Goal: Task Accomplishment & Management: Manage account settings

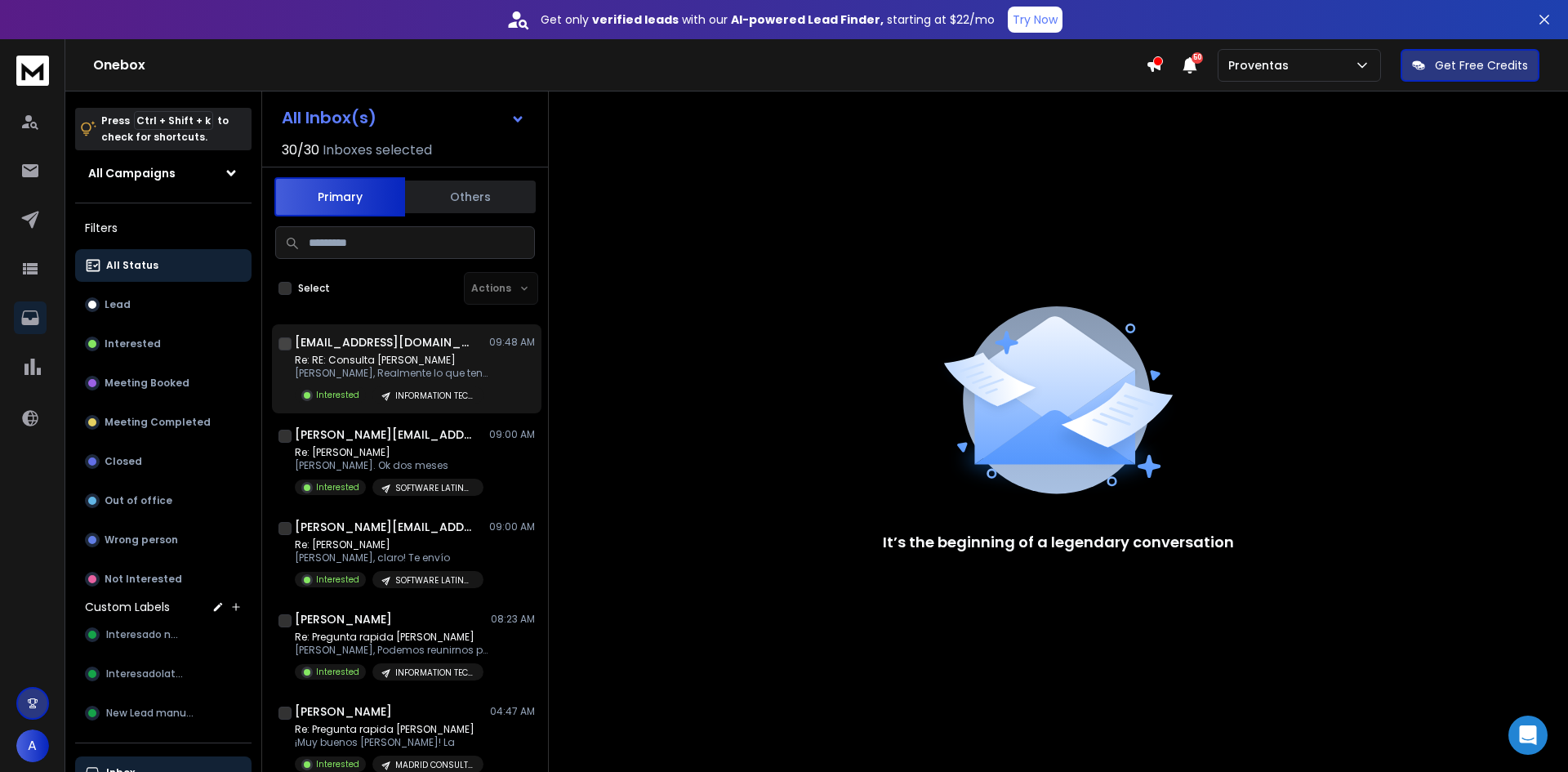
click at [470, 394] on p "INFORMATION TECH SERVICES LATAM" at bounding box center [434, 396] width 78 height 13
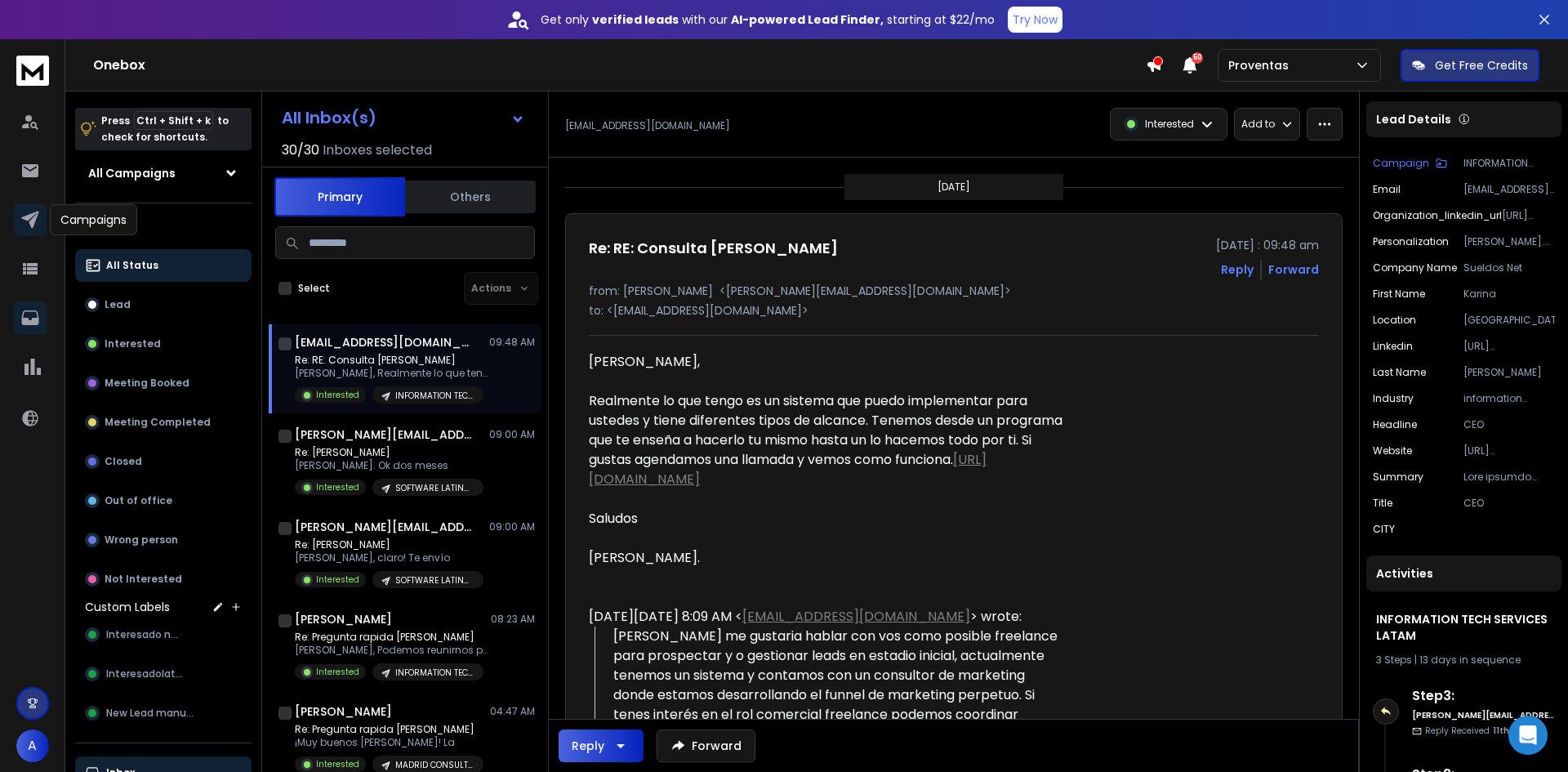
click at [29, 218] on icon at bounding box center [29, 219] width 17 height 18
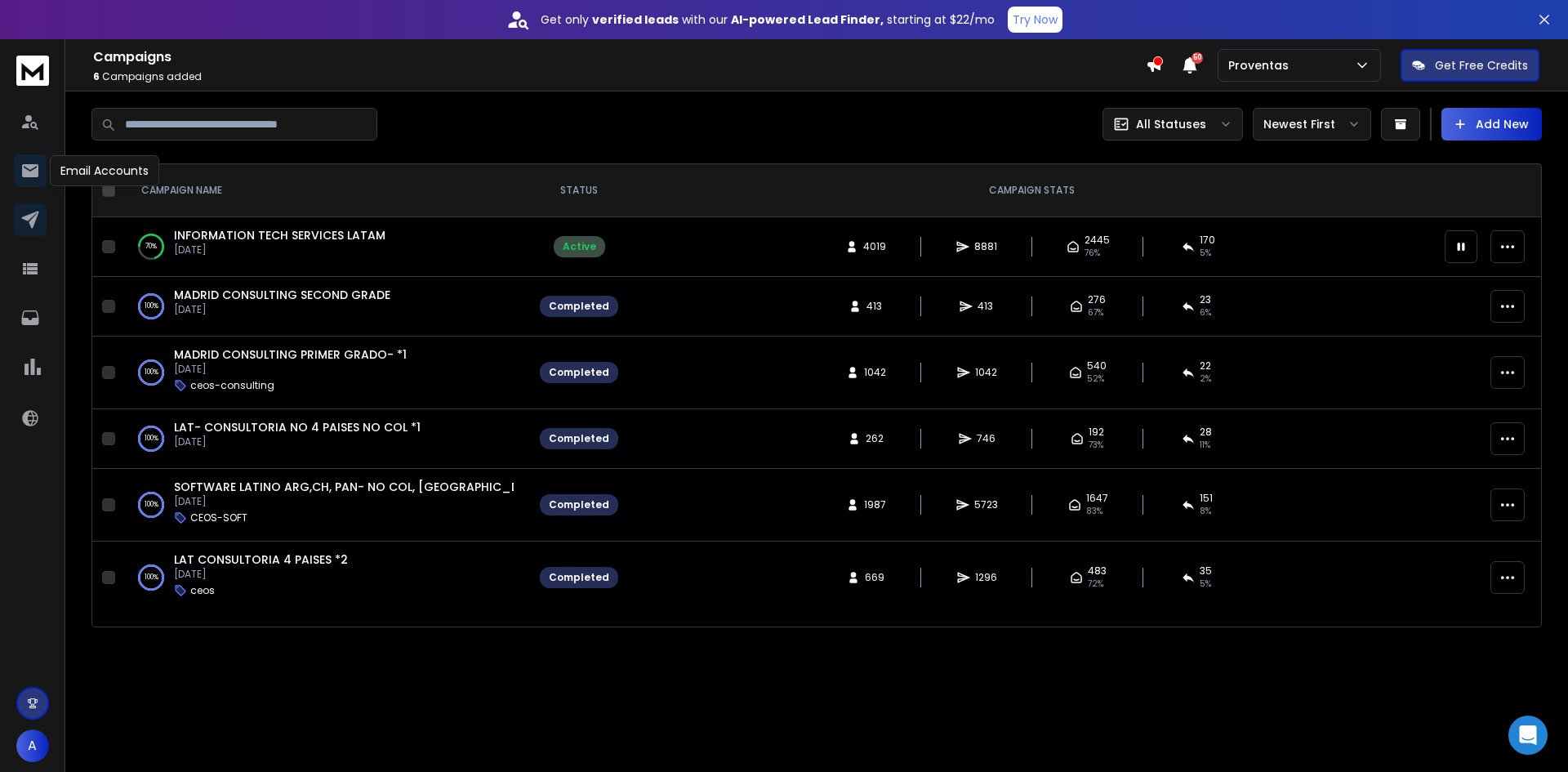
click at [27, 175] on icon at bounding box center [30, 171] width 17 height 13
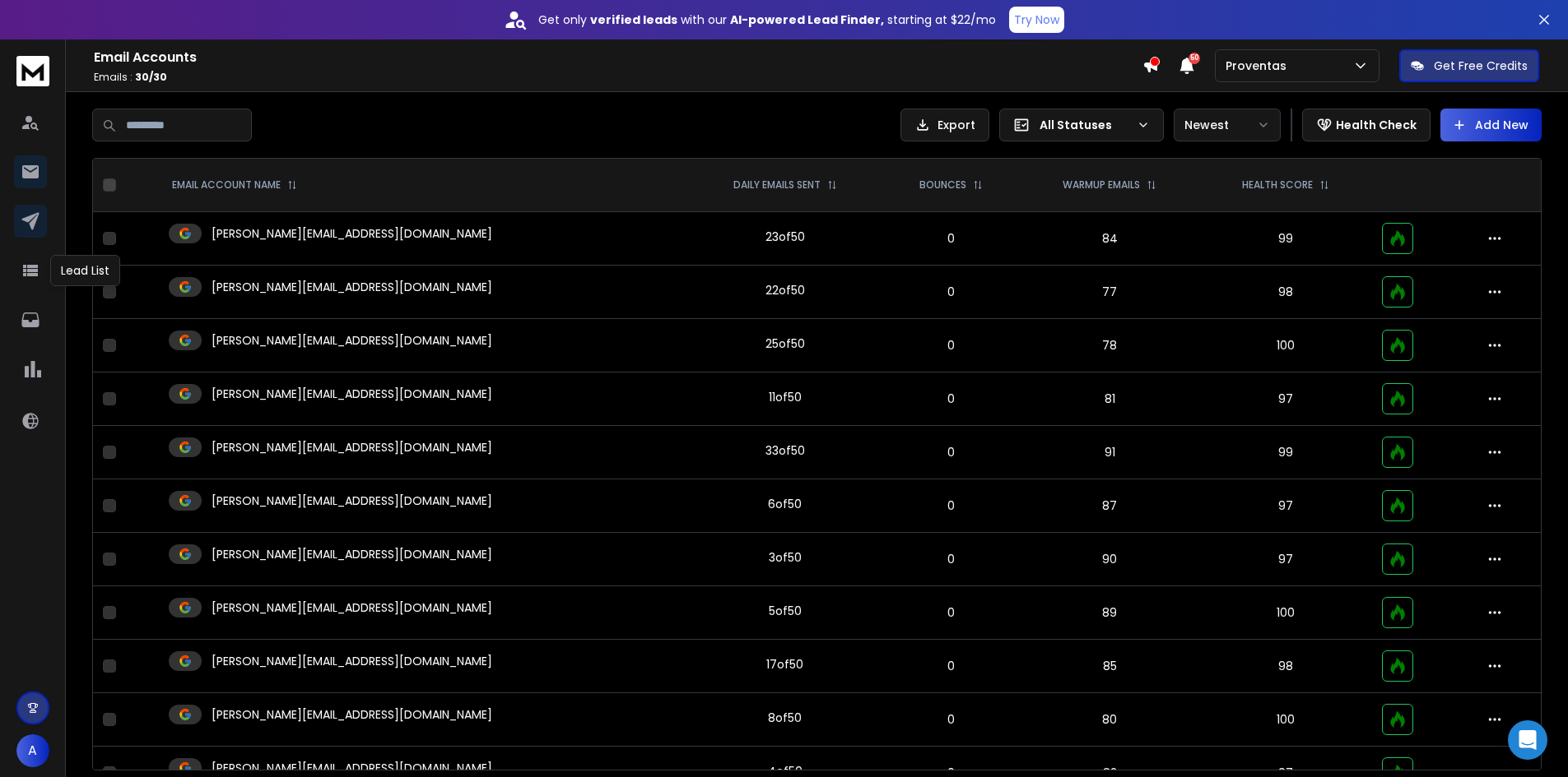
click at [21, 220] on icon at bounding box center [31, 222] width 20 height 20
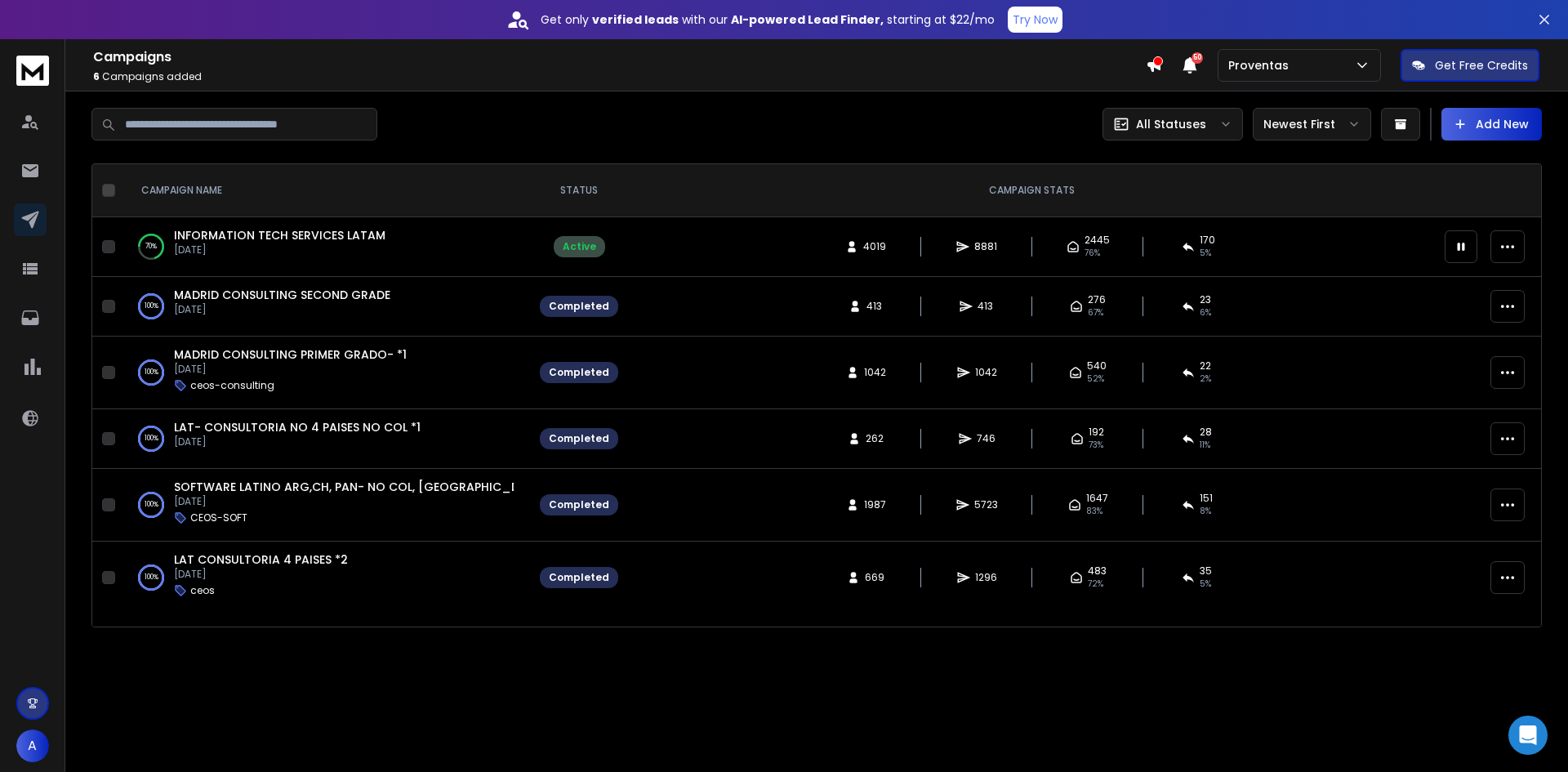
click at [245, 231] on span "INFORMATION TECH SERVICES LATAM" at bounding box center [280, 236] width 212 height 17
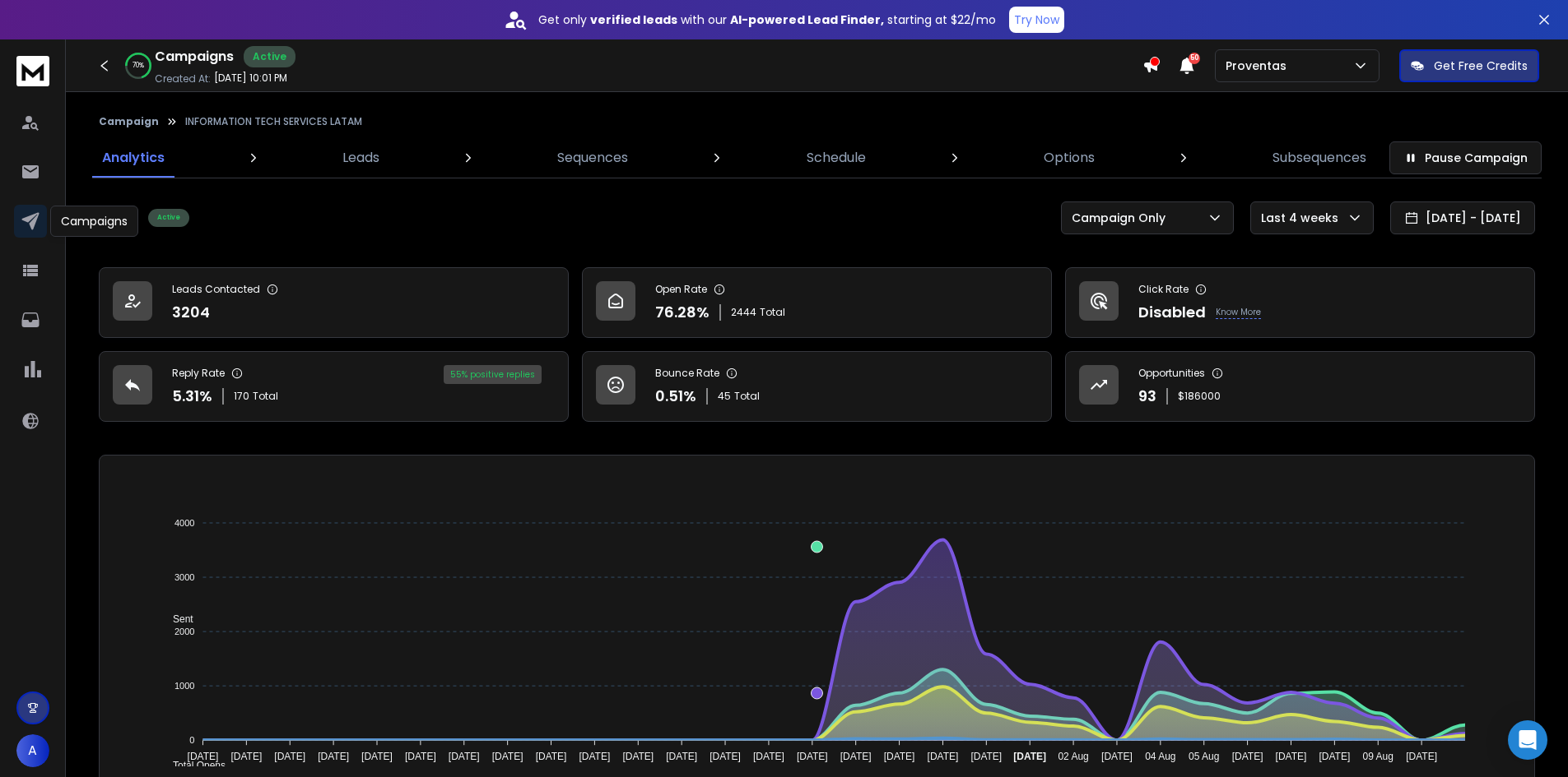
click at [14, 220] on link at bounding box center [30, 221] width 33 height 33
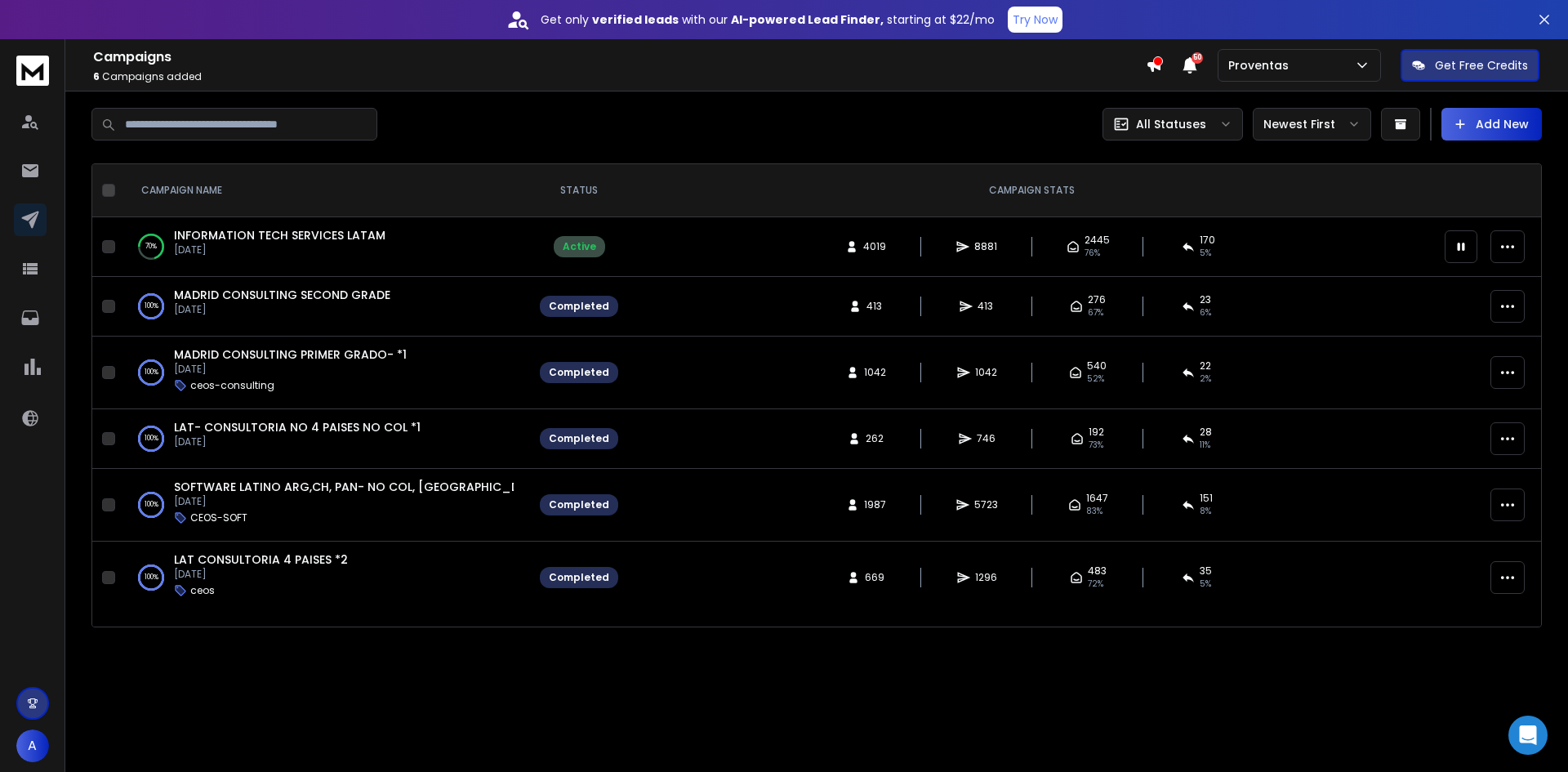
click at [1455, 244] on icon at bounding box center [1461, 247] width 15 height 15
click at [370, 240] on span "INFORMATION TECH SERVICES LATAM" at bounding box center [280, 236] width 212 height 17
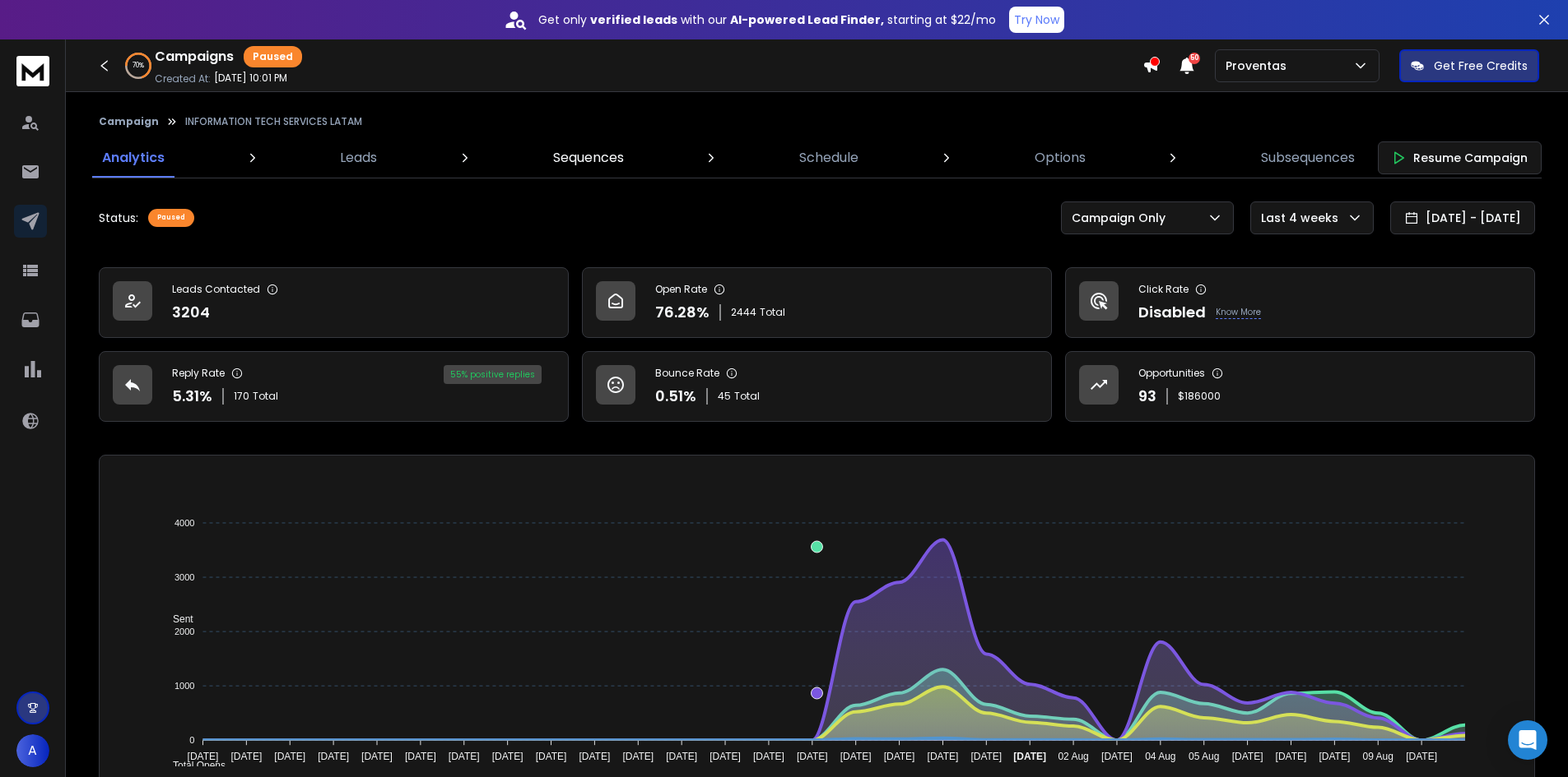
click at [585, 160] on p "Sequences" at bounding box center [588, 158] width 71 height 20
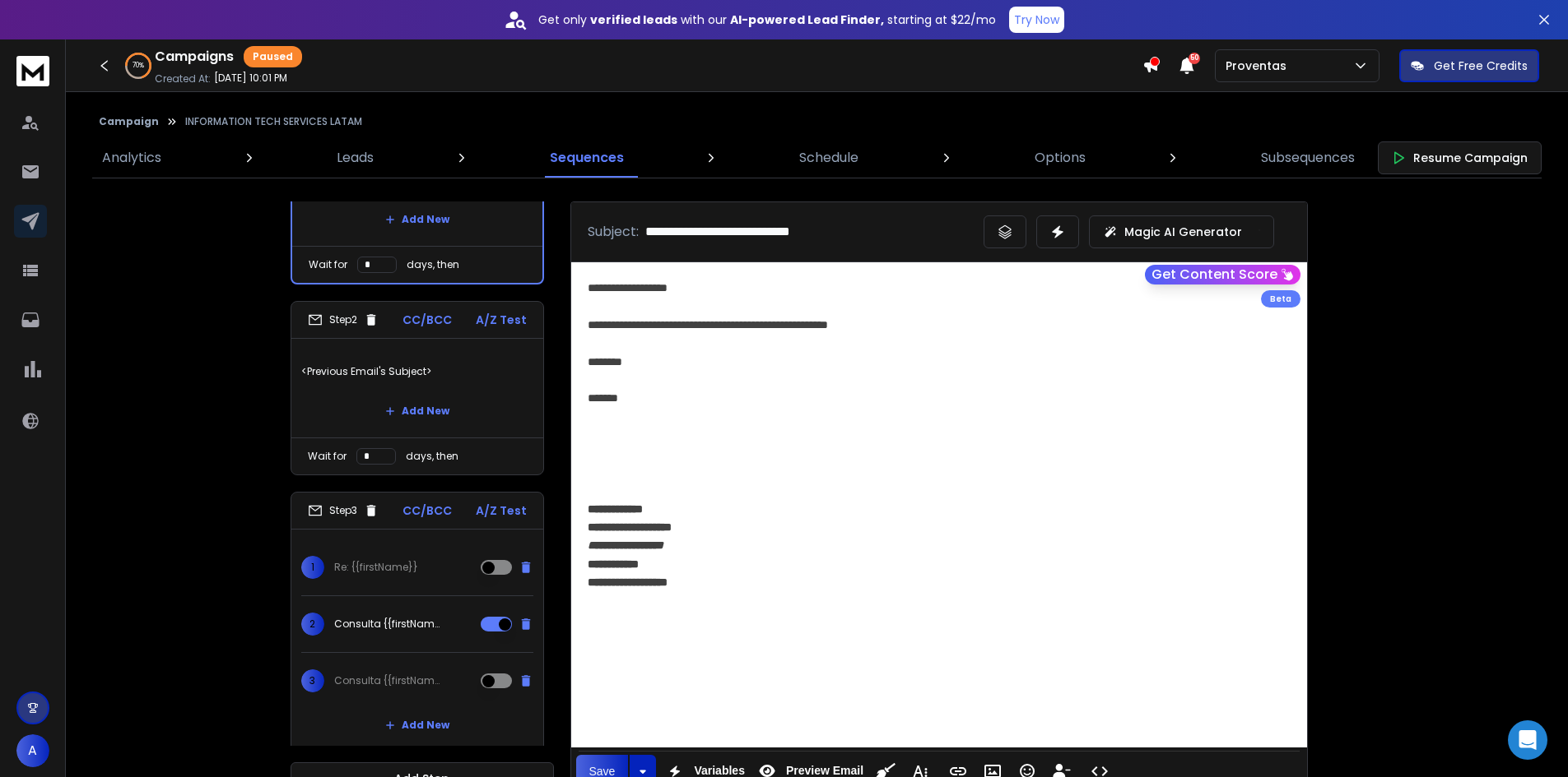
scroll to position [166, 0]
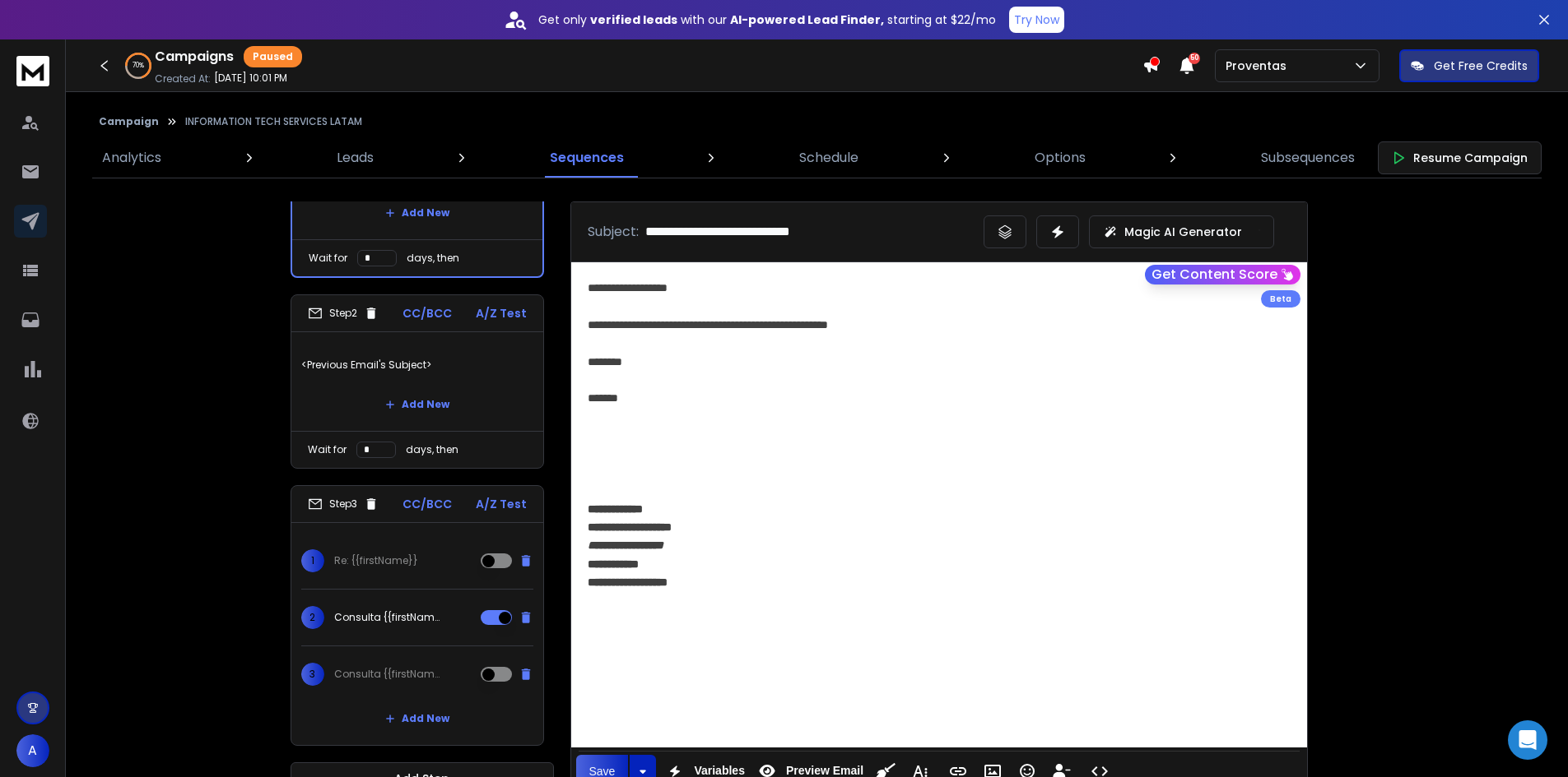
click at [498, 628] on div "2 Consulta {{firstName}}" at bounding box center [417, 618] width 232 height 57
type input "**********"
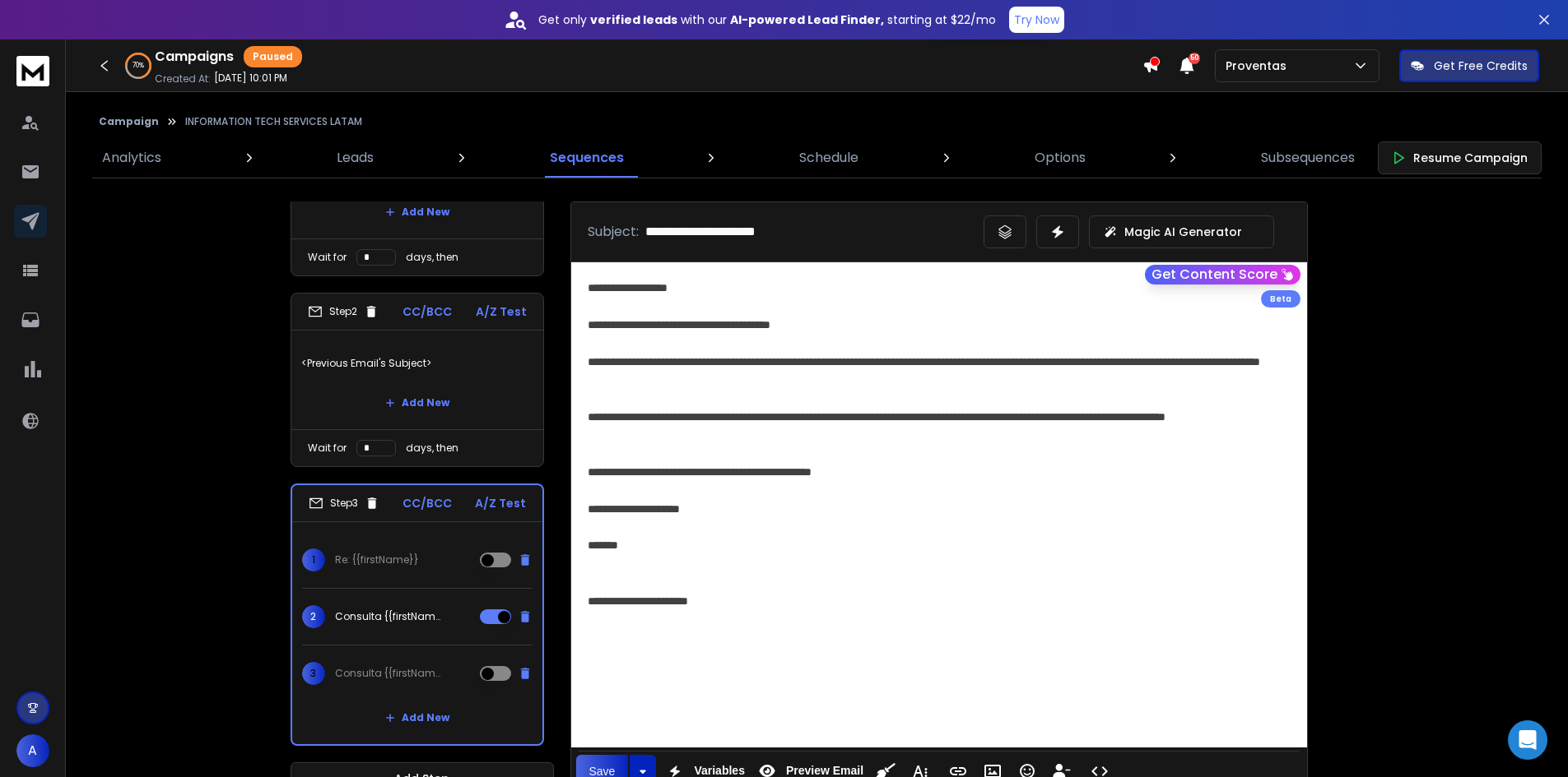
click at [493, 609] on button "button" at bounding box center [495, 617] width 31 height 15
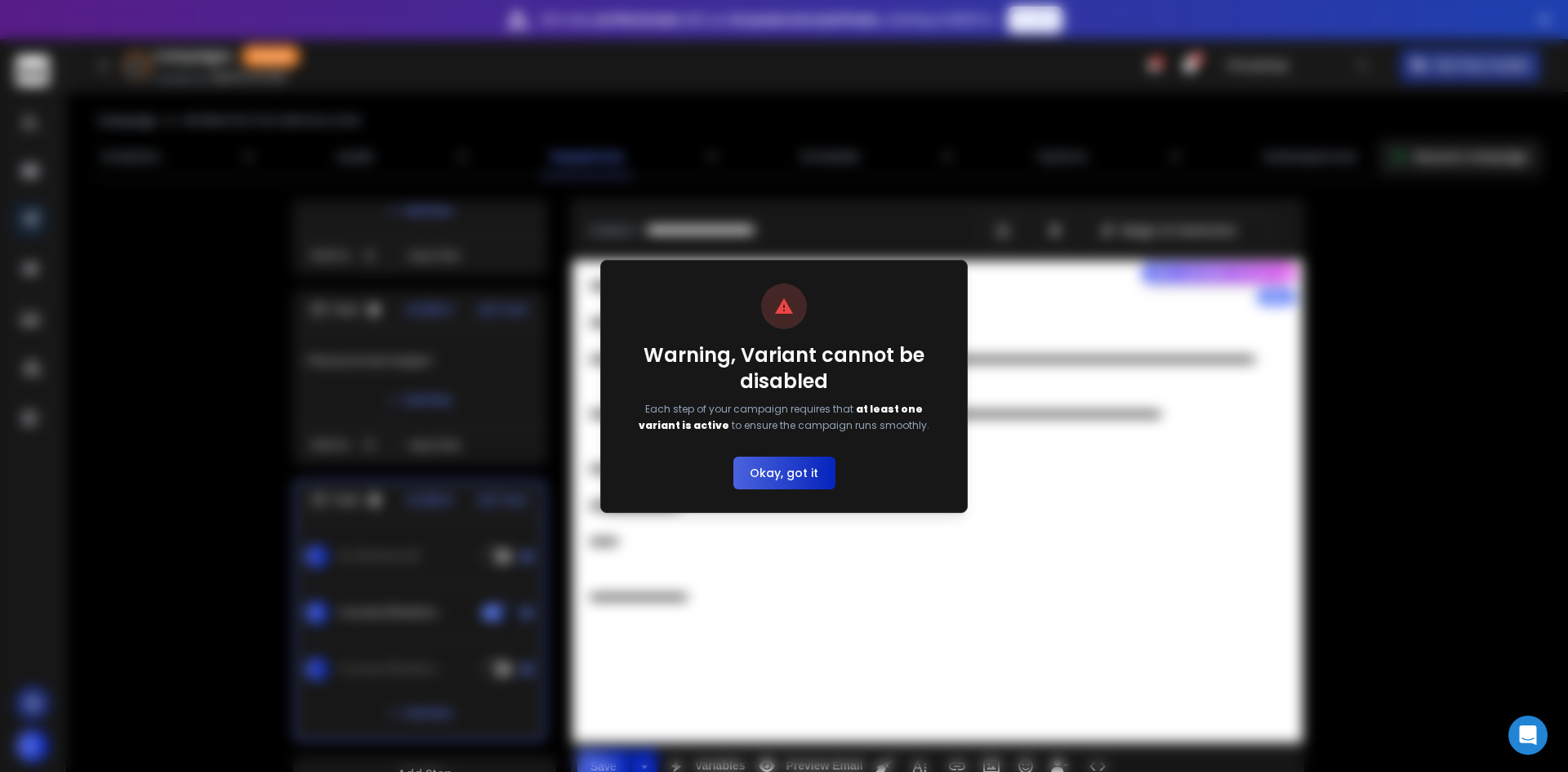
click at [788, 478] on button "Okay, got it" at bounding box center [784, 473] width 102 height 33
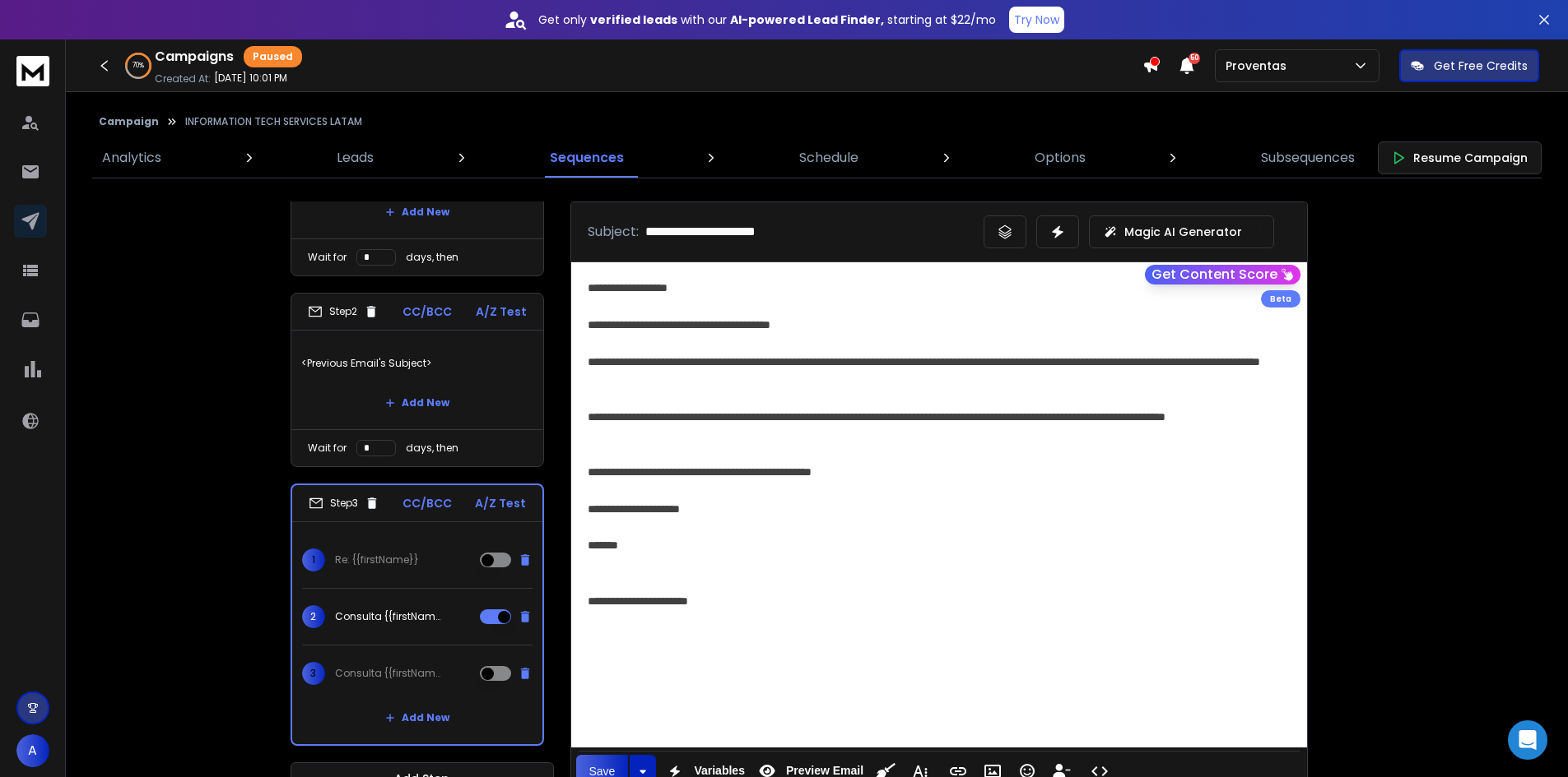
click at [493, 611] on button "button" at bounding box center [495, 617] width 31 height 15
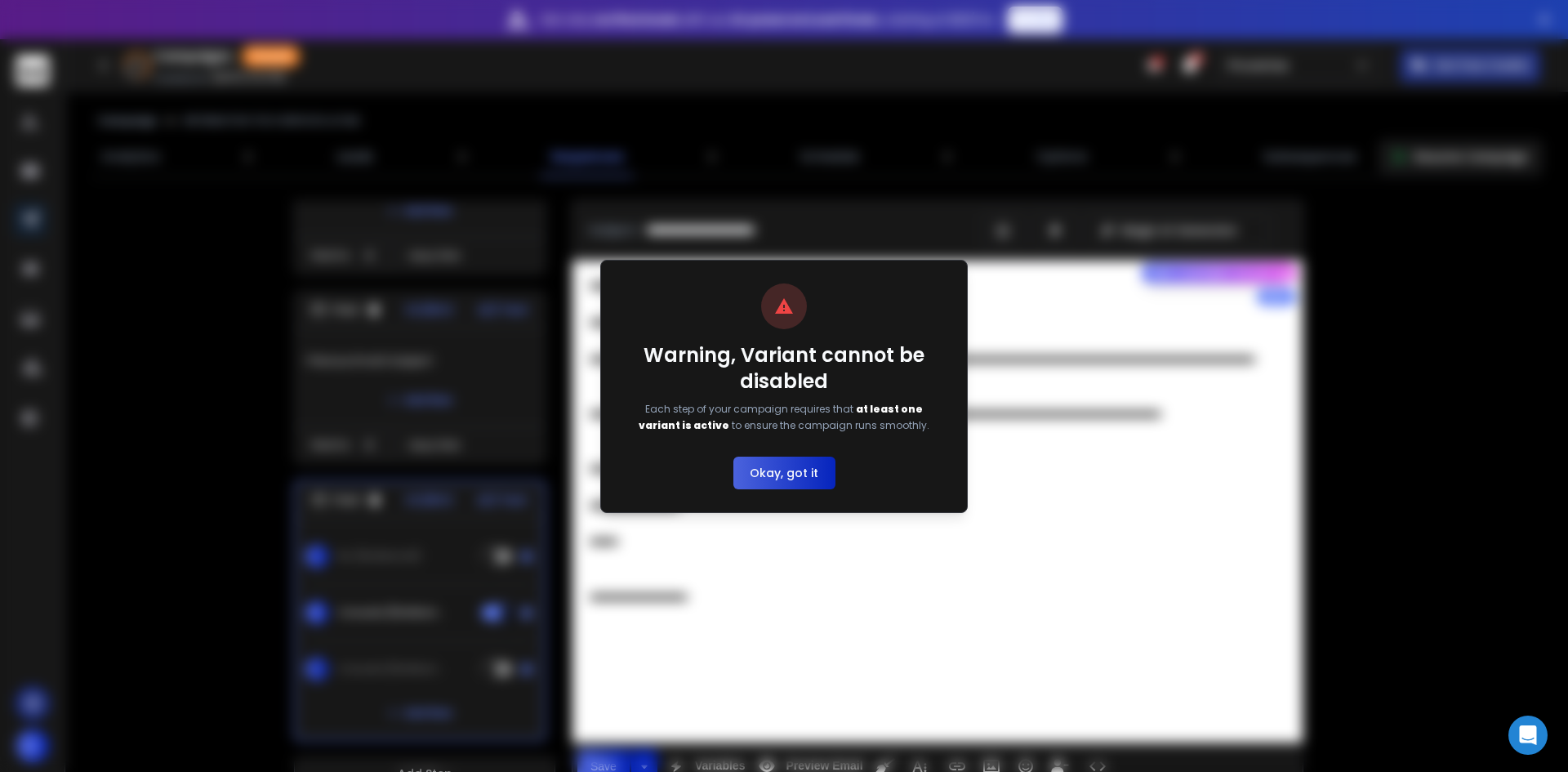
click at [806, 469] on button "Okay, got it" at bounding box center [784, 473] width 102 height 33
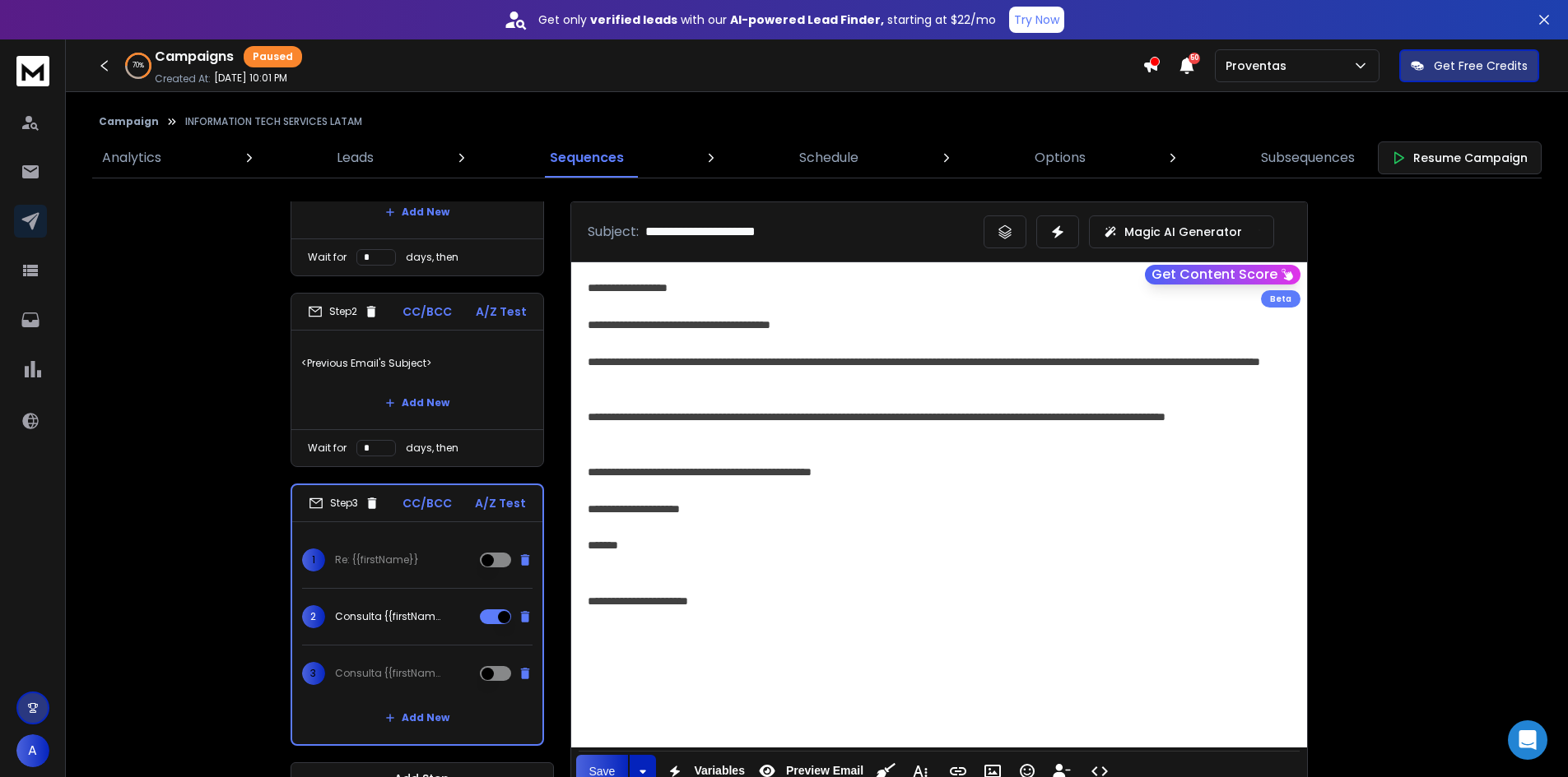
scroll to position [41, 0]
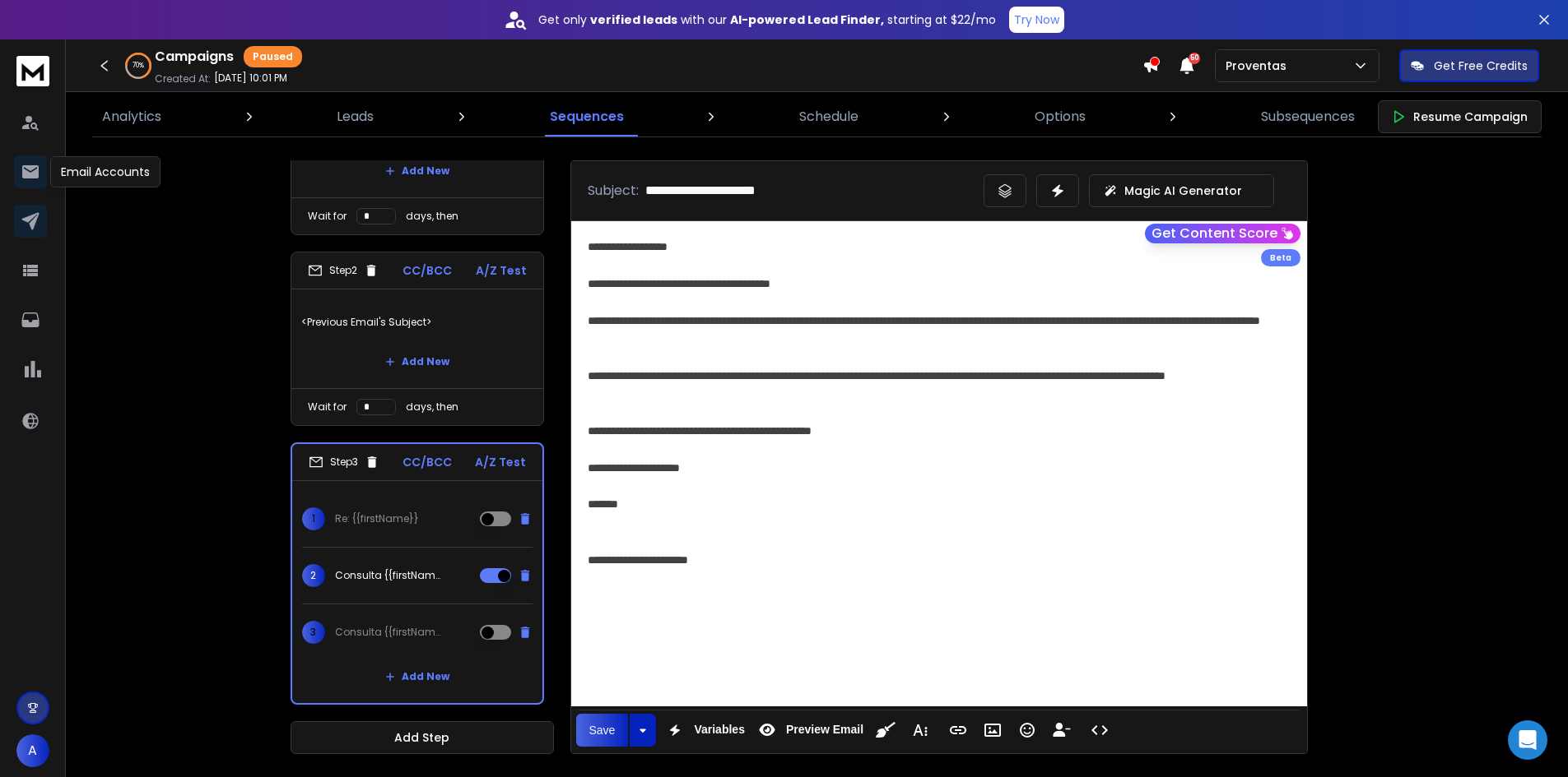
click at [34, 179] on icon at bounding box center [31, 172] width 20 height 20
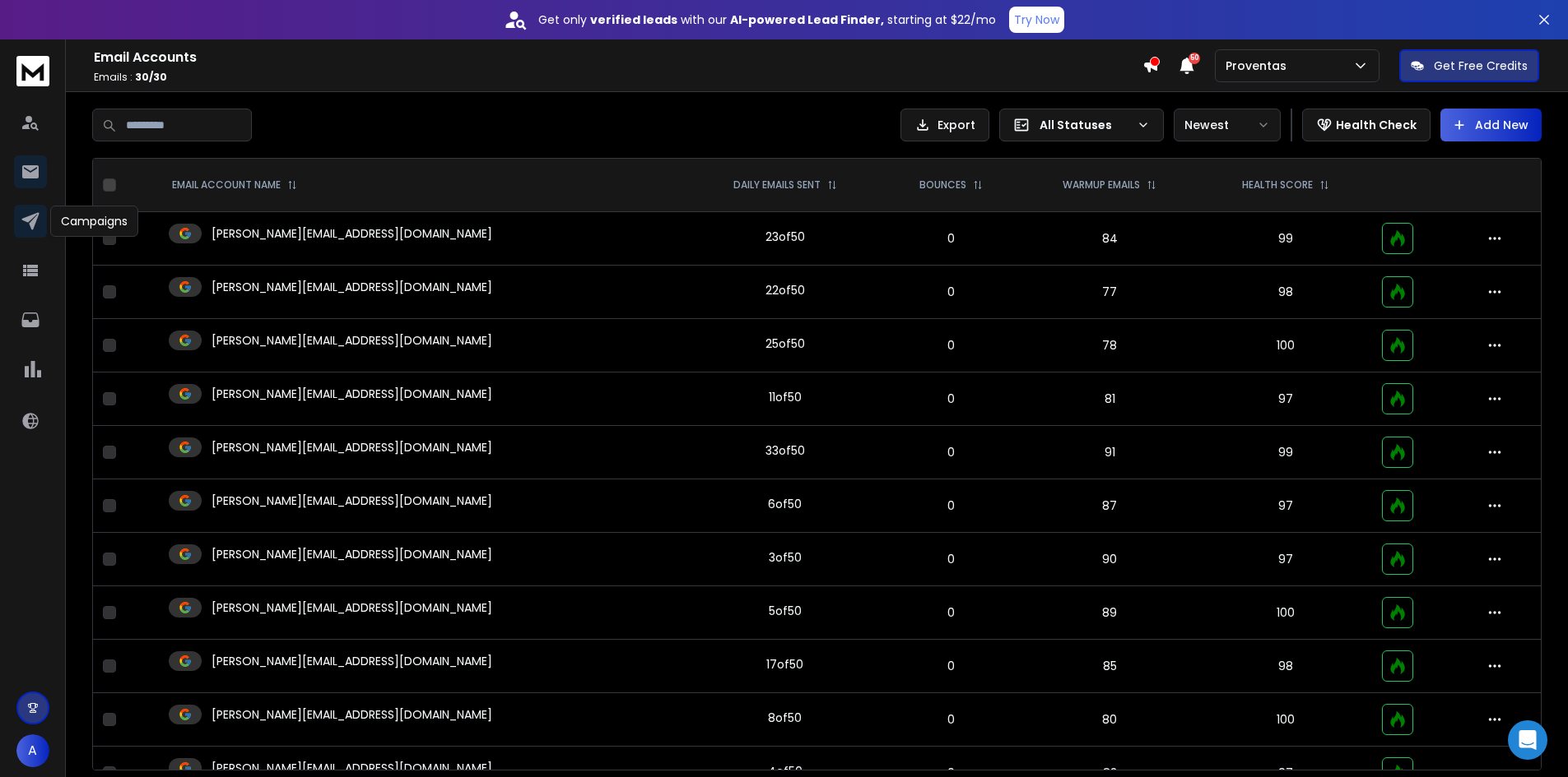
click at [35, 222] on icon at bounding box center [29, 221] width 18 height 18
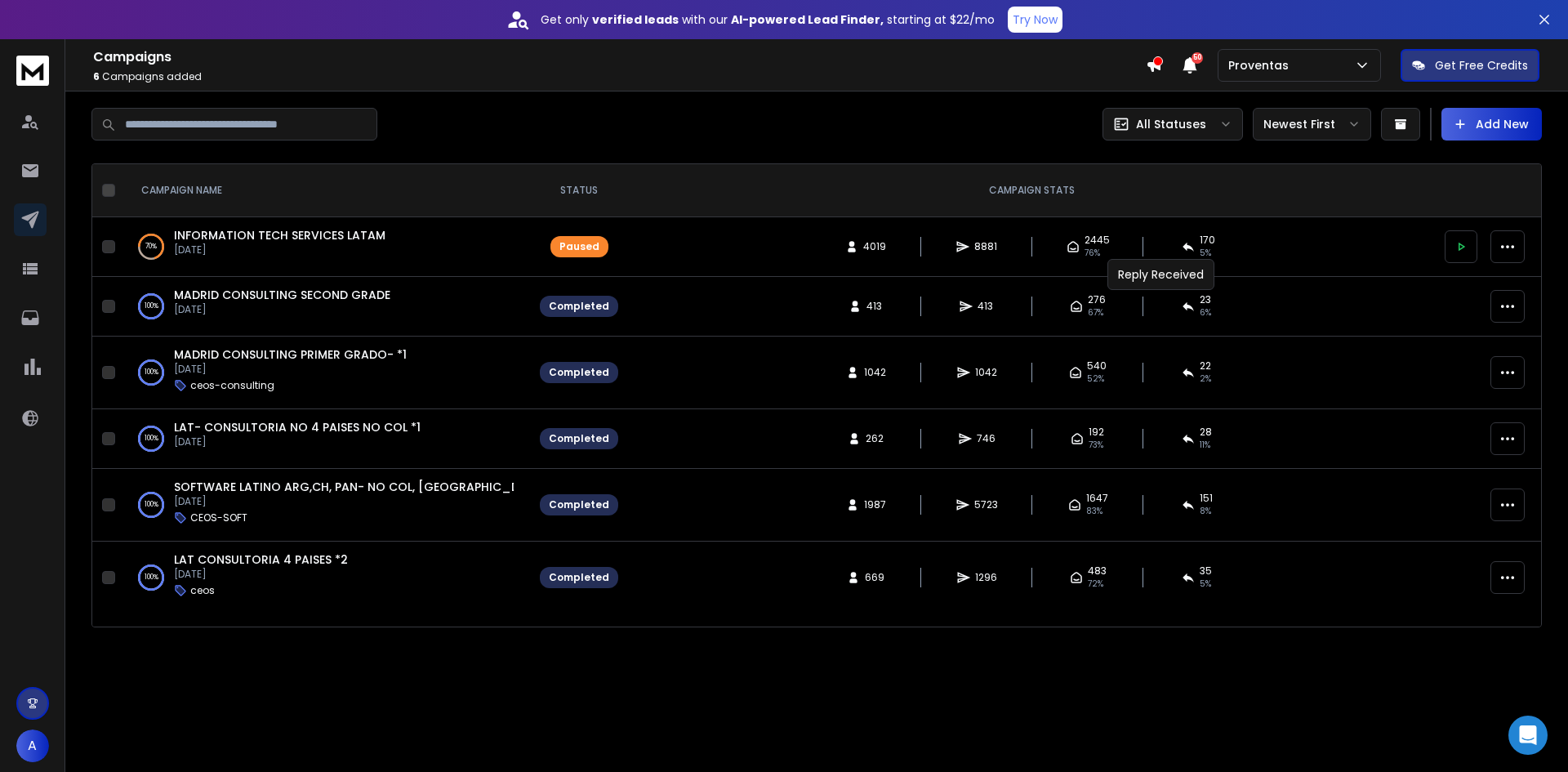
click at [1200, 304] on span "23" at bounding box center [1206, 300] width 12 height 13
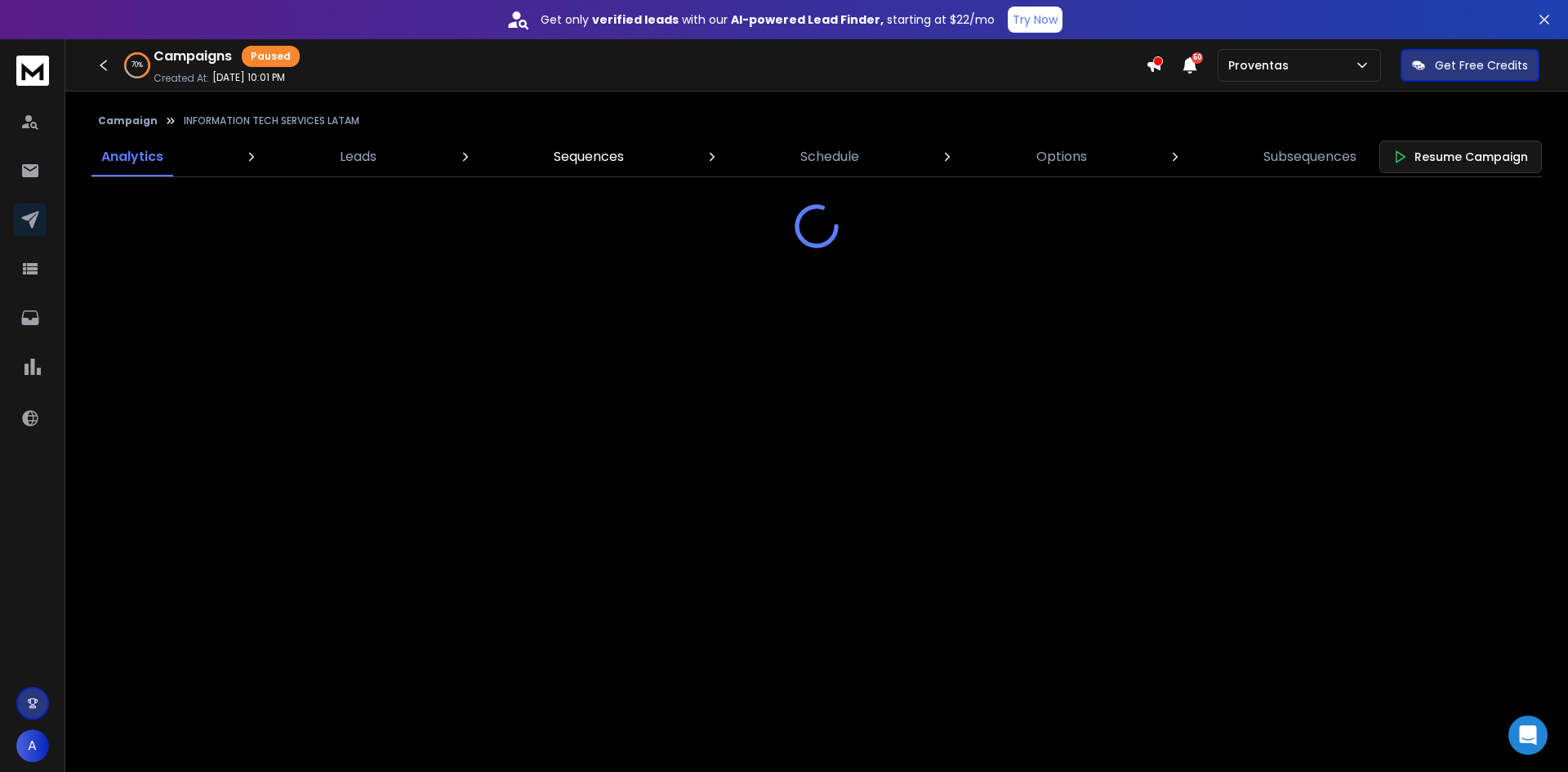
click at [592, 162] on p "Sequences" at bounding box center [589, 157] width 70 height 20
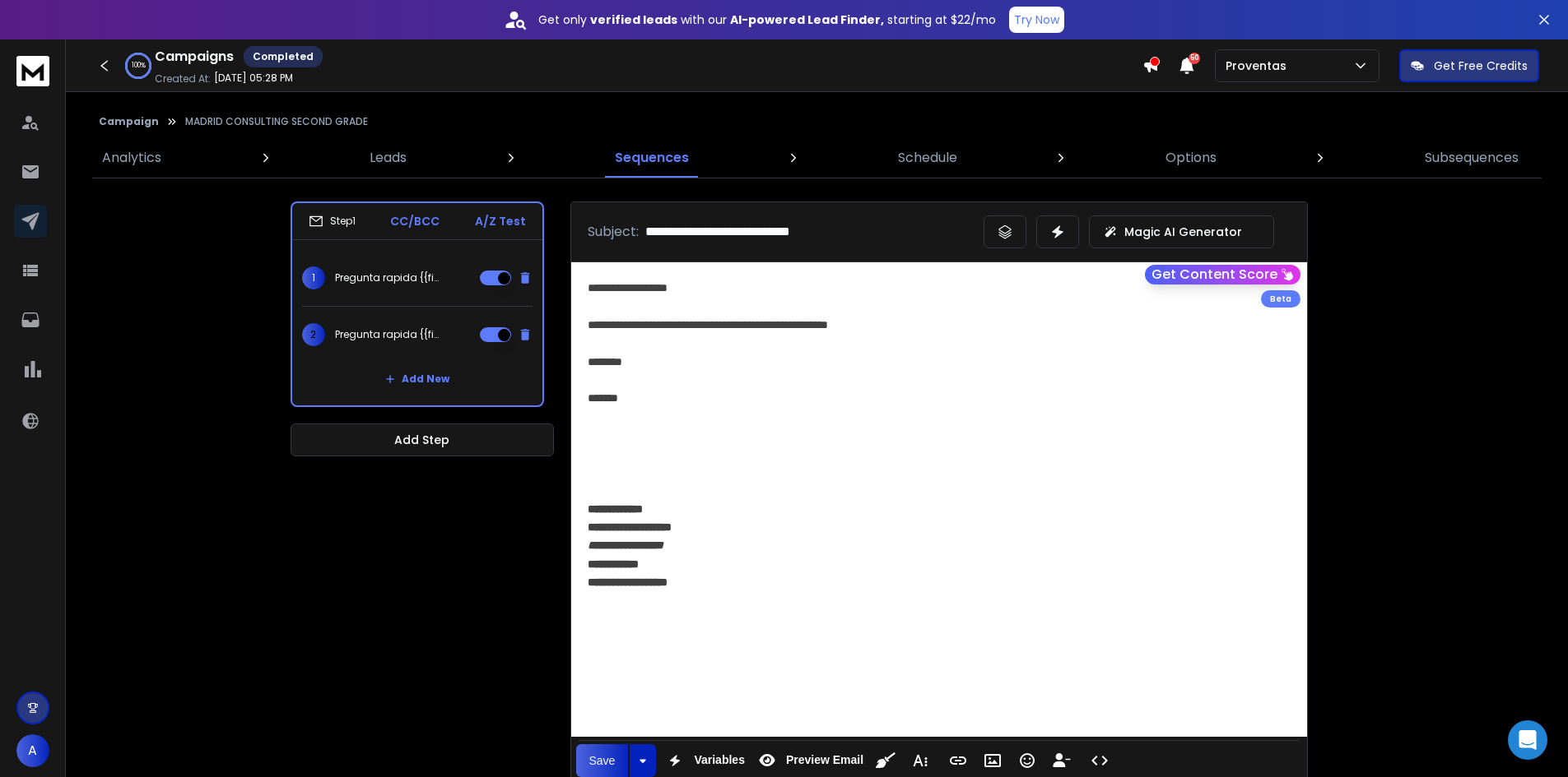
click at [149, 117] on button "Campaign" at bounding box center [129, 122] width 60 height 13
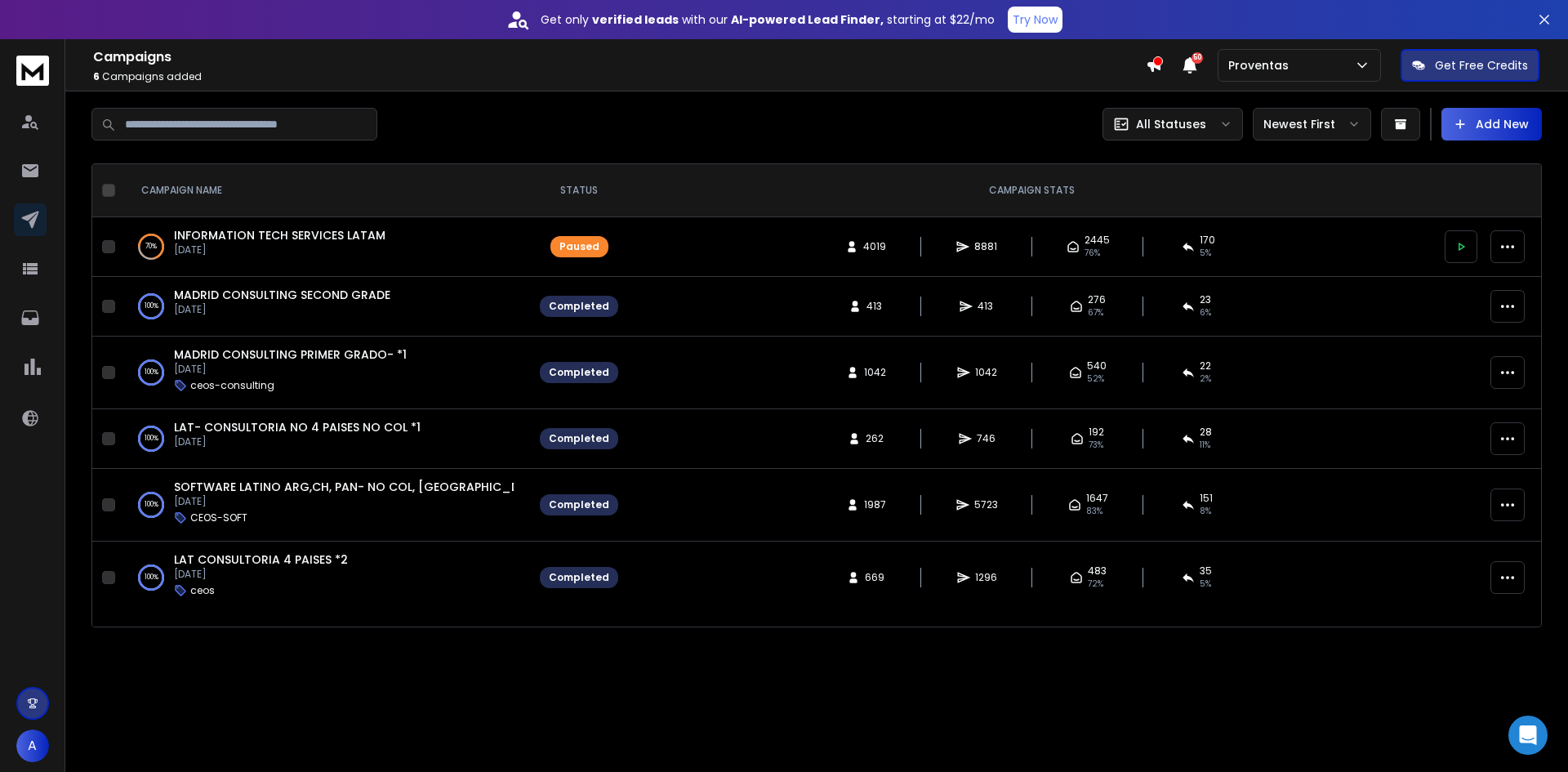
click at [284, 301] on span "MADRID CONSULTING SECOND GRADE" at bounding box center [282, 295] width 217 height 17
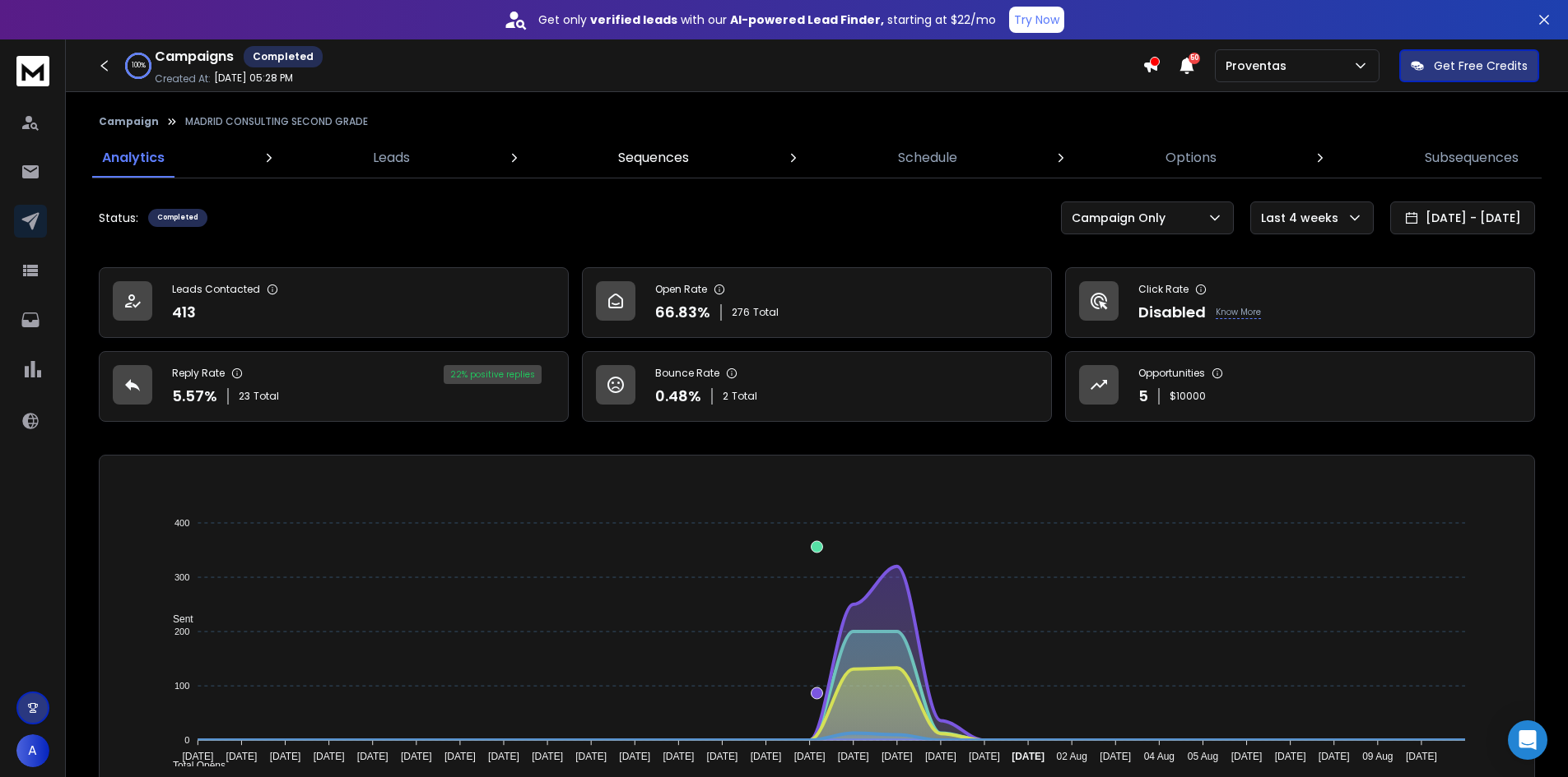
click at [663, 154] on p "Sequences" at bounding box center [653, 158] width 71 height 20
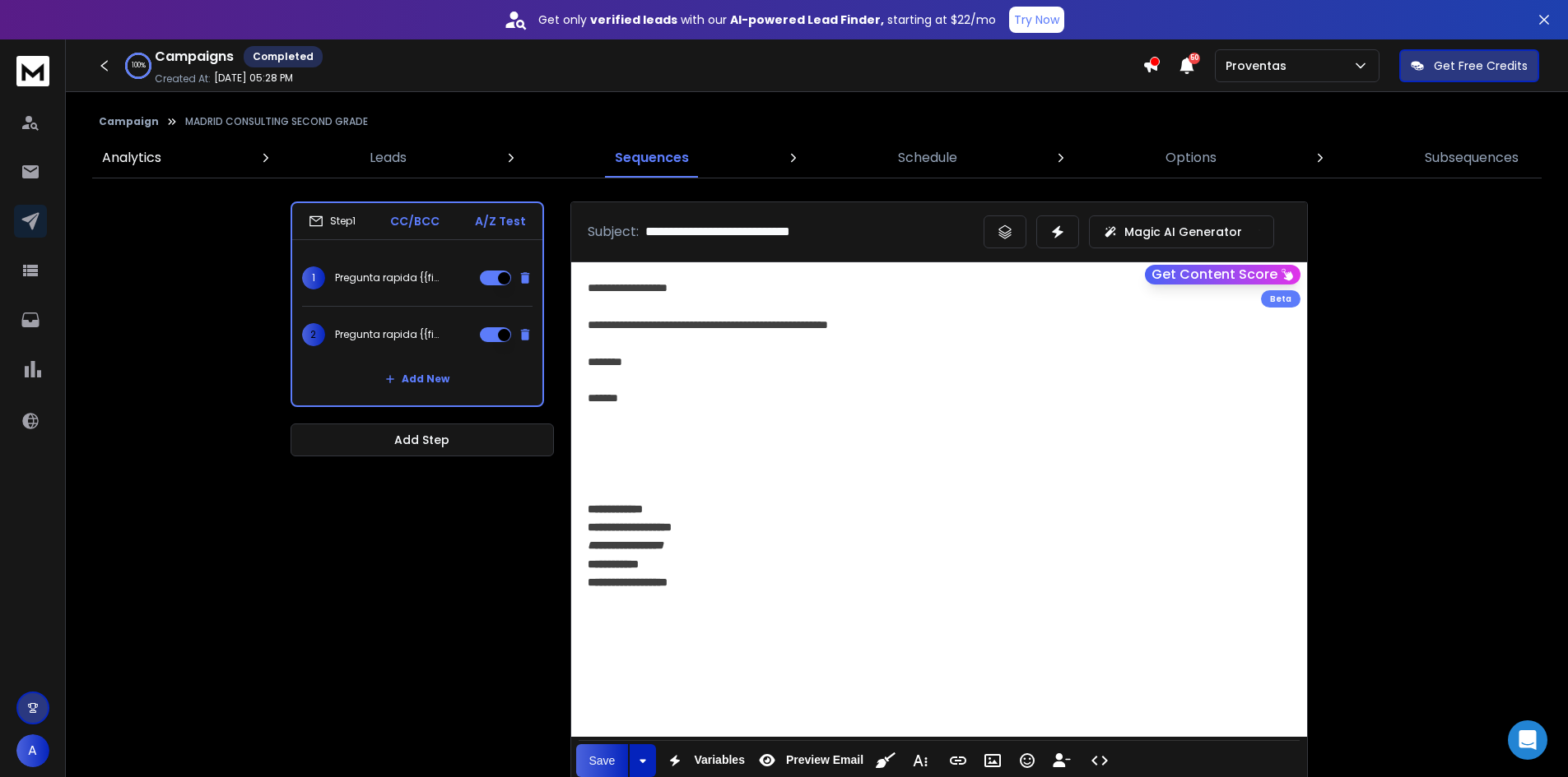
click at [144, 154] on p "Analytics" at bounding box center [132, 158] width 60 height 20
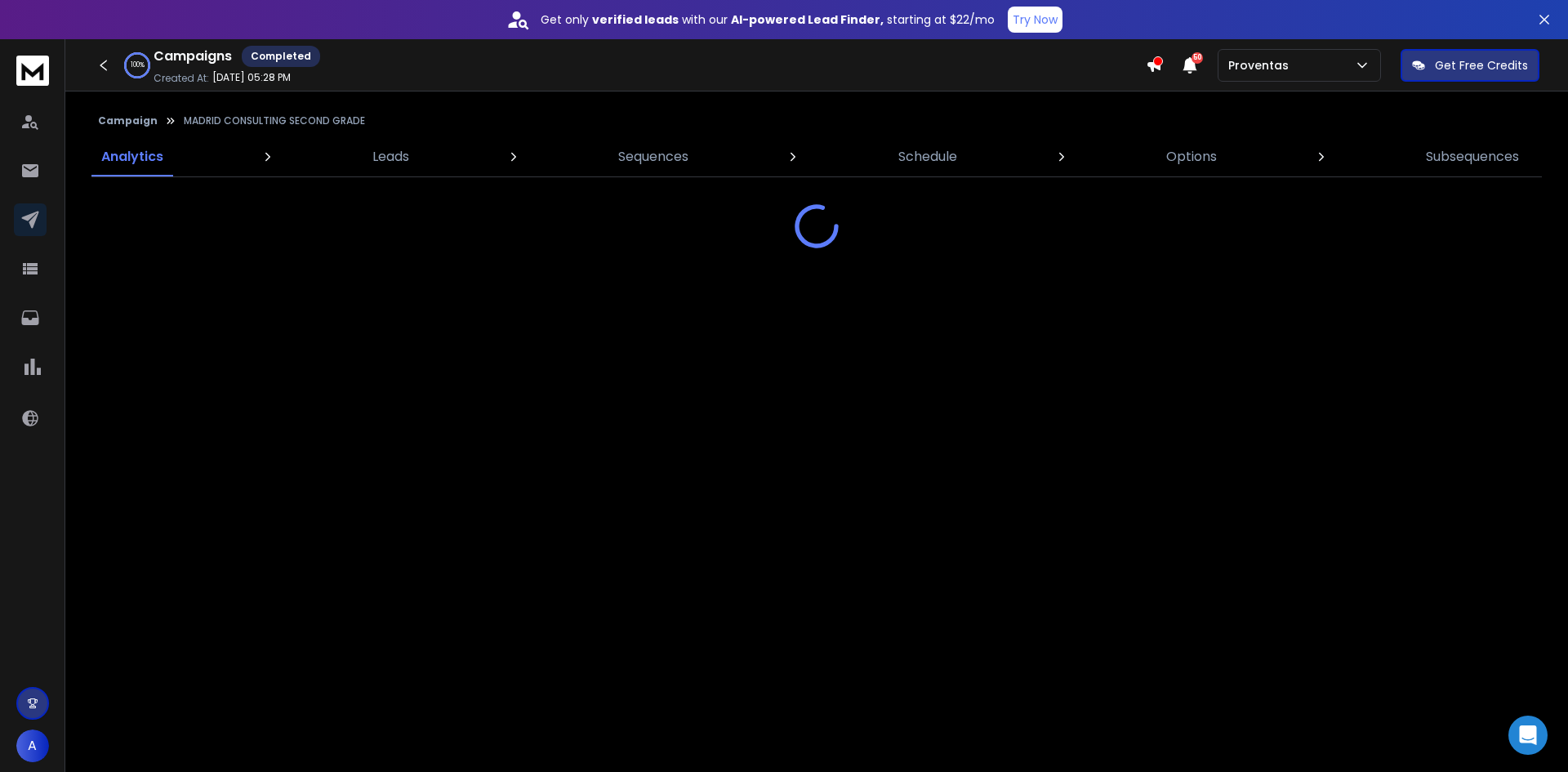
click at [141, 124] on button "Campaign" at bounding box center [128, 121] width 60 height 13
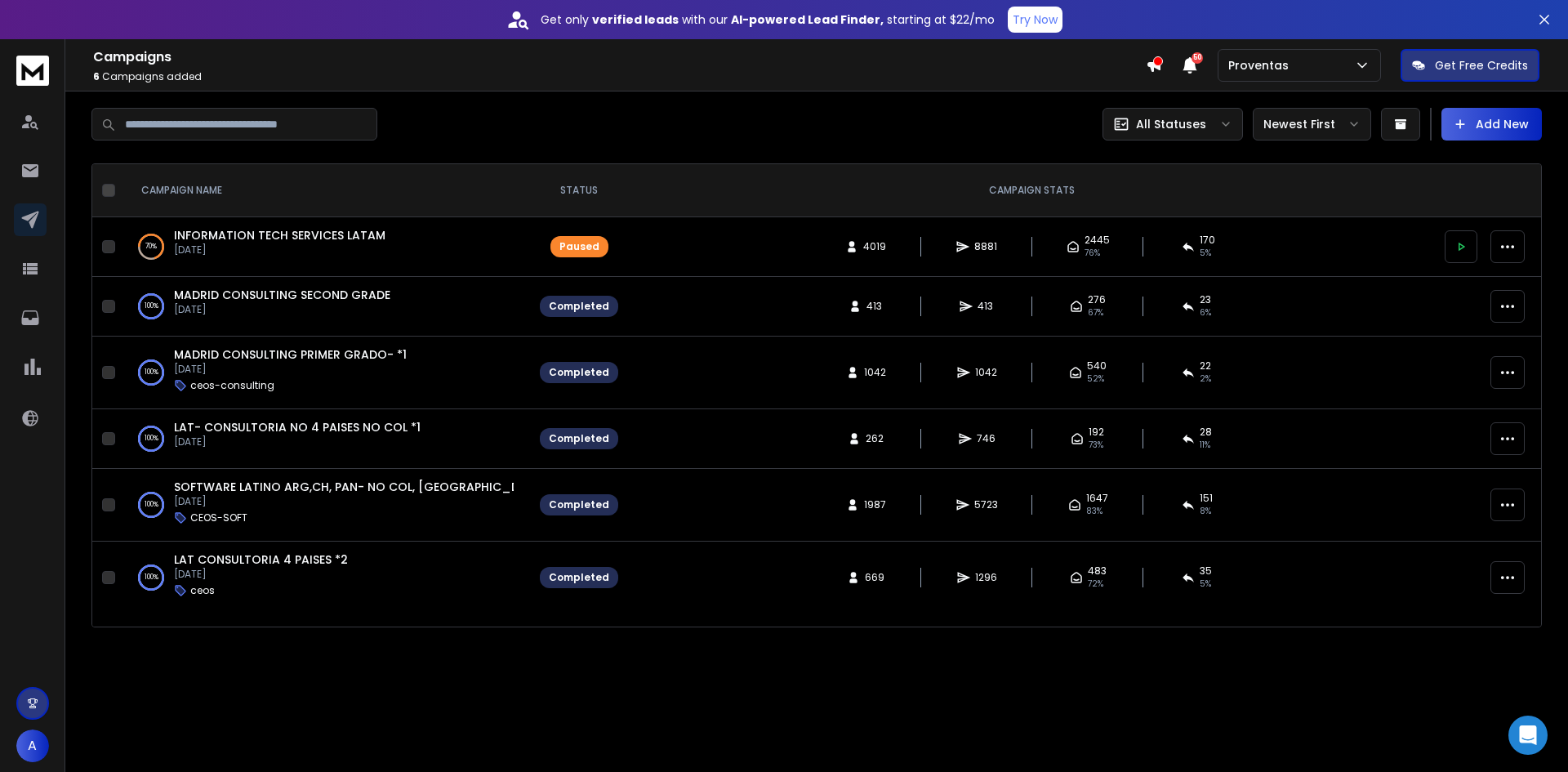
click at [223, 353] on span "MADRID CONSULTING PRIMER GRADO- *1" at bounding box center [290, 355] width 232 height 17
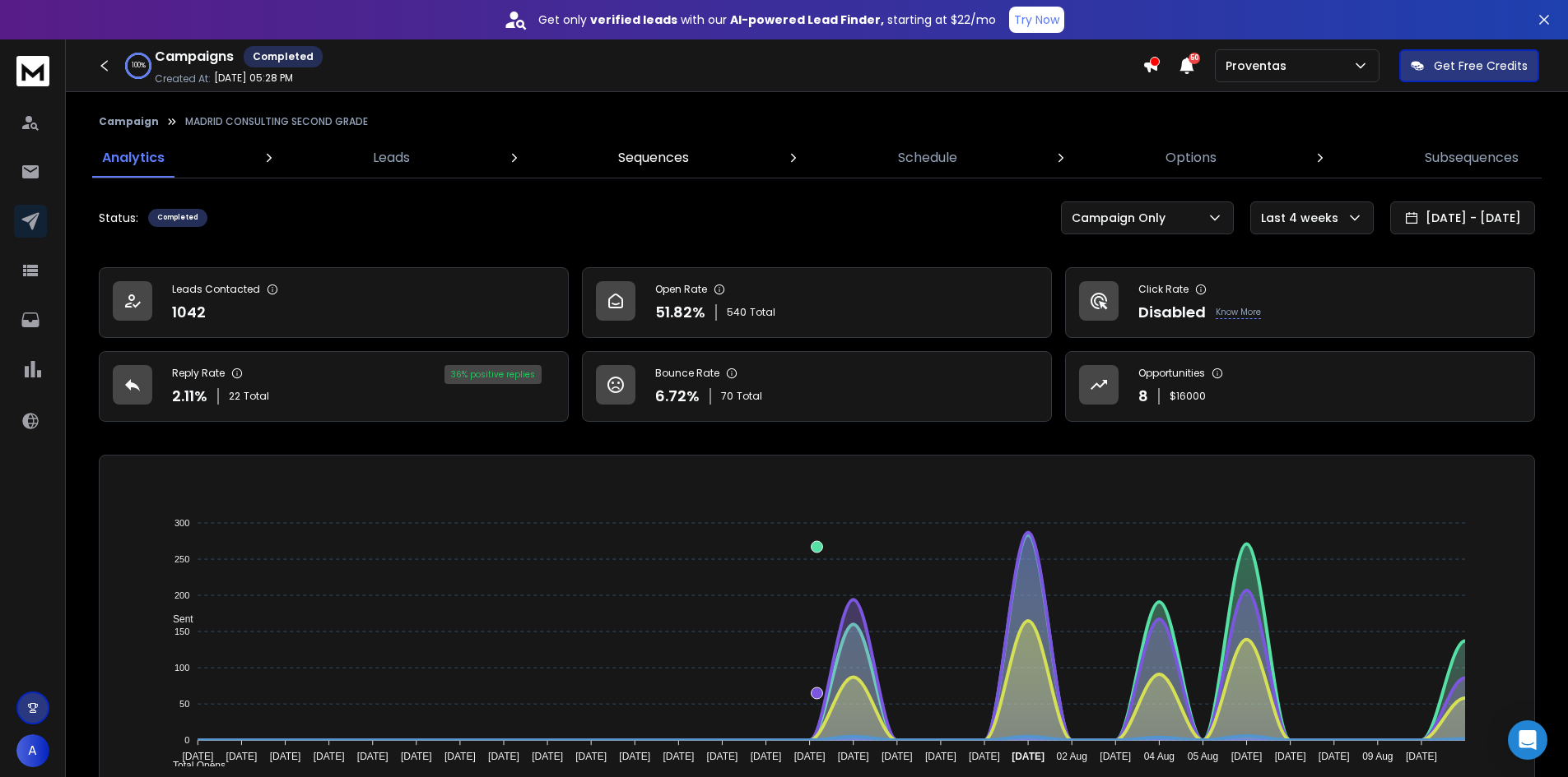
click at [660, 159] on p "Sequences" at bounding box center [653, 158] width 71 height 20
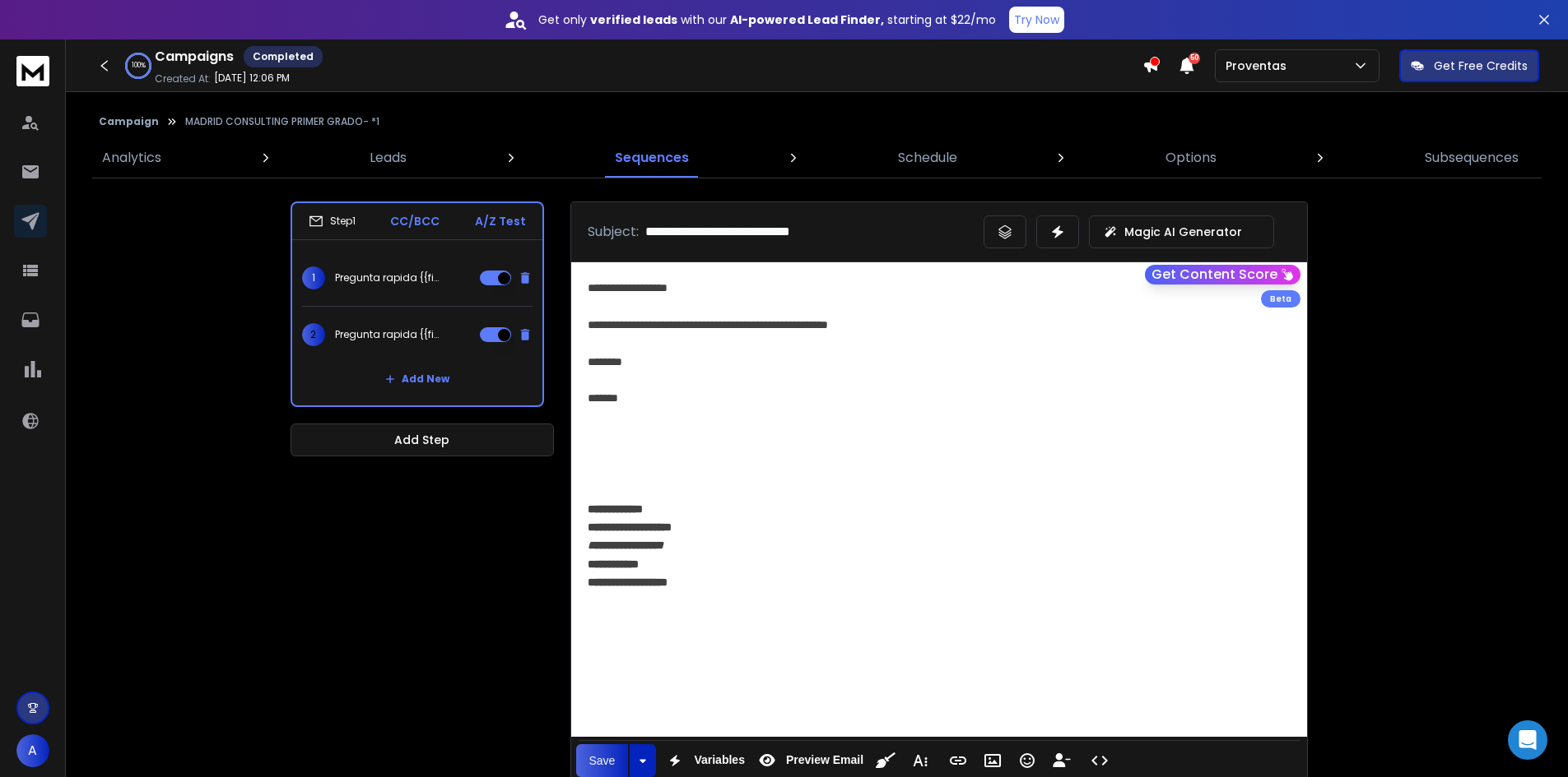
click at [132, 121] on button "Campaign" at bounding box center [129, 122] width 60 height 13
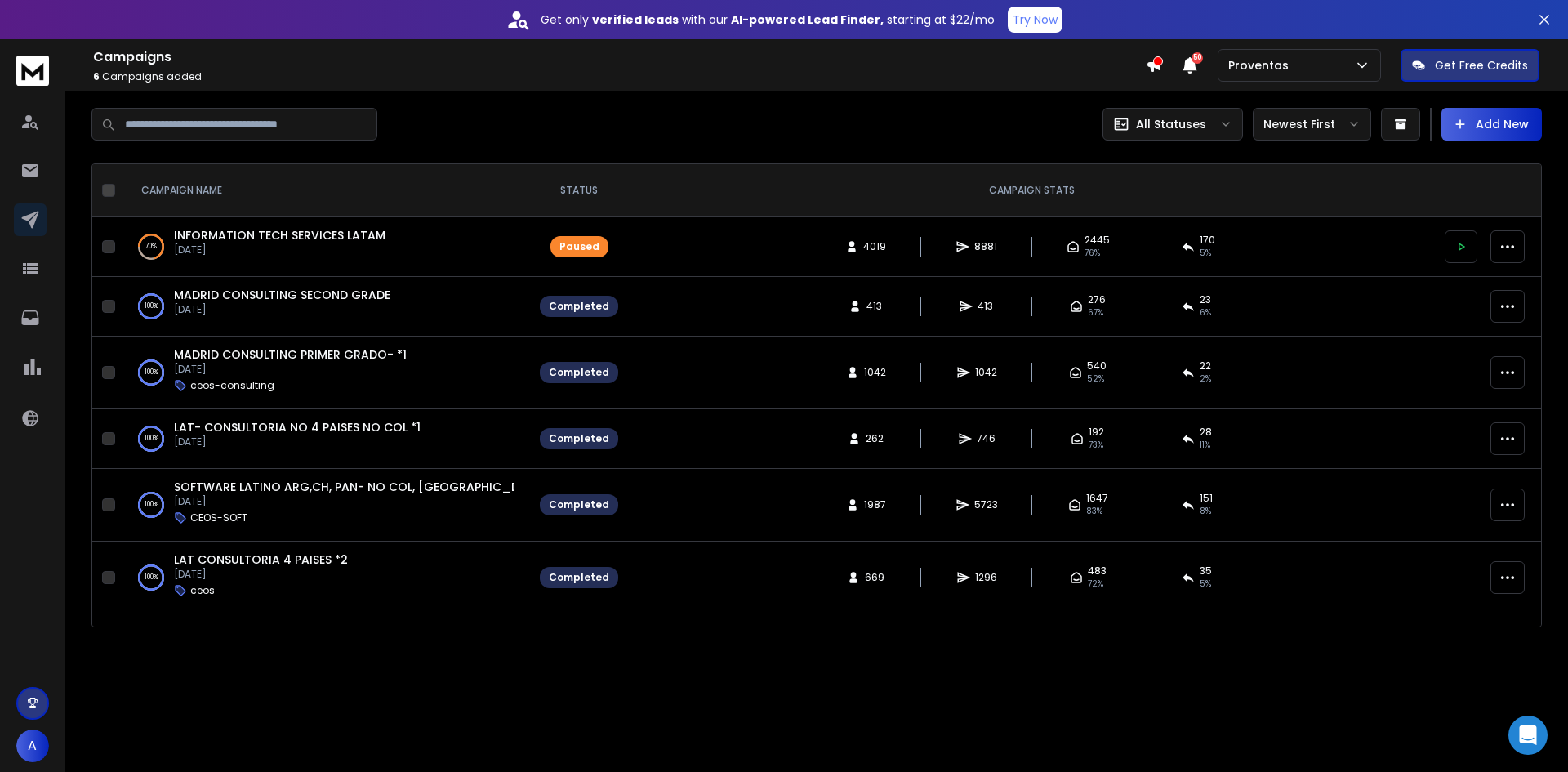
click at [318, 225] on td "70 % INFORMATION TECH SERVICES LATAM [DATE]" at bounding box center [326, 248] width 408 height 60
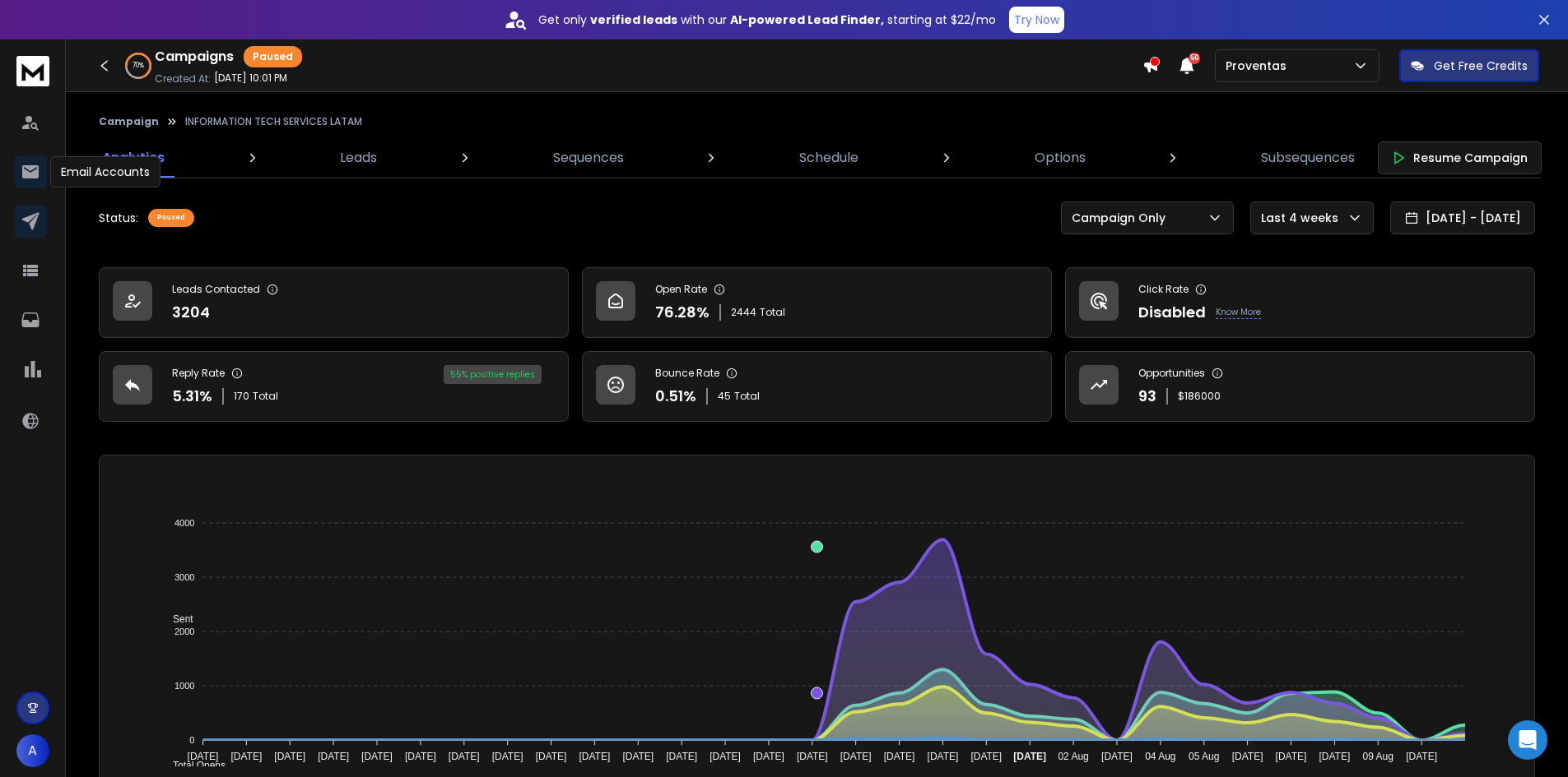
click at [26, 175] on icon at bounding box center [30, 172] width 17 height 13
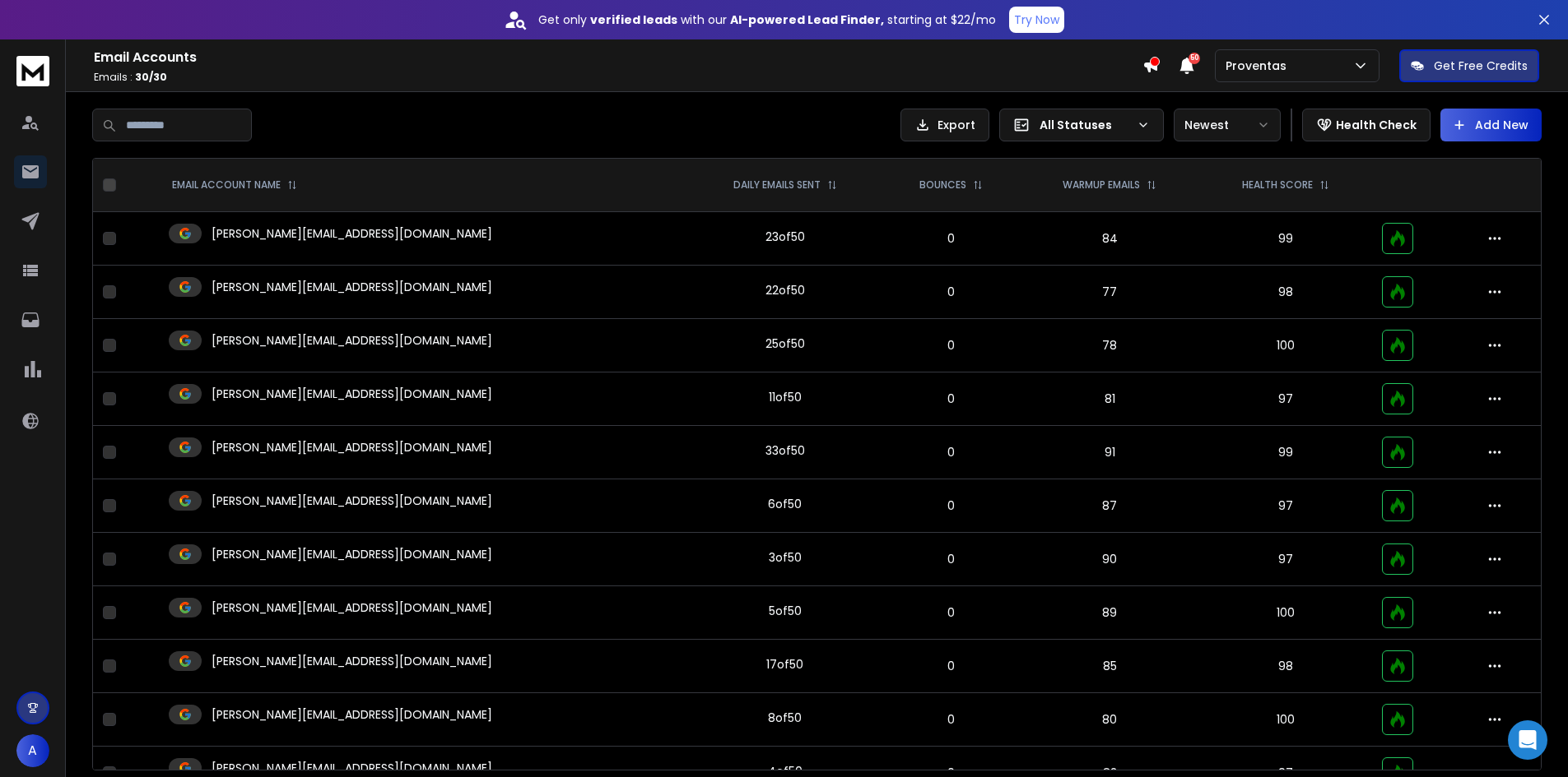
click at [387, 116] on div at bounding box center [491, 124] width 798 height 33
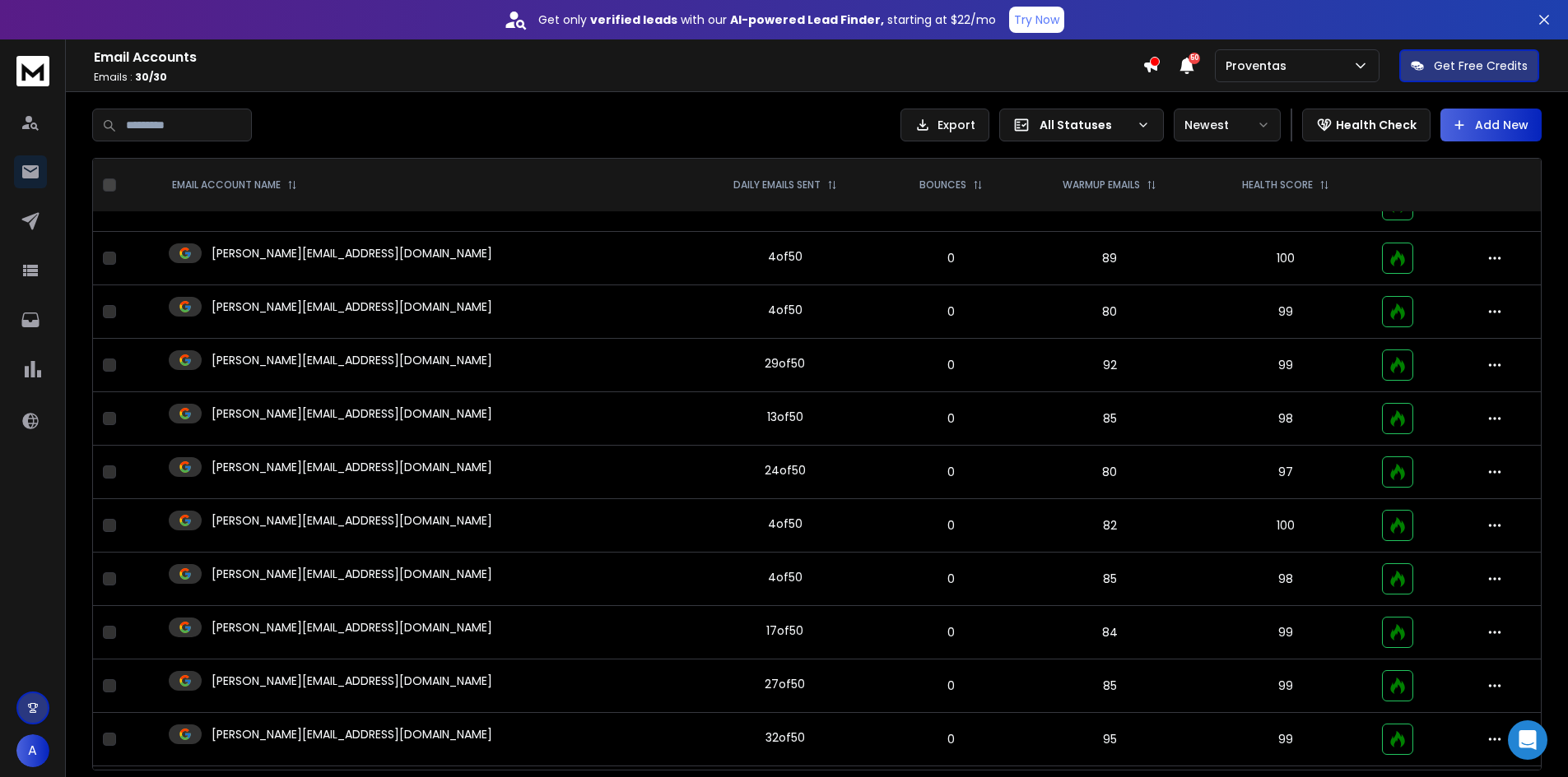
scroll to position [565, 0]
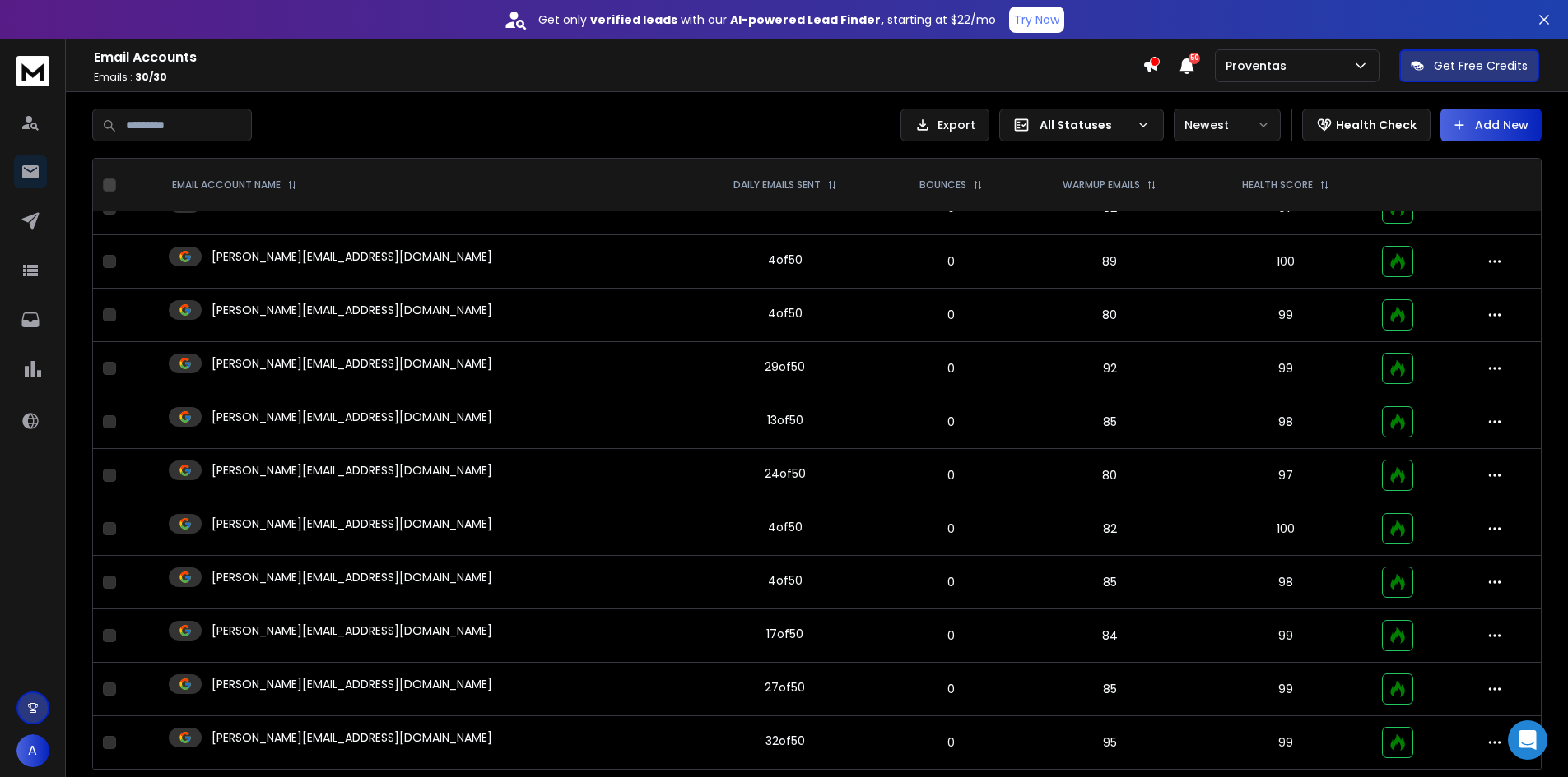
click at [10, 325] on div "A" at bounding box center [33, 411] width 65 height 744
click at [21, 321] on icon at bounding box center [31, 321] width 20 height 20
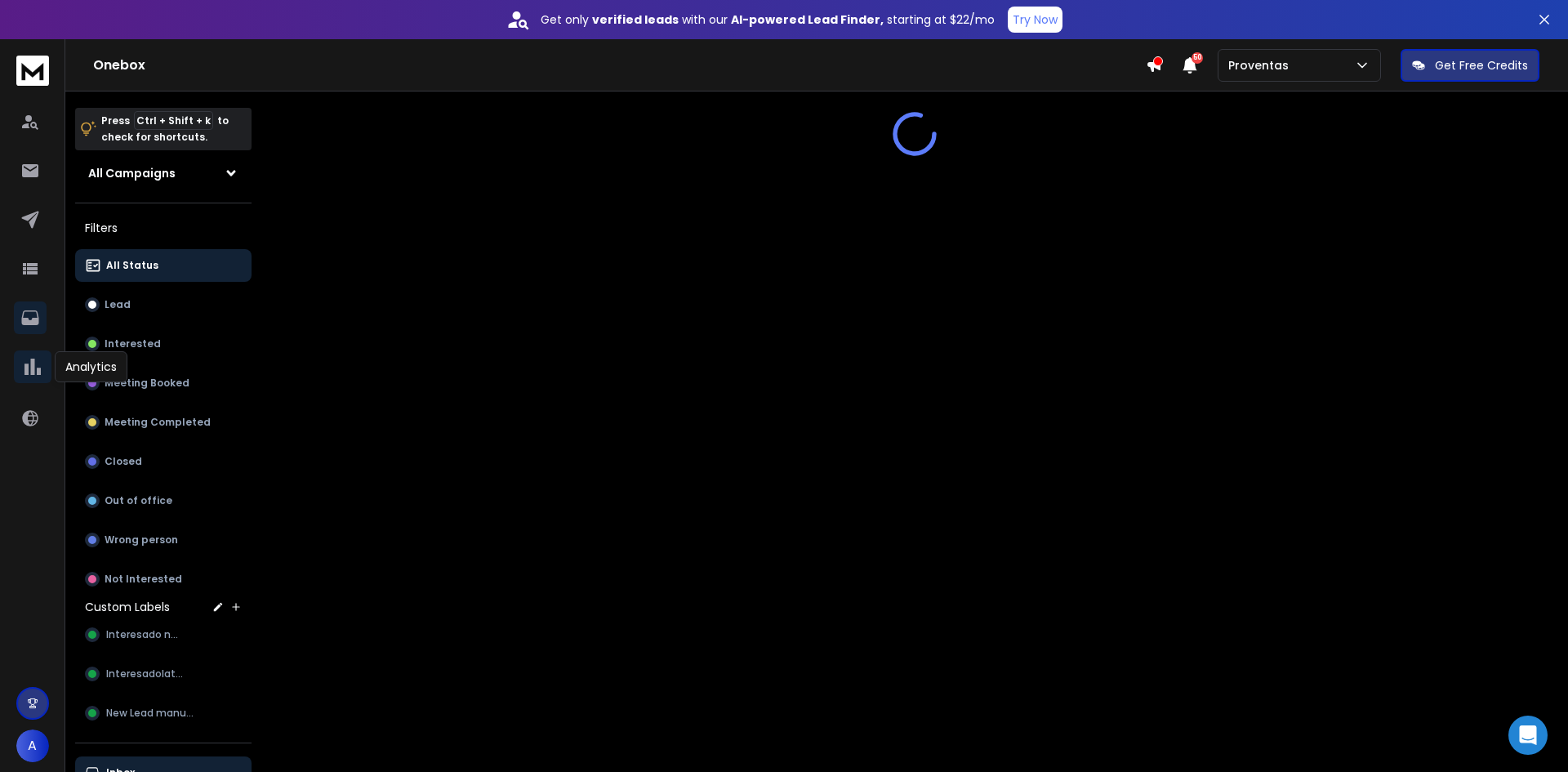
click at [37, 361] on icon at bounding box center [32, 366] width 24 height 24
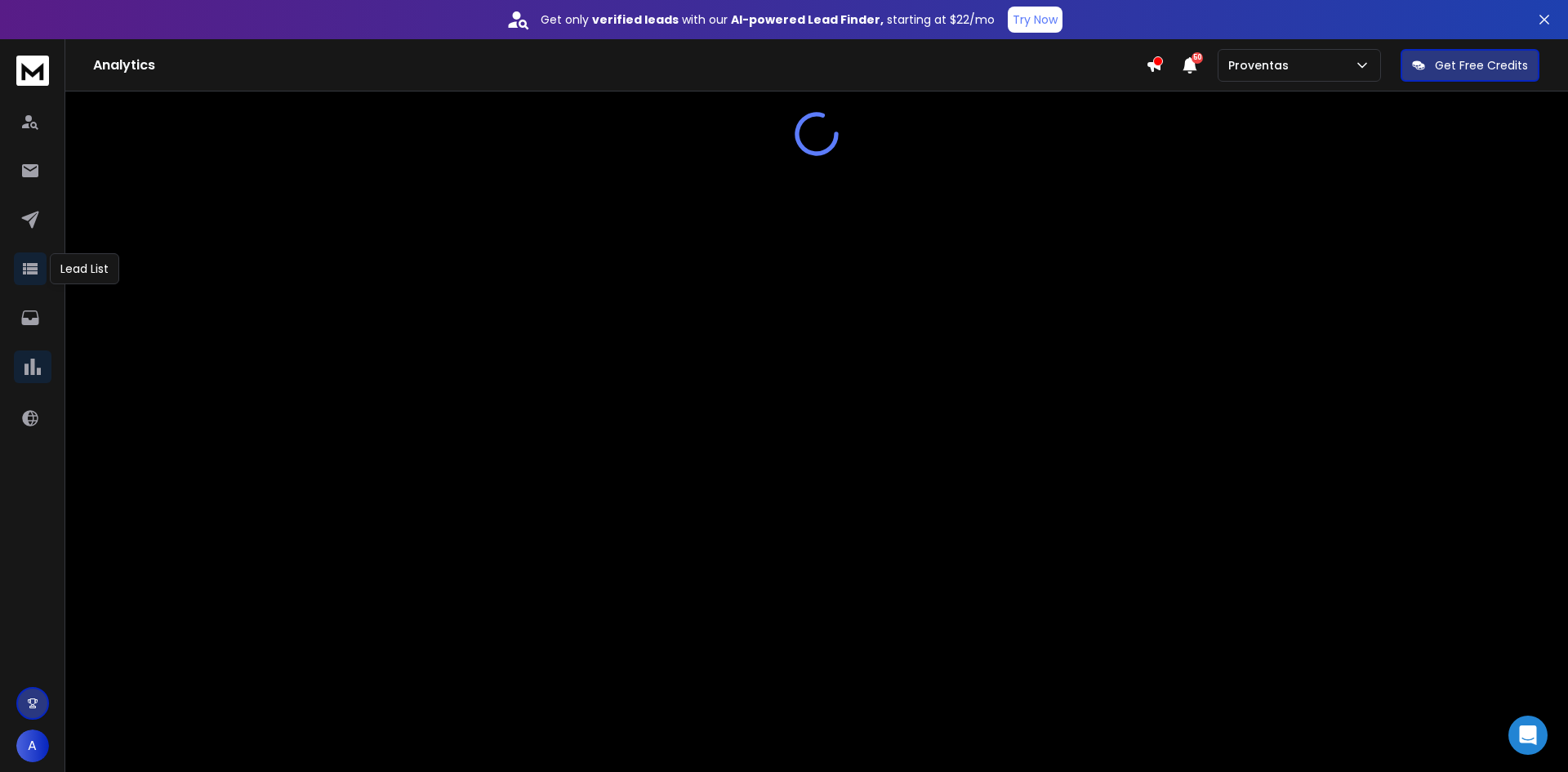
click at [24, 267] on icon at bounding box center [31, 269] width 20 height 20
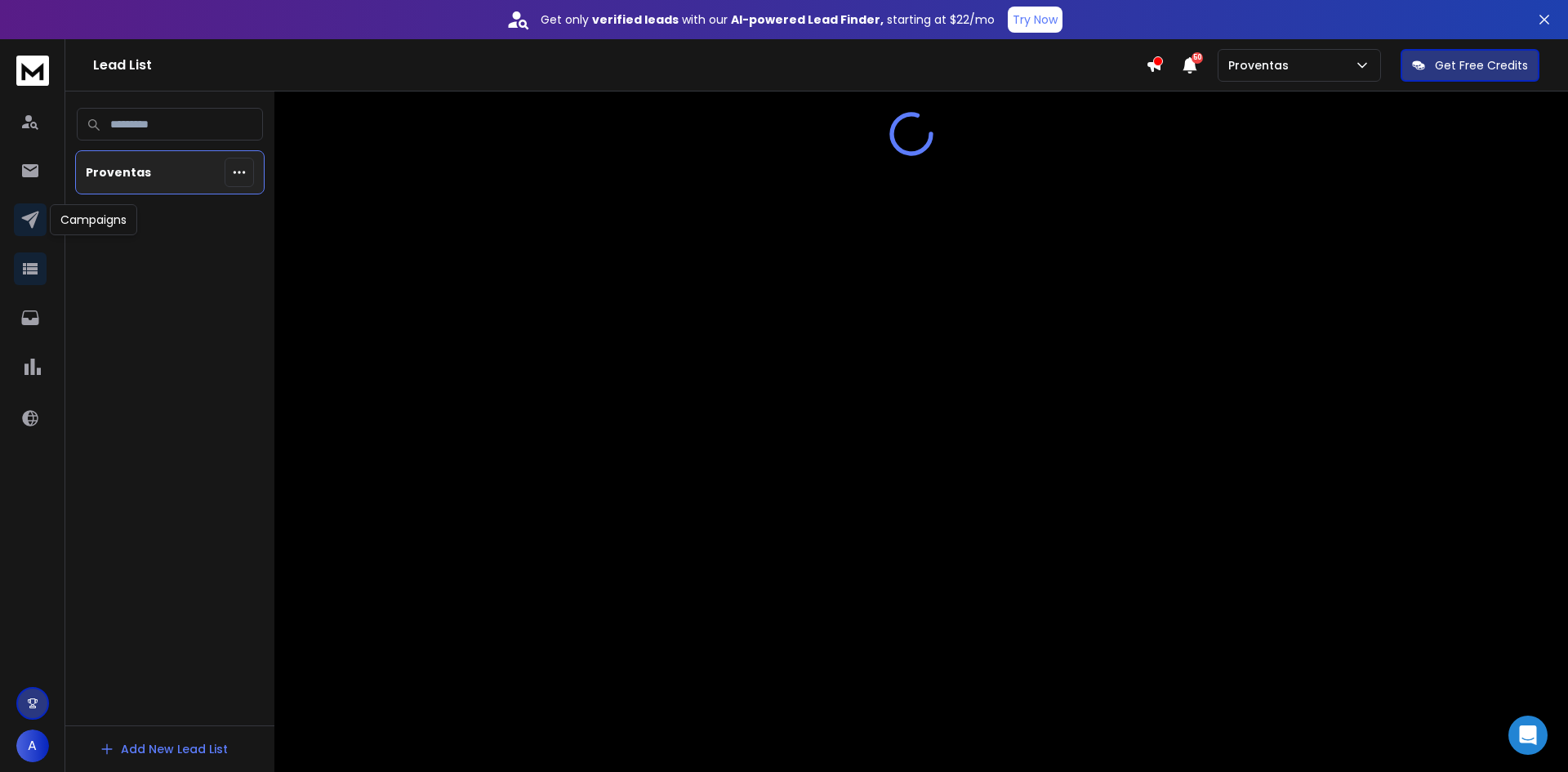
click at [22, 210] on icon at bounding box center [31, 220] width 20 height 20
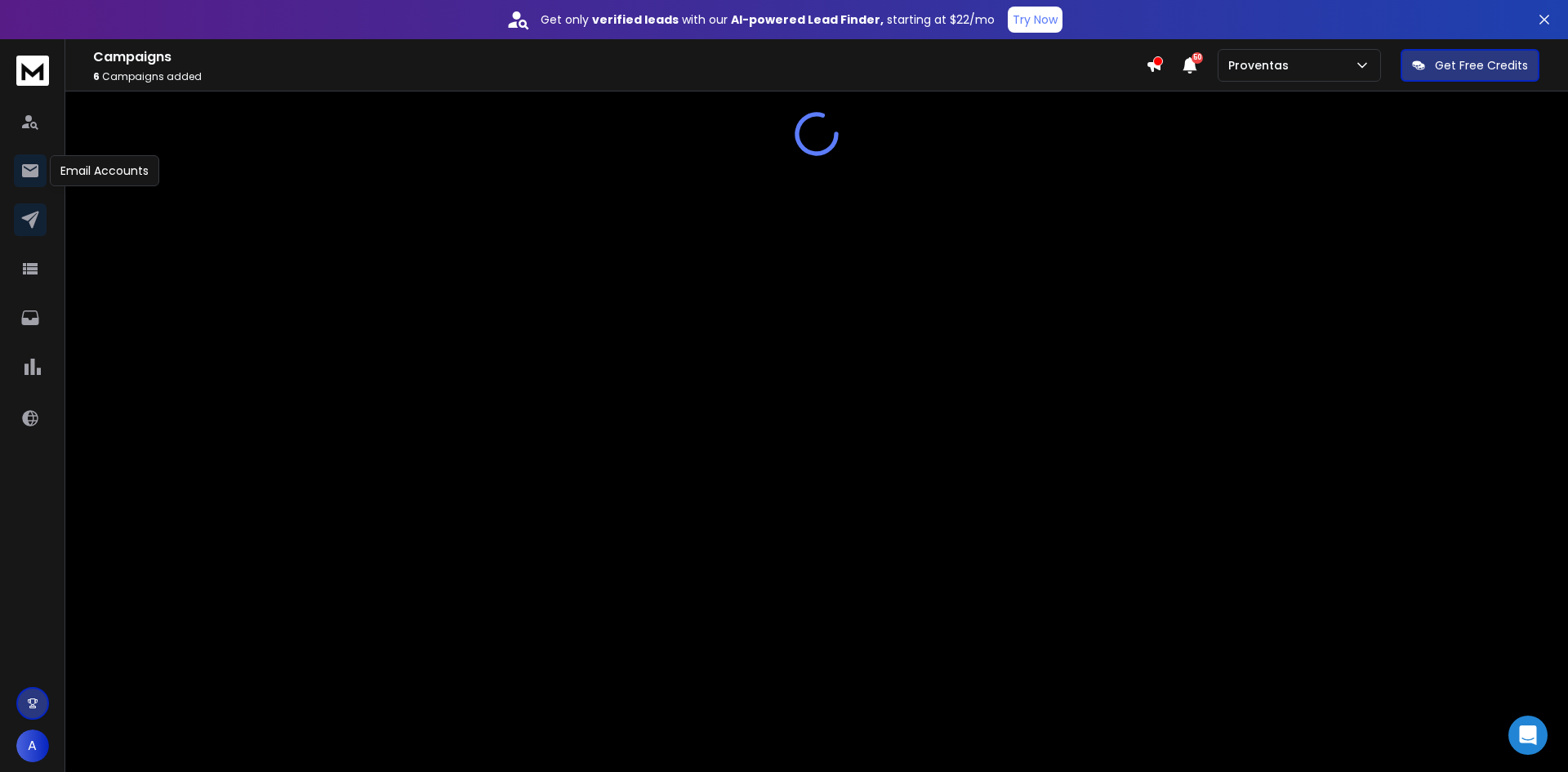
click at [22, 173] on icon at bounding box center [30, 171] width 17 height 13
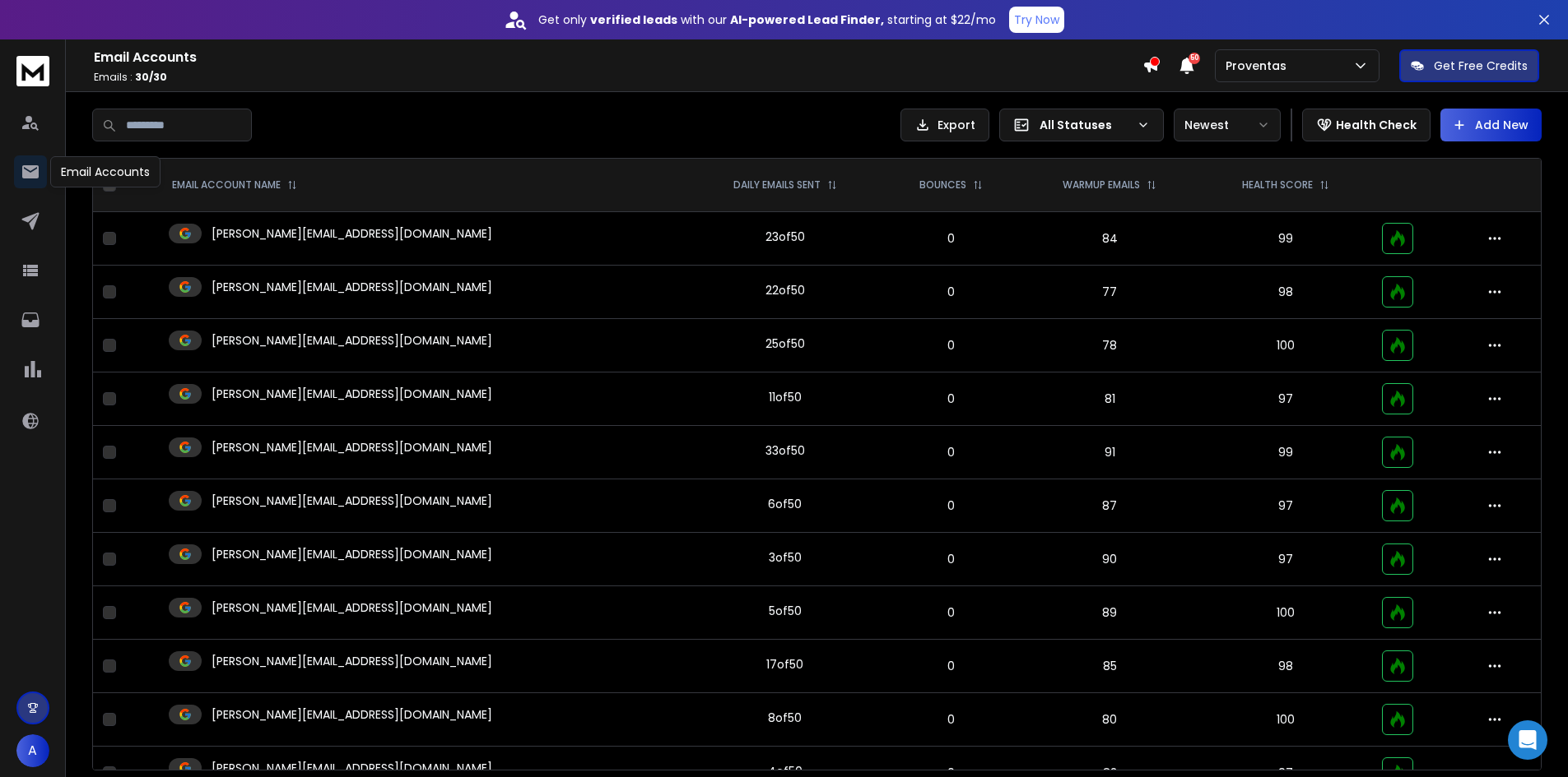
click at [23, 174] on icon at bounding box center [30, 172] width 17 height 13
click at [861, 137] on div at bounding box center [491, 124] width 798 height 33
click at [288, 232] on p "[PERSON_NAME][EMAIL_ADDRESS][DOMAIN_NAME]" at bounding box center [352, 234] width 280 height 17
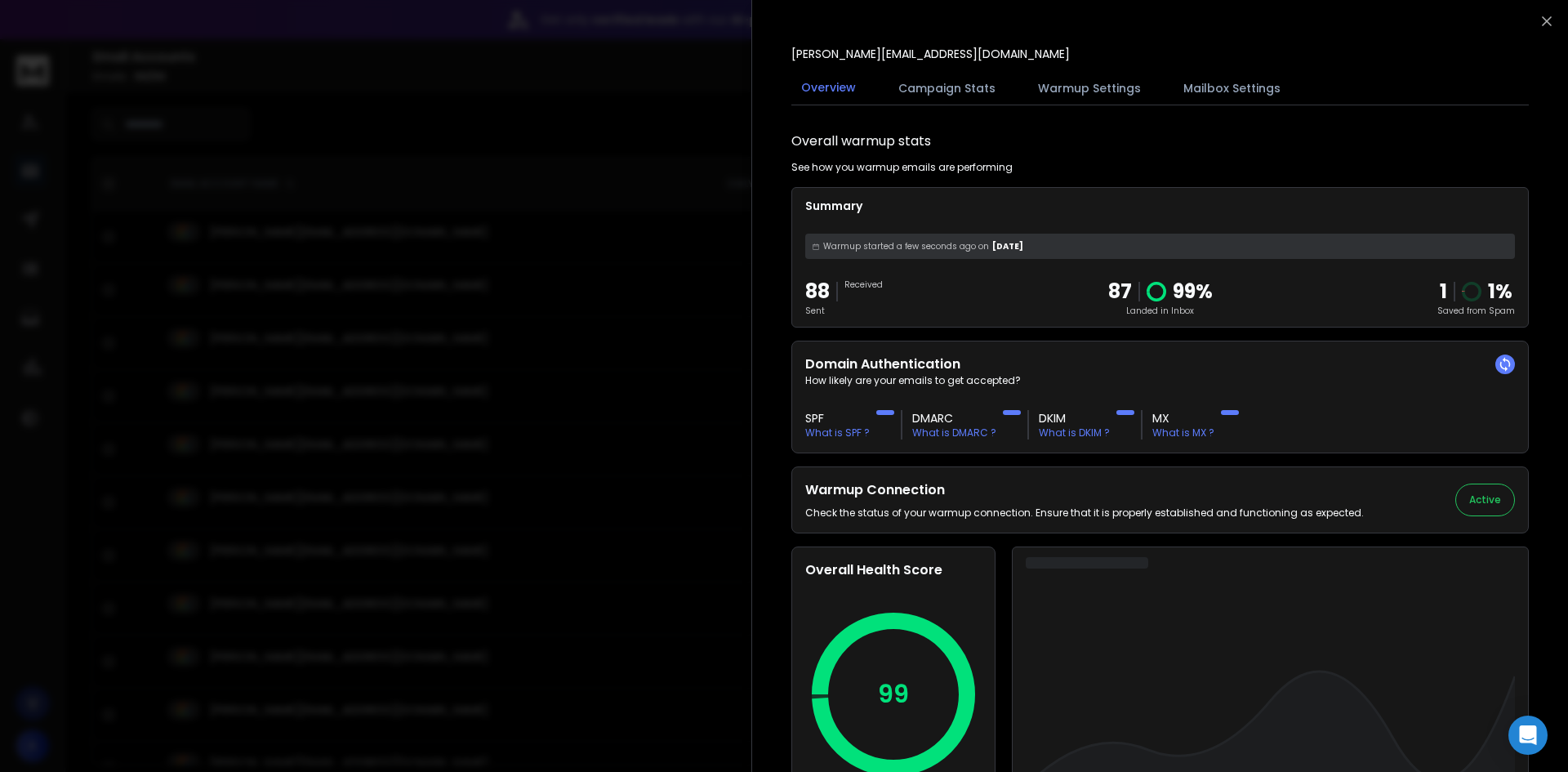
click at [1064, 71] on div "[PERSON_NAME][EMAIL_ADDRESS][DOMAIN_NAME] Overview Campaign Stats Warmup Settin…" at bounding box center [1160, 644] width 777 height 1249
click at [1071, 82] on button "Warmup Settings" at bounding box center [1089, 88] width 122 height 36
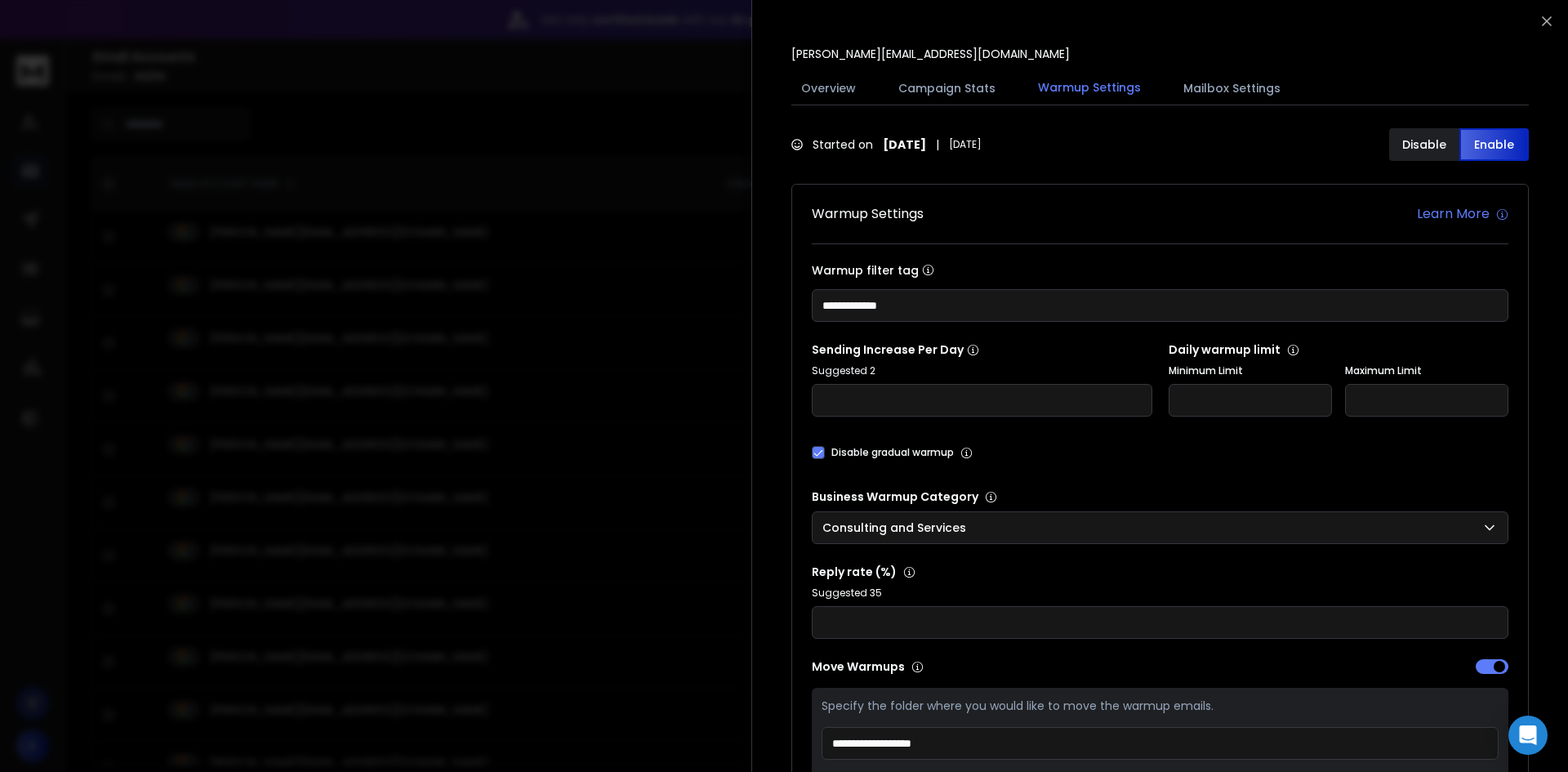
click at [504, 131] on div at bounding box center [784, 386] width 1568 height 772
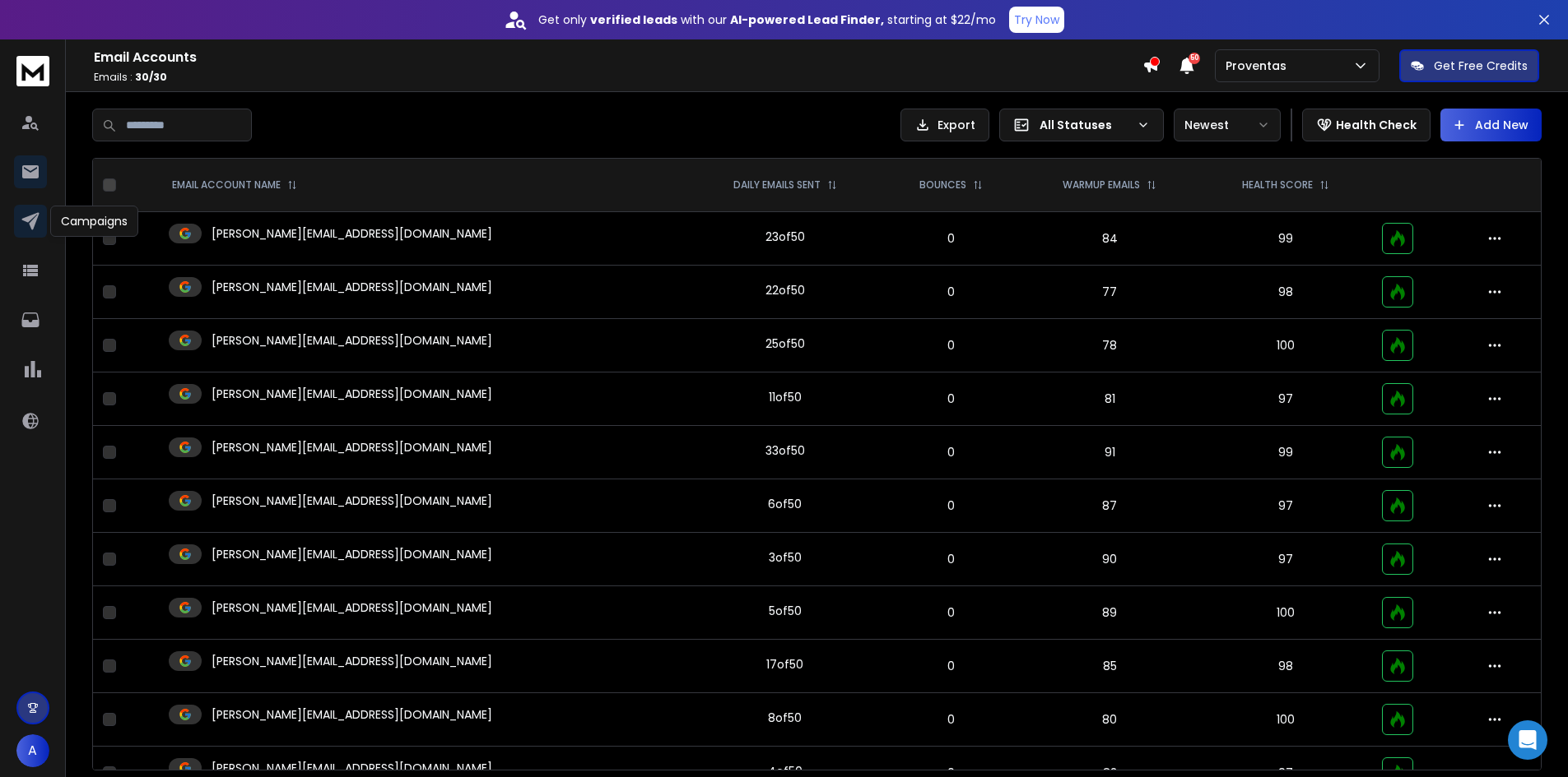
click at [34, 225] on icon at bounding box center [29, 221] width 18 height 18
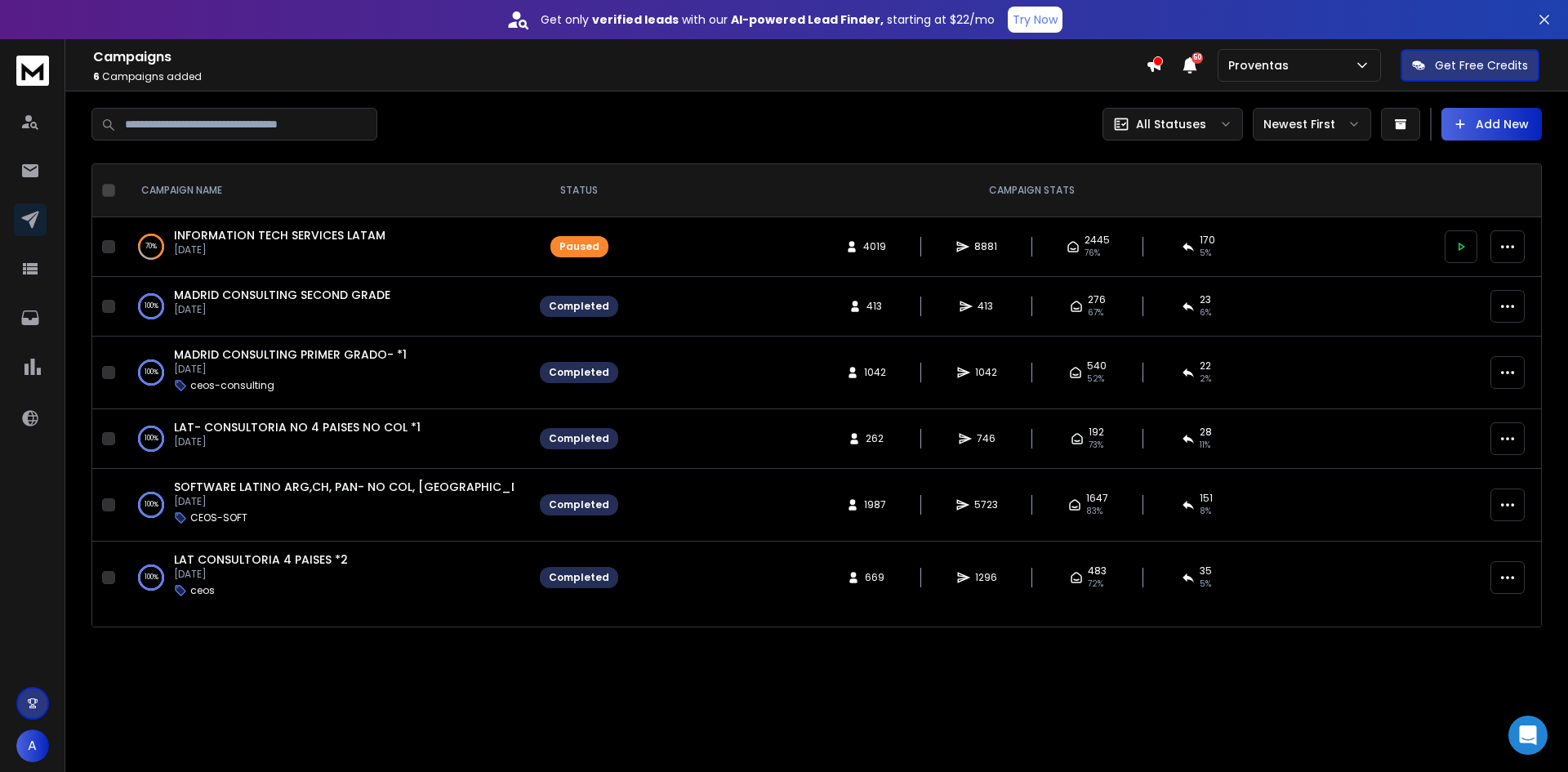
click at [296, 298] on span "MADRID CONSULTING SECOND GRADE" at bounding box center [282, 295] width 217 height 17
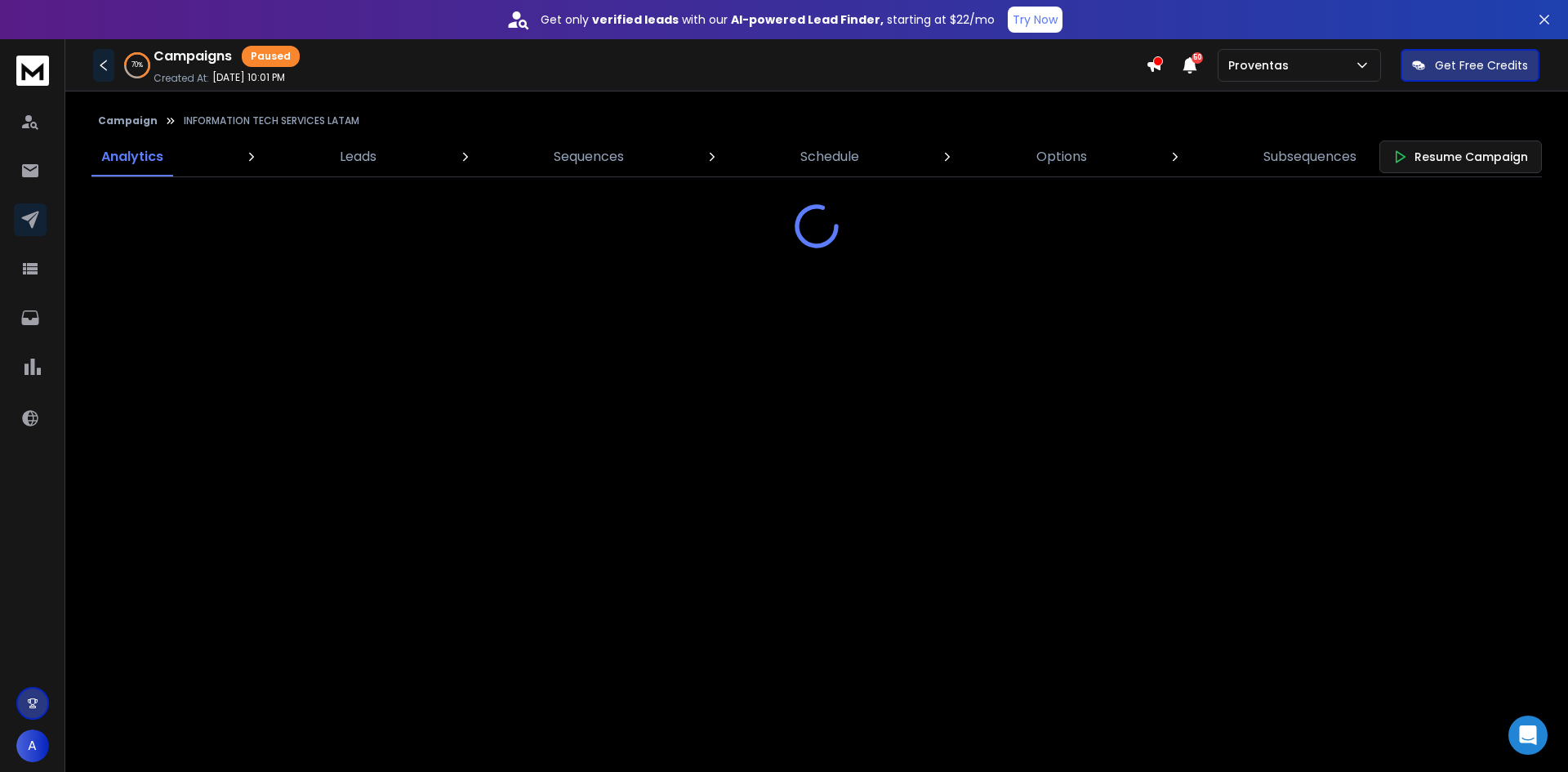
click at [101, 73] on button at bounding box center [103, 65] width 21 height 33
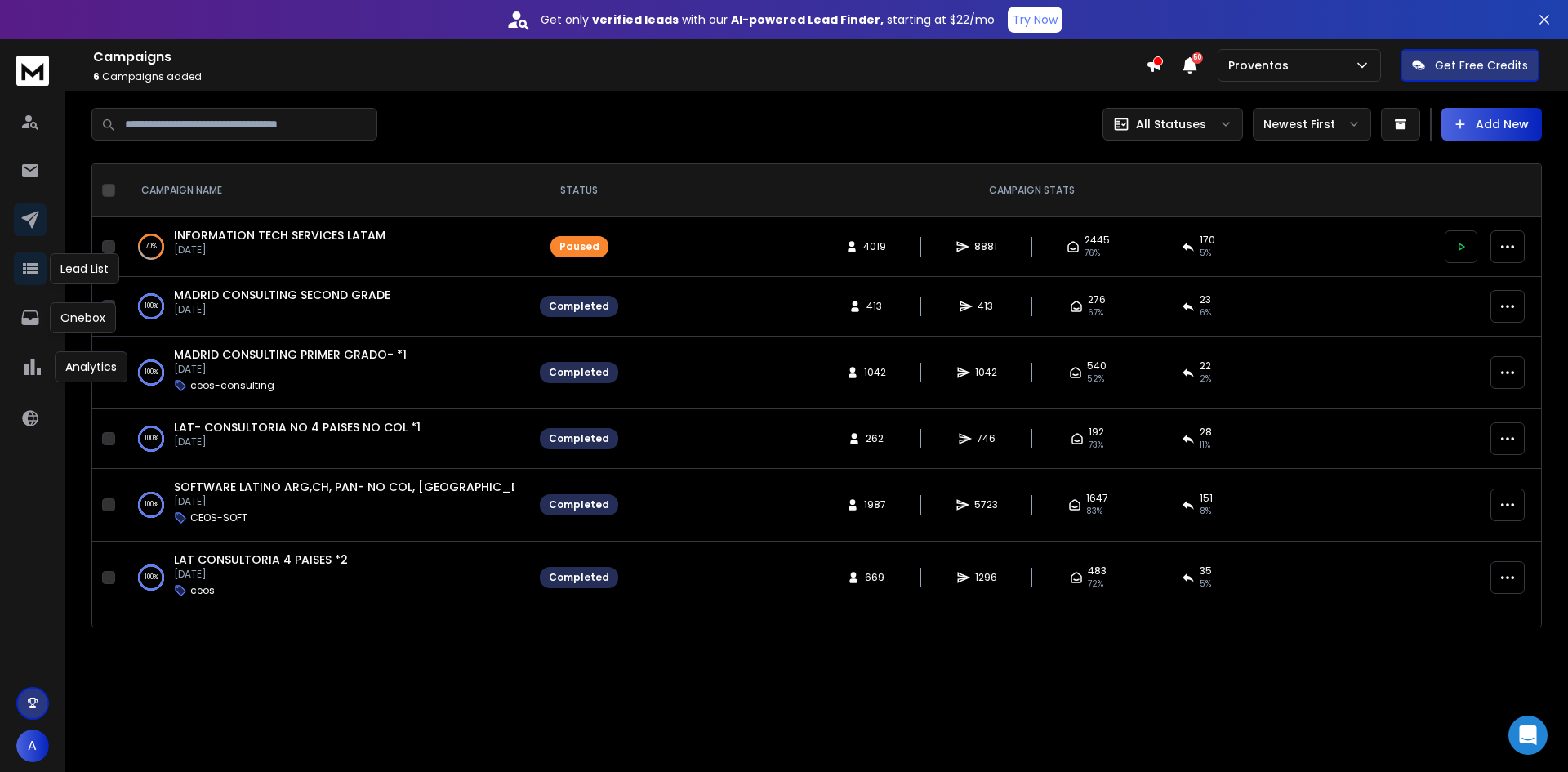
click at [17, 273] on link at bounding box center [30, 268] width 32 height 33
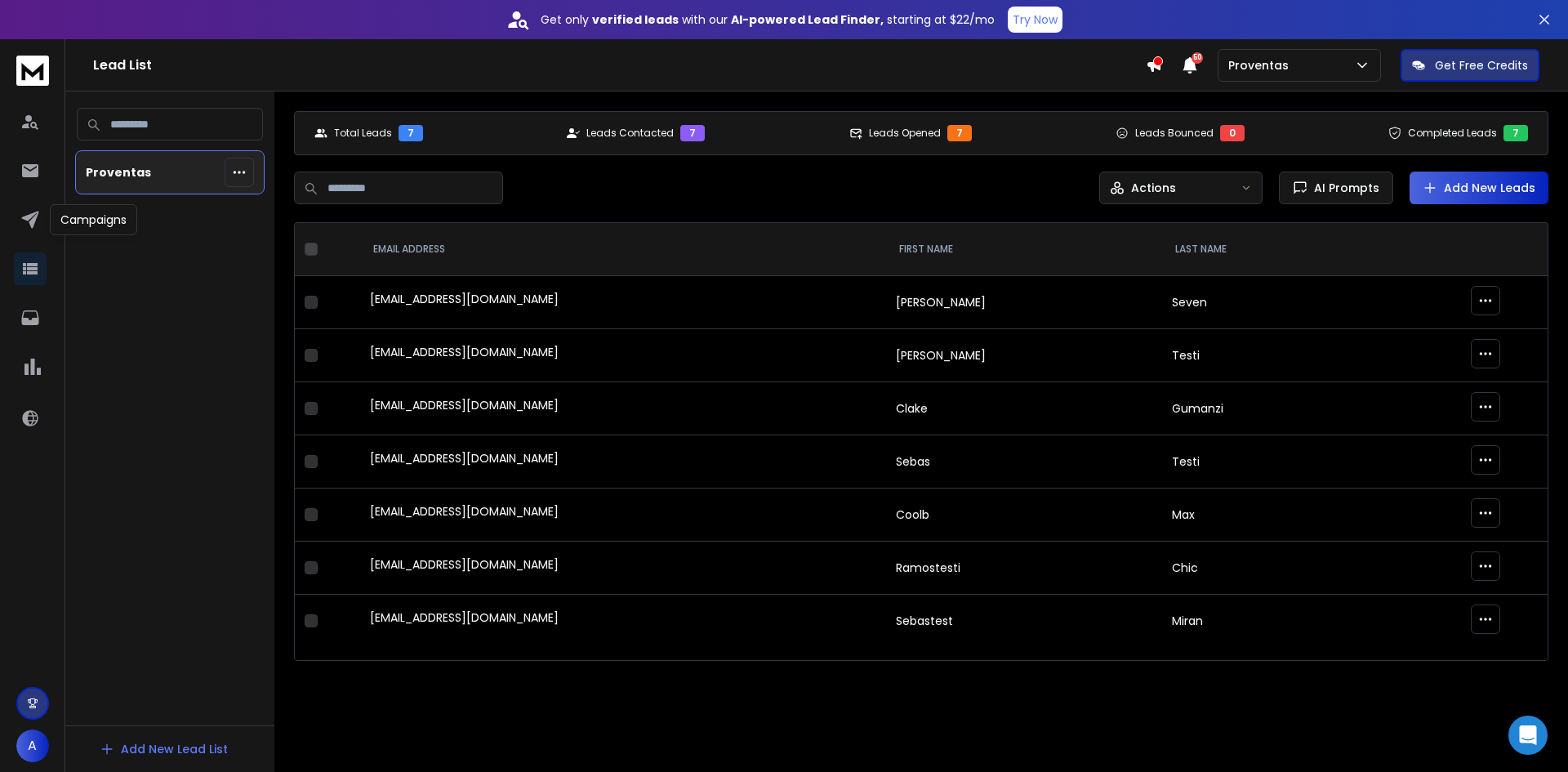
click at [32, 245] on div at bounding box center [32, 273] width 37 height 336
click at [39, 212] on icon at bounding box center [31, 220] width 20 height 20
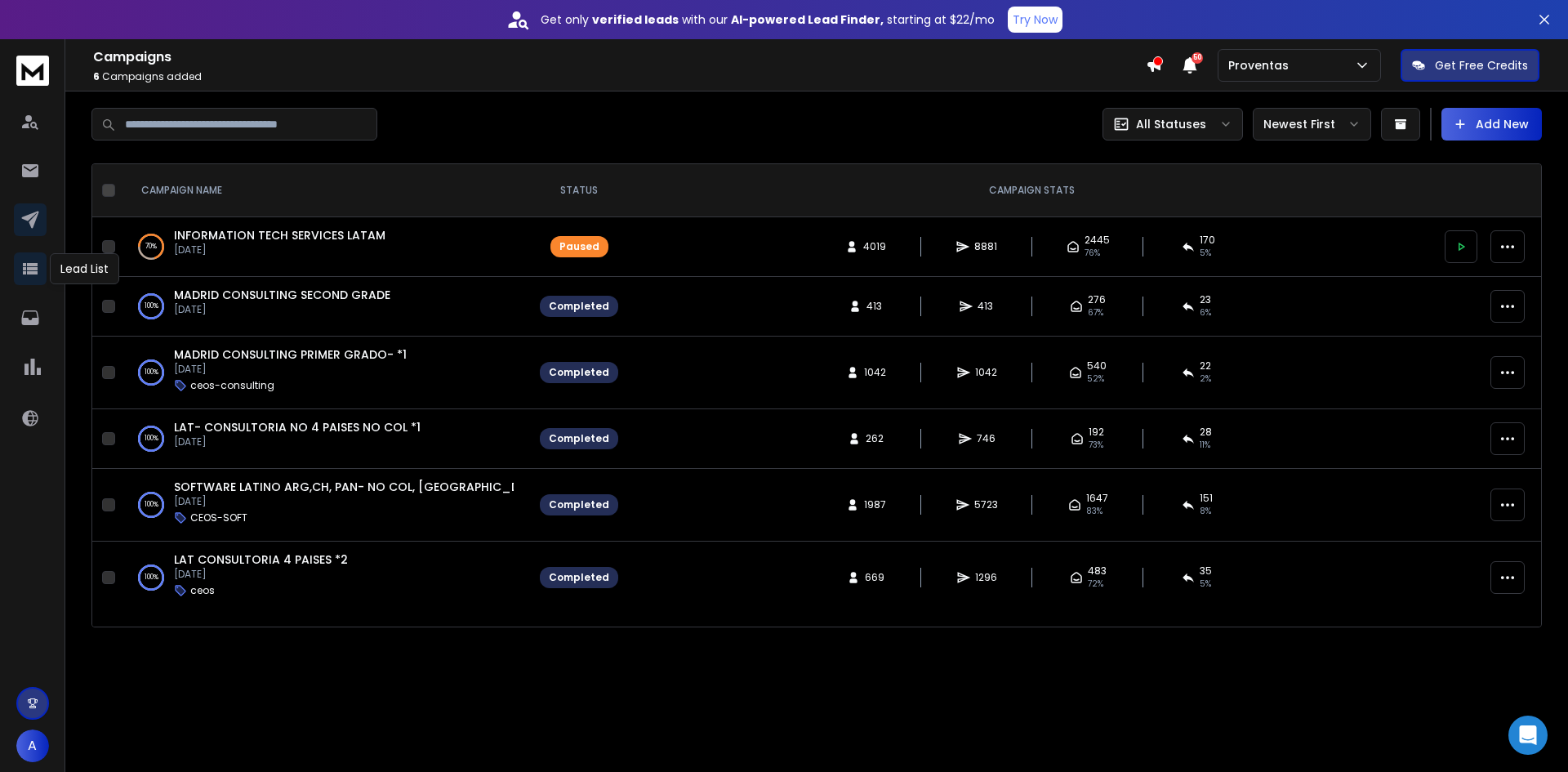
click at [36, 263] on icon at bounding box center [30, 269] width 15 height 12
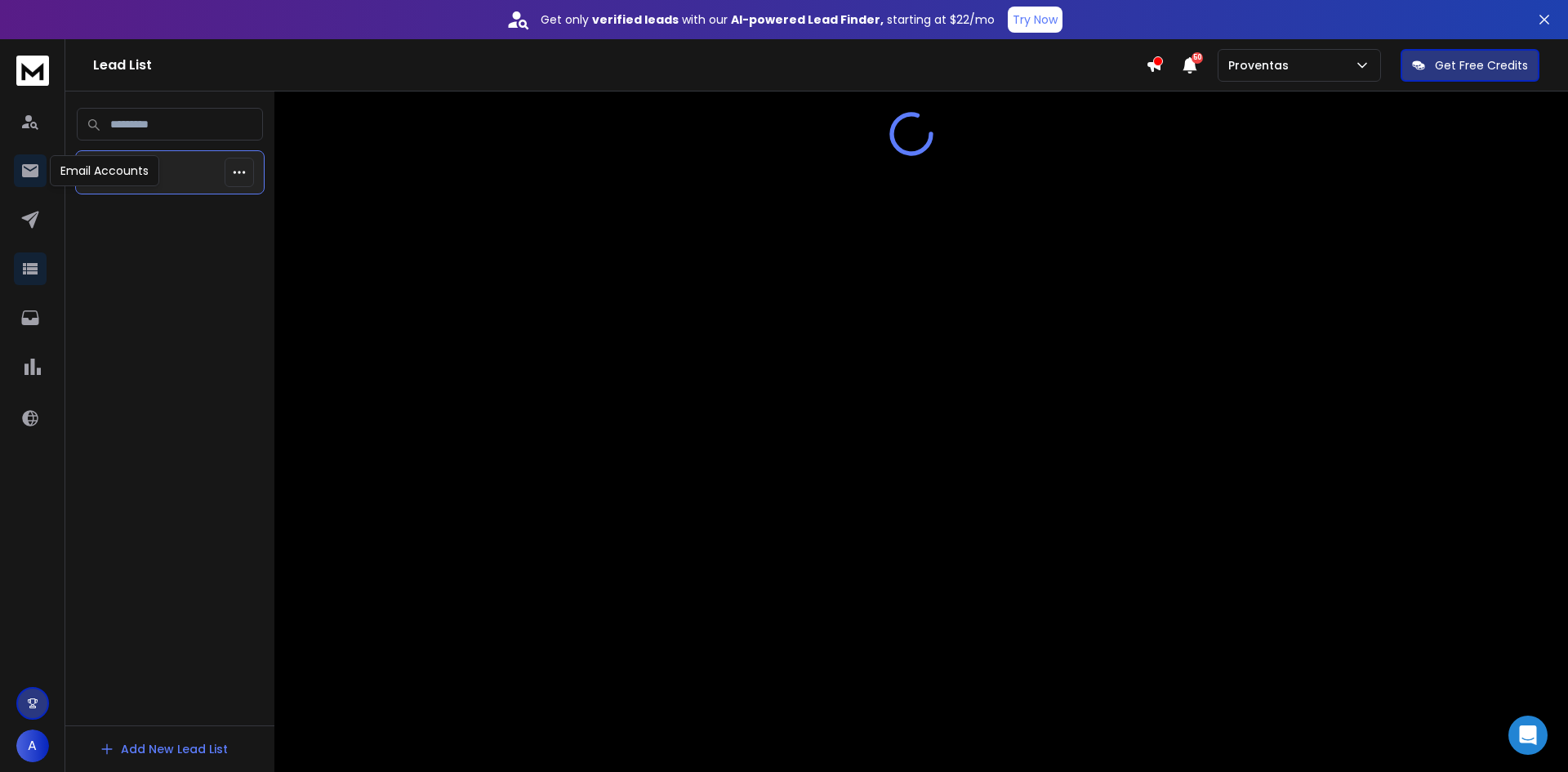
click at [37, 169] on icon at bounding box center [30, 171] width 17 height 13
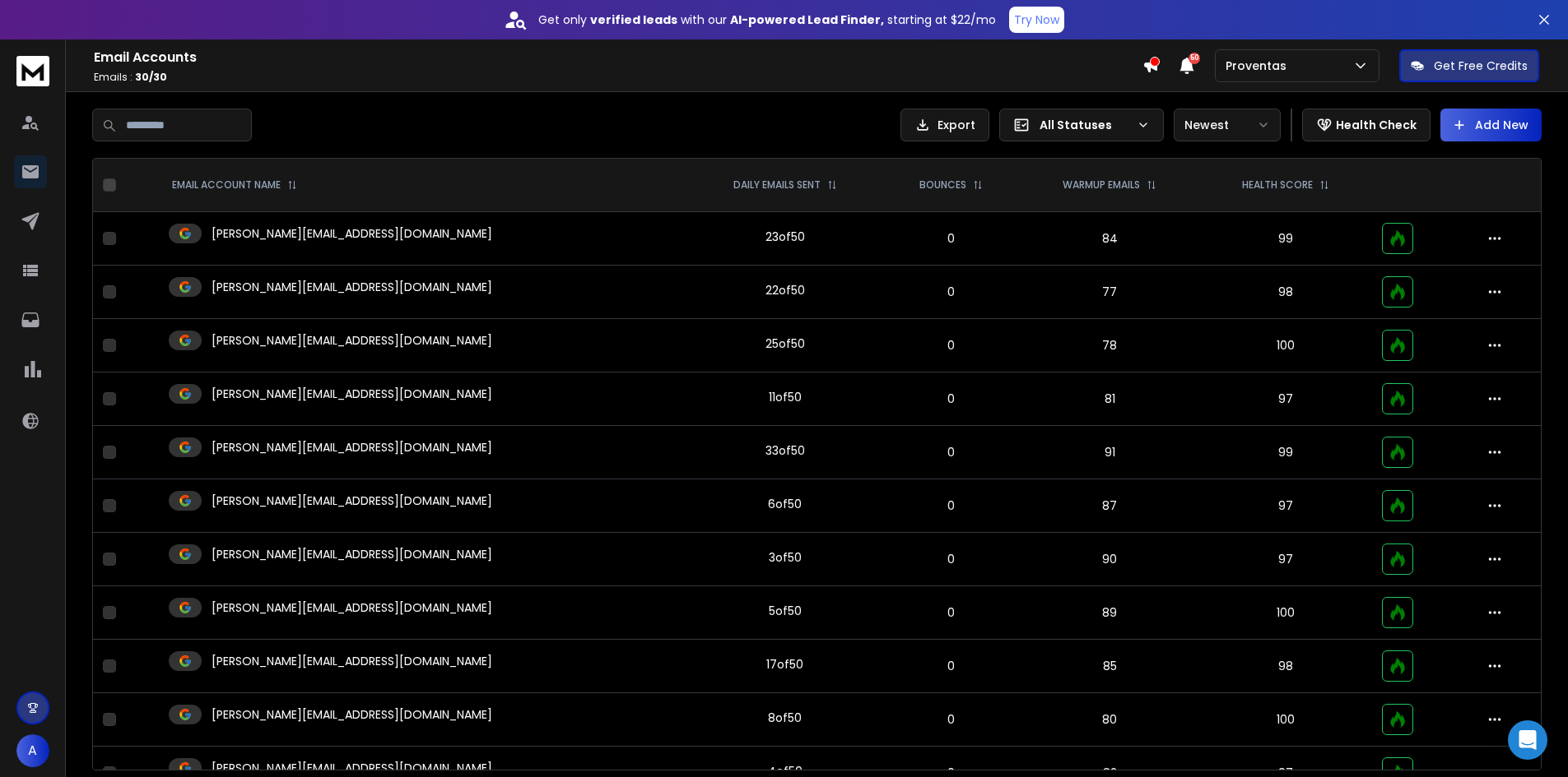
click at [1329, 85] on div "Email Accounts Emails : 30 / 30 50 Proventas Get Free Credits" at bounding box center [784, 65] width 1568 height 53
click at [1300, 61] on div "Proventas" at bounding box center [1297, 66] width 144 height 17
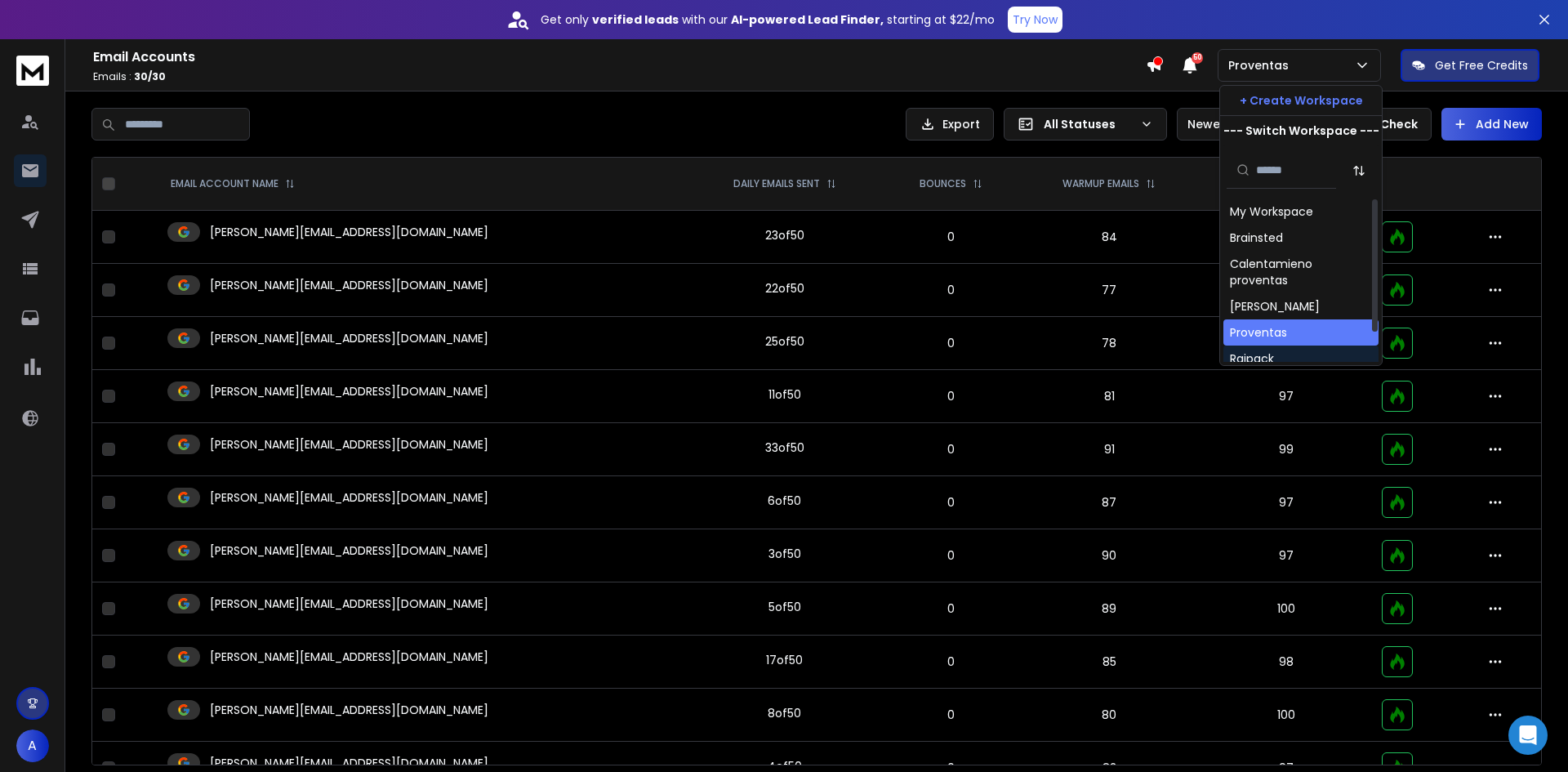
click at [1266, 356] on div "Rajpack" at bounding box center [1251, 359] width 44 height 17
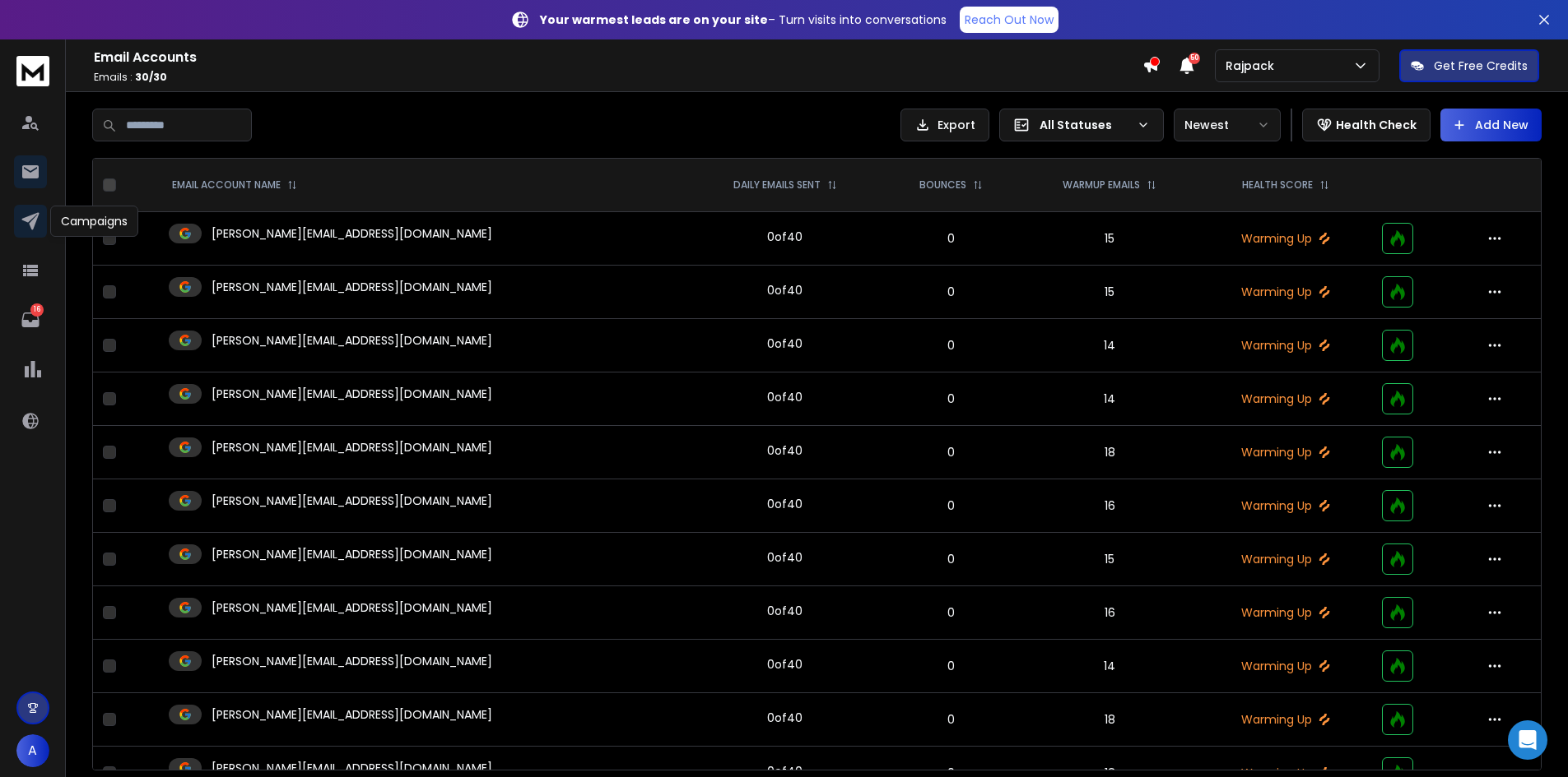
click at [26, 207] on link at bounding box center [30, 221] width 33 height 33
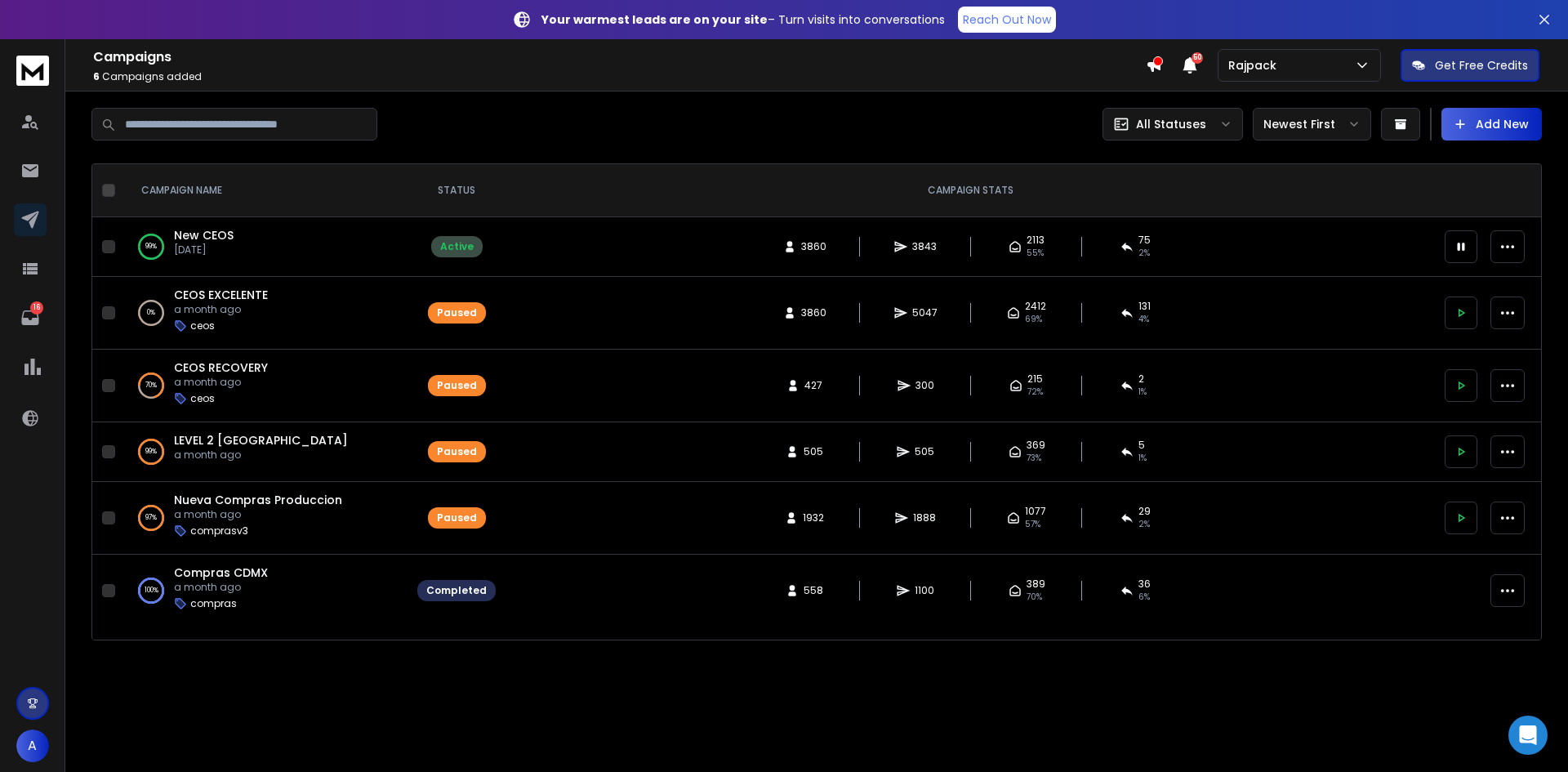
click at [199, 237] on span "New CEOS" at bounding box center [204, 236] width 60 height 17
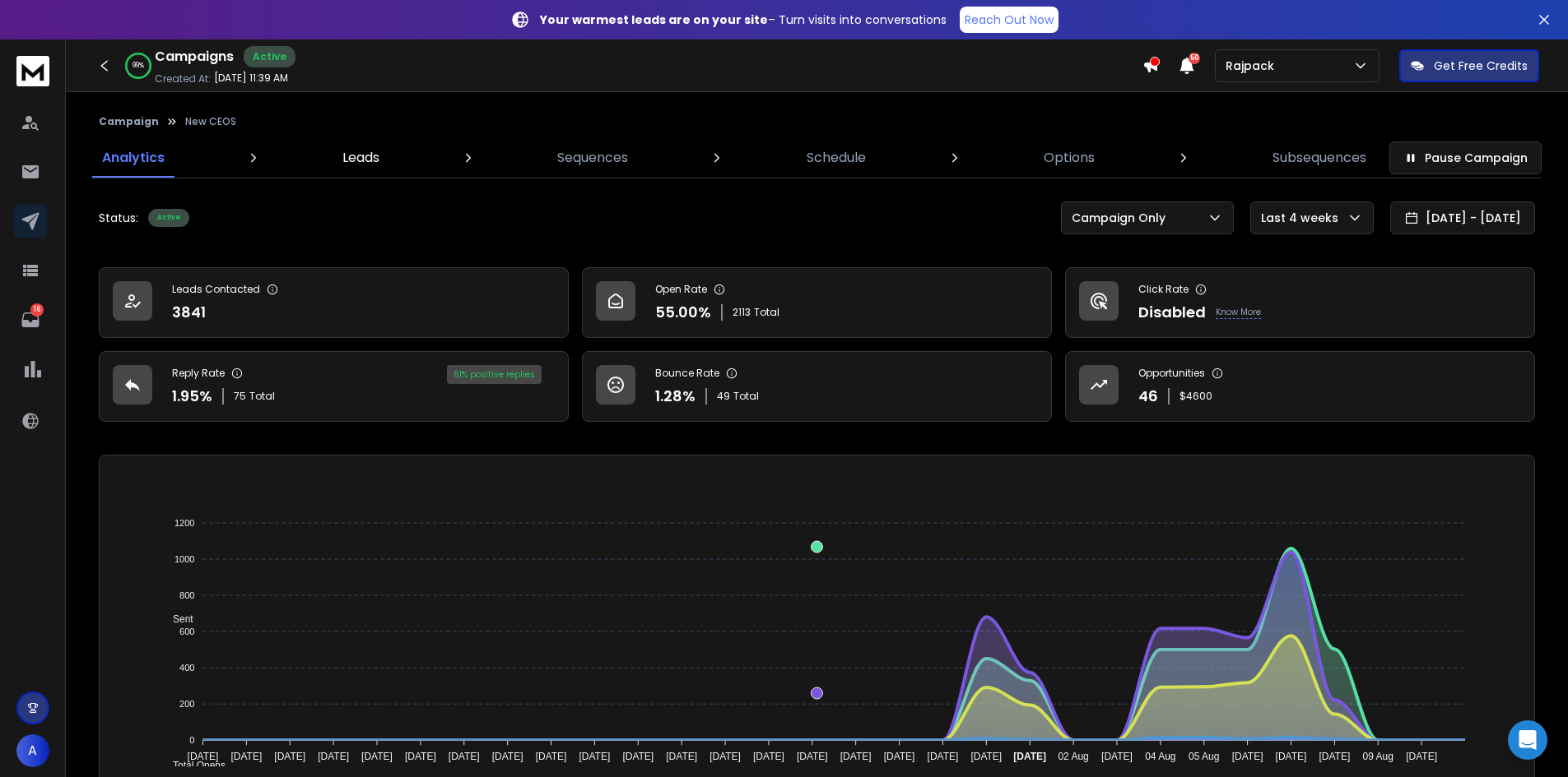
click at [375, 160] on p "Leads" at bounding box center [361, 158] width 37 height 20
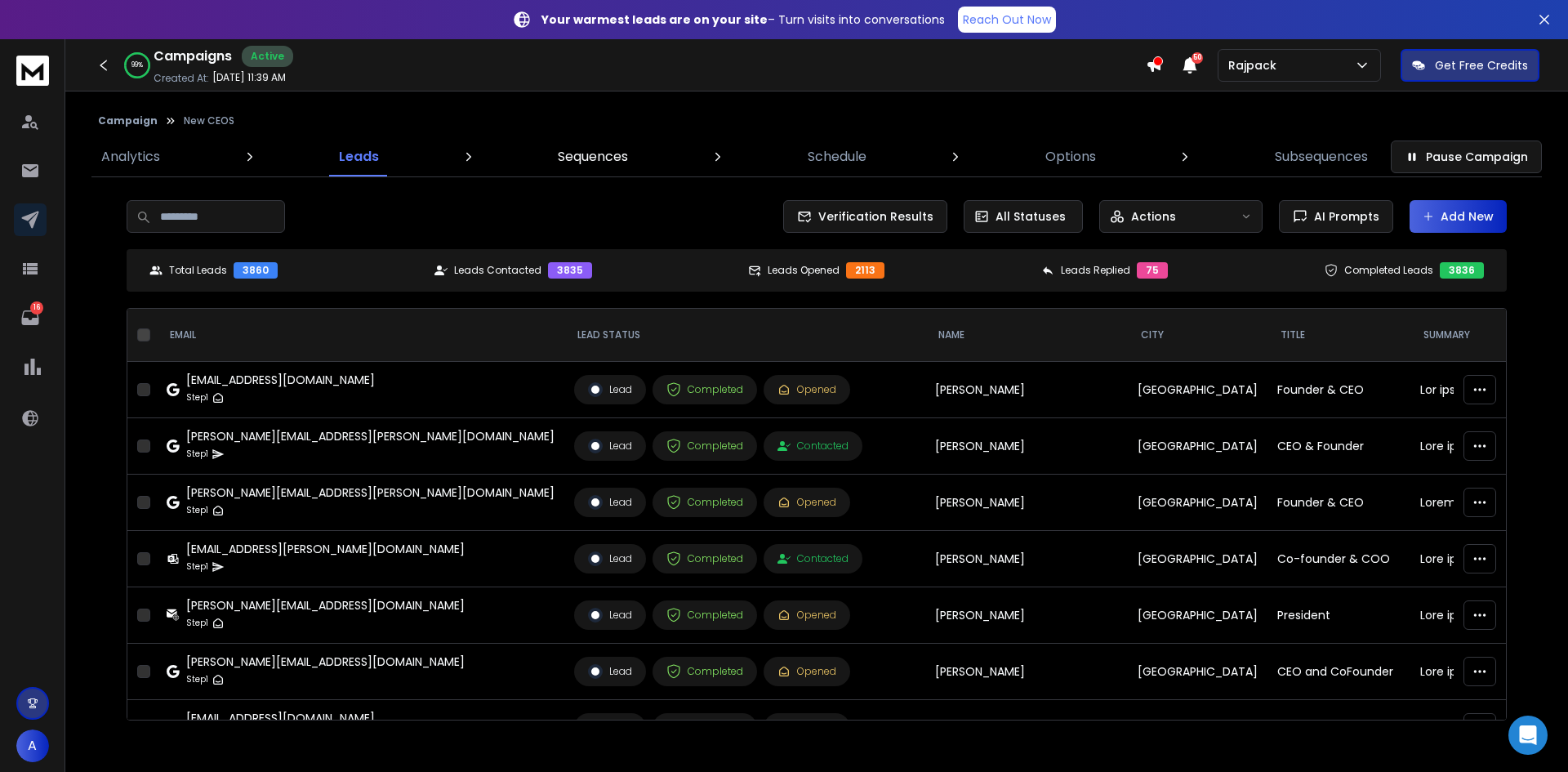
click at [605, 165] on p "Sequences" at bounding box center [593, 157] width 70 height 20
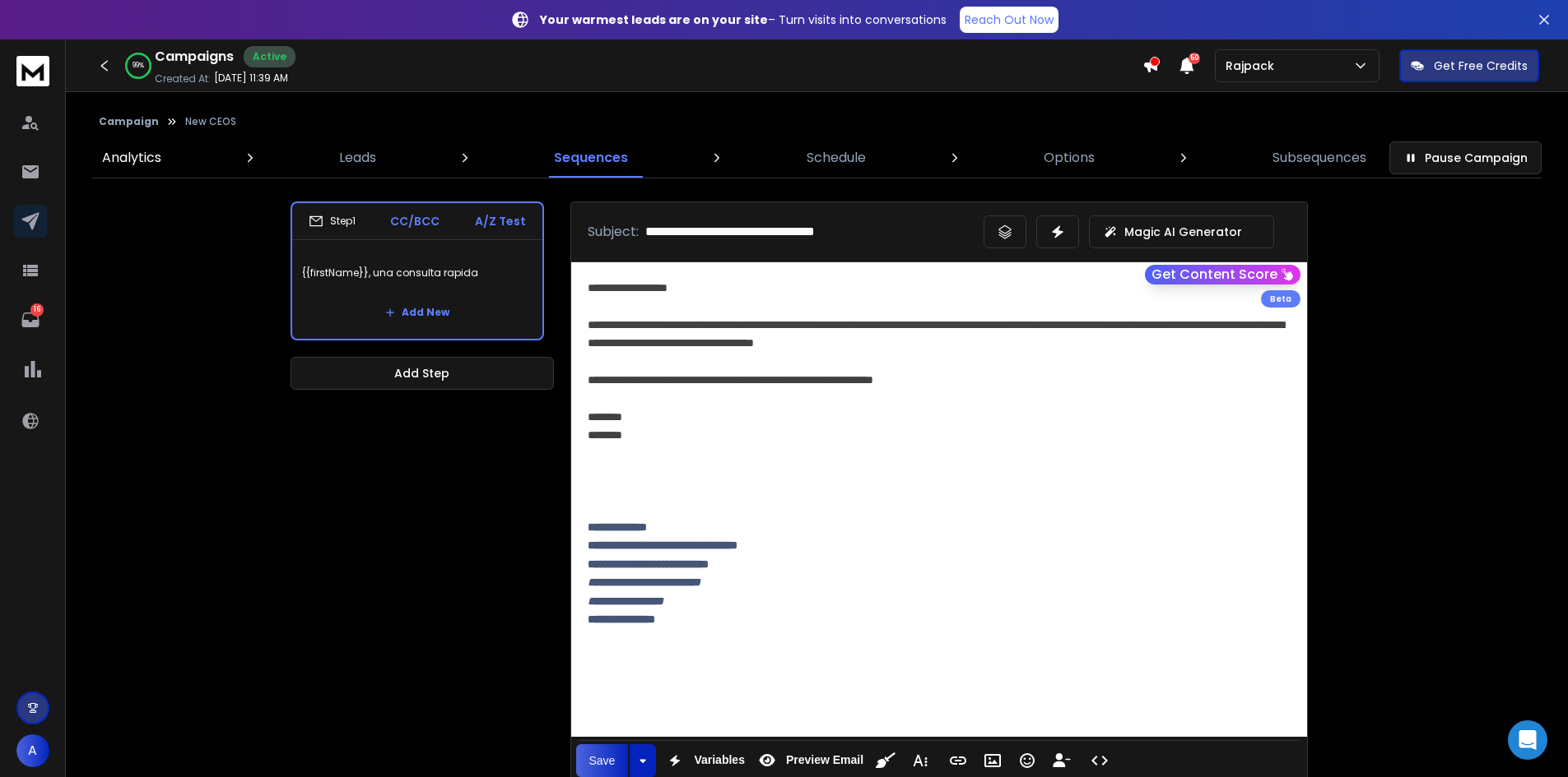
click at [128, 157] on p "Analytics" at bounding box center [132, 158] width 60 height 20
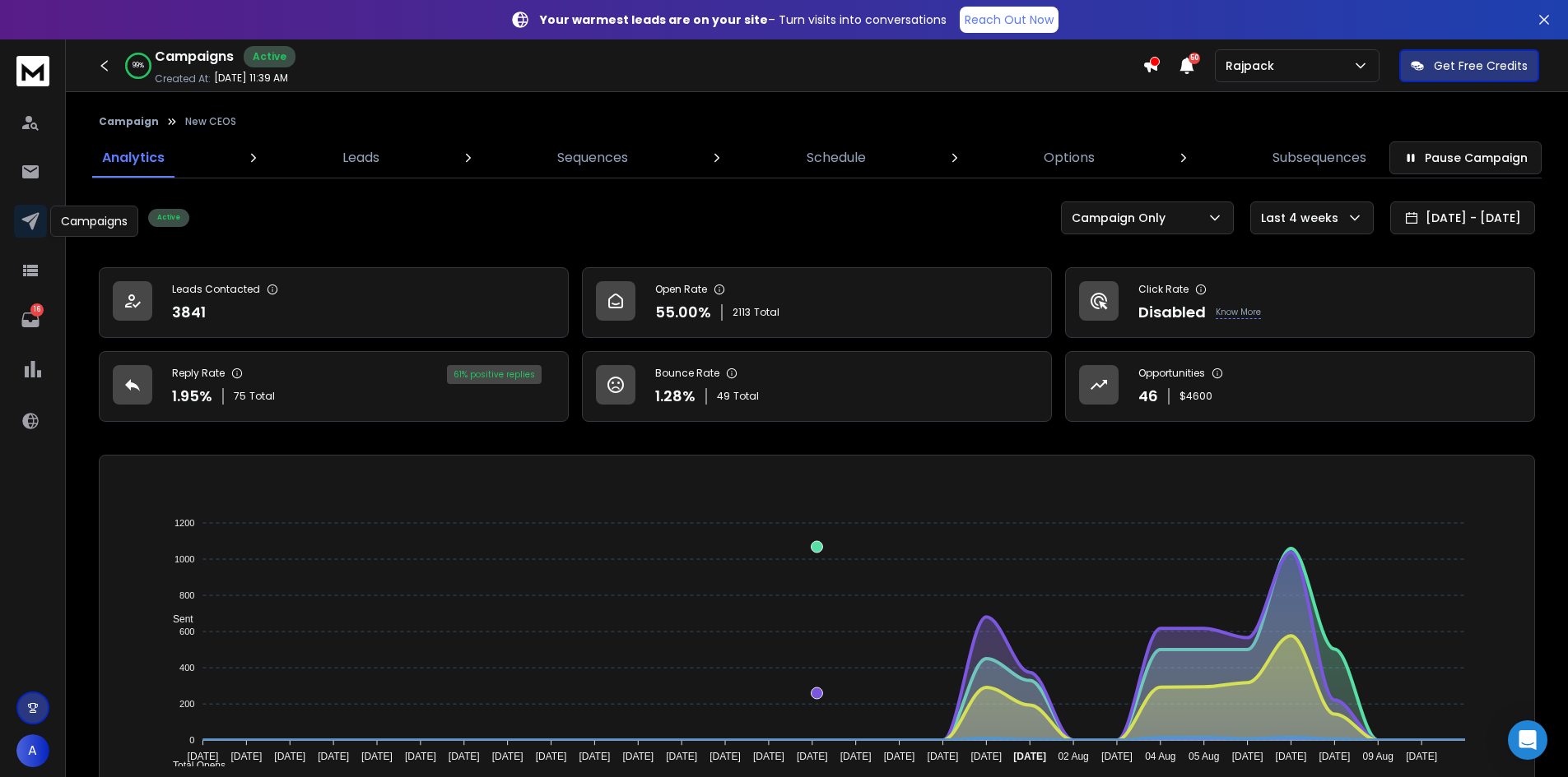
click at [35, 225] on icon at bounding box center [31, 222] width 20 height 20
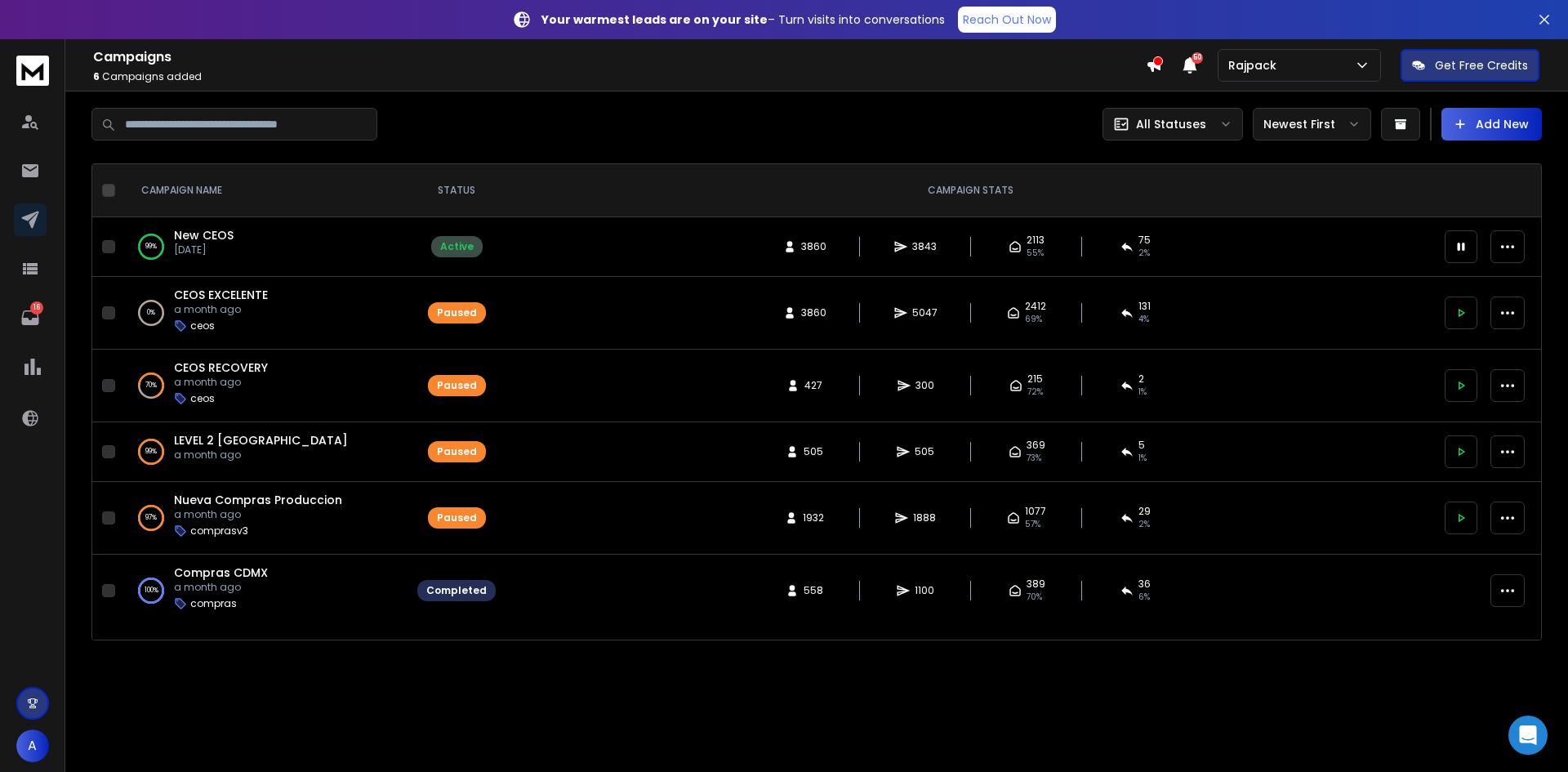
click at [217, 303] on p "a month ago" at bounding box center [221, 310] width 94 height 13
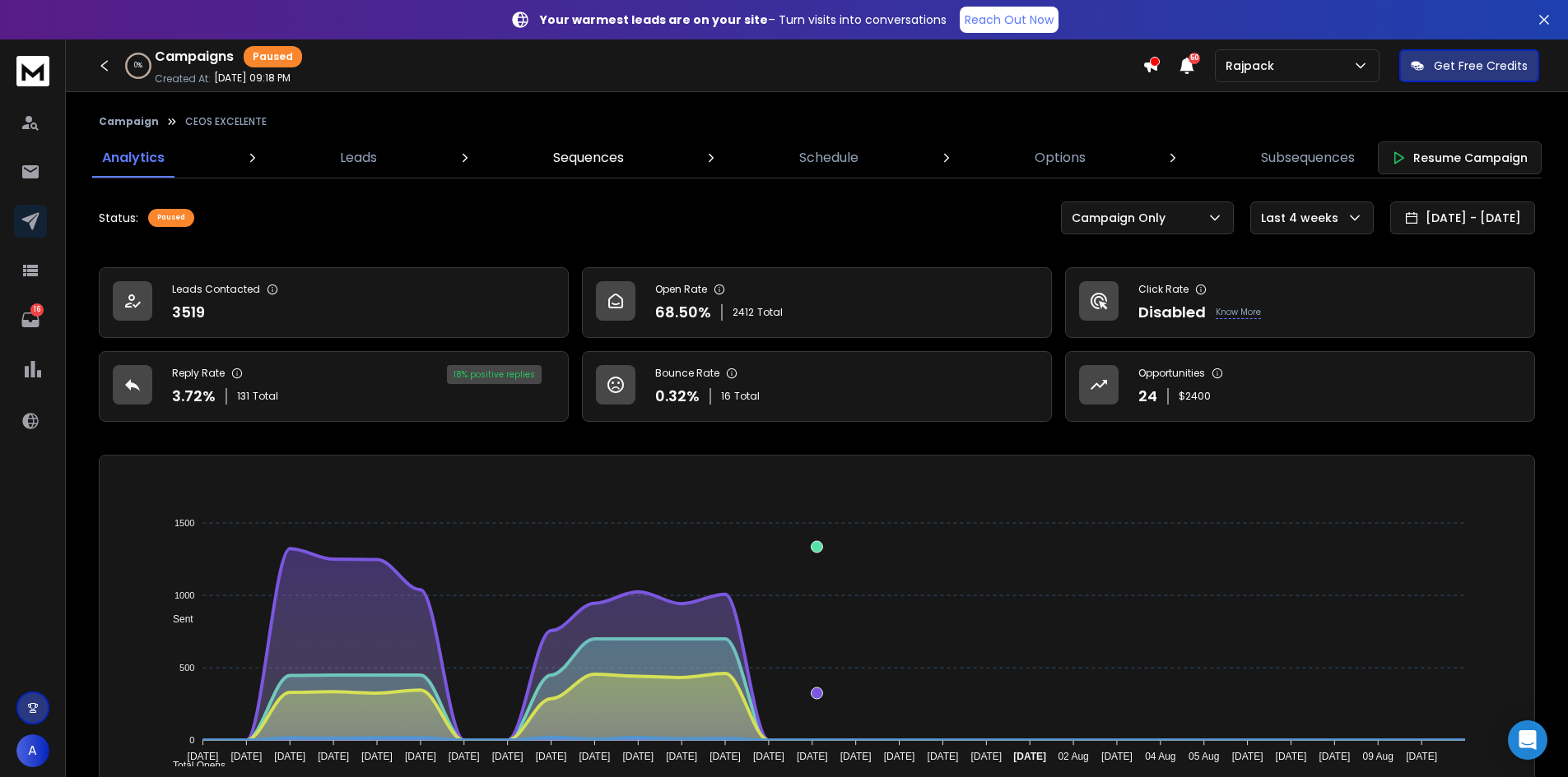
click at [579, 165] on p "Sequences" at bounding box center [588, 158] width 71 height 20
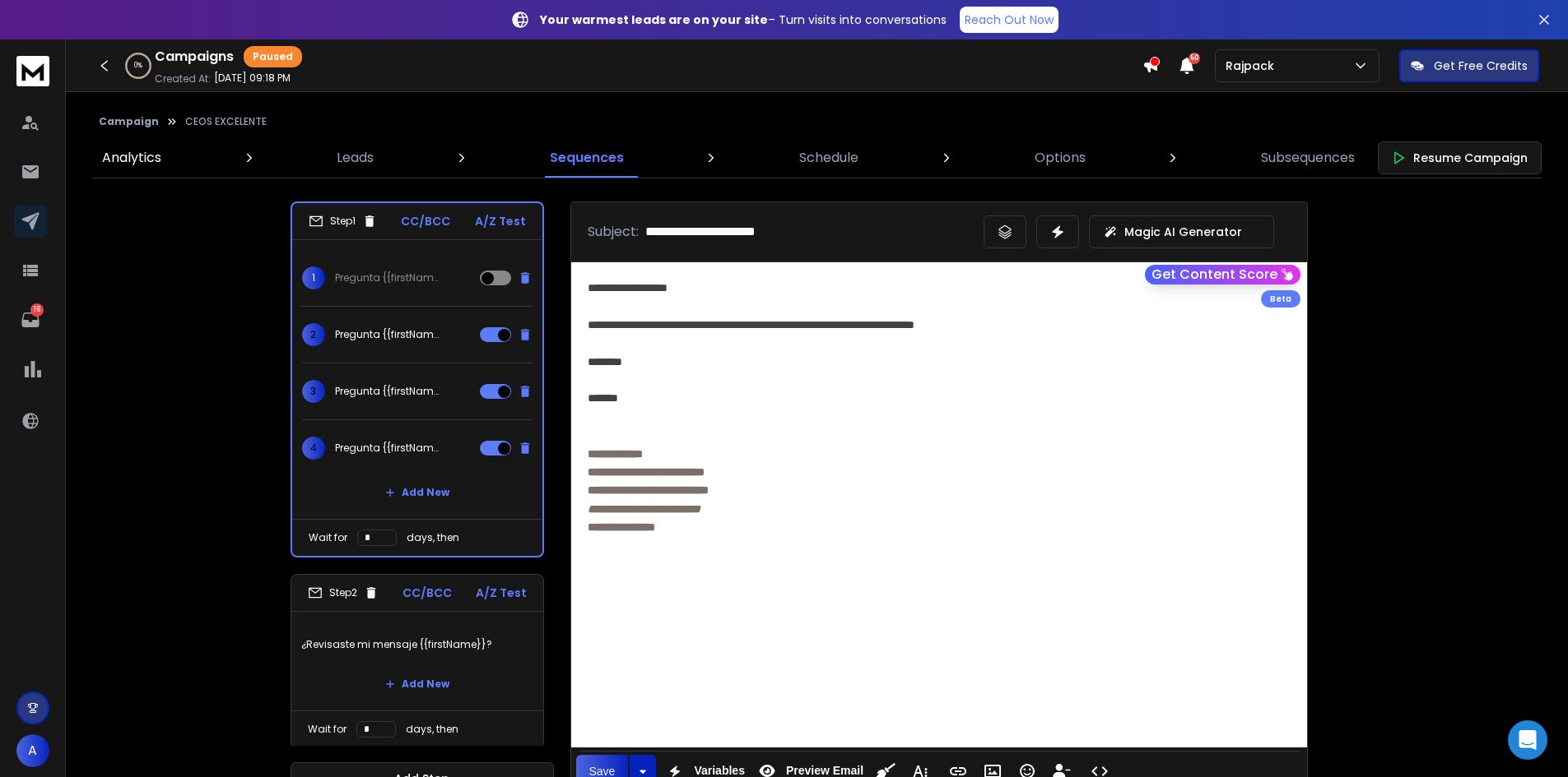
click at [124, 150] on p "Analytics" at bounding box center [132, 158] width 60 height 20
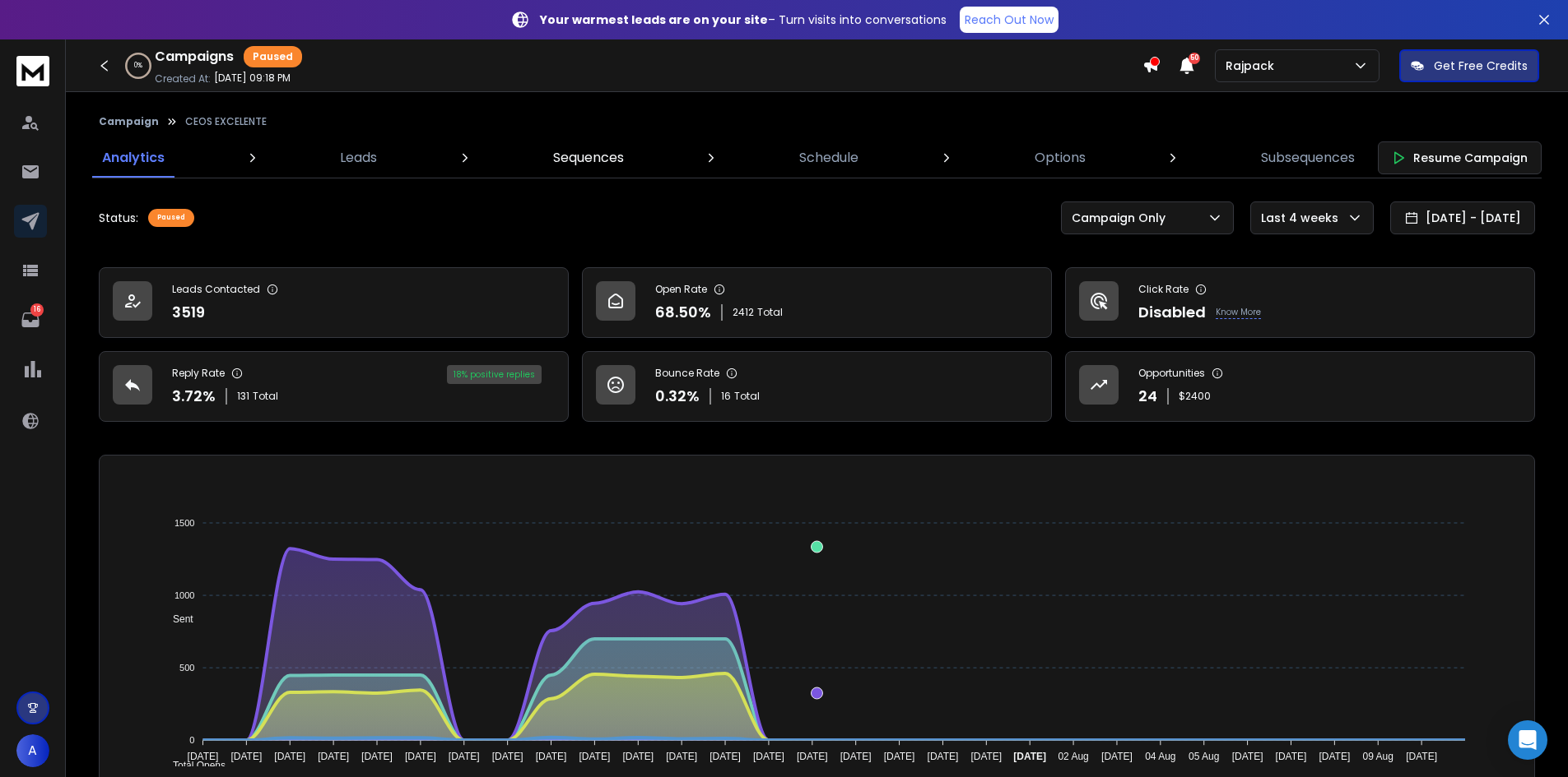
click at [579, 161] on p "Sequences" at bounding box center [588, 158] width 71 height 20
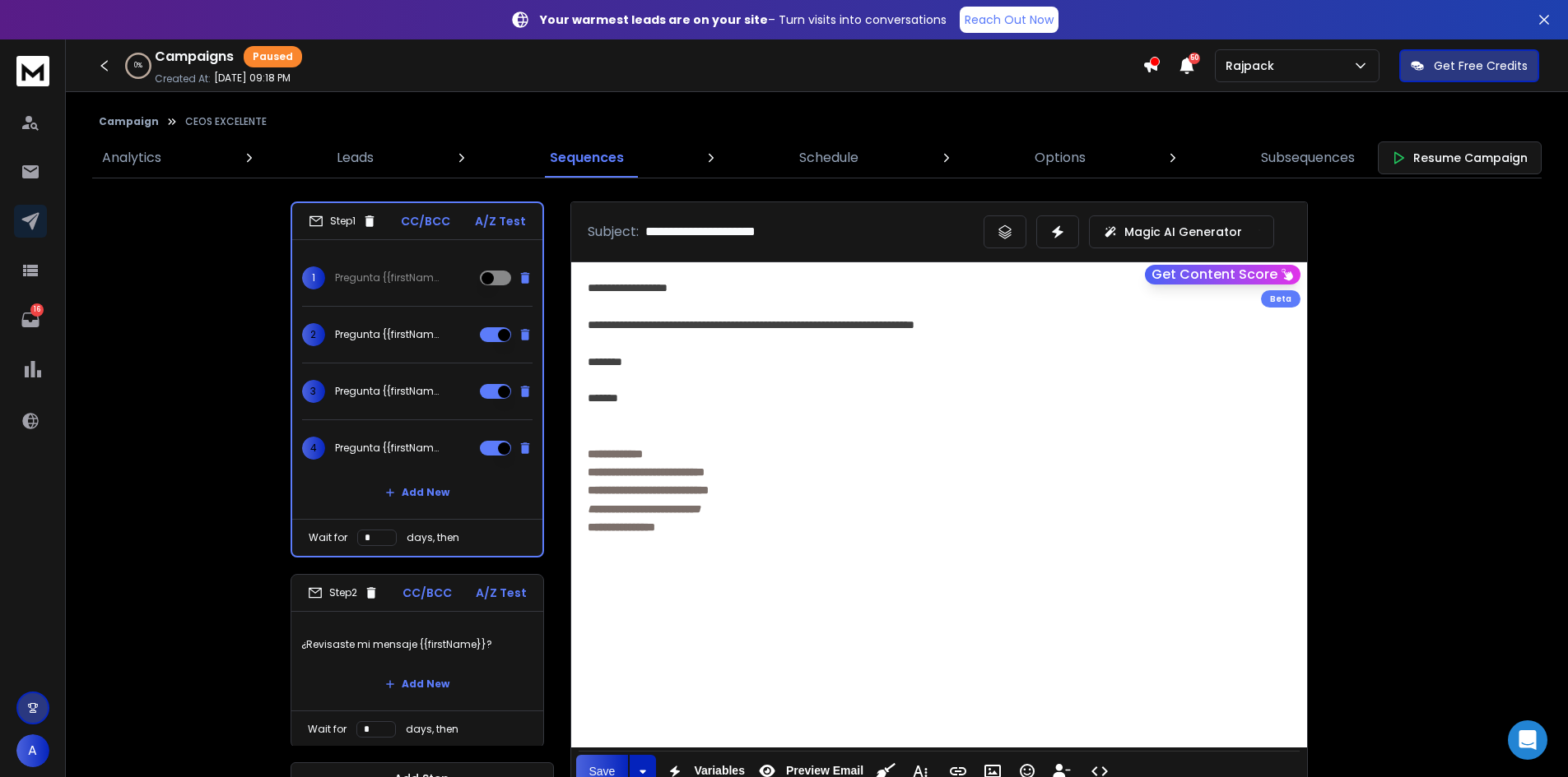
scroll to position [41, 0]
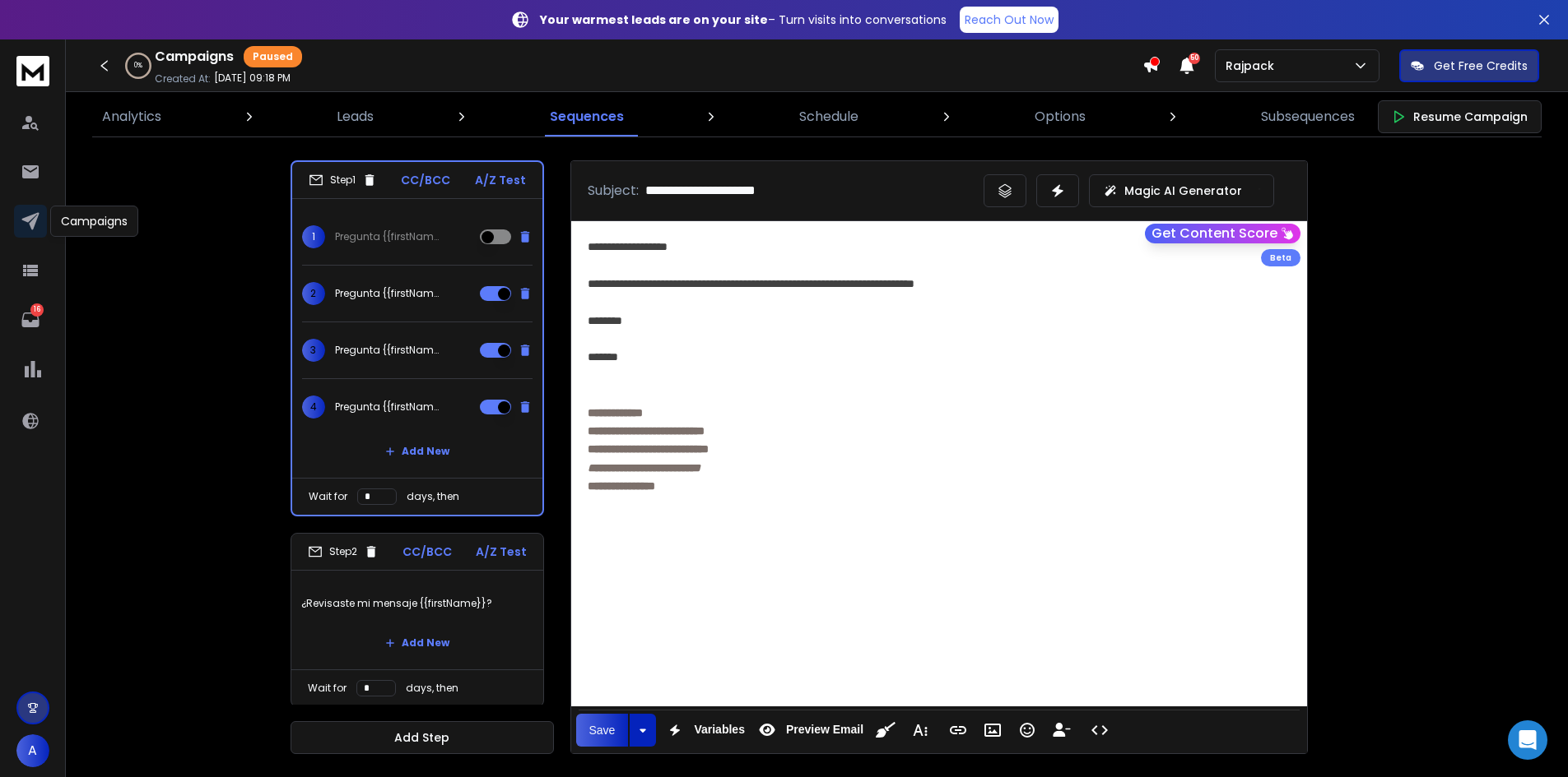
click at [39, 219] on icon at bounding box center [31, 222] width 20 height 20
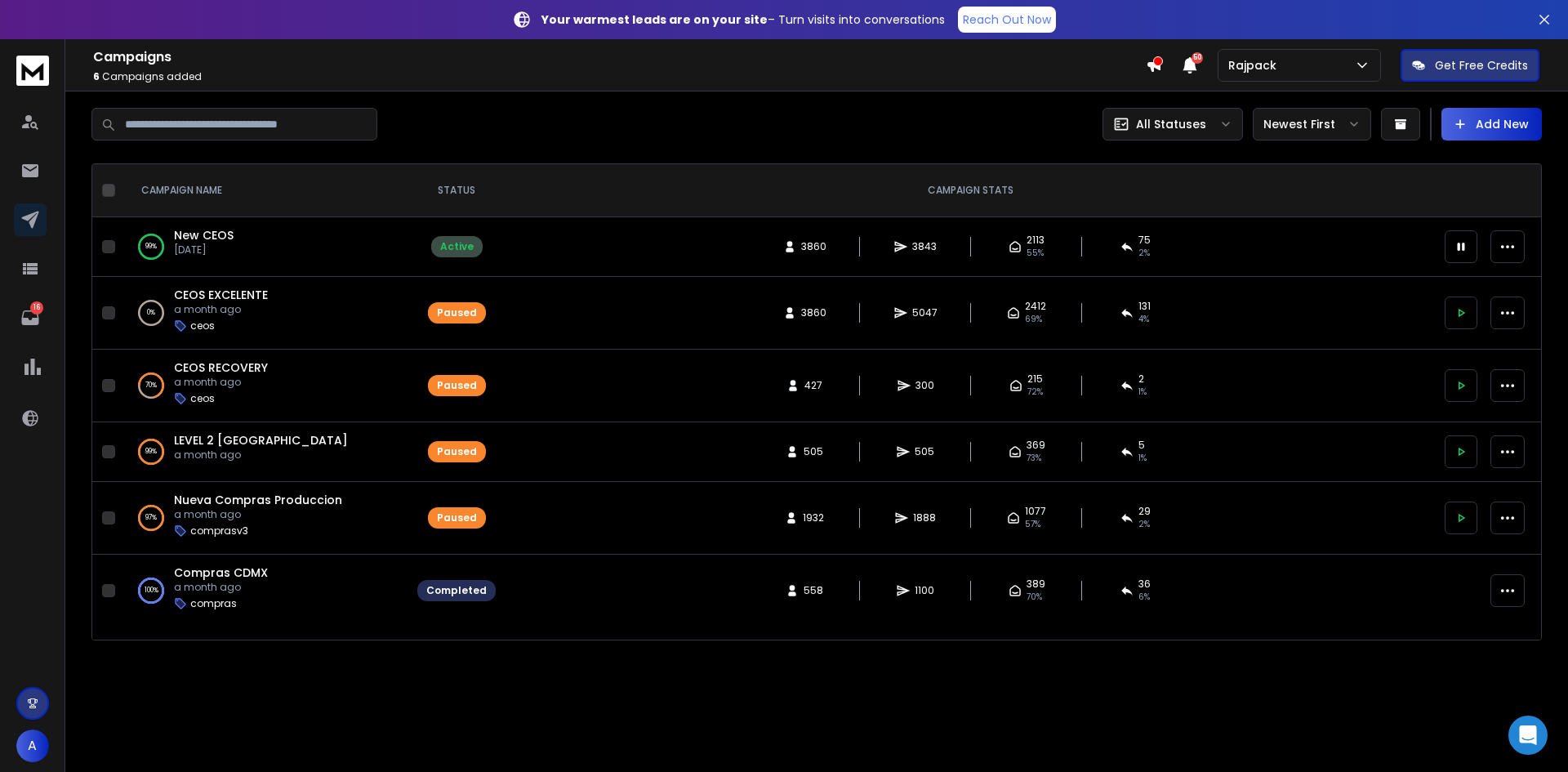
click at [1516, 523] on button "button" at bounding box center [1507, 518] width 34 height 33
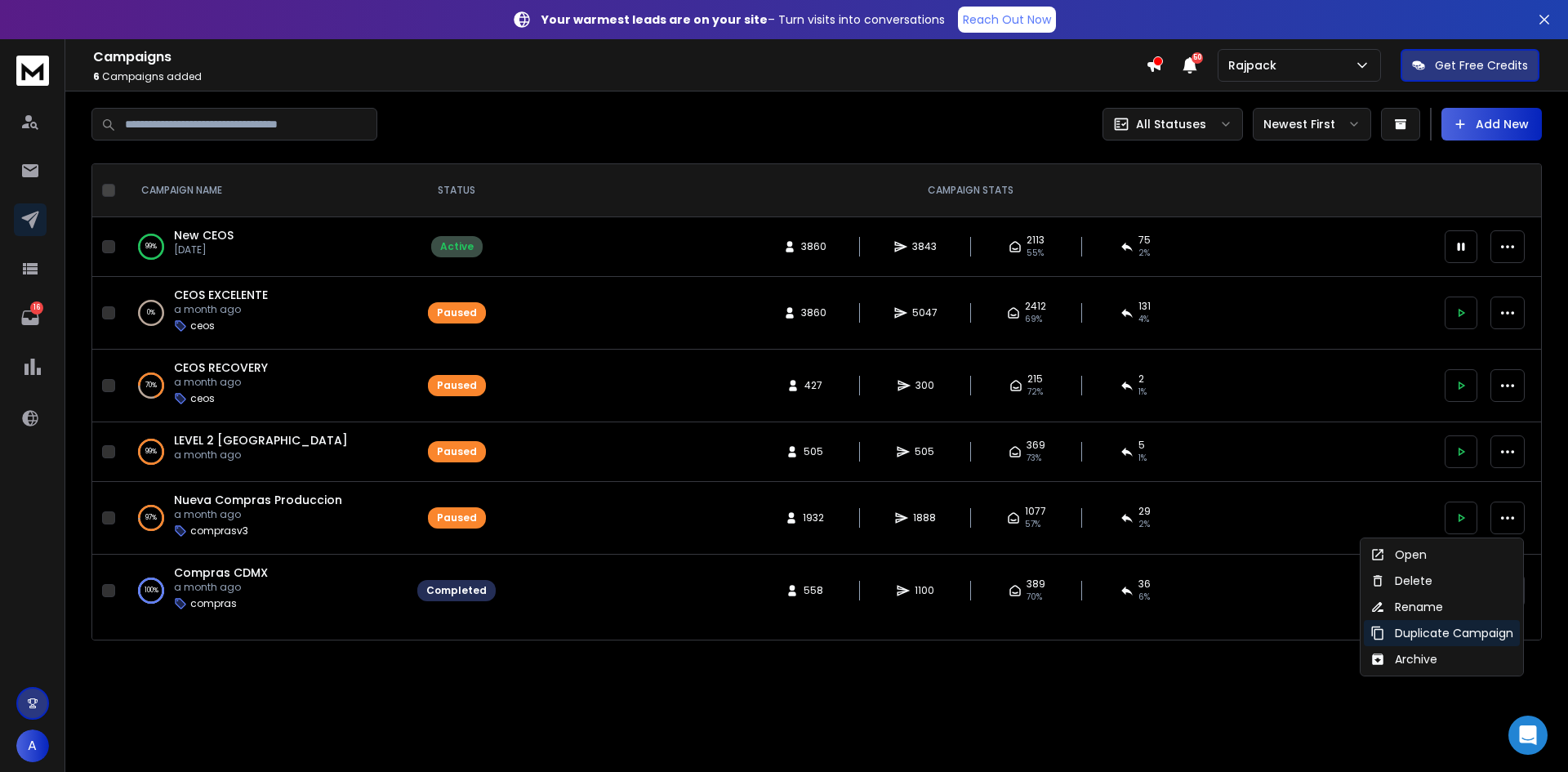
click at [1458, 625] on div "Duplicate Campaign" at bounding box center [1442, 634] width 143 height 17
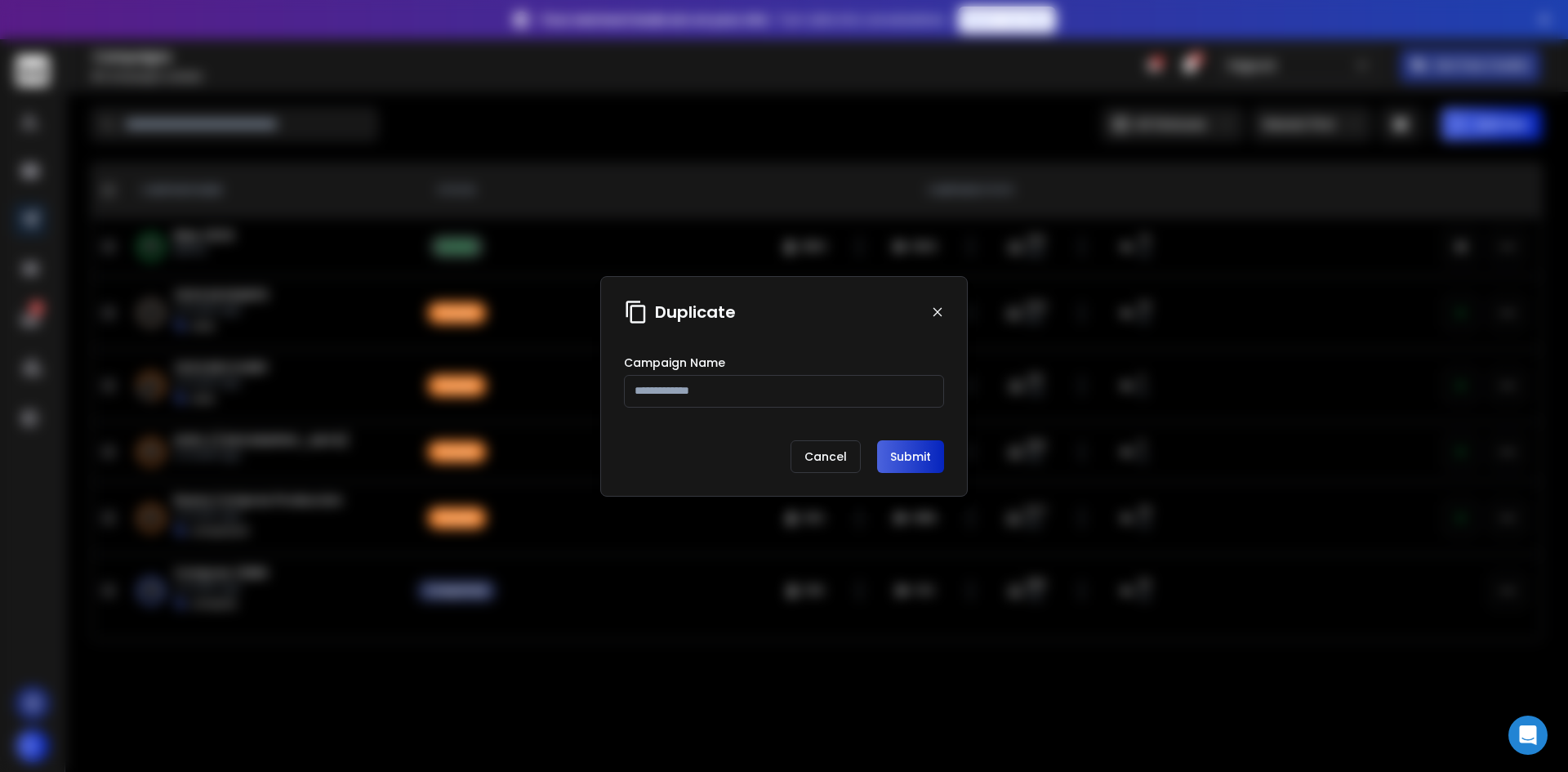
click at [734, 405] on input "text" at bounding box center [784, 391] width 320 height 33
click at [942, 312] on icon at bounding box center [938, 313] width 13 height 13
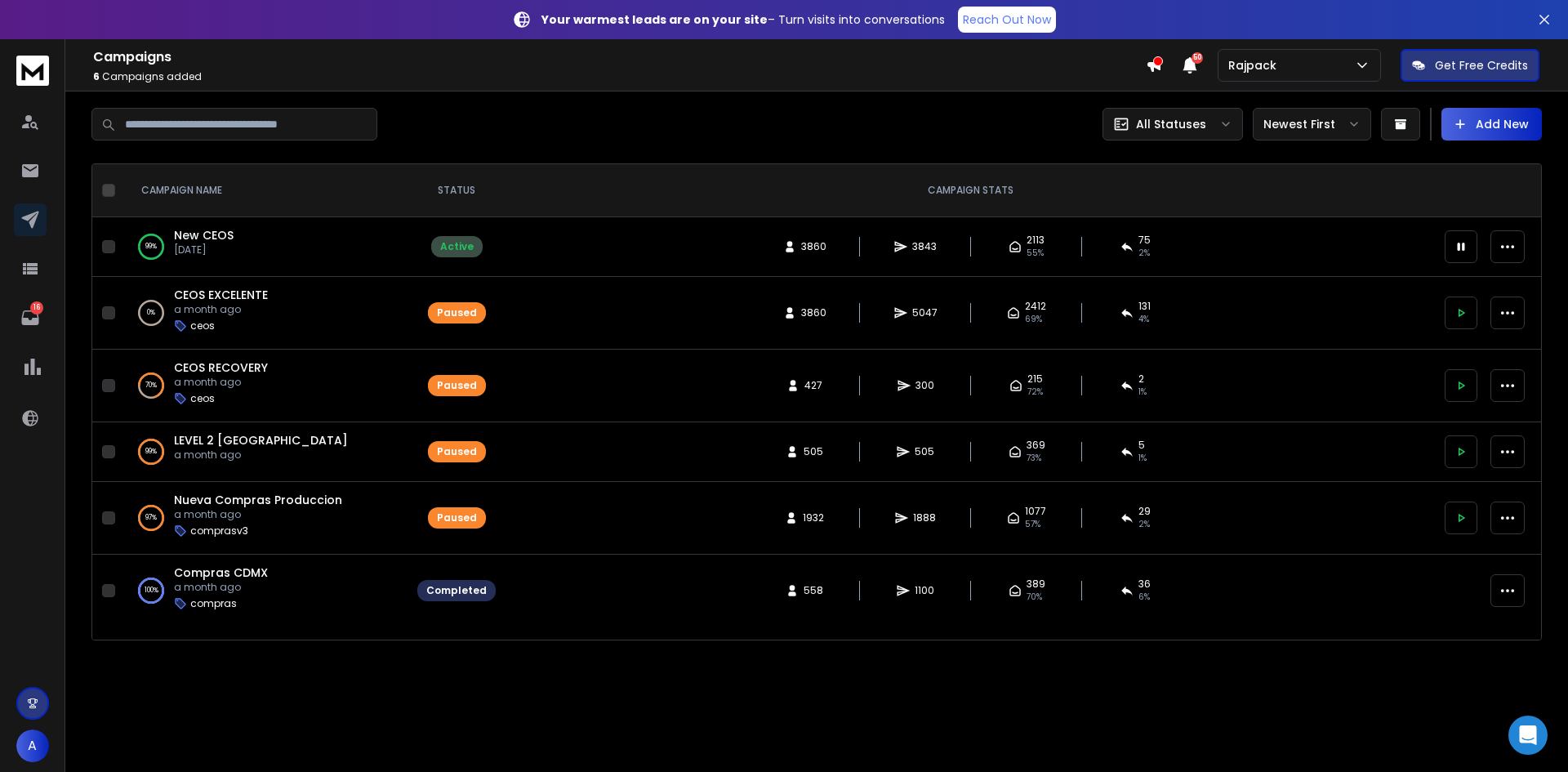
click at [1501, 506] on button "button" at bounding box center [1507, 518] width 34 height 33
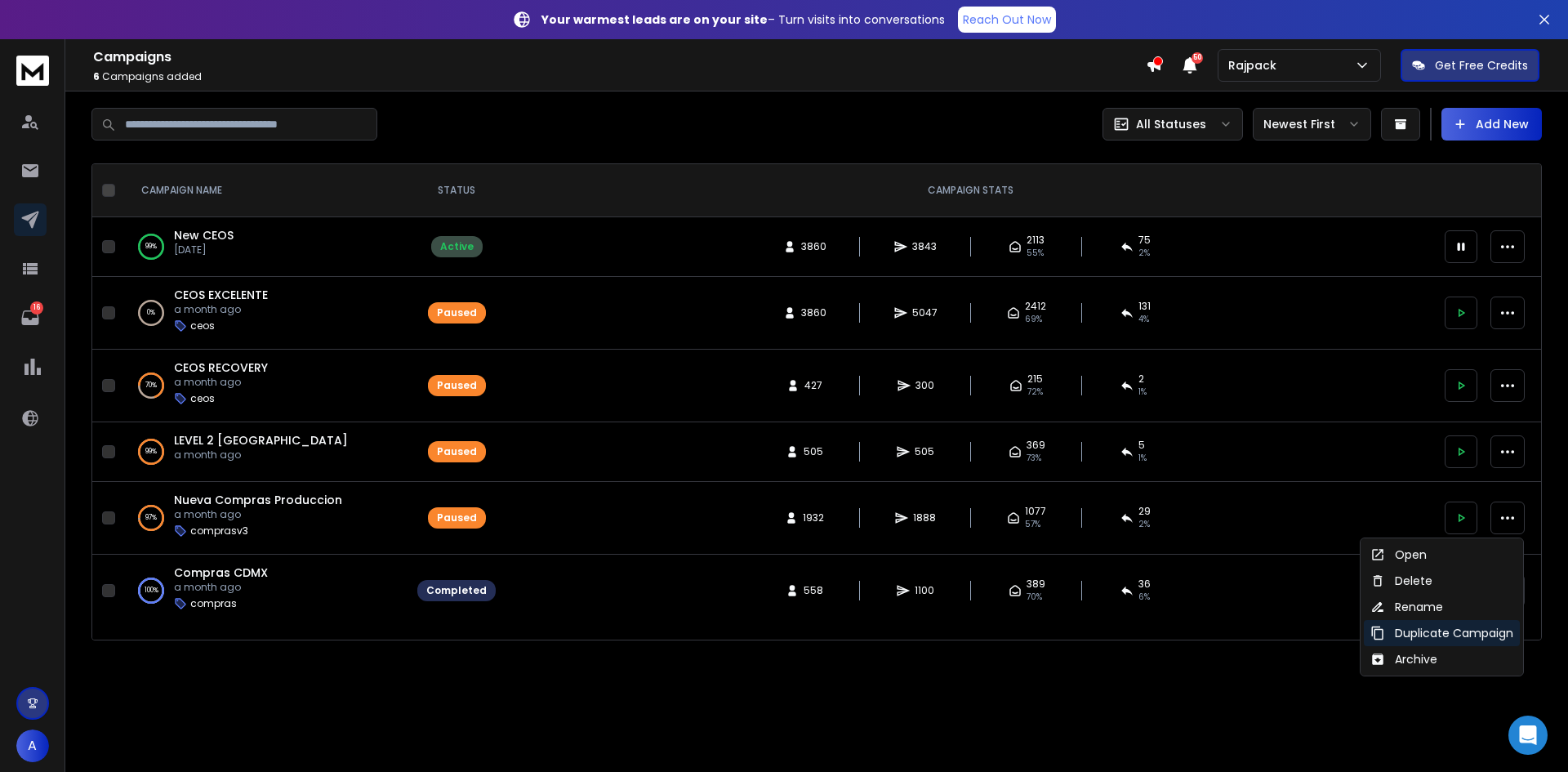
click at [1436, 630] on div "Duplicate Campaign" at bounding box center [1442, 634] width 143 height 17
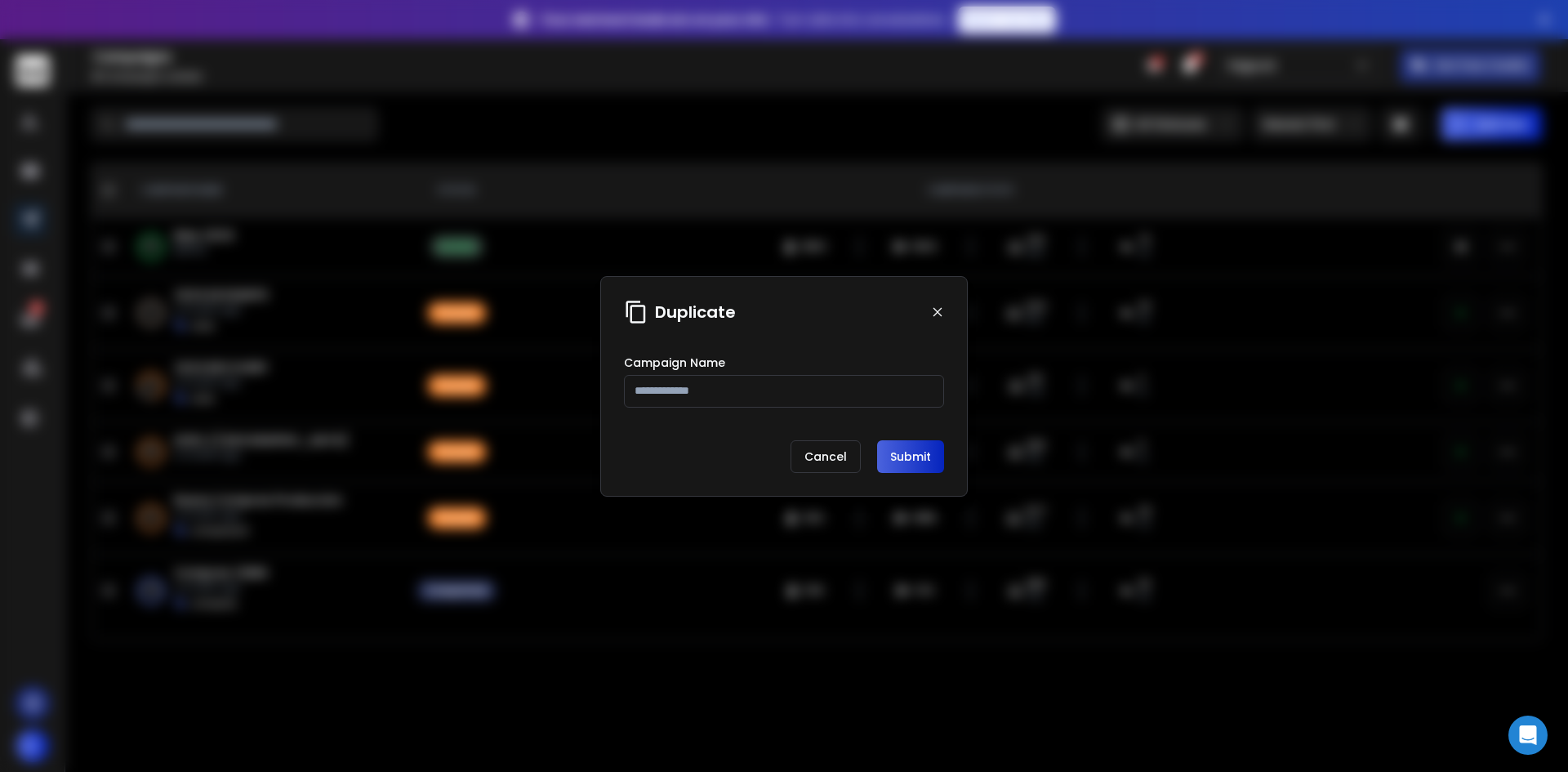
click at [682, 389] on input "text" at bounding box center [784, 391] width 320 height 33
drag, startPoint x: 642, startPoint y: 395, endPoint x: 605, endPoint y: 394, distance: 37.0
click at [605, 394] on div "**********" at bounding box center [784, 386] width 367 height 221
type input "**********"
click at [904, 446] on button "Submit" at bounding box center [911, 456] width 67 height 33
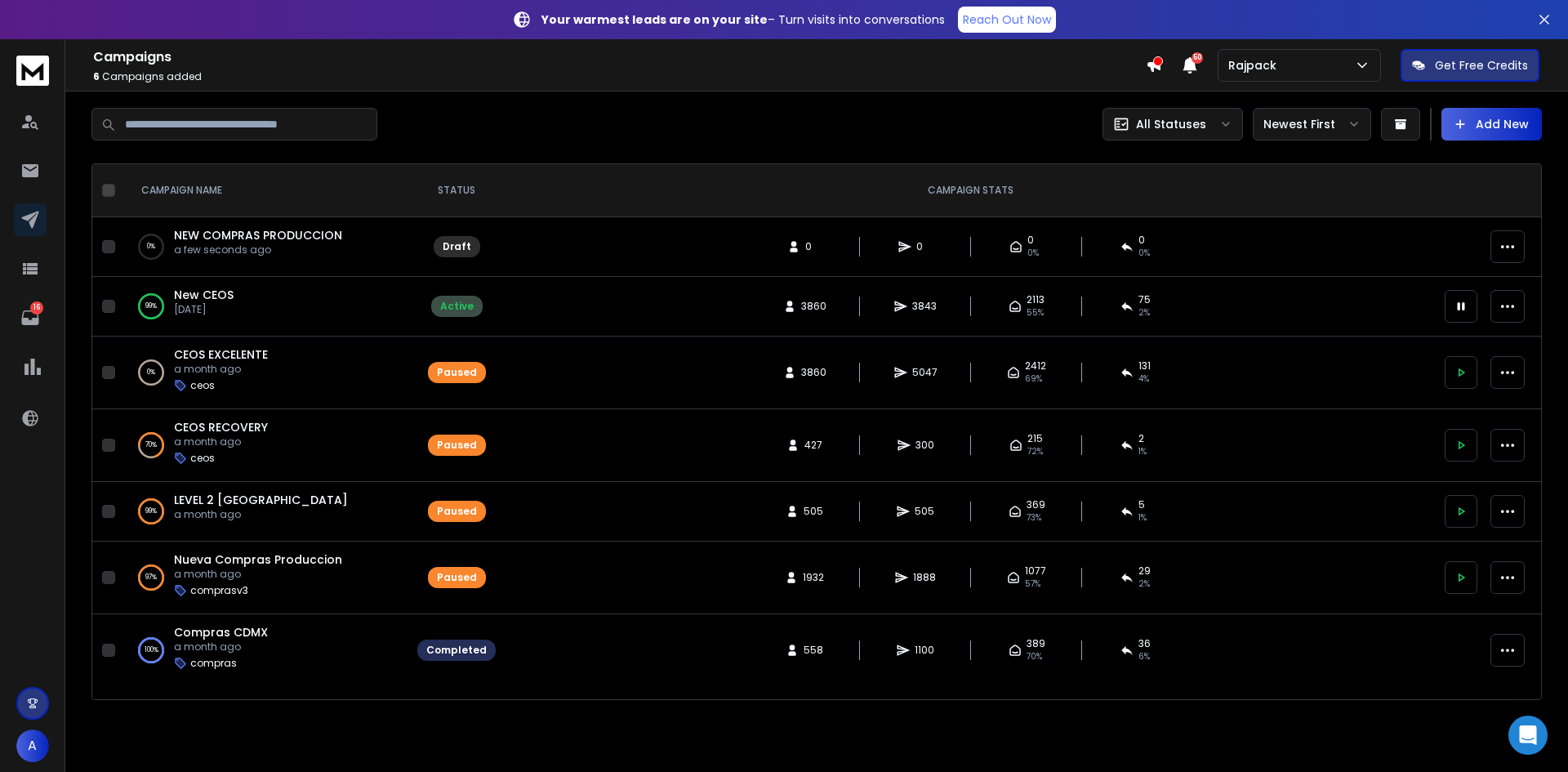
click at [278, 236] on span "NEW COMPRAS PRODUCCION" at bounding box center [258, 236] width 168 height 17
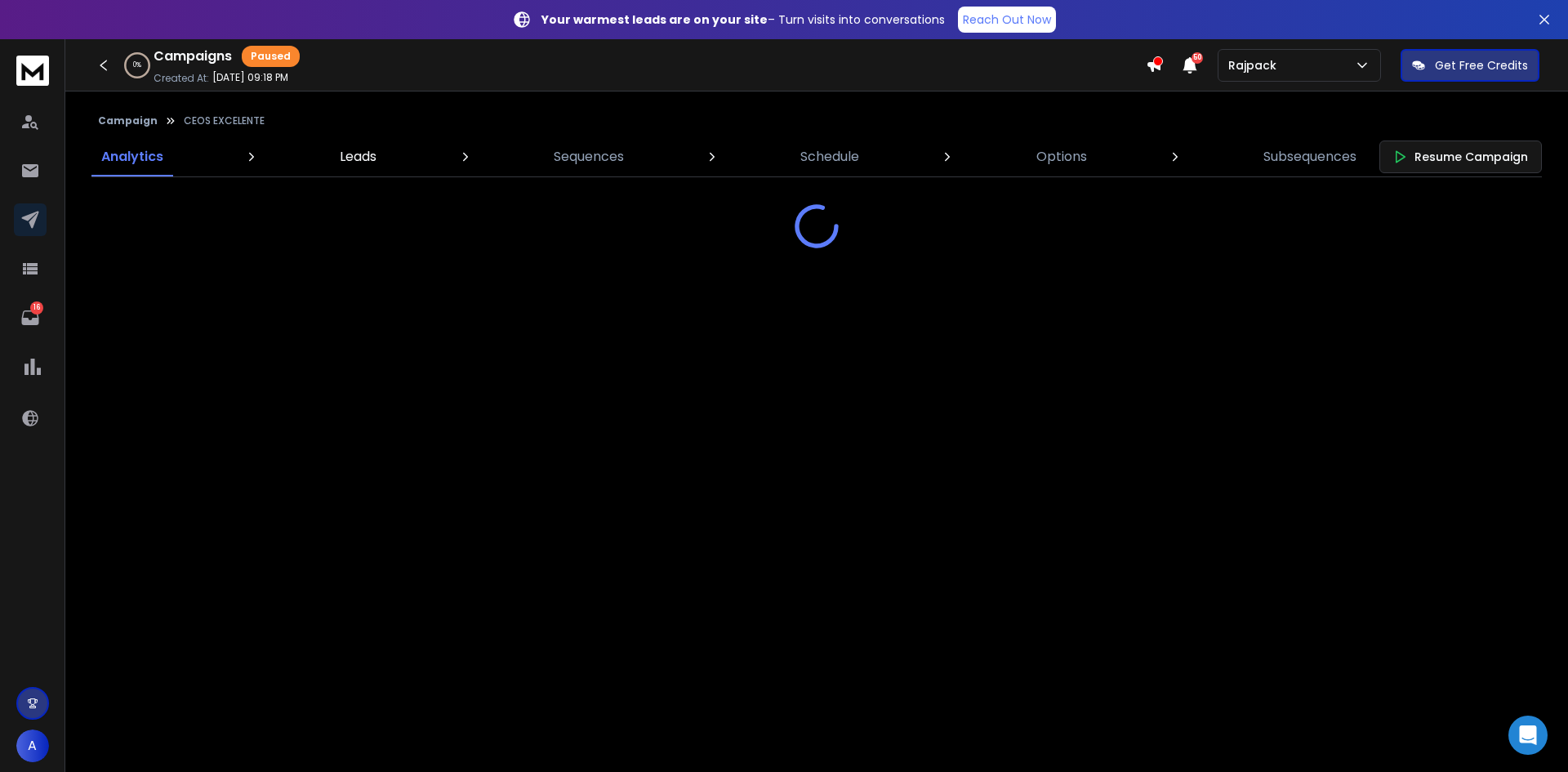
click at [367, 158] on p "Leads" at bounding box center [358, 157] width 37 height 20
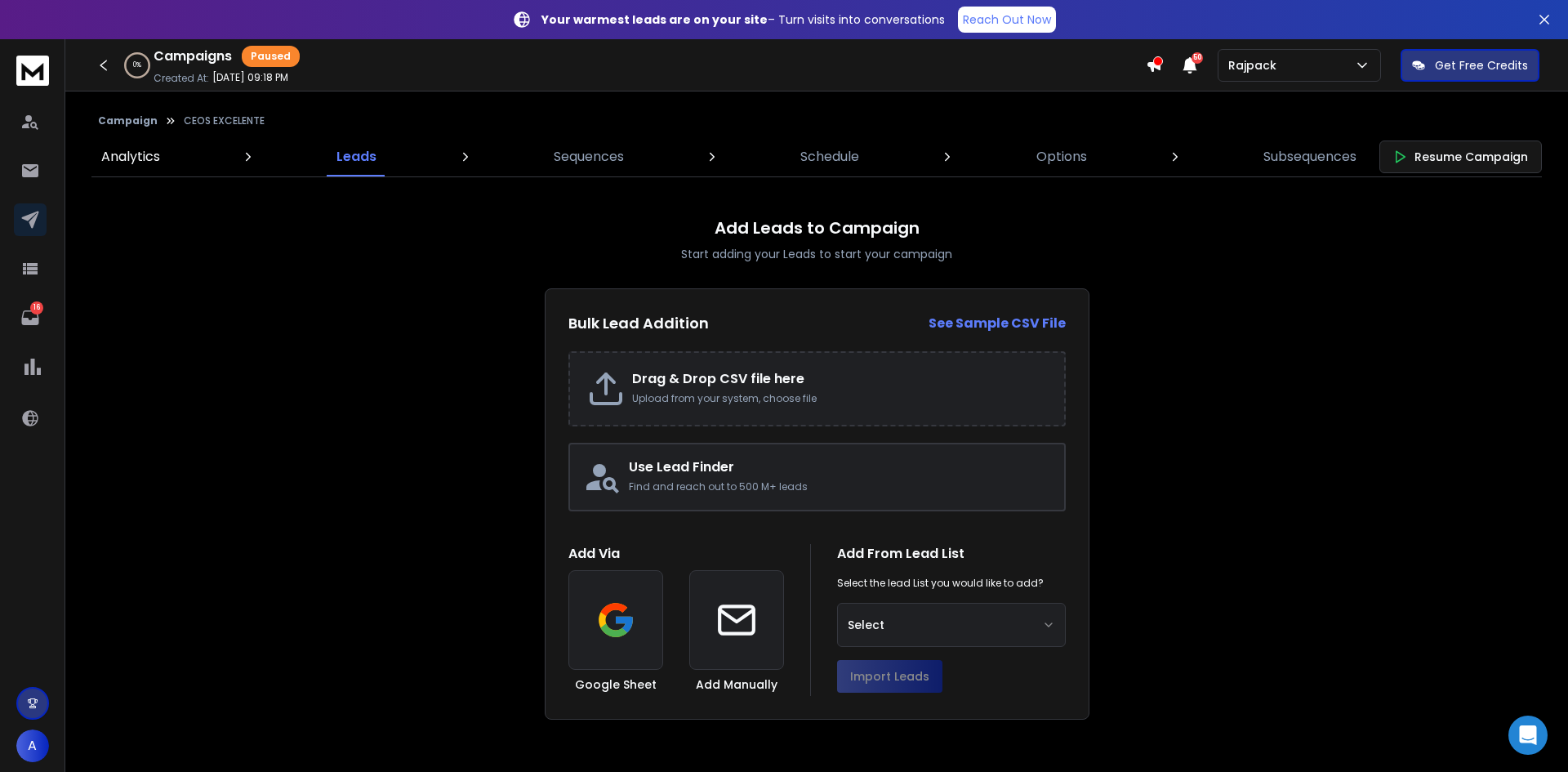
click at [121, 143] on link "Analytics" at bounding box center [131, 157] width 78 height 39
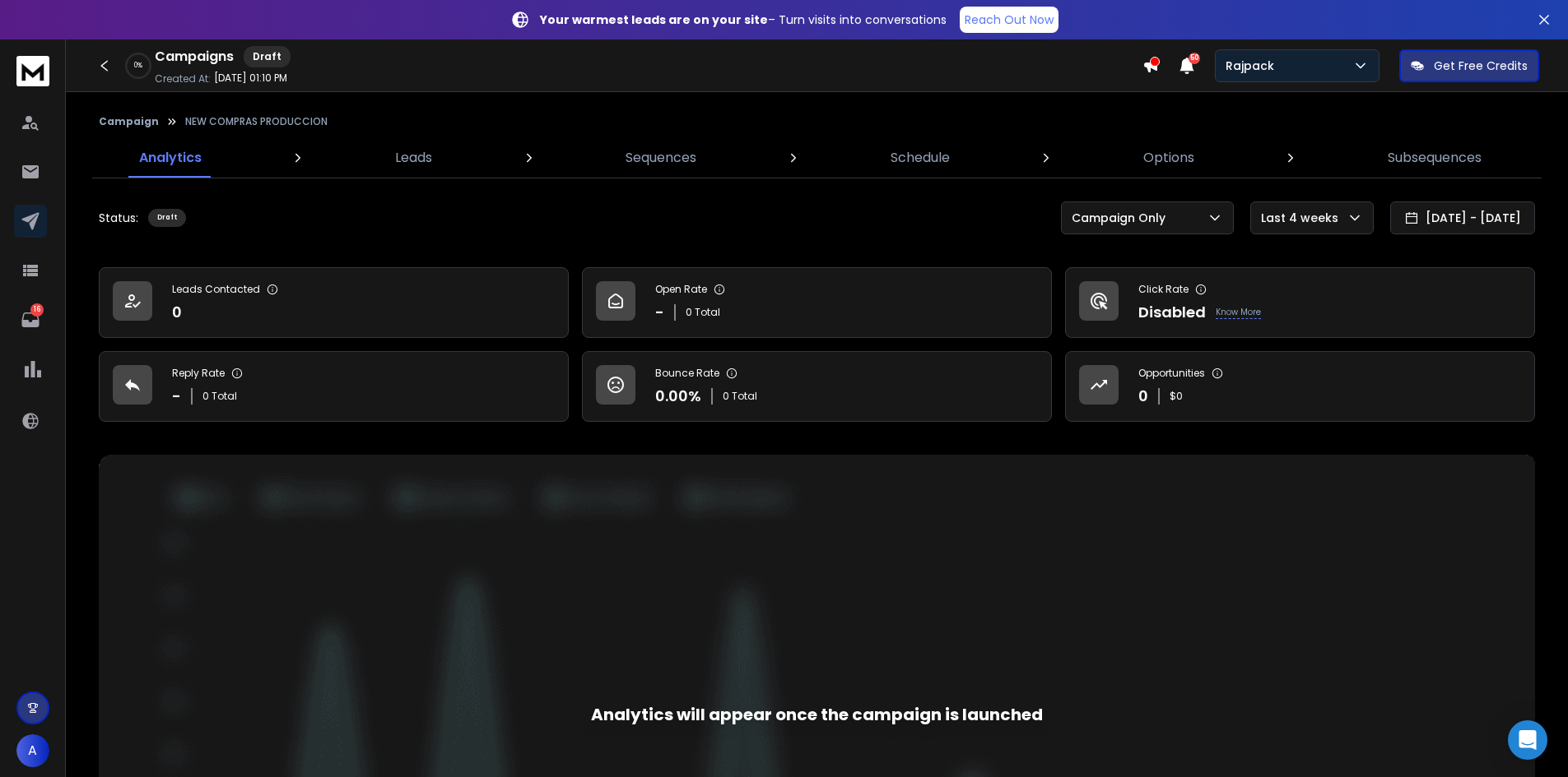
click at [1302, 61] on div "Rajpack" at bounding box center [1297, 66] width 144 height 17
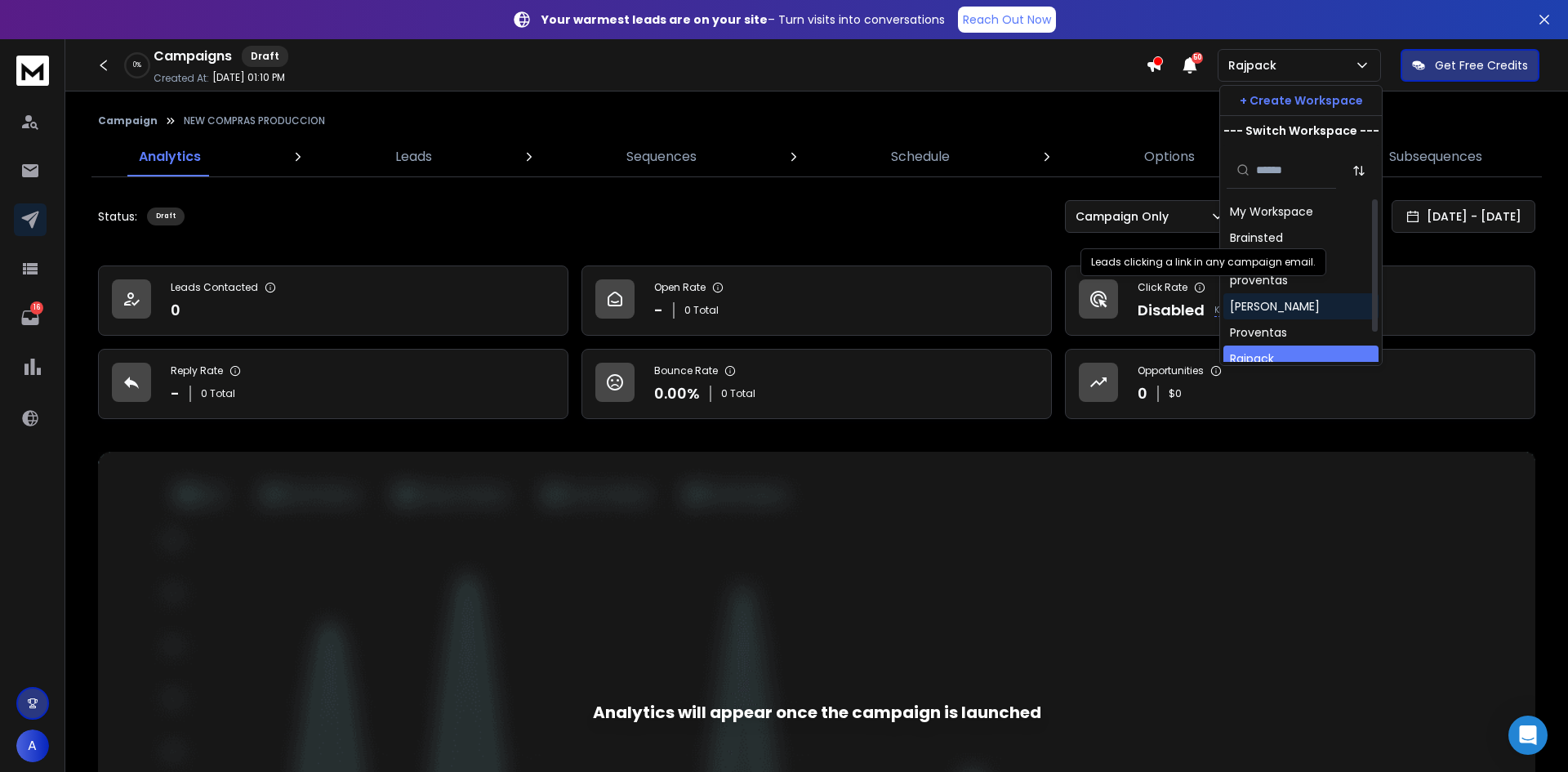
click at [808, 221] on div "Status: Draft Resume Campaign Campaign Only Last 4 weeks 13 Jul 2025 - 11 Aug 2…" at bounding box center [816, 216] width 1437 height 33
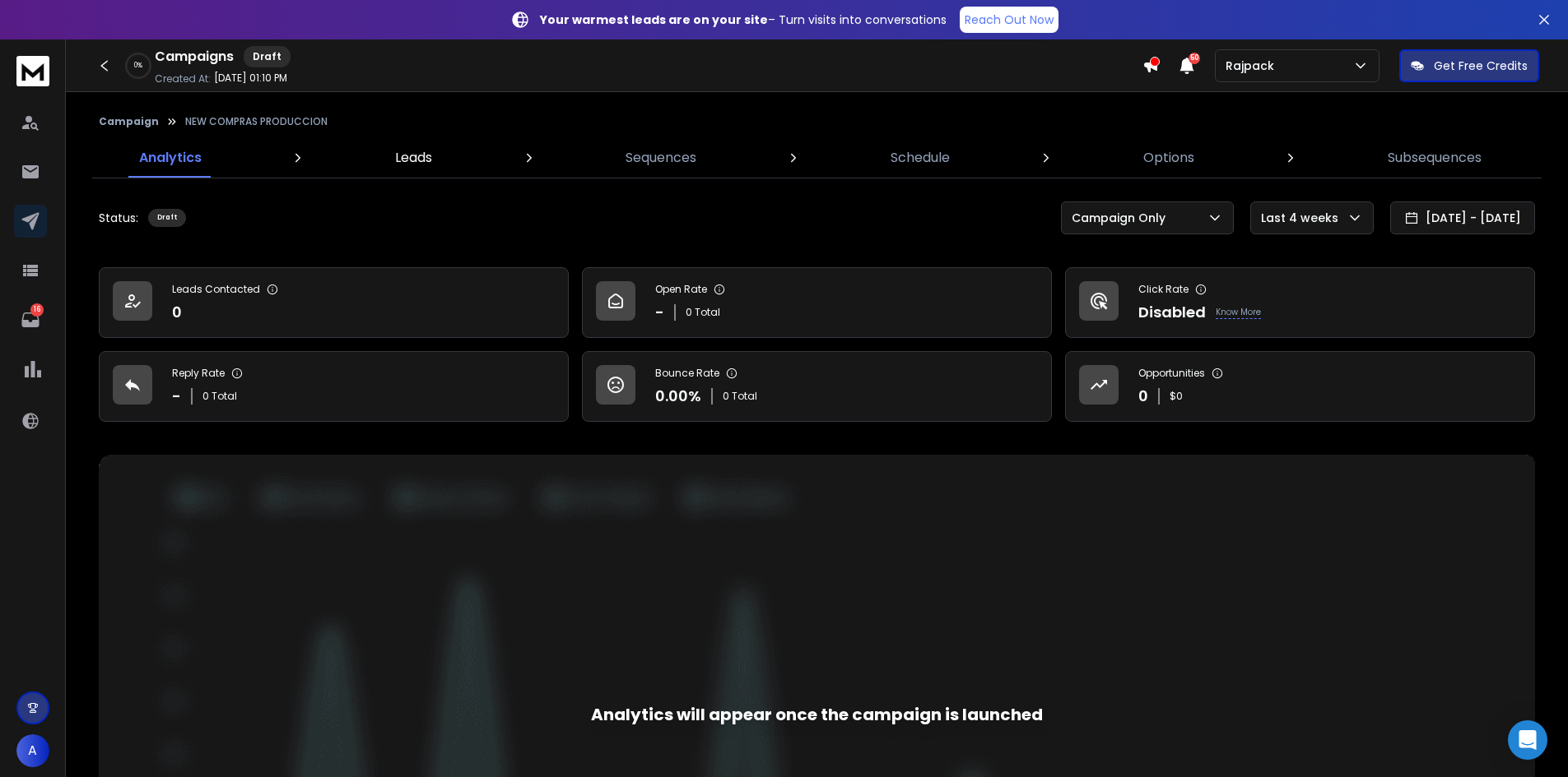
click at [406, 153] on p "Leads" at bounding box center [414, 158] width 37 height 20
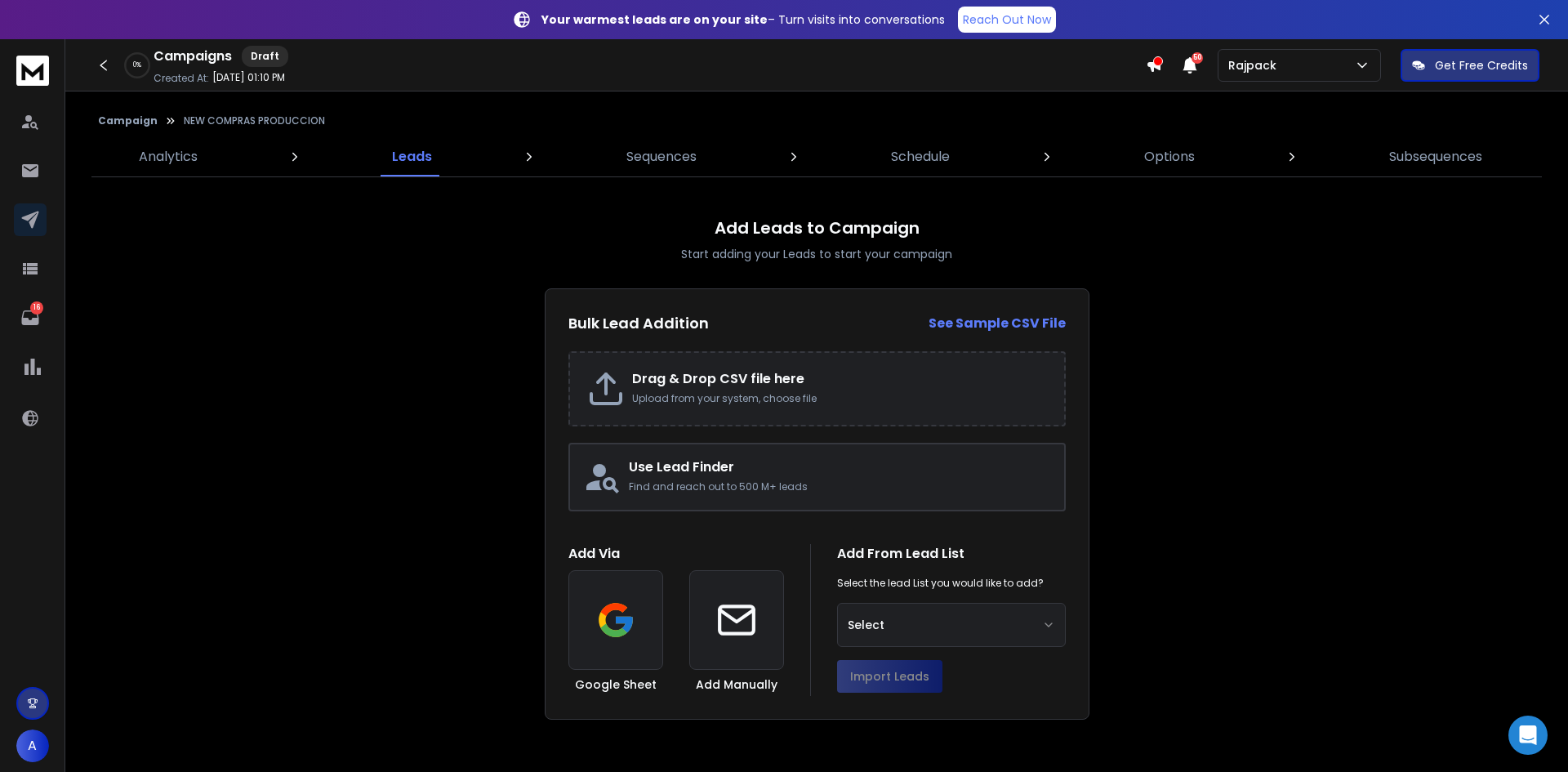
click at [137, 128] on div "Campaign NEW COMPRAS PRODUCCION" at bounding box center [816, 120] width 1451 height 26
click at [137, 113] on div "Campaign NEW COMPRAS PRODUCCION" at bounding box center [816, 120] width 1451 height 26
click at [138, 118] on button "Campaign" at bounding box center [128, 121] width 60 height 13
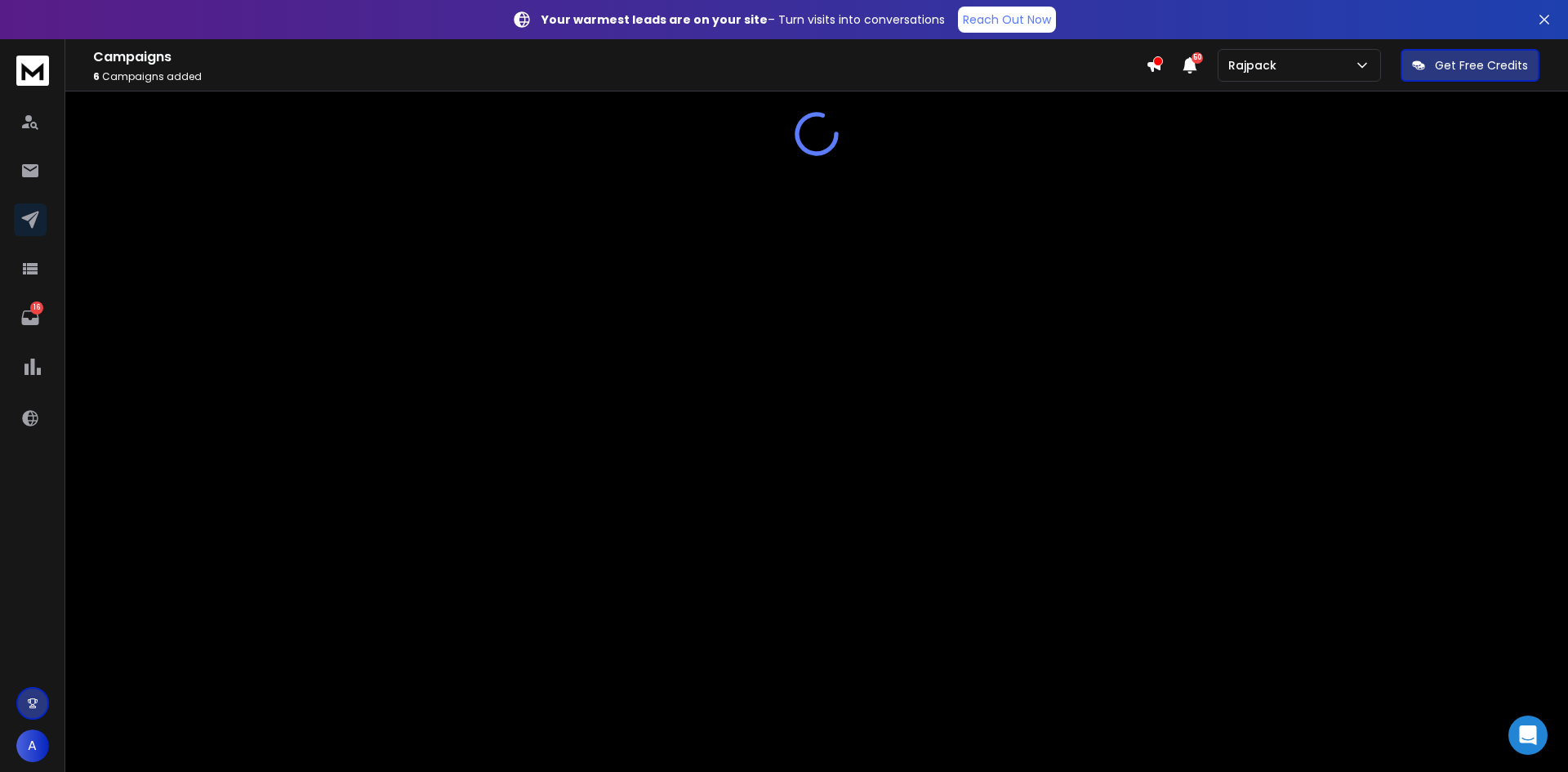
click at [951, 449] on div "Your warmest leads are on your site – Turn visits into conversations Reach Out …" at bounding box center [784, 386] width 1568 height 772
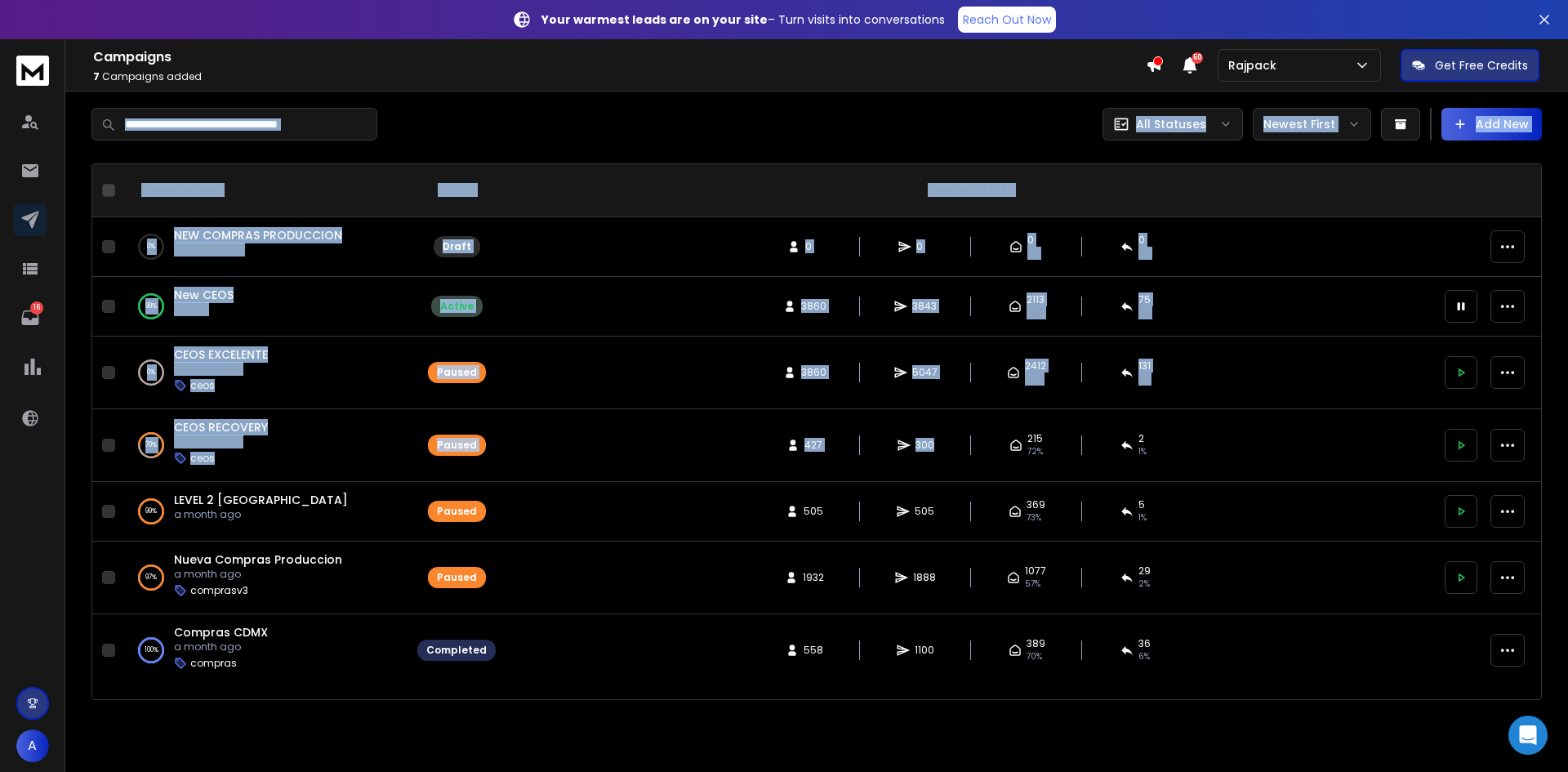
click at [550, 138] on div at bounding box center [454, 123] width 726 height 33
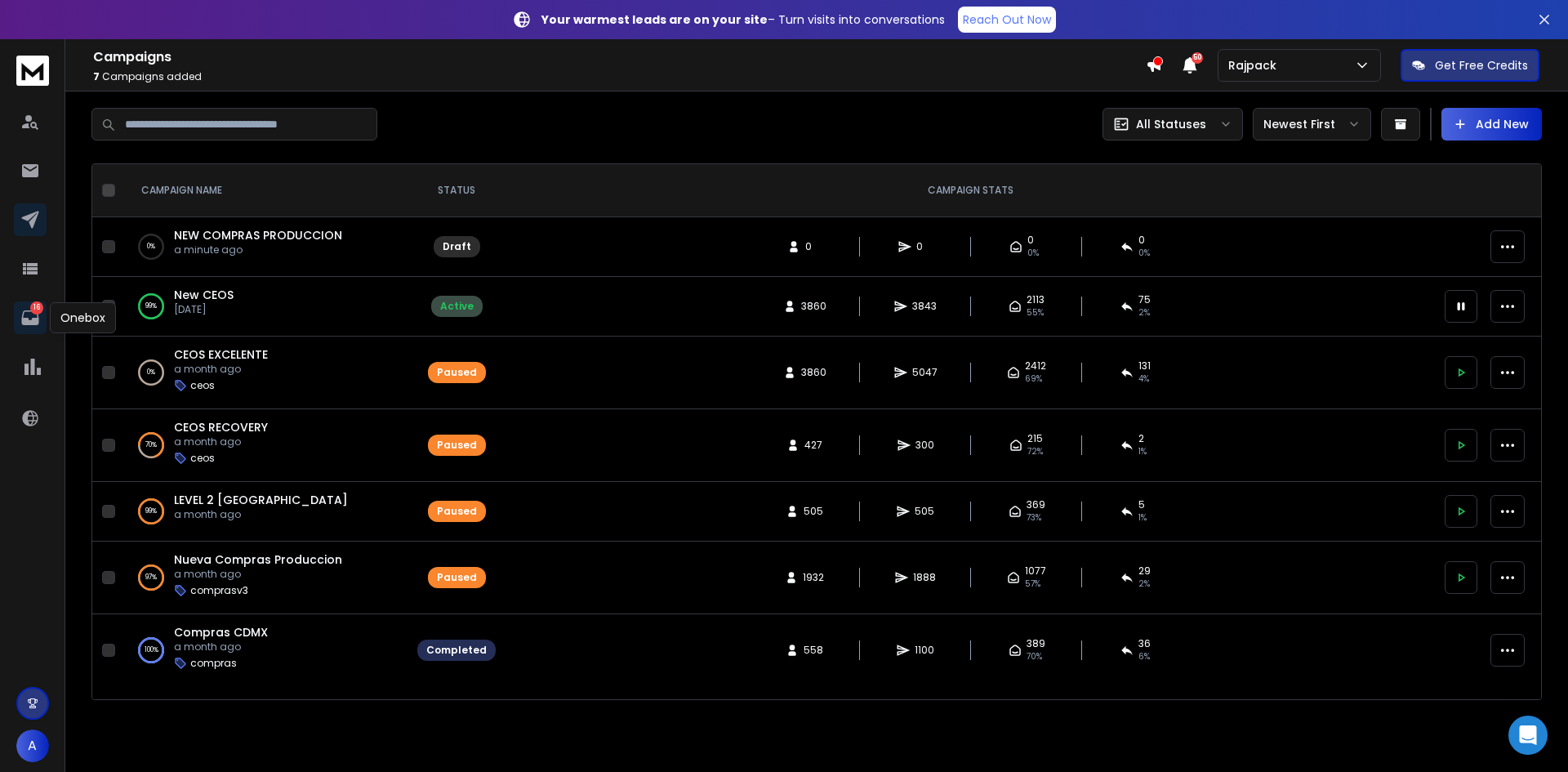
click at [26, 321] on icon at bounding box center [29, 318] width 17 height 15
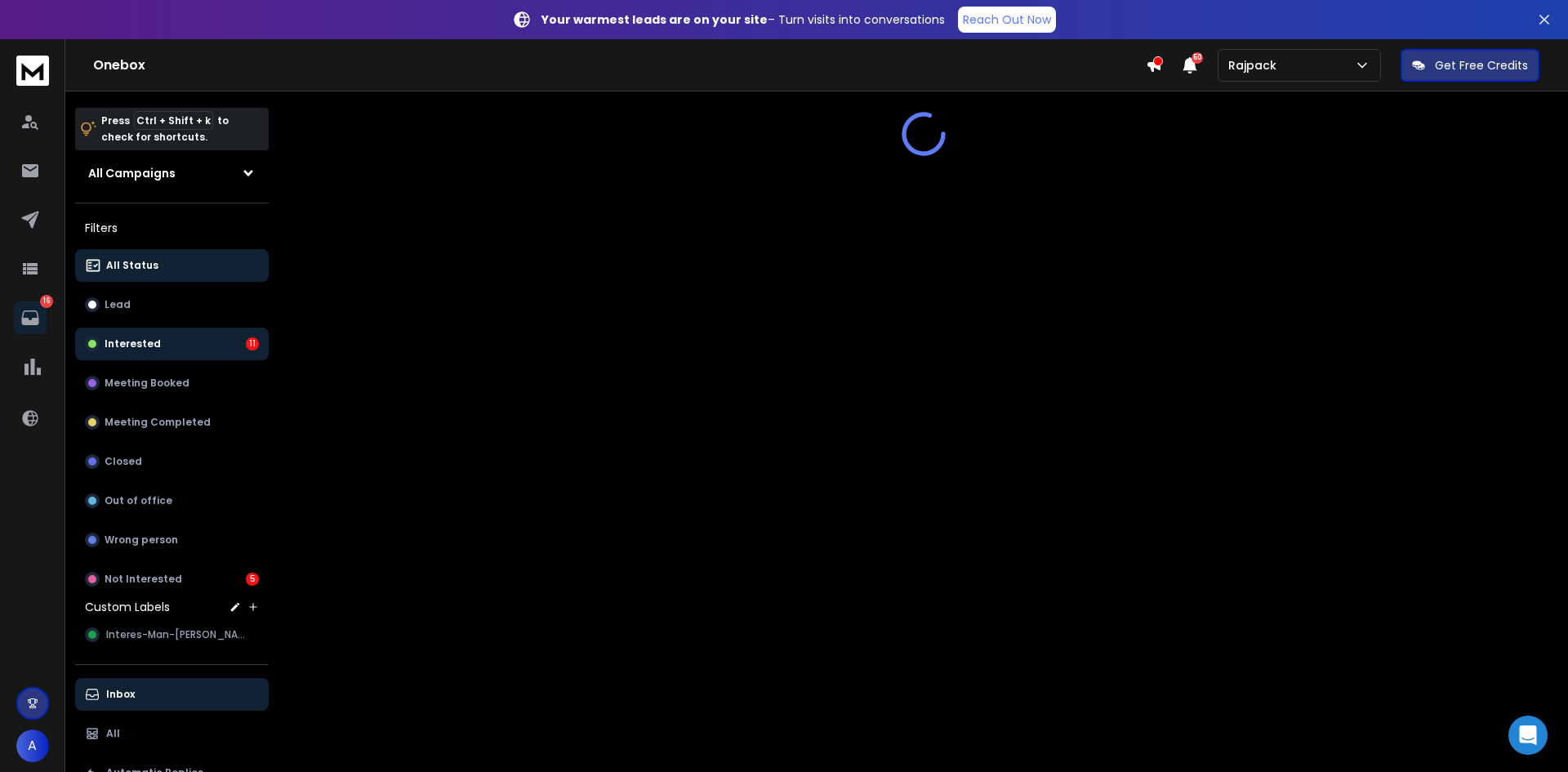
click at [203, 338] on button "Interested 11" at bounding box center [172, 343] width 193 height 33
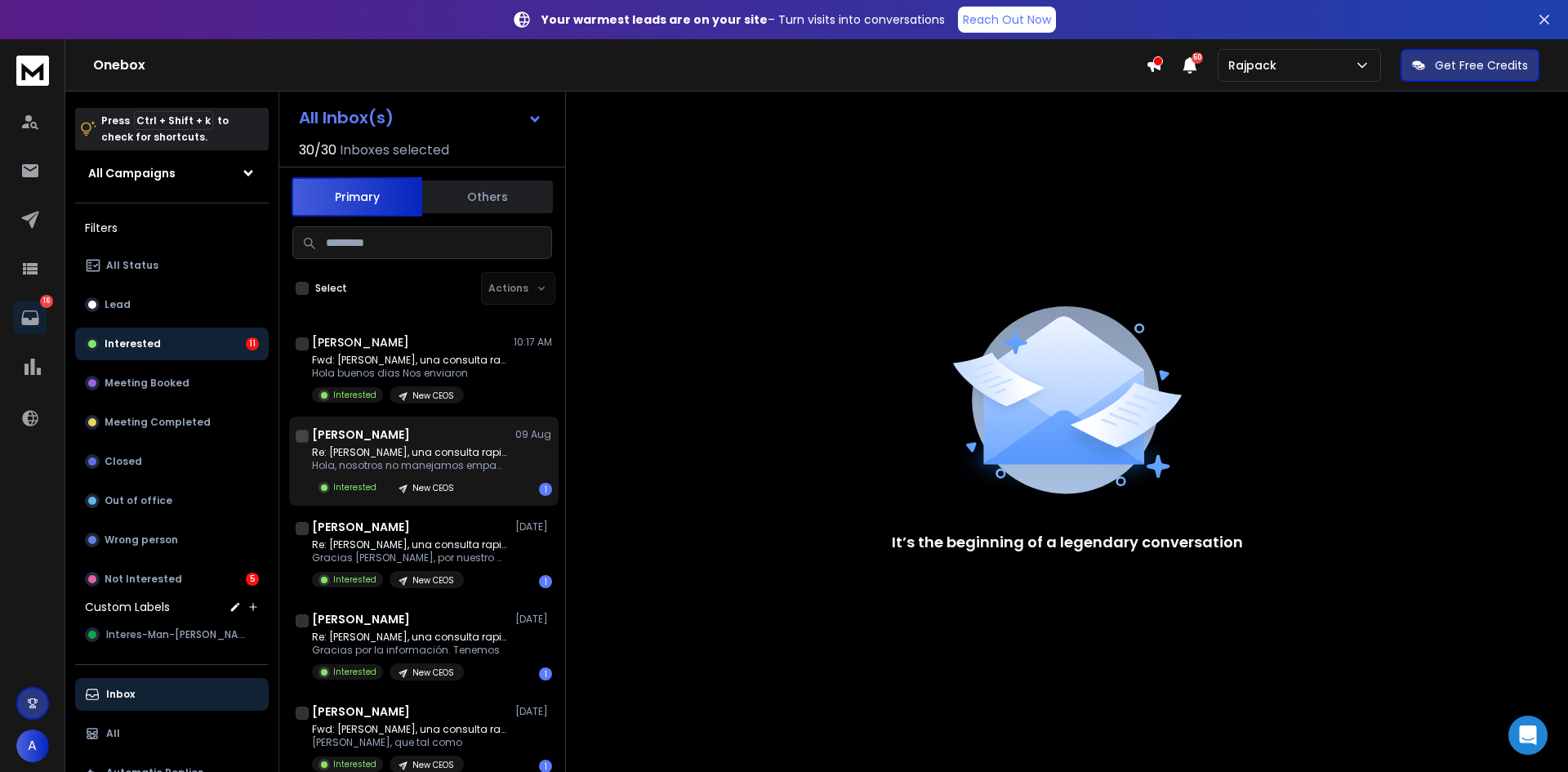
click at [472, 459] on p "Hola, nosotros no manejamos empaque" at bounding box center [409, 466] width 196 height 13
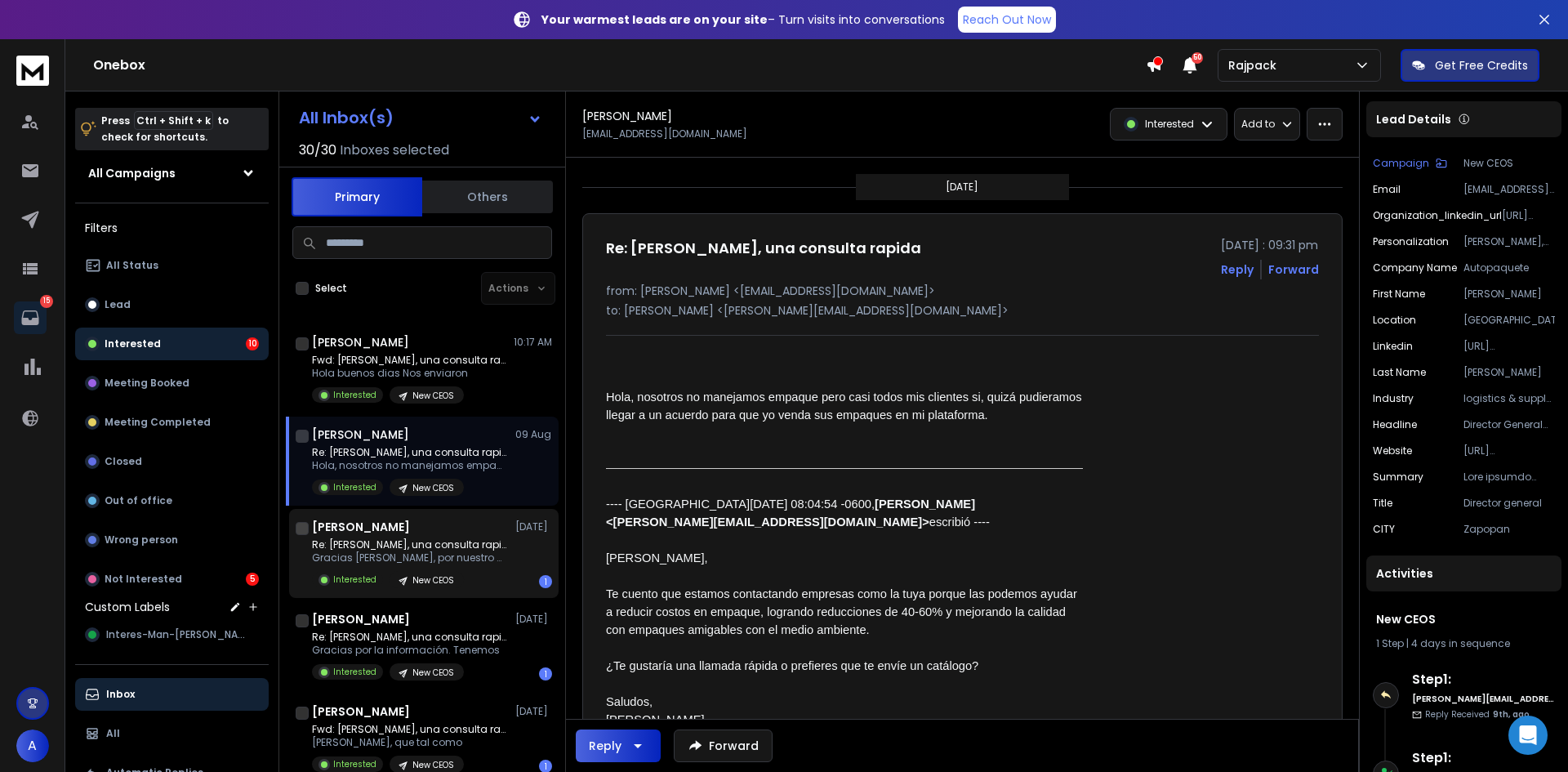
click at [383, 563] on p "Gracias Fernando, por nuestro giro" at bounding box center [409, 559] width 196 height 13
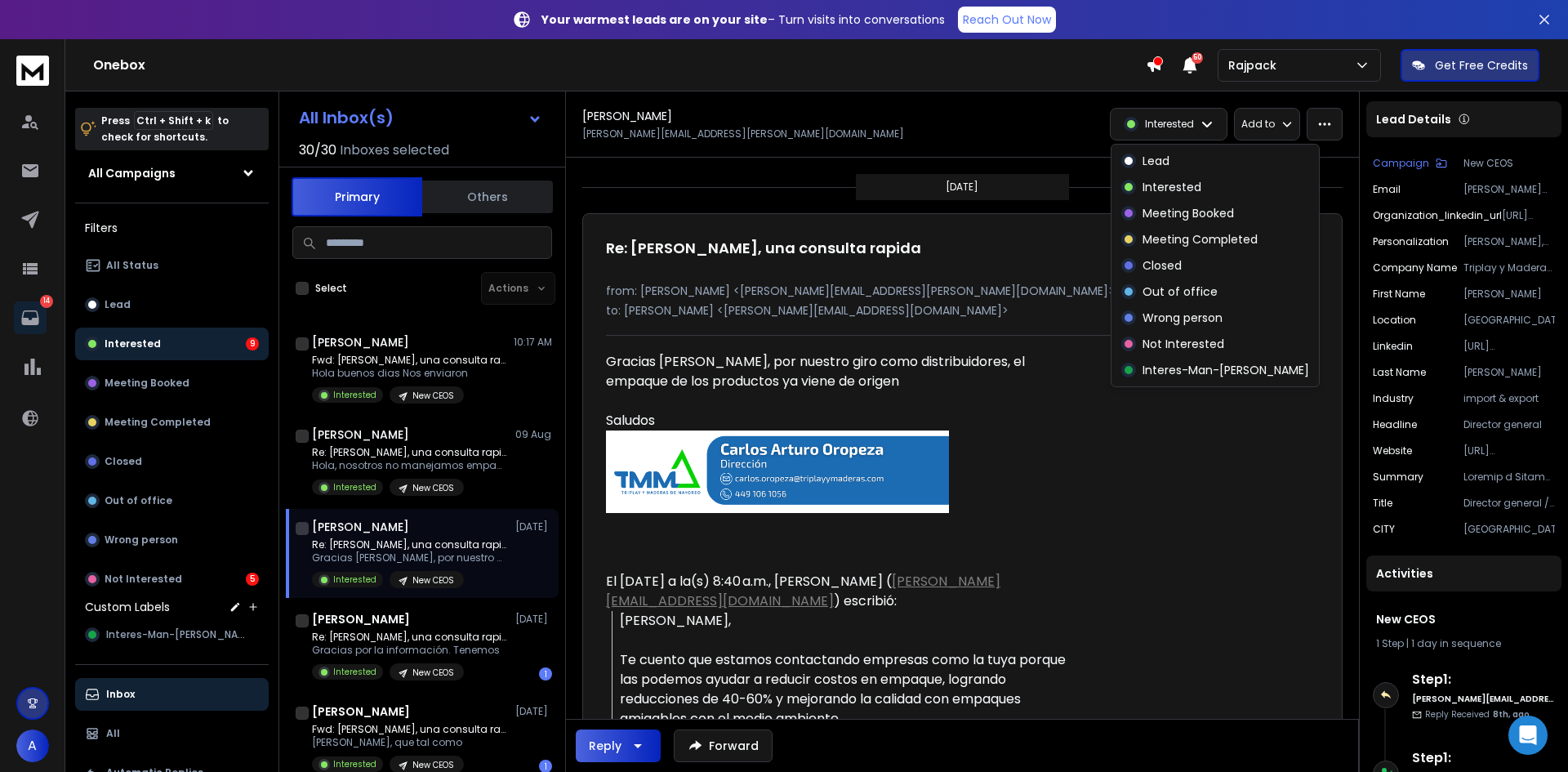
click at [1181, 111] on div "Interested" at bounding box center [1168, 123] width 116 height 31
click at [1197, 343] on p "Not Interested" at bounding box center [1183, 344] width 82 height 17
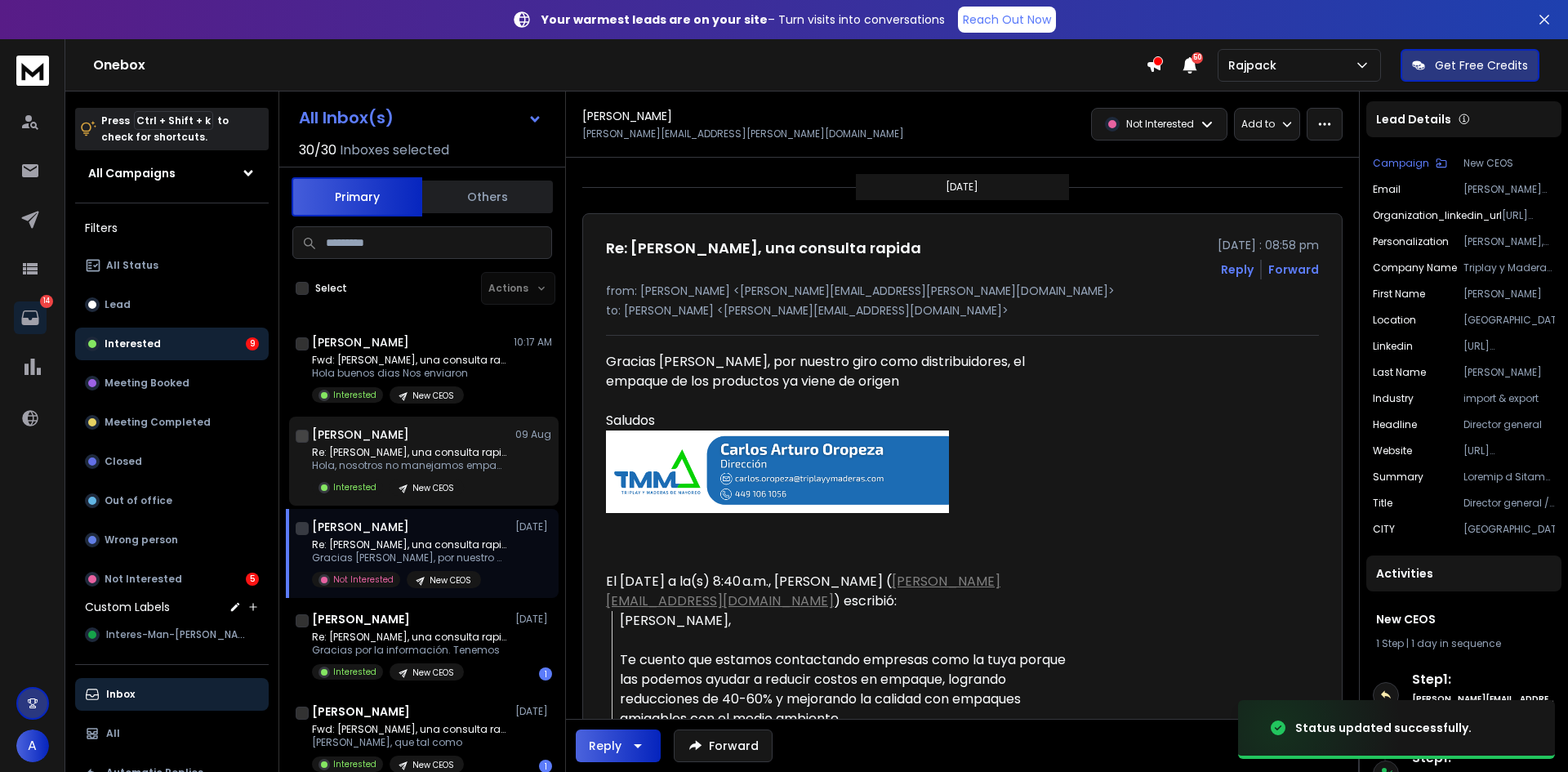
click at [379, 469] on p "Hola, nosotros no manejamos empaque" at bounding box center [409, 466] width 196 height 13
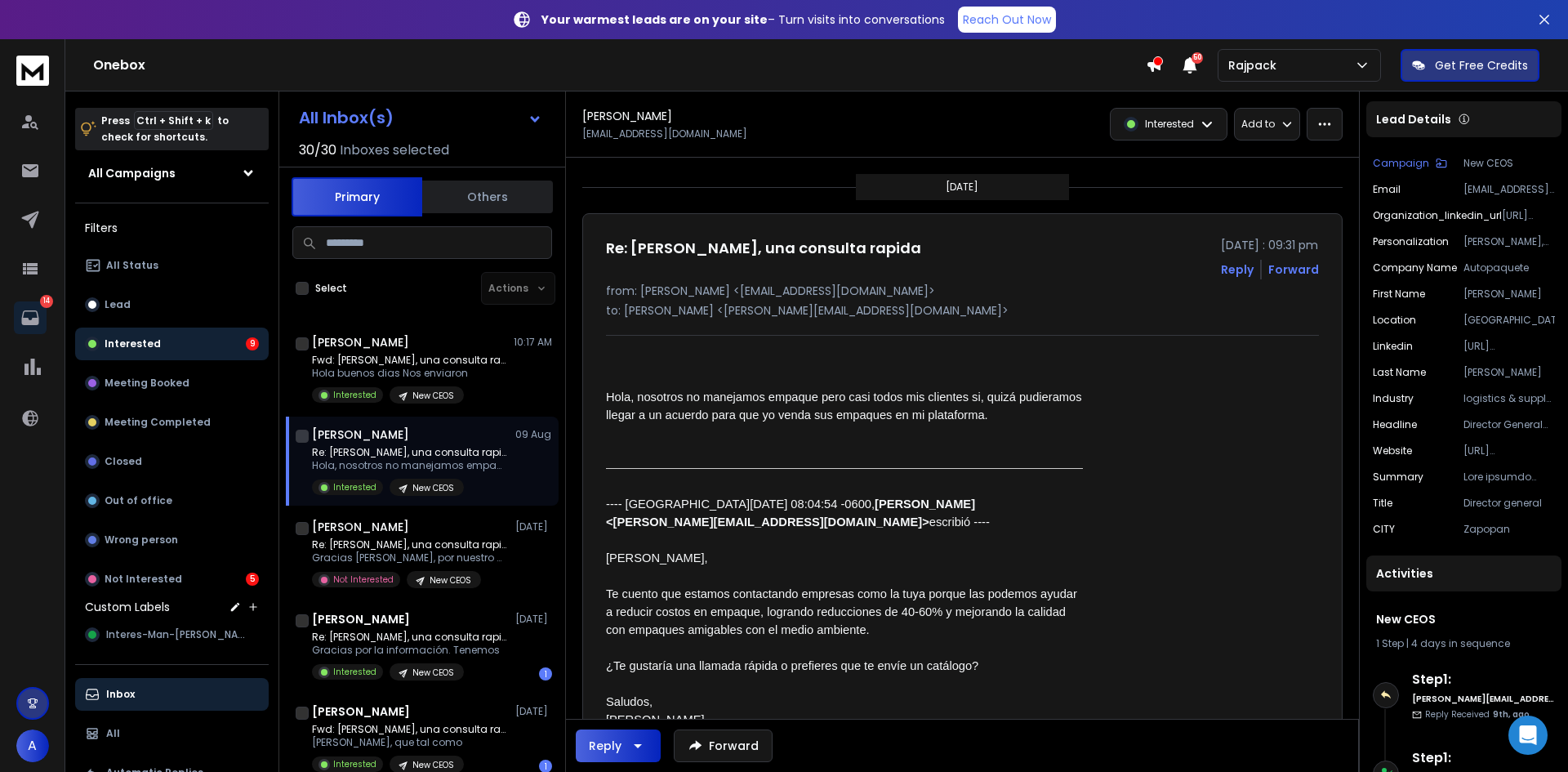
click at [1193, 129] on p "Interested" at bounding box center [1169, 124] width 49 height 13
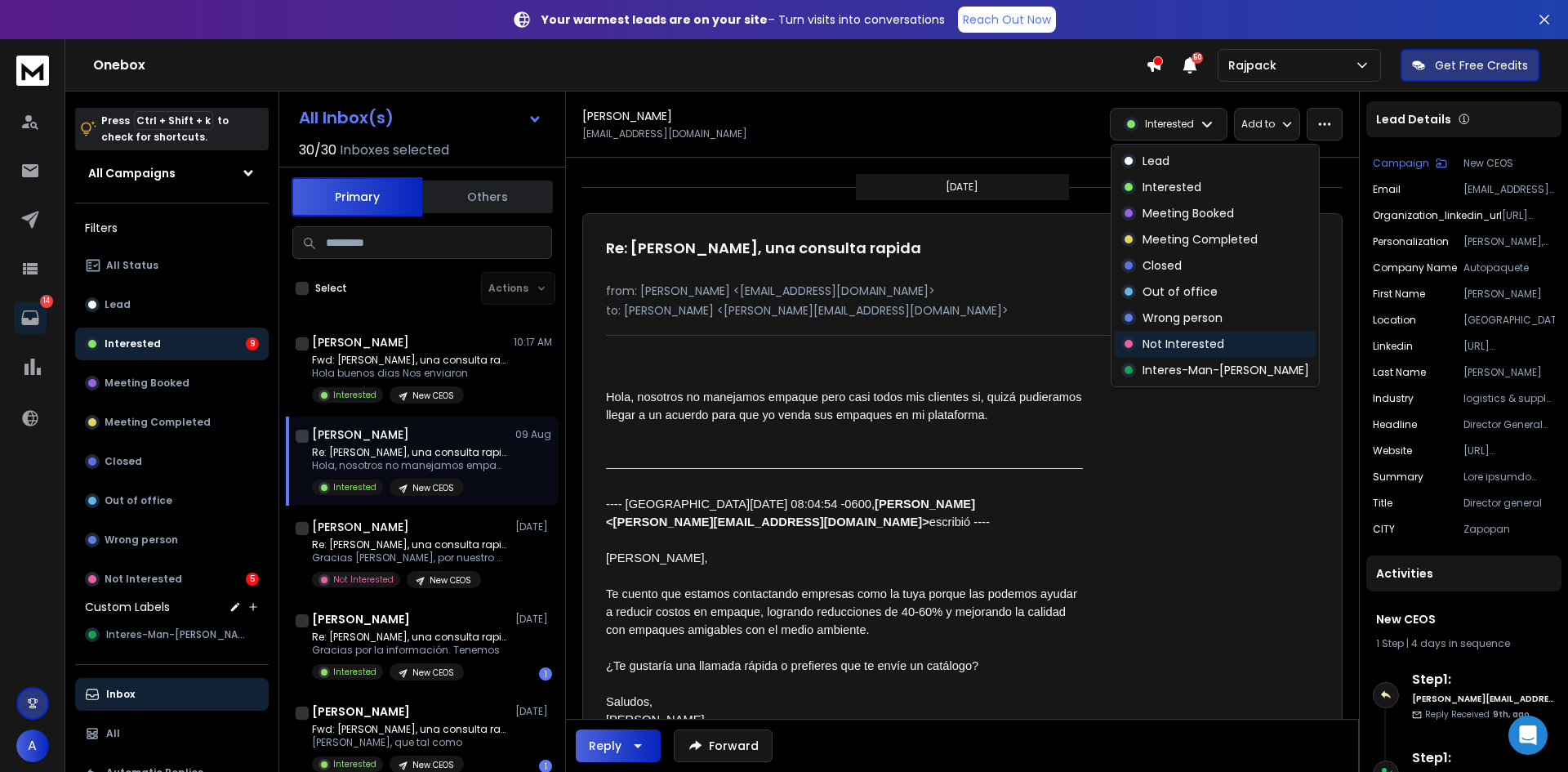
click at [1191, 337] on p "Not Interested" at bounding box center [1183, 344] width 82 height 17
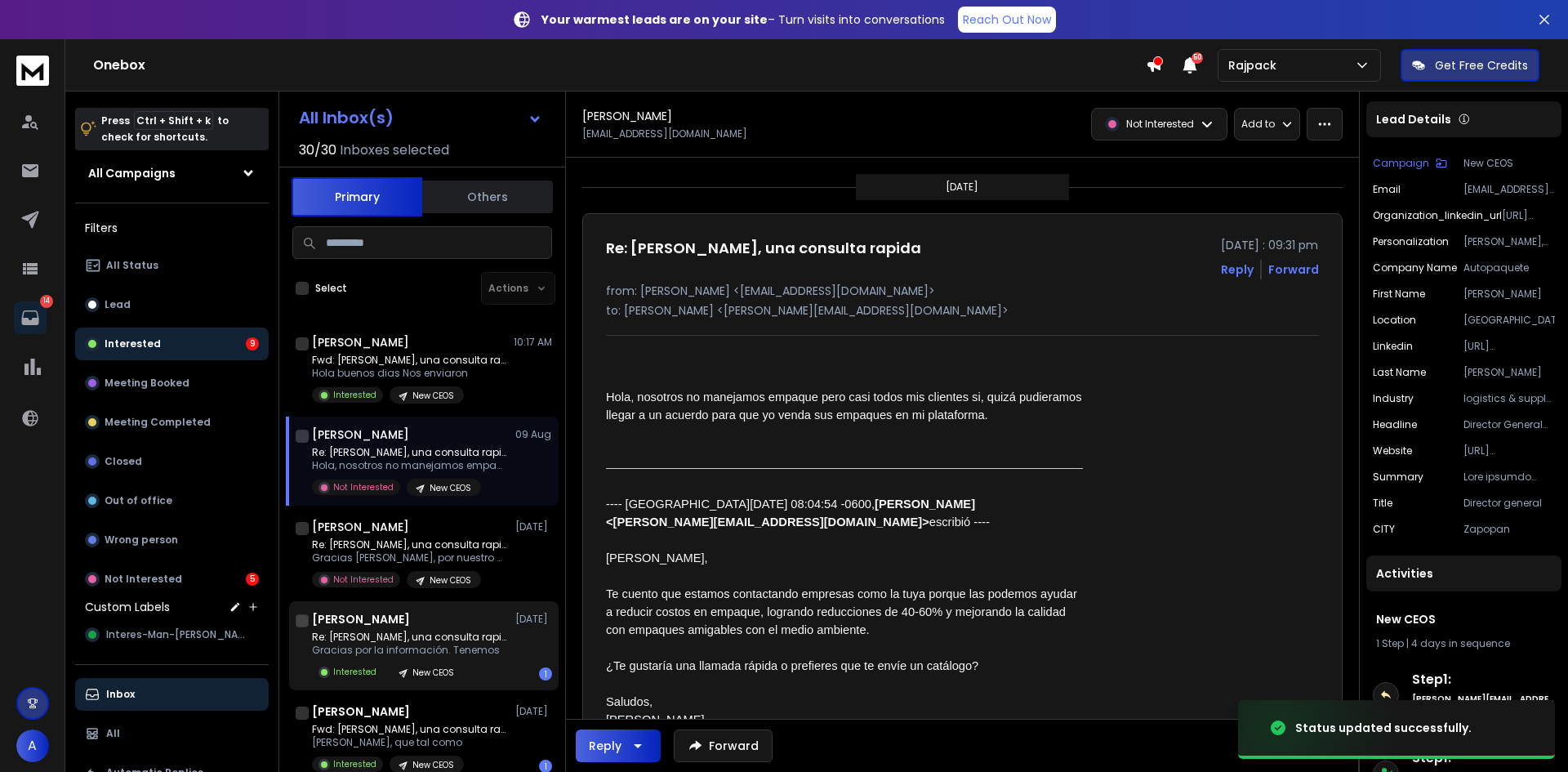
click at [388, 659] on div "Re: Tatiana, una consulta rapida Gracias por la información. Tenemos Interested…" at bounding box center [409, 656] width 196 height 50
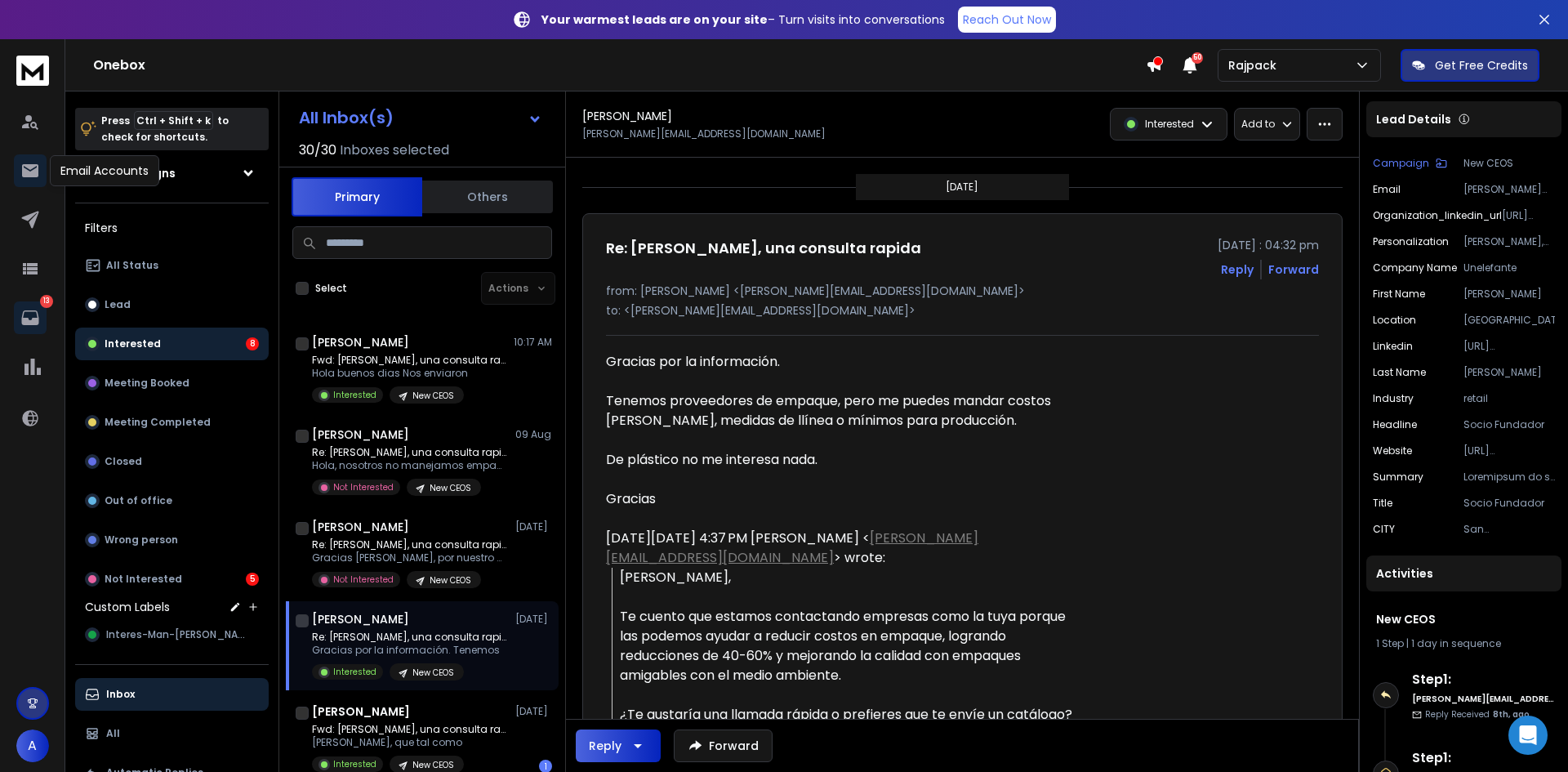
click at [28, 170] on icon at bounding box center [31, 171] width 20 height 20
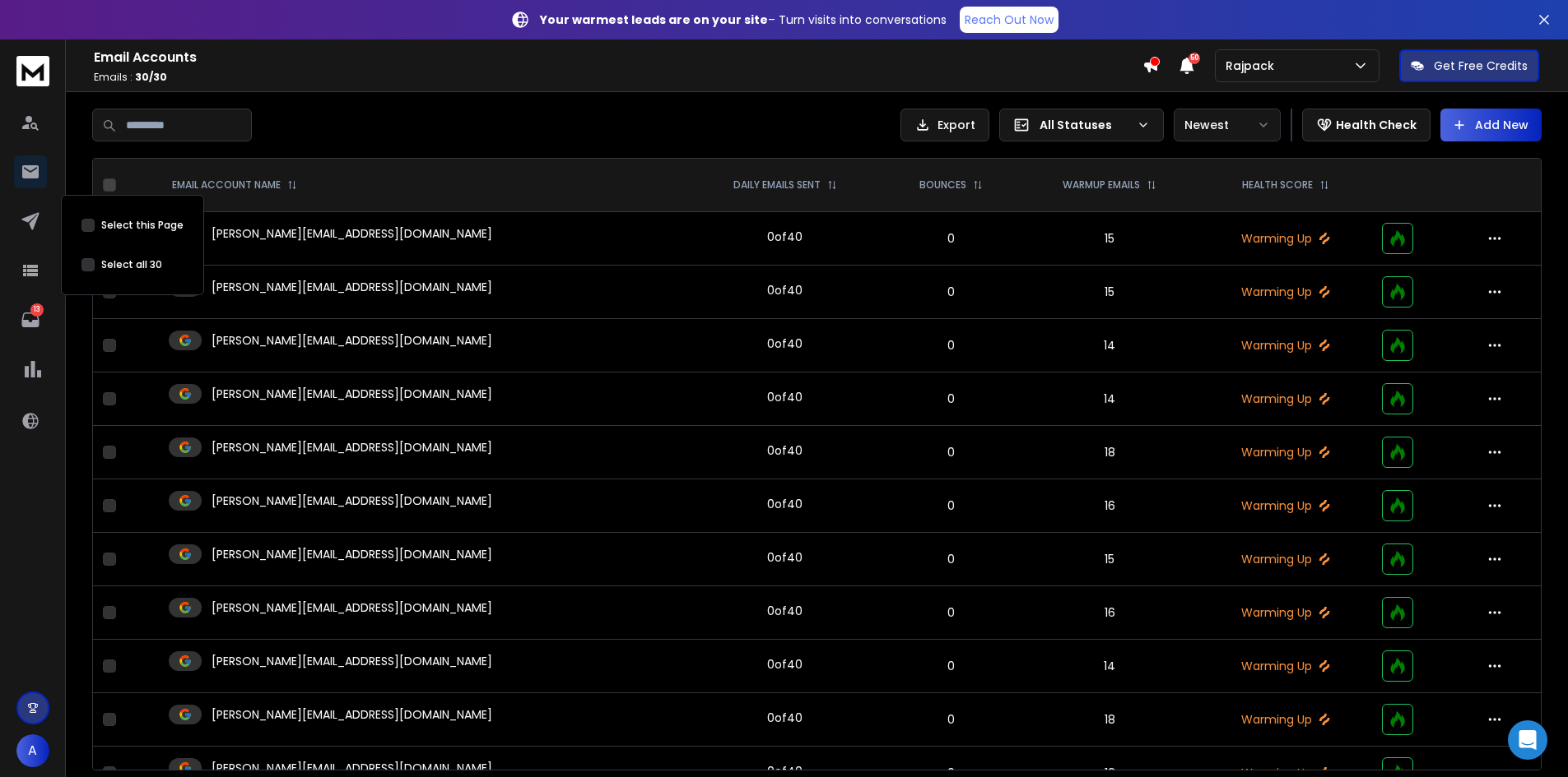
click at [95, 269] on div "Select all 30" at bounding box center [133, 265] width 102 height 13
click at [109, 269] on label "Select all 30" at bounding box center [132, 265] width 61 height 13
click at [88, 262] on button "Select this Page" at bounding box center [88, 265] width 13 height 13
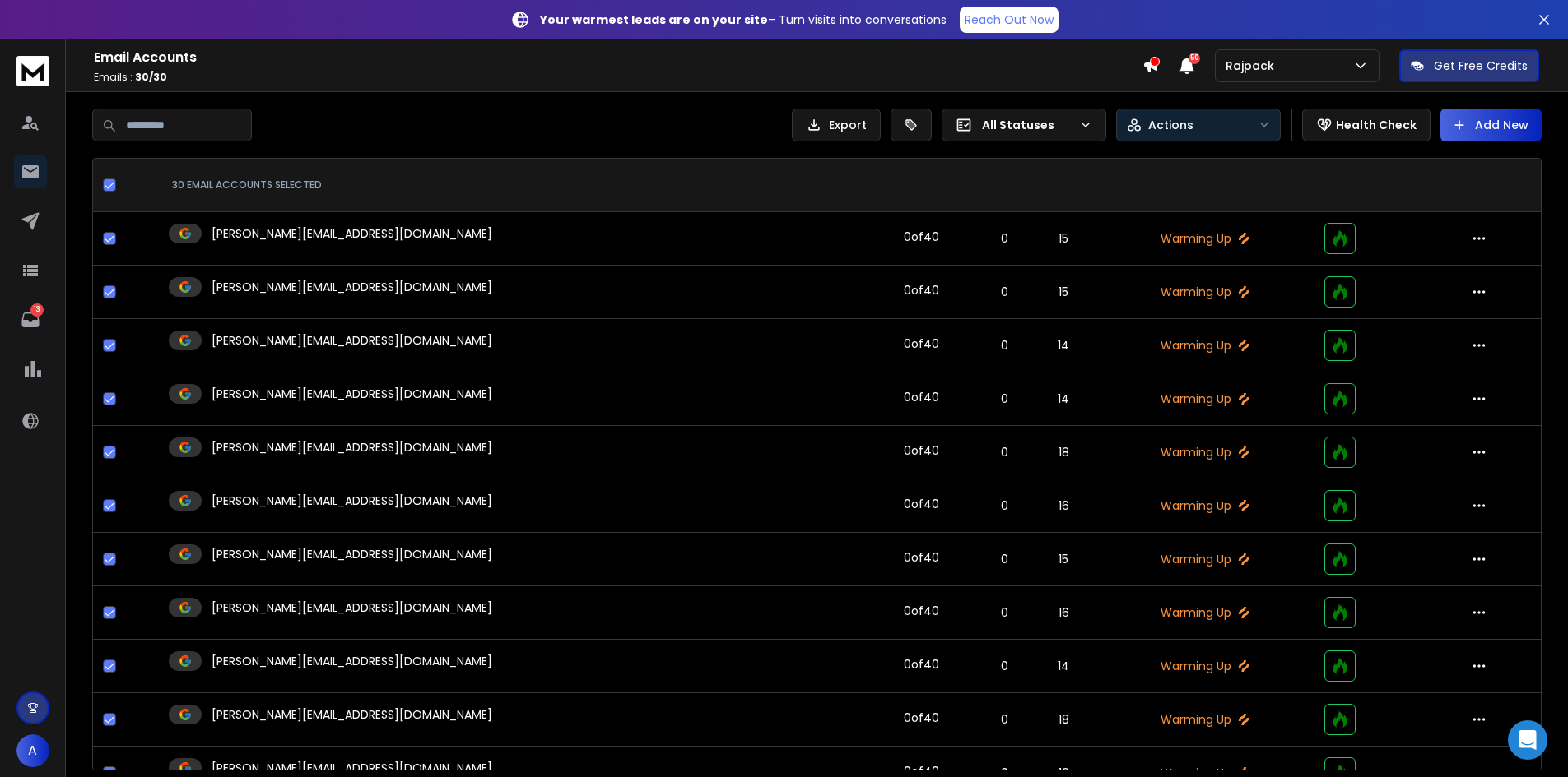
click at [1193, 118] on p "Actions" at bounding box center [1171, 125] width 45 height 17
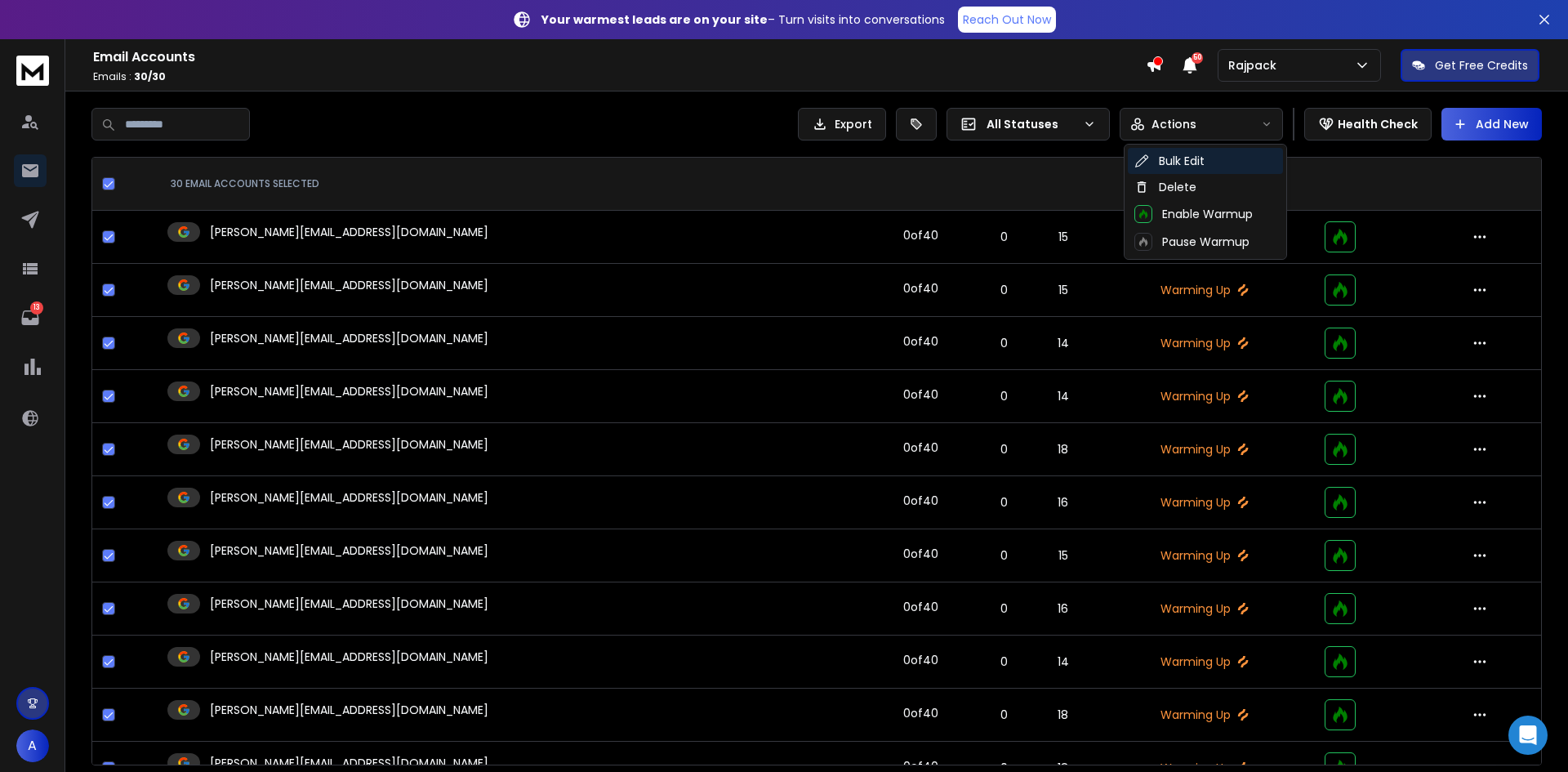
click at [1198, 166] on div "Bulk Edit" at bounding box center [1170, 161] width 70 height 17
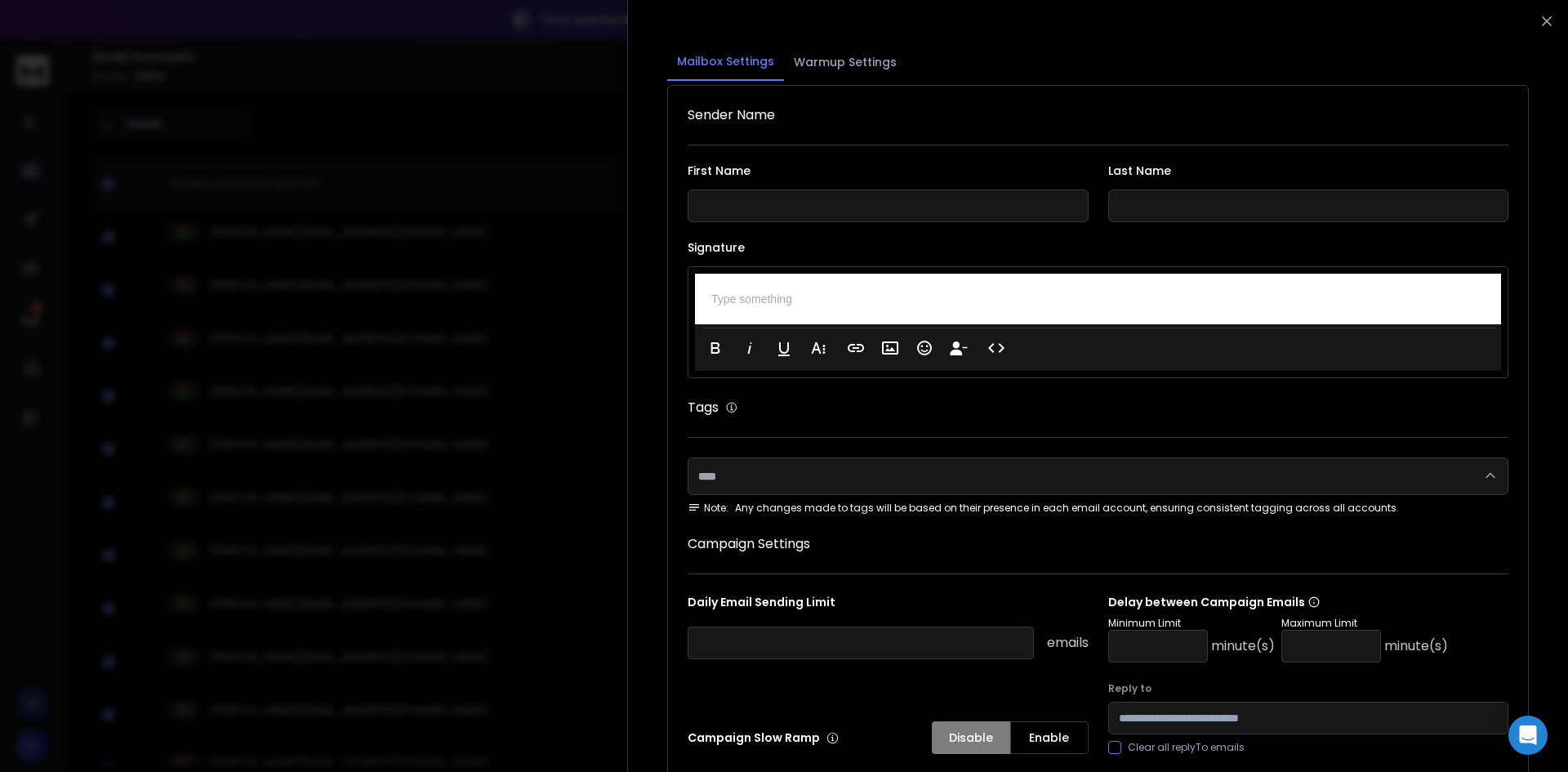
click at [367, 188] on div at bounding box center [784, 386] width 1568 height 772
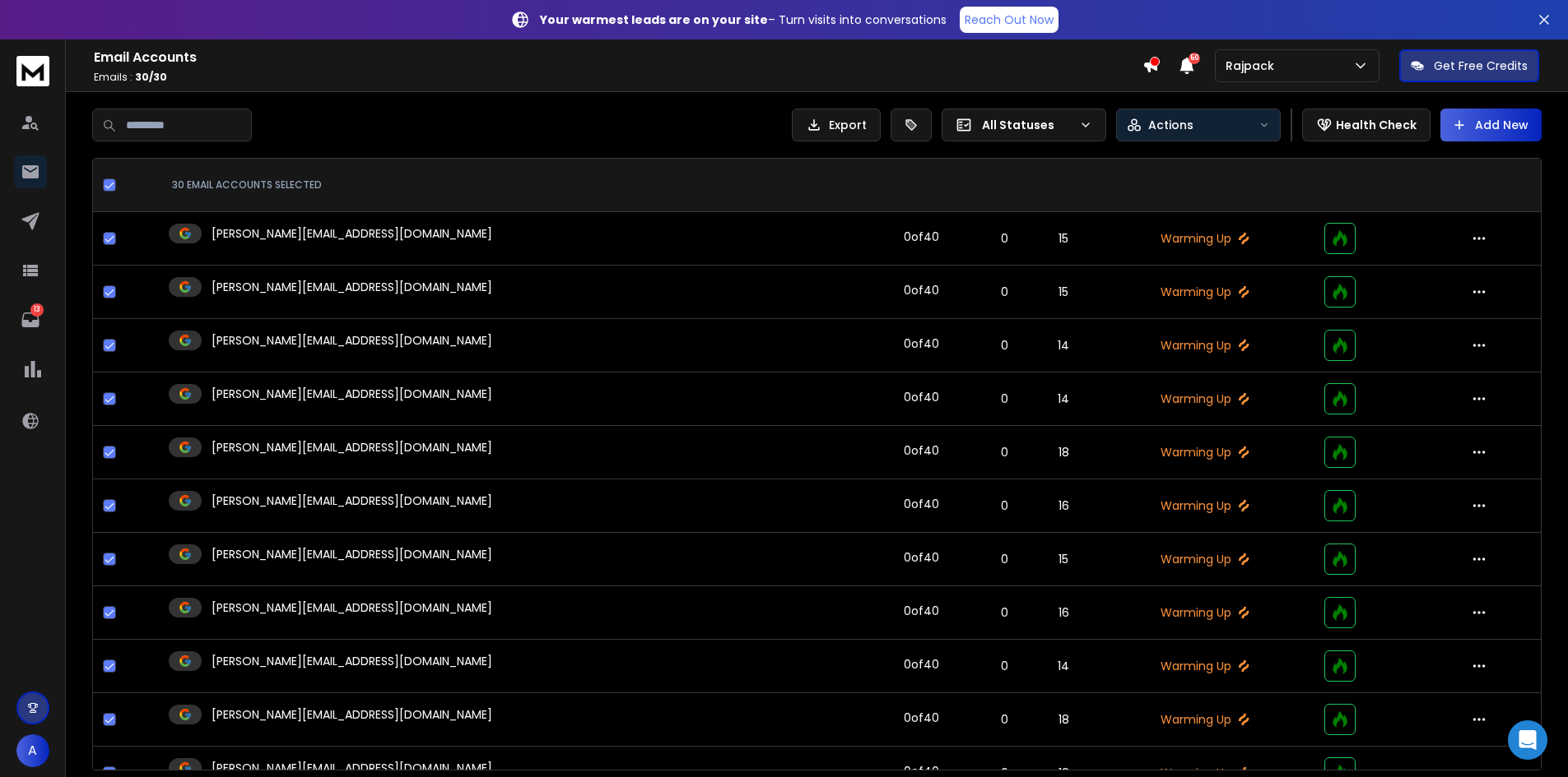
click at [1215, 117] on div "Actions" at bounding box center [1189, 125] width 125 height 17
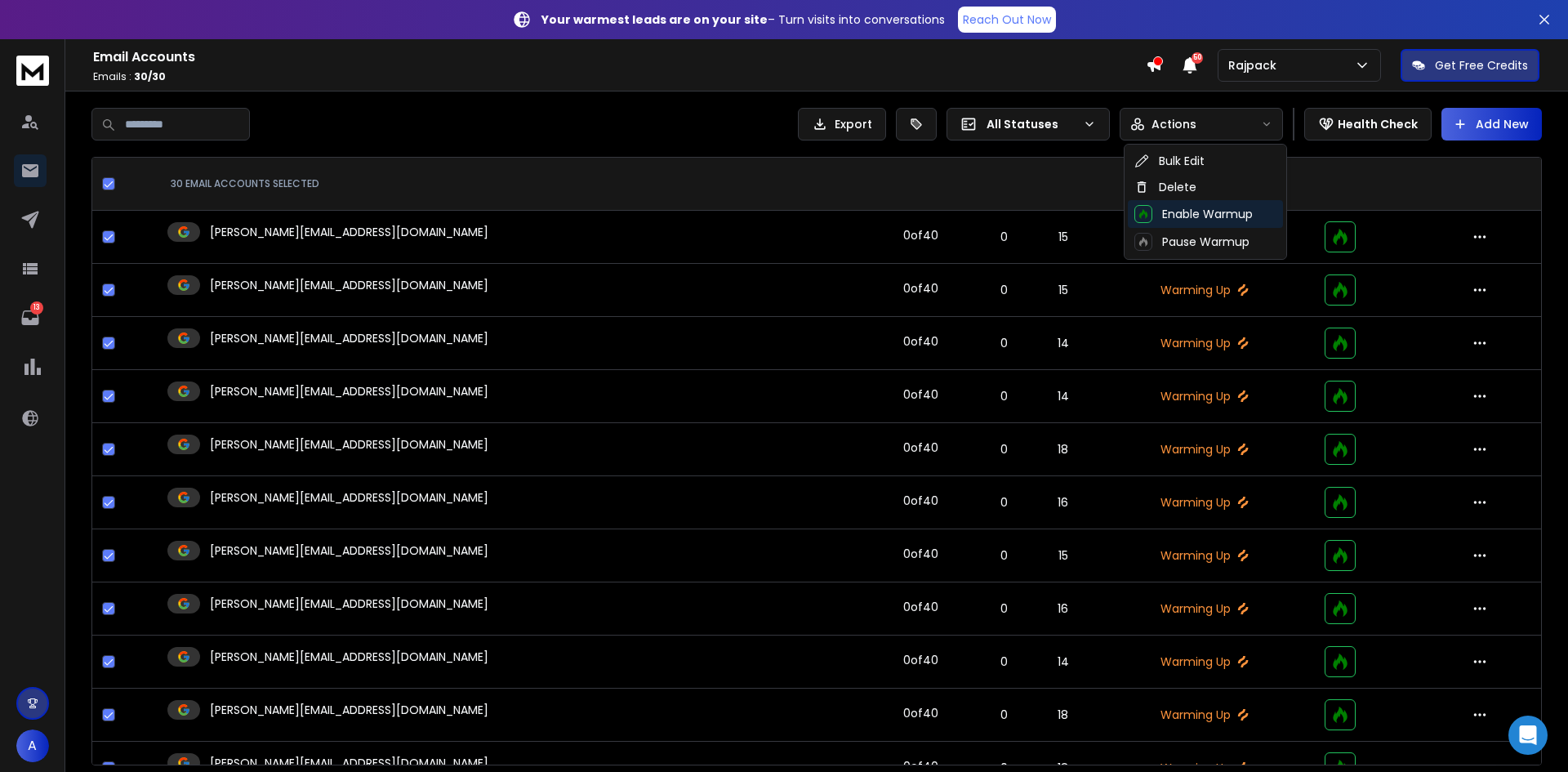
click at [1196, 219] on div "Enable Warmup" at bounding box center [1194, 214] width 118 height 18
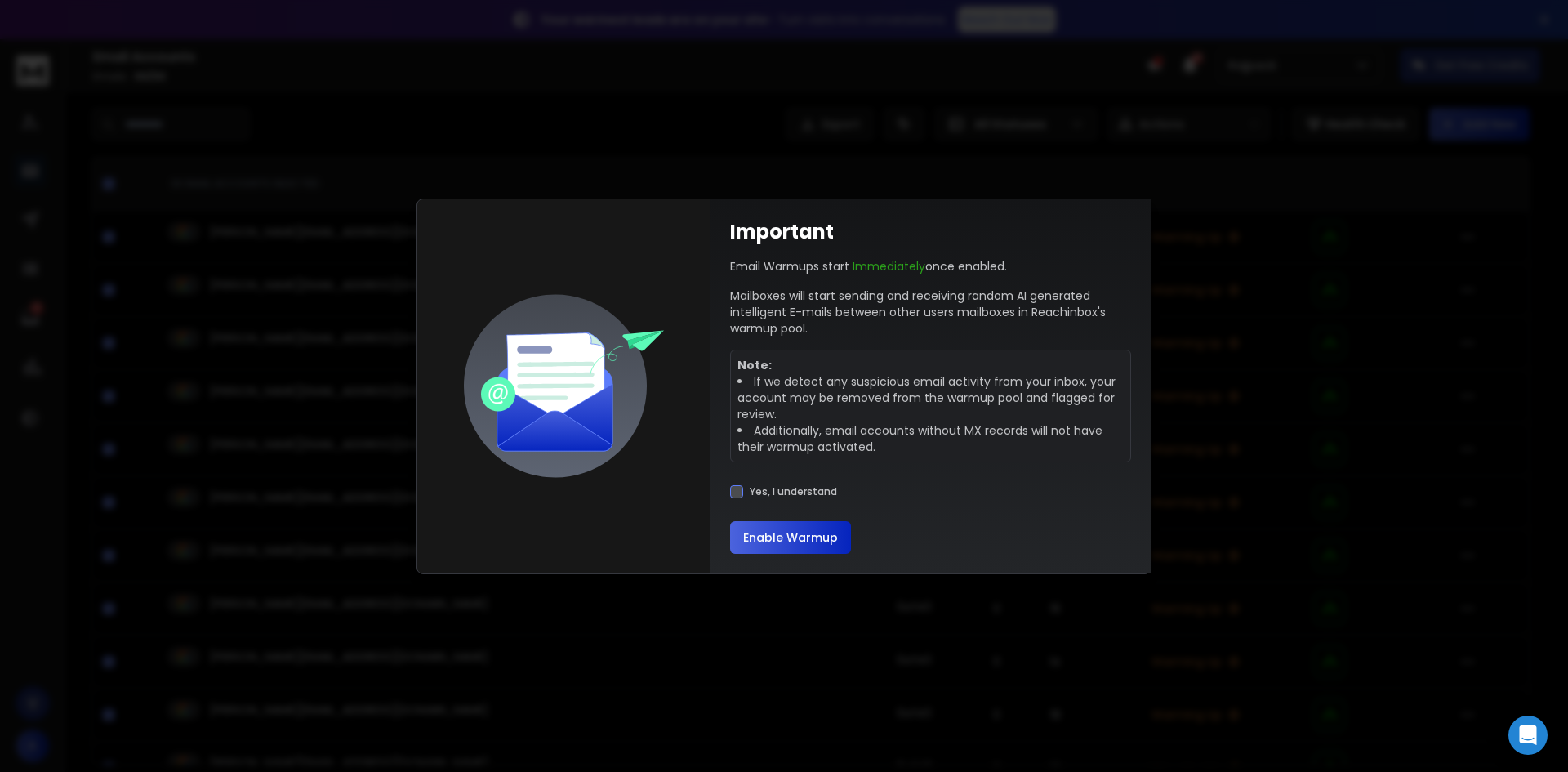
click at [742, 486] on button "Yes, I understand" at bounding box center [737, 492] width 13 height 13
click at [812, 533] on button "Enable Warmup" at bounding box center [790, 537] width 121 height 33
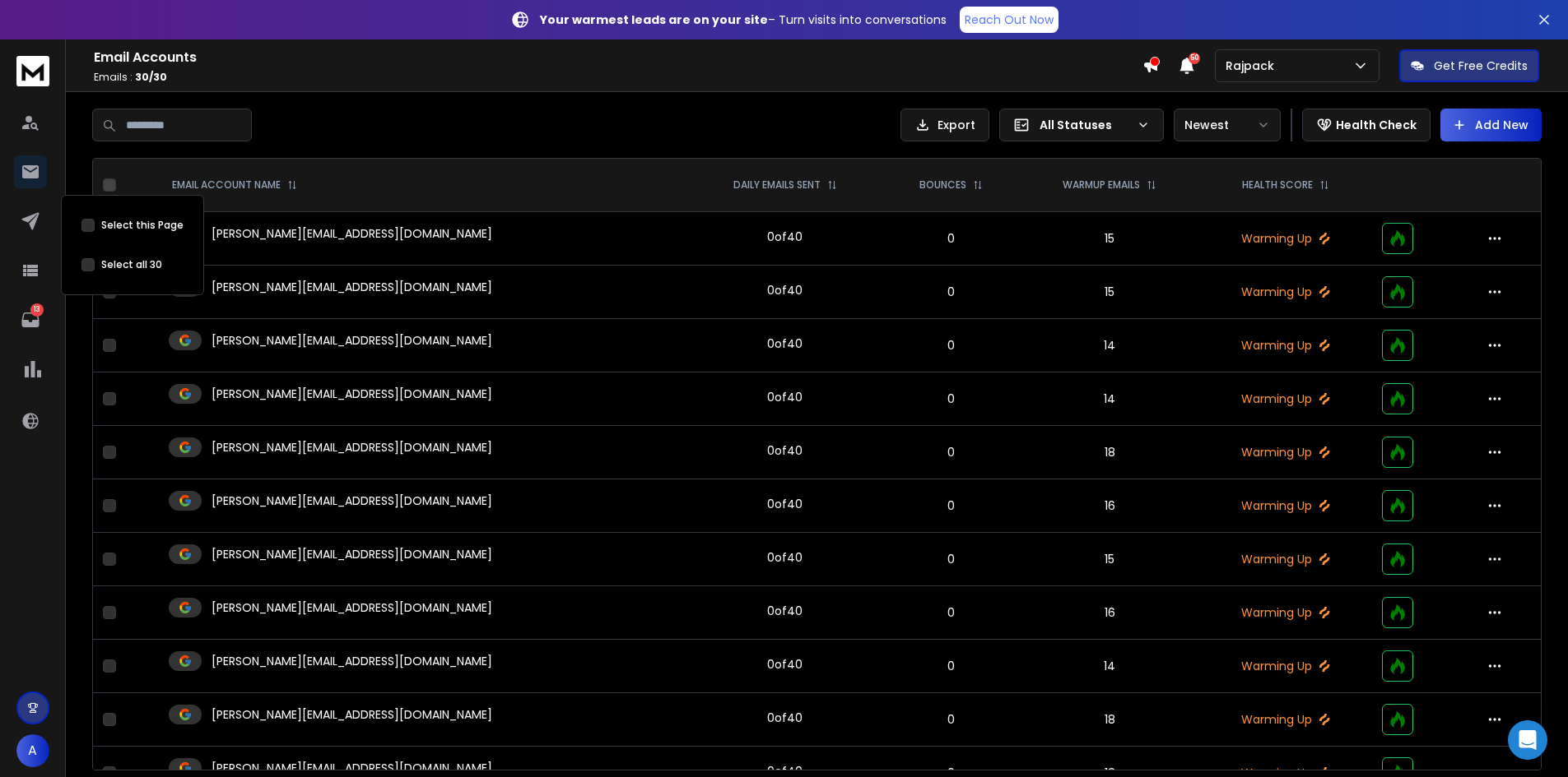
click at [89, 266] on button "Select this Page" at bounding box center [88, 265] width 13 height 13
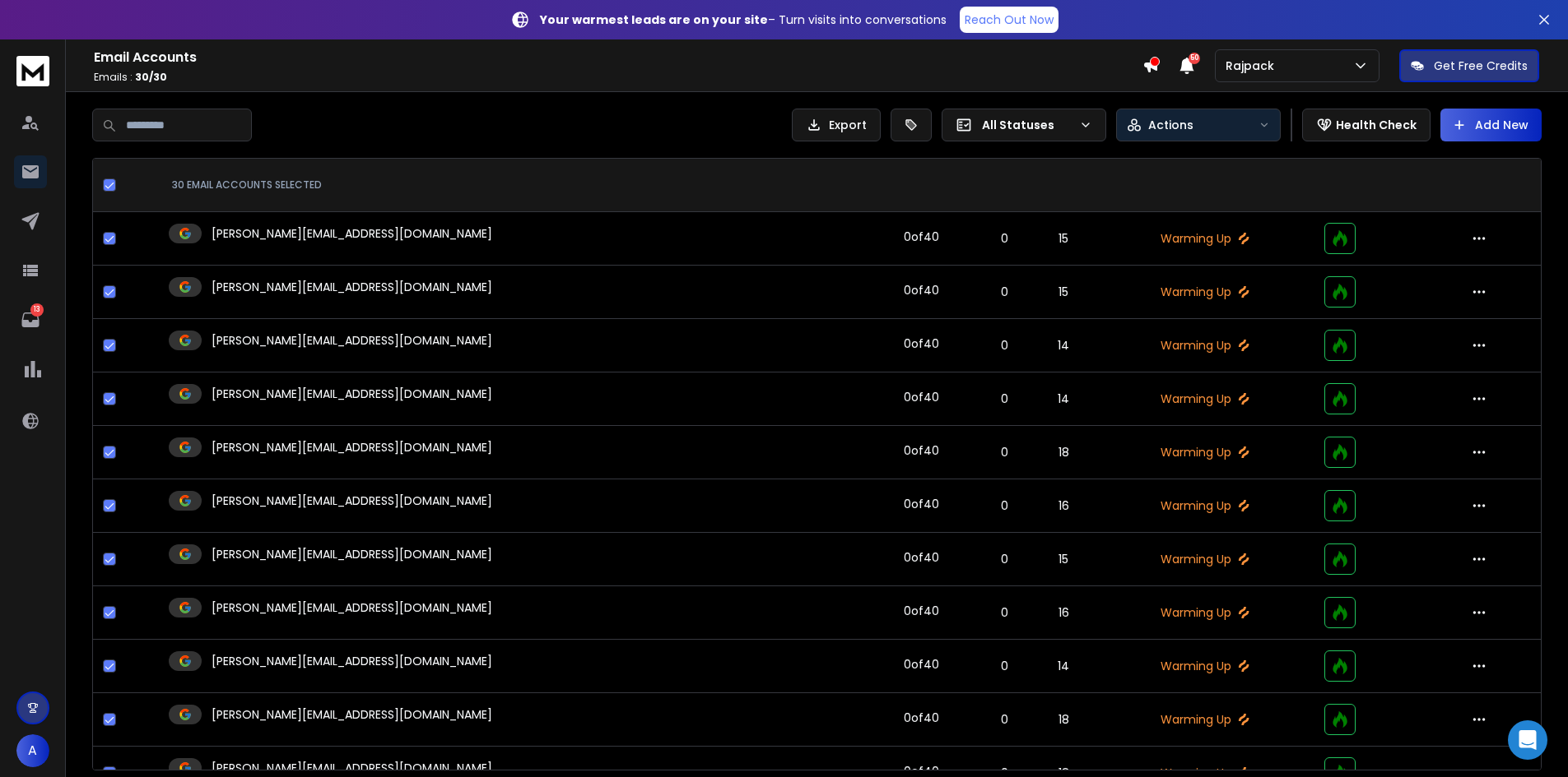
click at [1238, 126] on div "Actions" at bounding box center [1189, 125] width 125 height 17
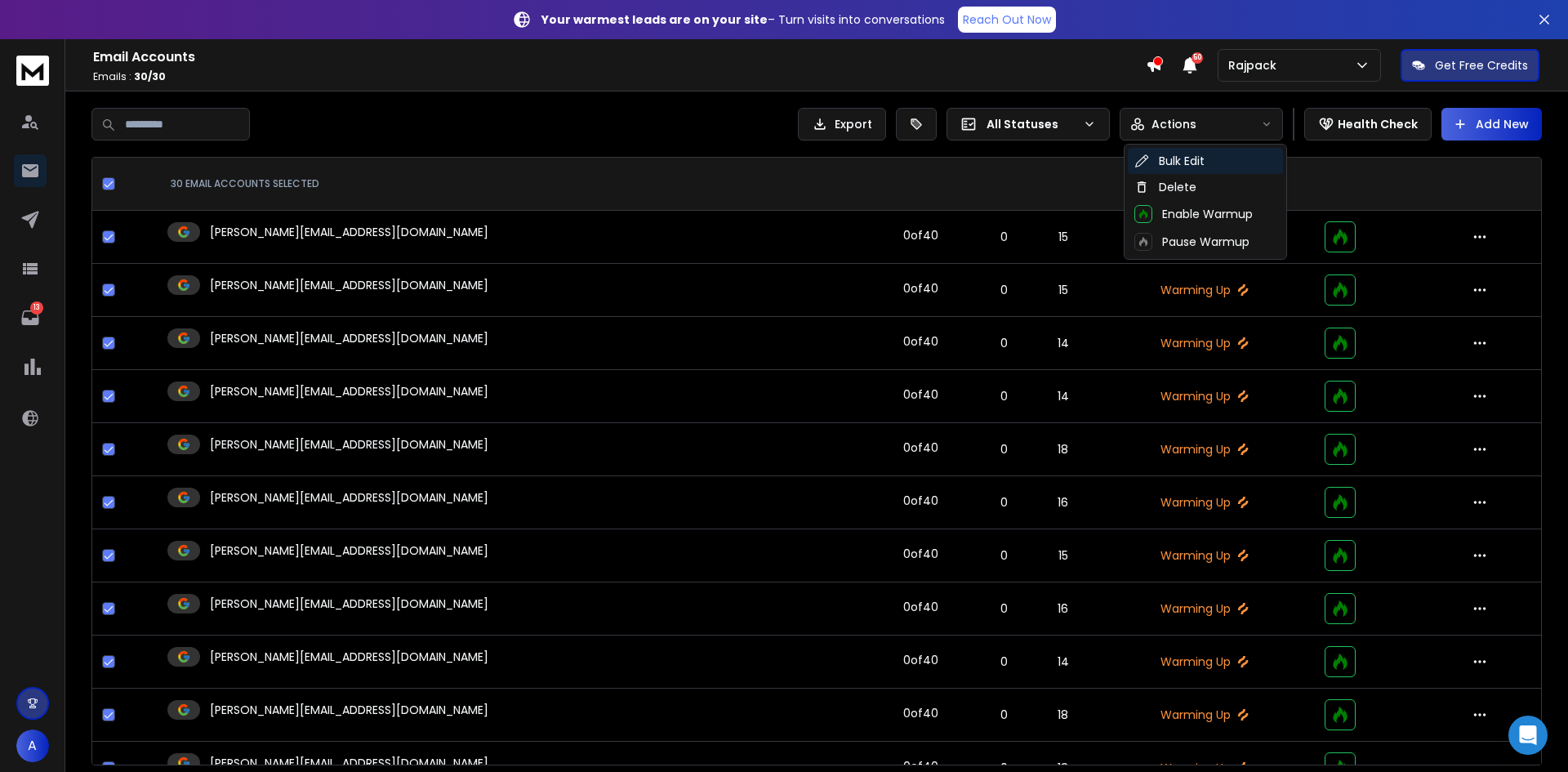
click at [1205, 164] on div "Bulk Edit" at bounding box center [1170, 161] width 70 height 17
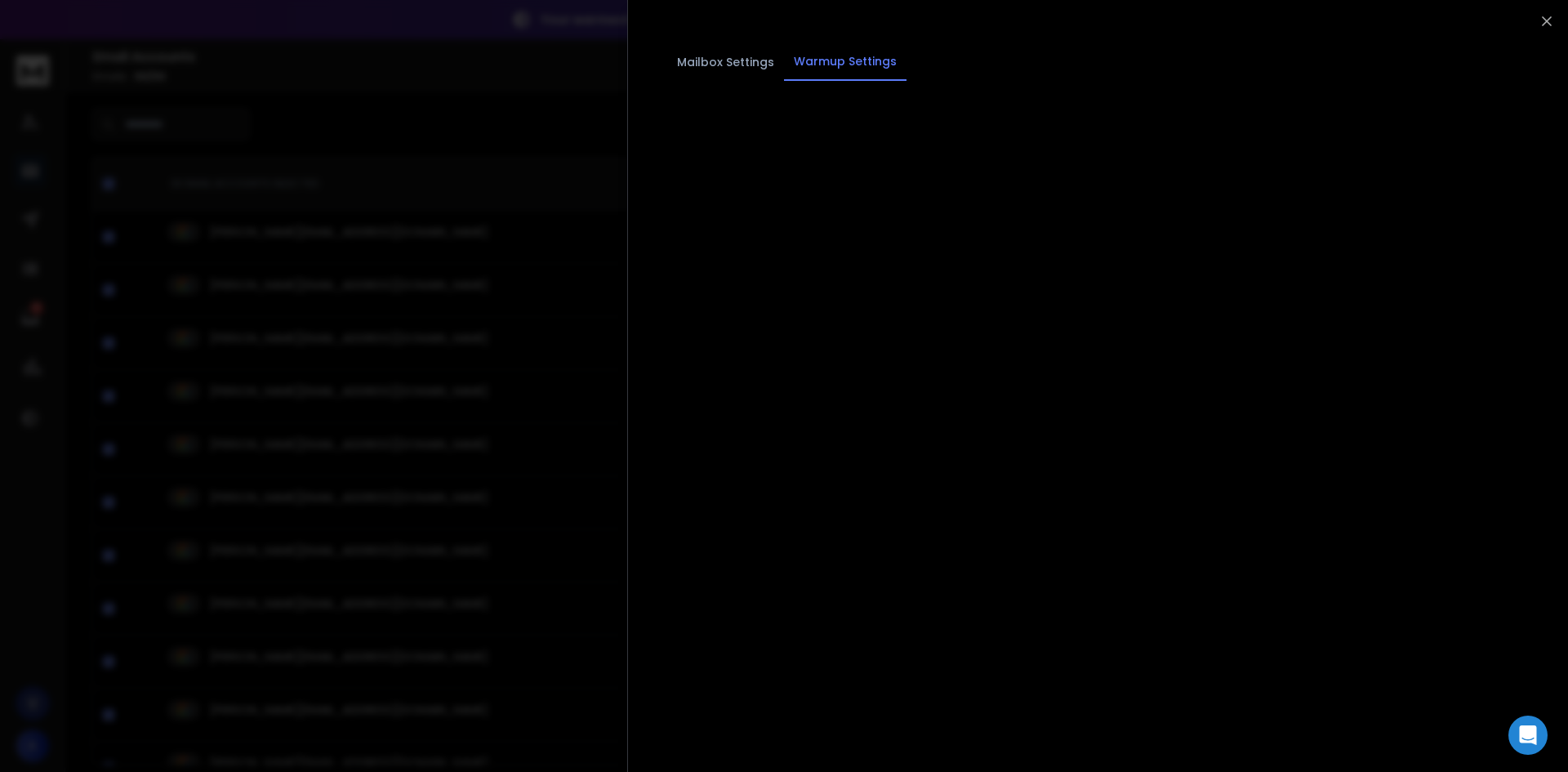
click at [852, 55] on button "Warmup Settings" at bounding box center [845, 62] width 122 height 38
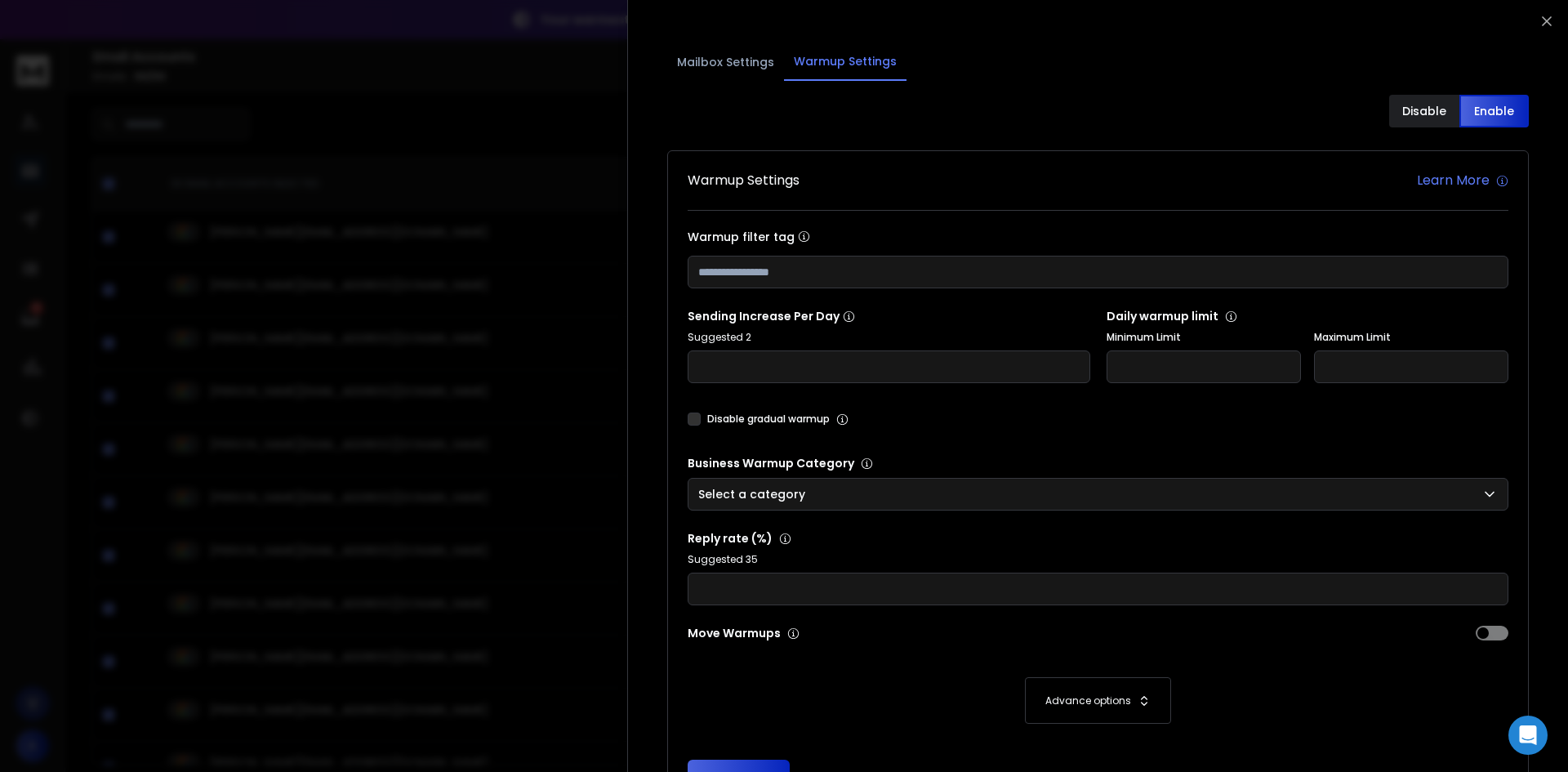
click at [772, 368] on input "number" at bounding box center [888, 367] width 402 height 33
type input "**"
click at [1271, 357] on input "number" at bounding box center [1203, 367] width 194 height 33
type input "**"
click at [1374, 378] on input "number" at bounding box center [1411, 367] width 194 height 33
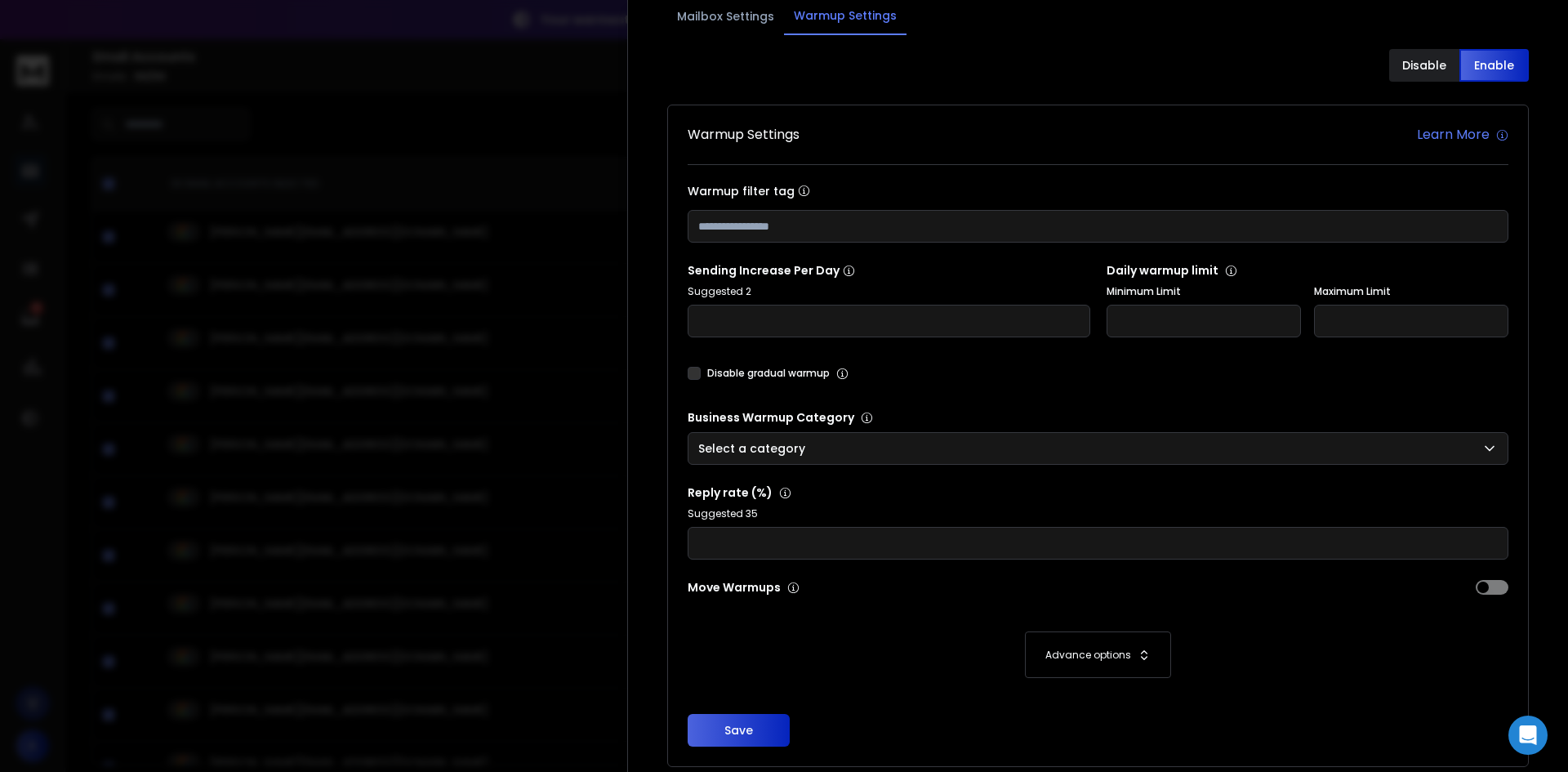
scroll to position [87, 0]
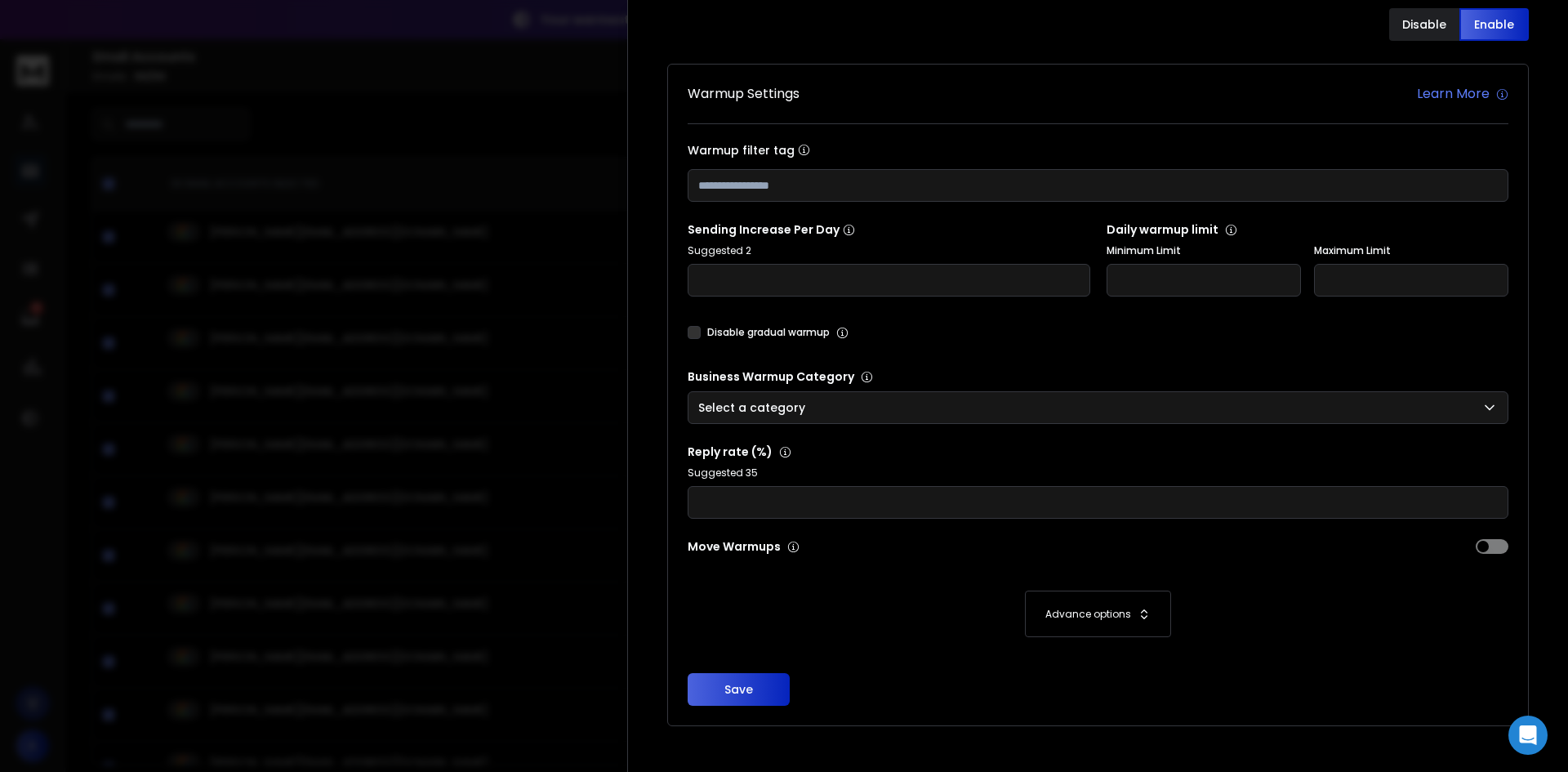
type input "**"
click at [711, 686] on button "Save" at bounding box center [738, 689] width 102 height 33
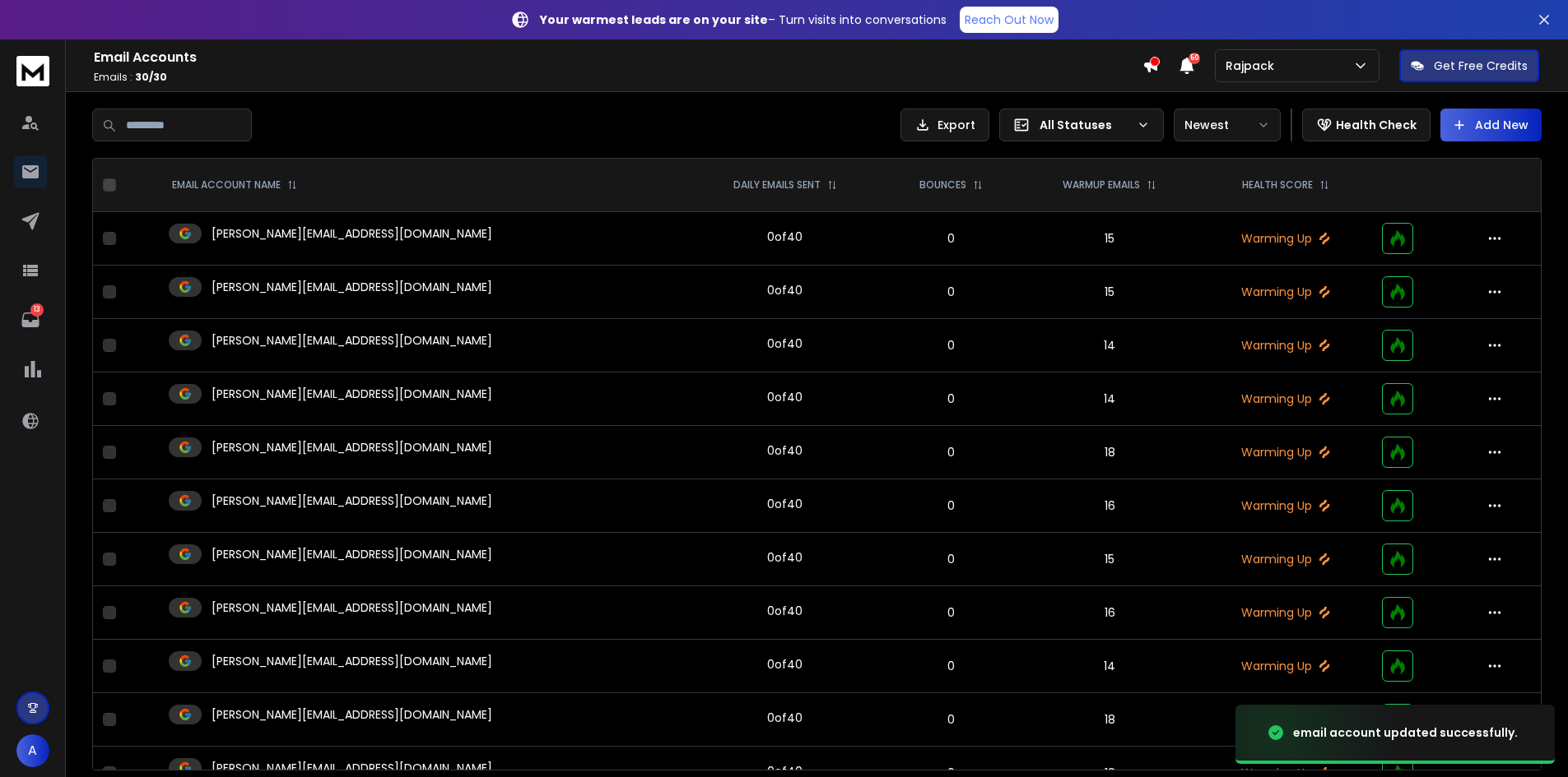
click at [284, 546] on p "f.mejia@prorajpack.com" at bounding box center [352, 555] width 280 height 17
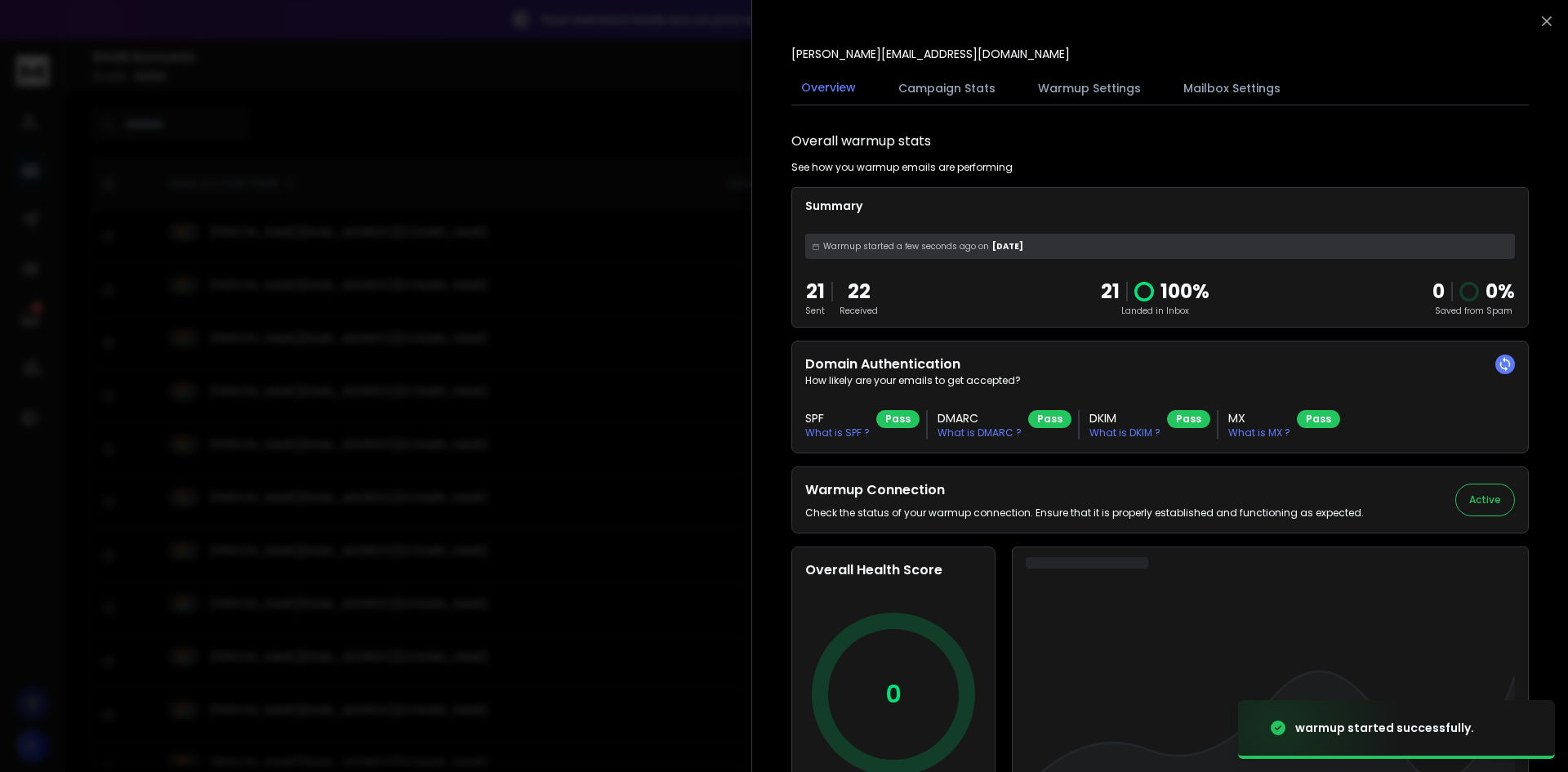
click at [1230, 73] on button "Mailbox Settings" at bounding box center [1232, 88] width 117 height 36
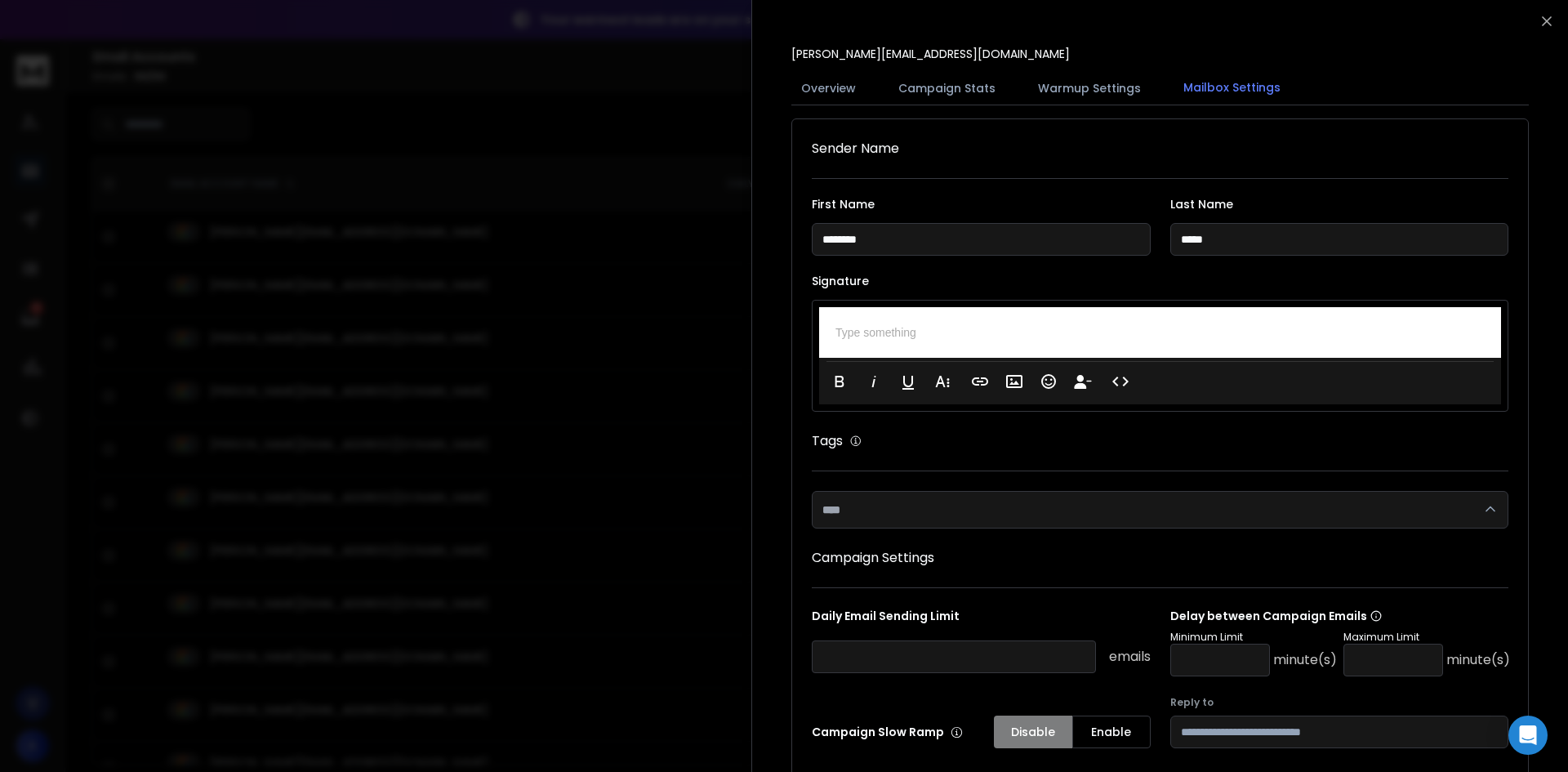
click at [1112, 85] on button "Warmup Settings" at bounding box center [1089, 88] width 122 height 36
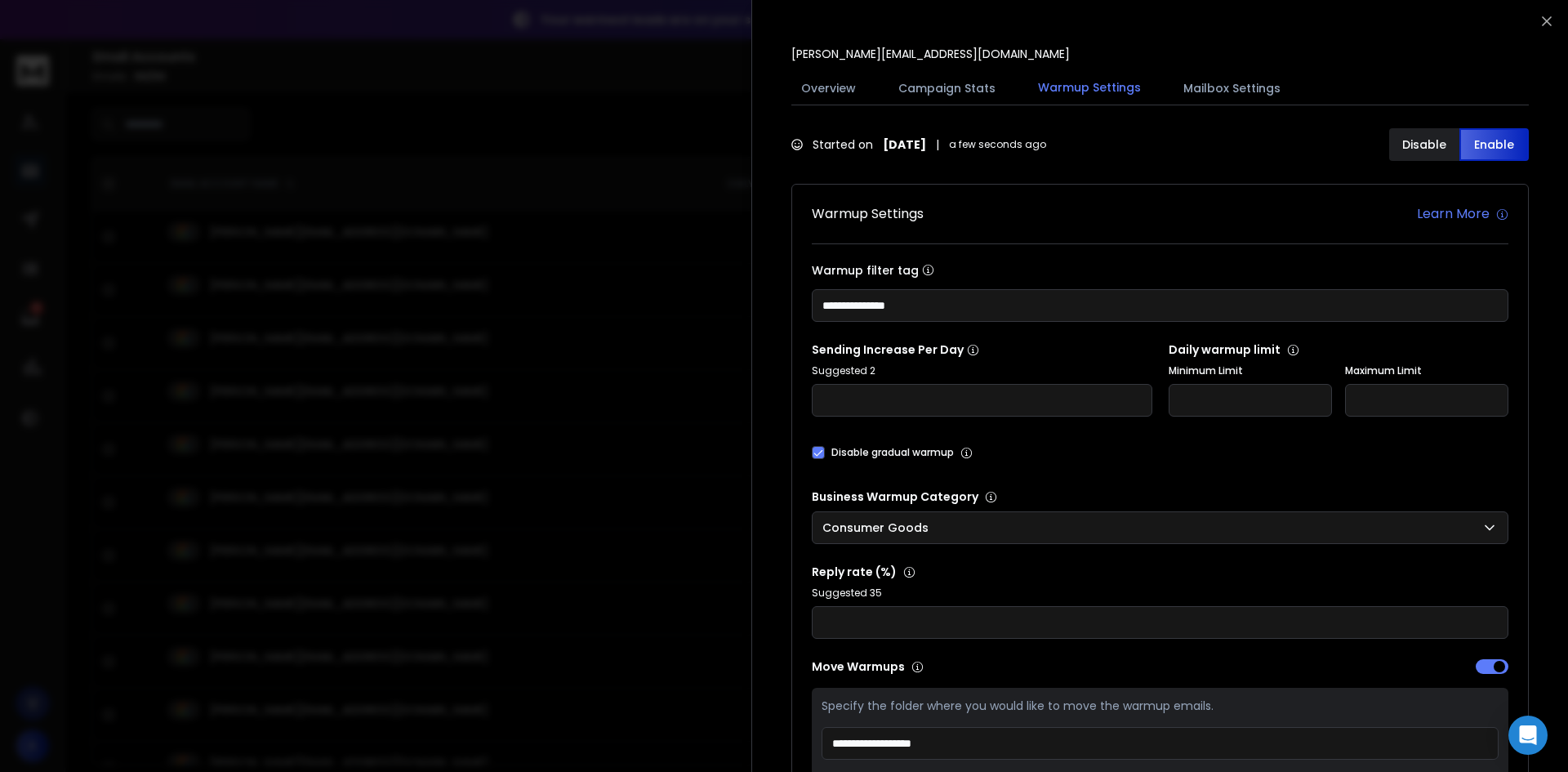
click at [604, 383] on div at bounding box center [784, 386] width 1568 height 772
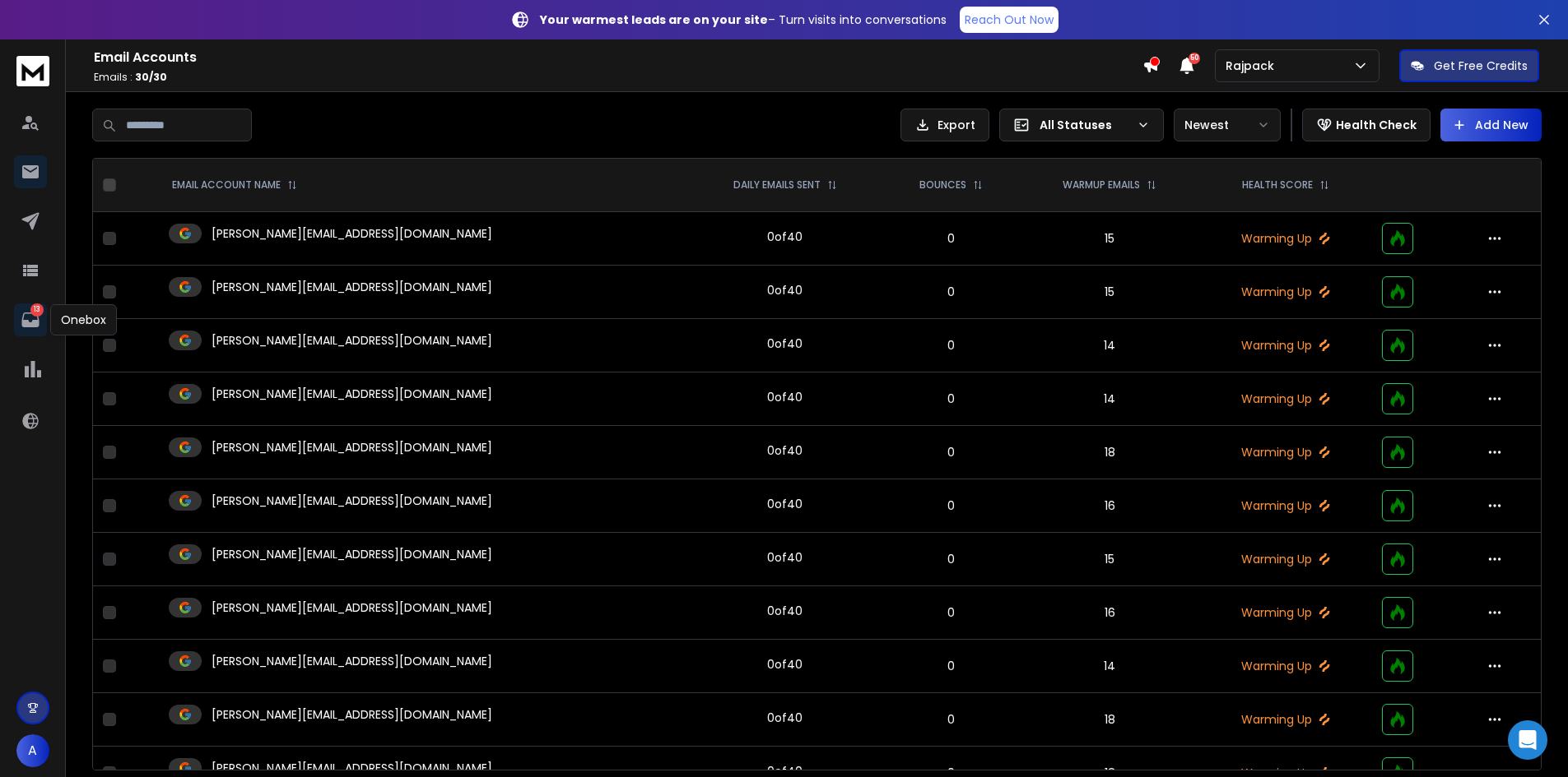
click at [35, 320] on icon at bounding box center [29, 321] width 18 height 15
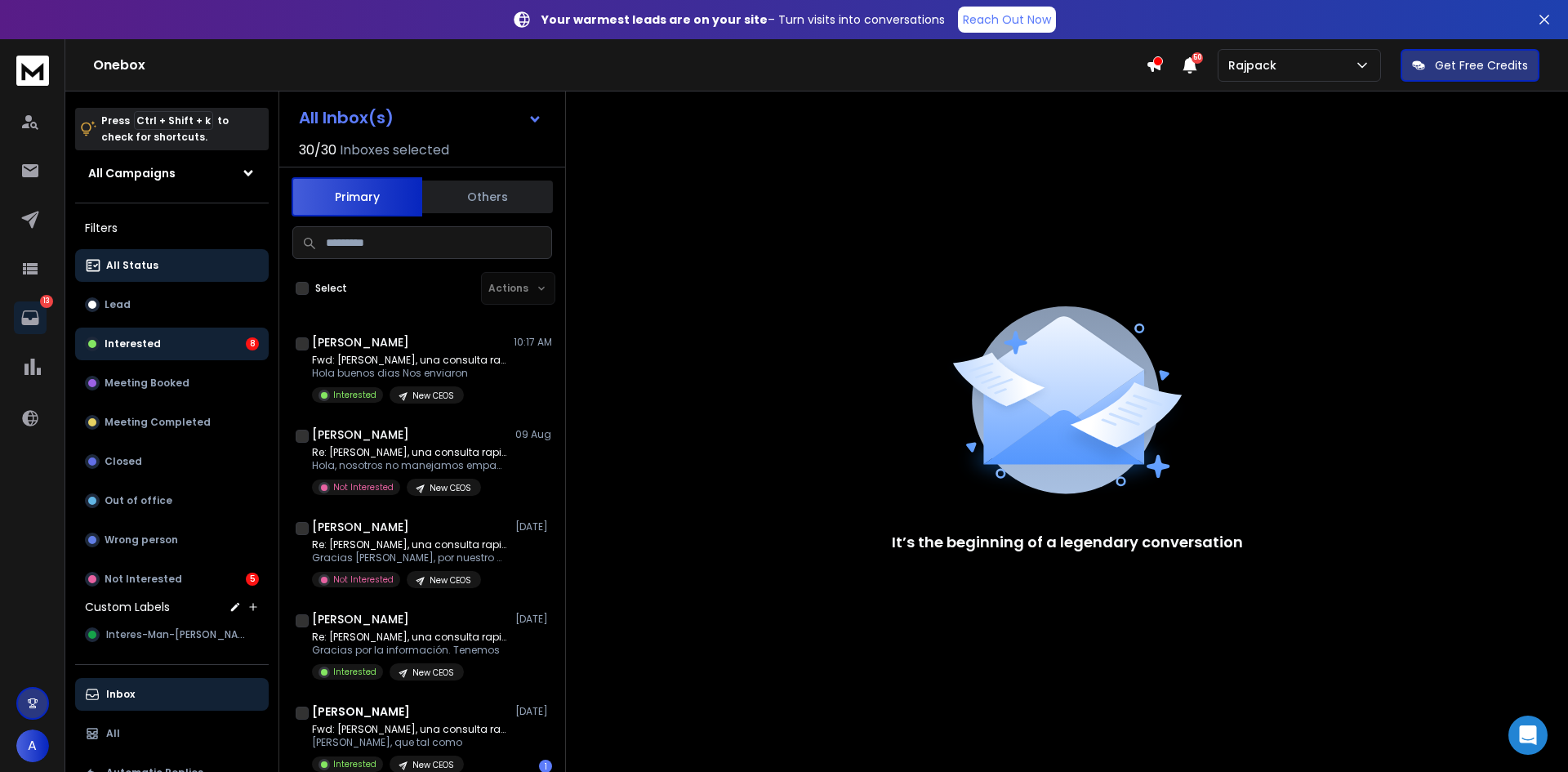
click at [140, 347] on p "Interested" at bounding box center [132, 344] width 57 height 13
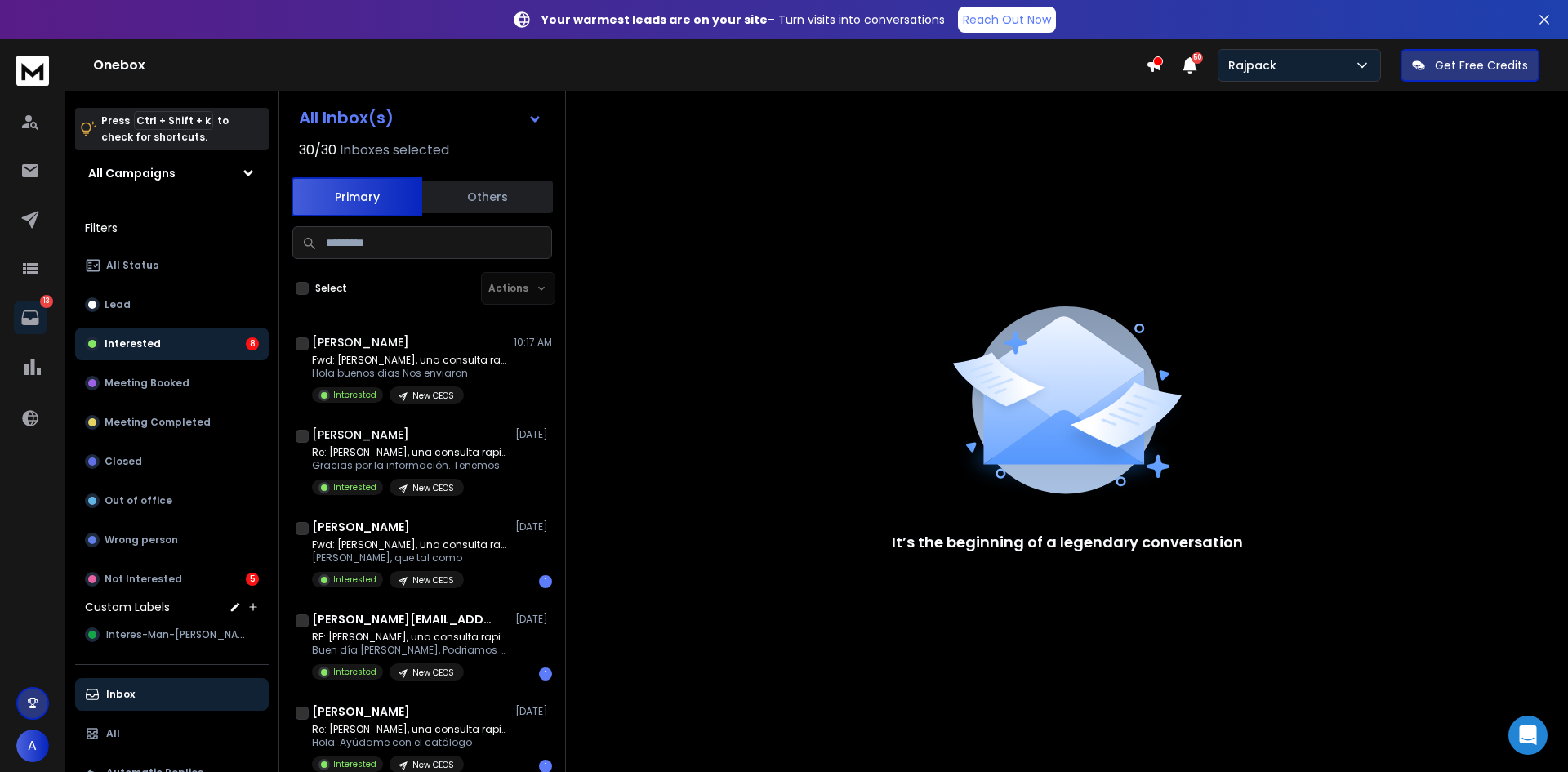
click at [1315, 61] on div "Rajpack" at bounding box center [1299, 66] width 142 height 17
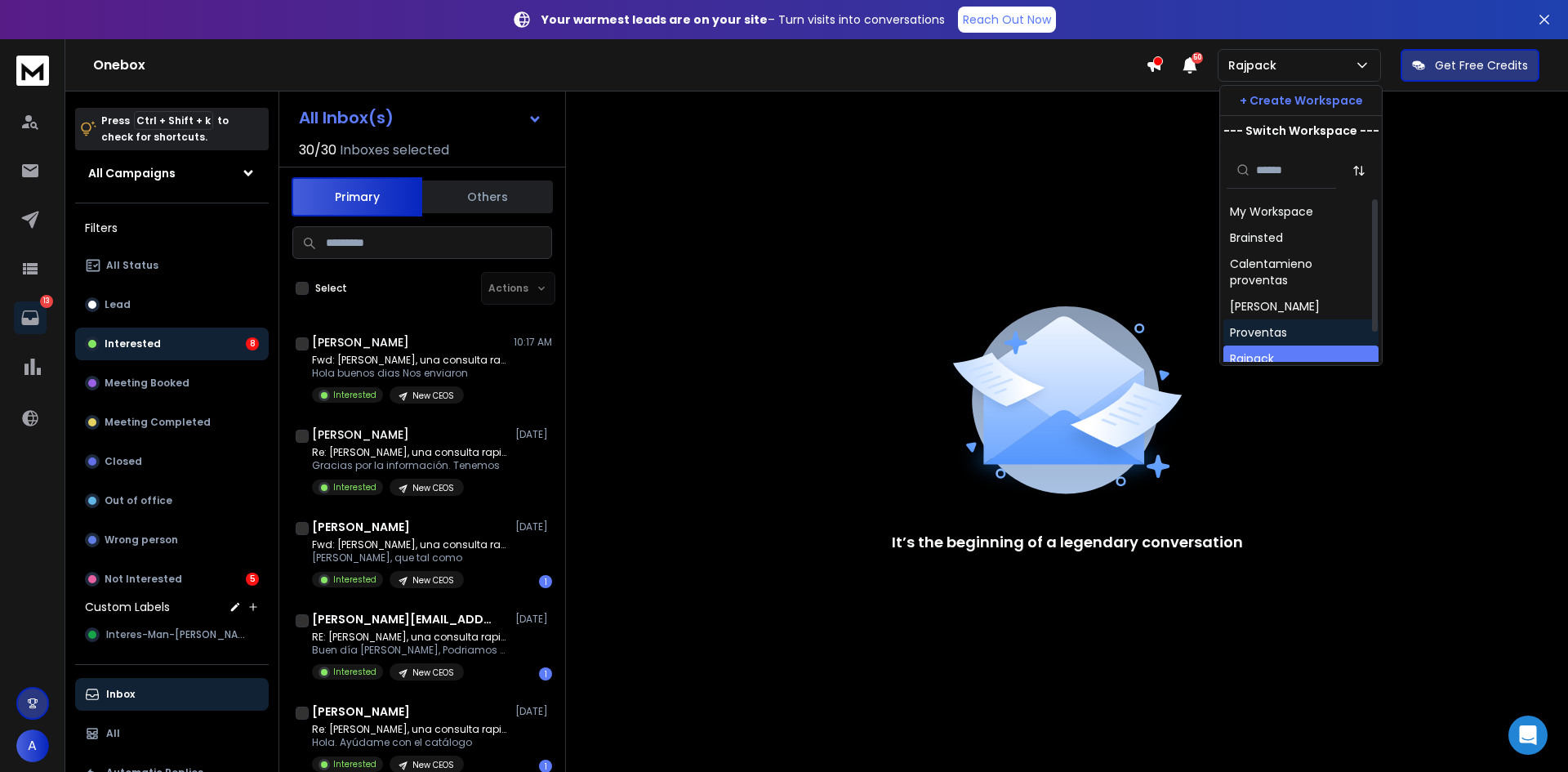
click at [1279, 328] on div "Proventas" at bounding box center [1258, 333] width 57 height 17
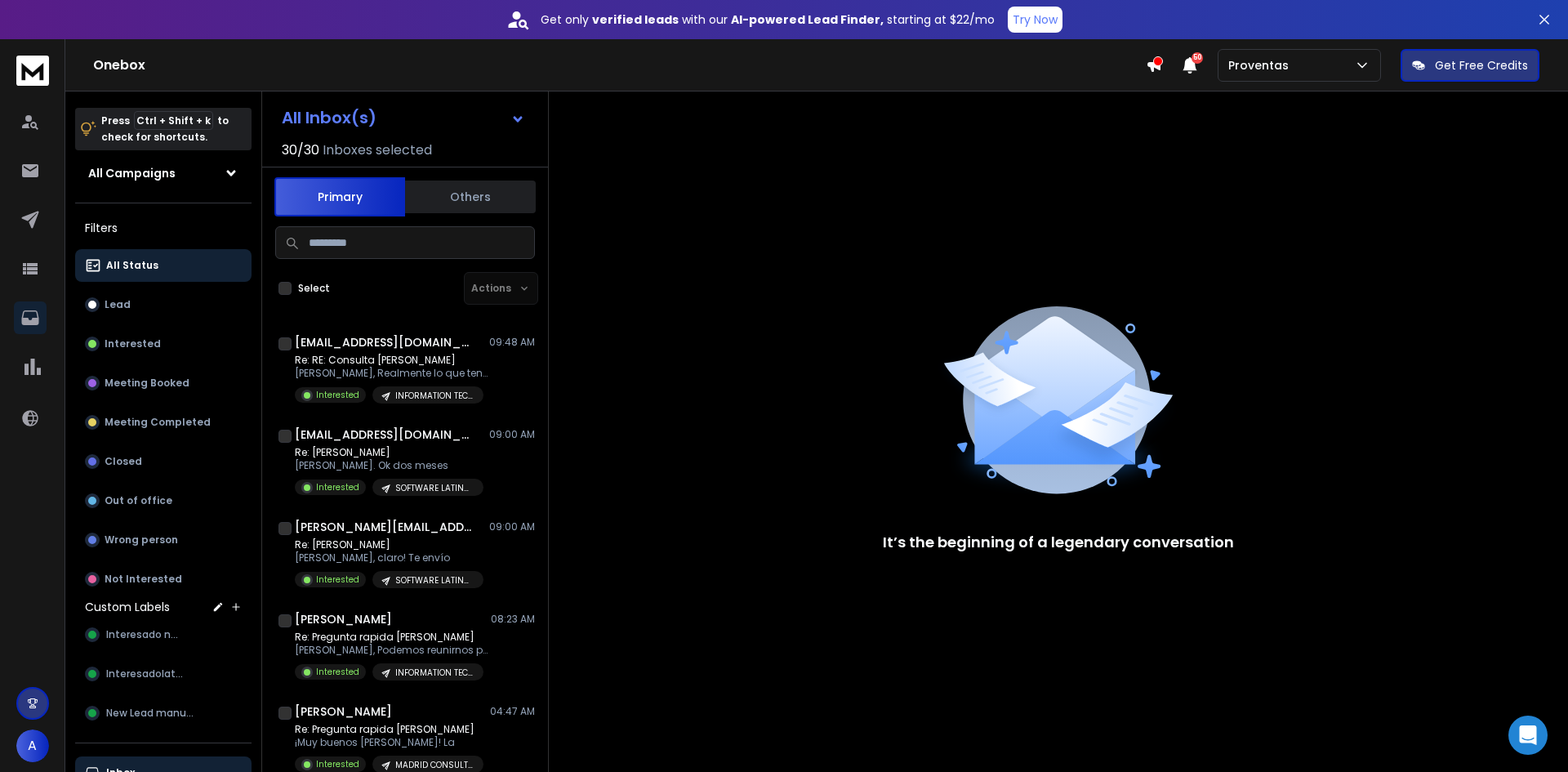
click at [466, 203] on button "Others" at bounding box center [470, 197] width 131 height 36
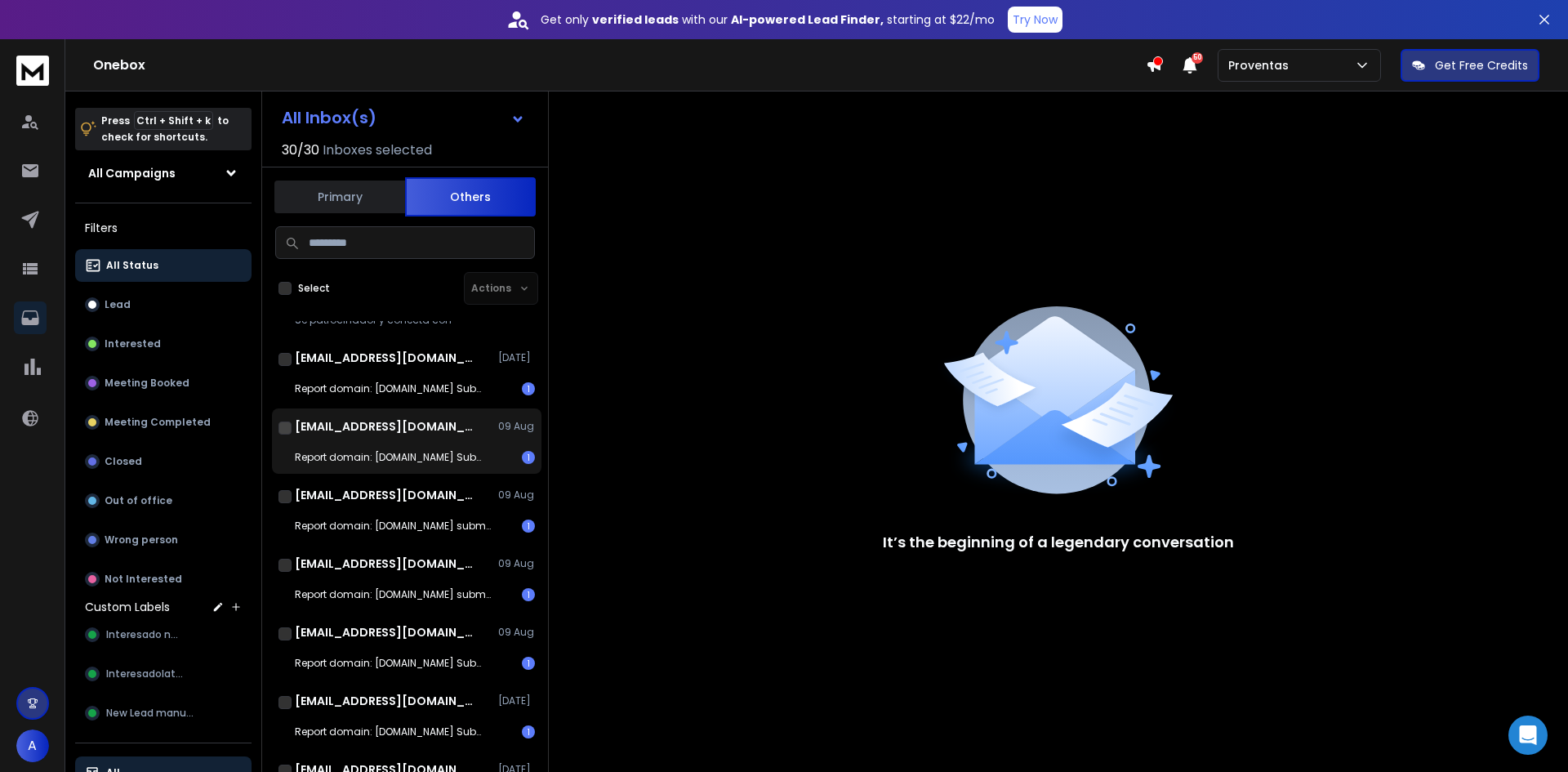
scroll to position [82, 0]
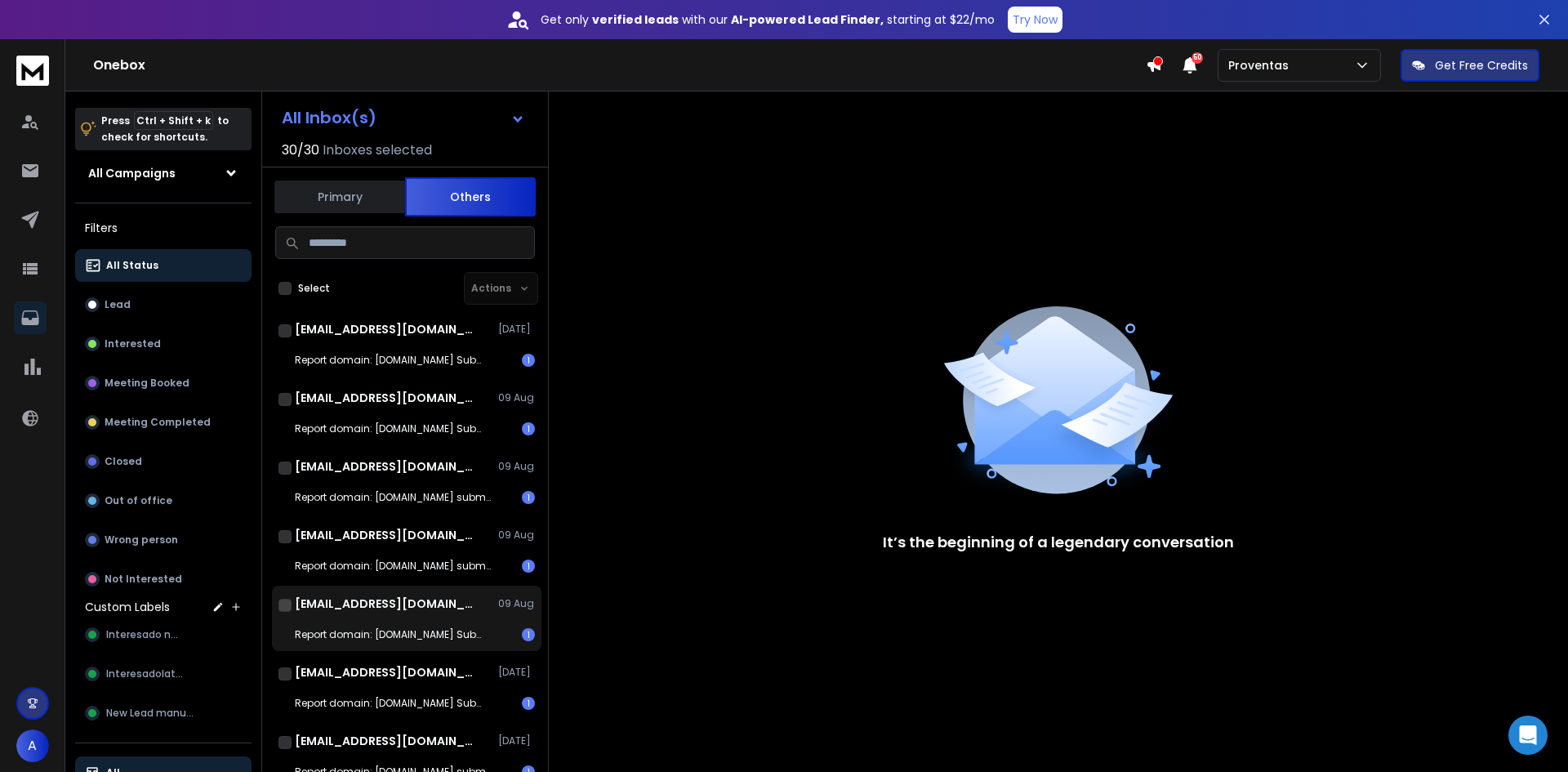
click at [442, 594] on div "no-reply@au-1.mimecastreport.com 09 Aug Report domain: colproventas.com Submitt…" at bounding box center [407, 619] width 270 height 65
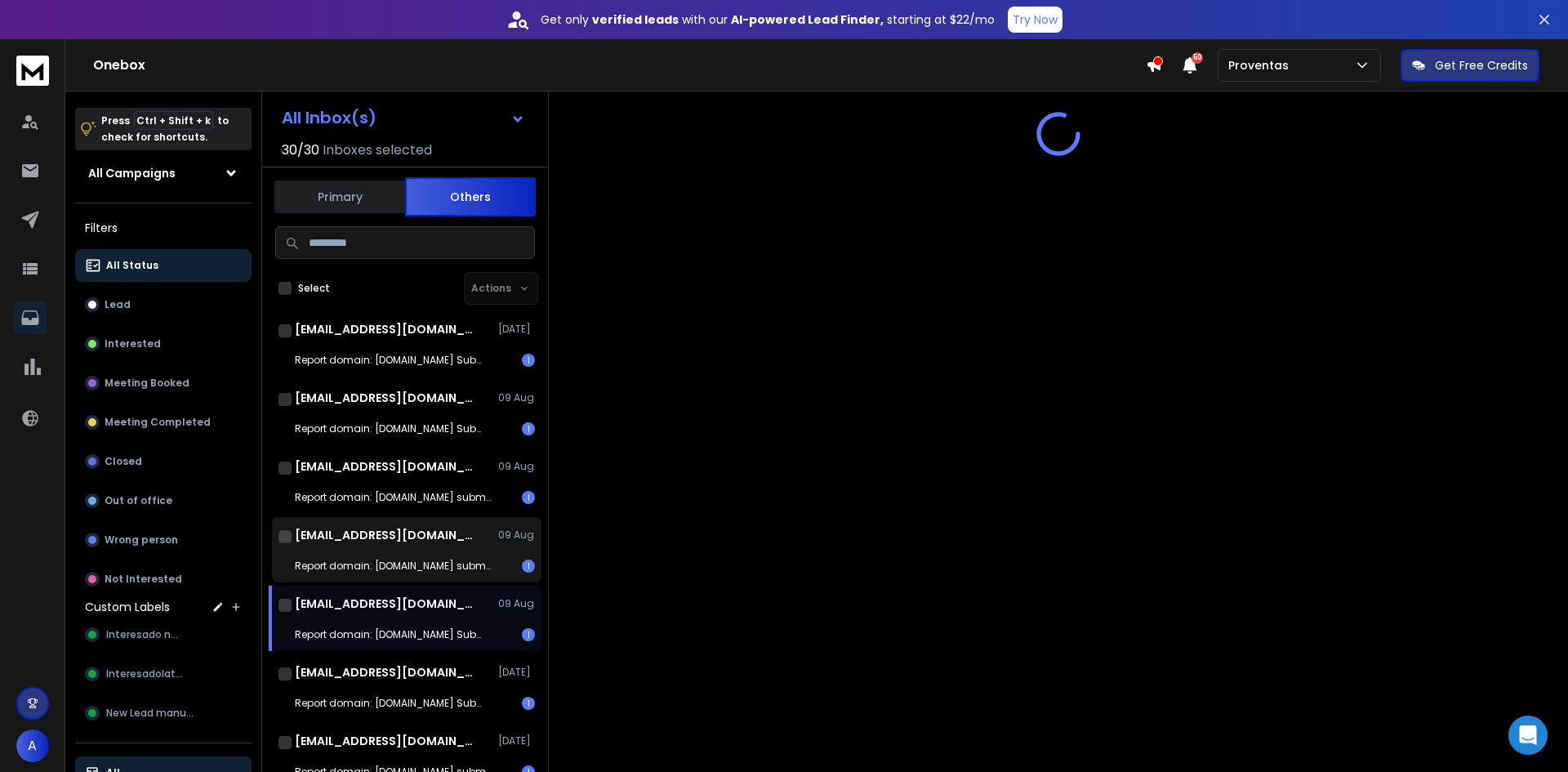
click at [436, 544] on div "dmarcreports@secureserver.net 09 Aug Report domain: proventascol.com submitter:…" at bounding box center [415, 549] width 240 height 46
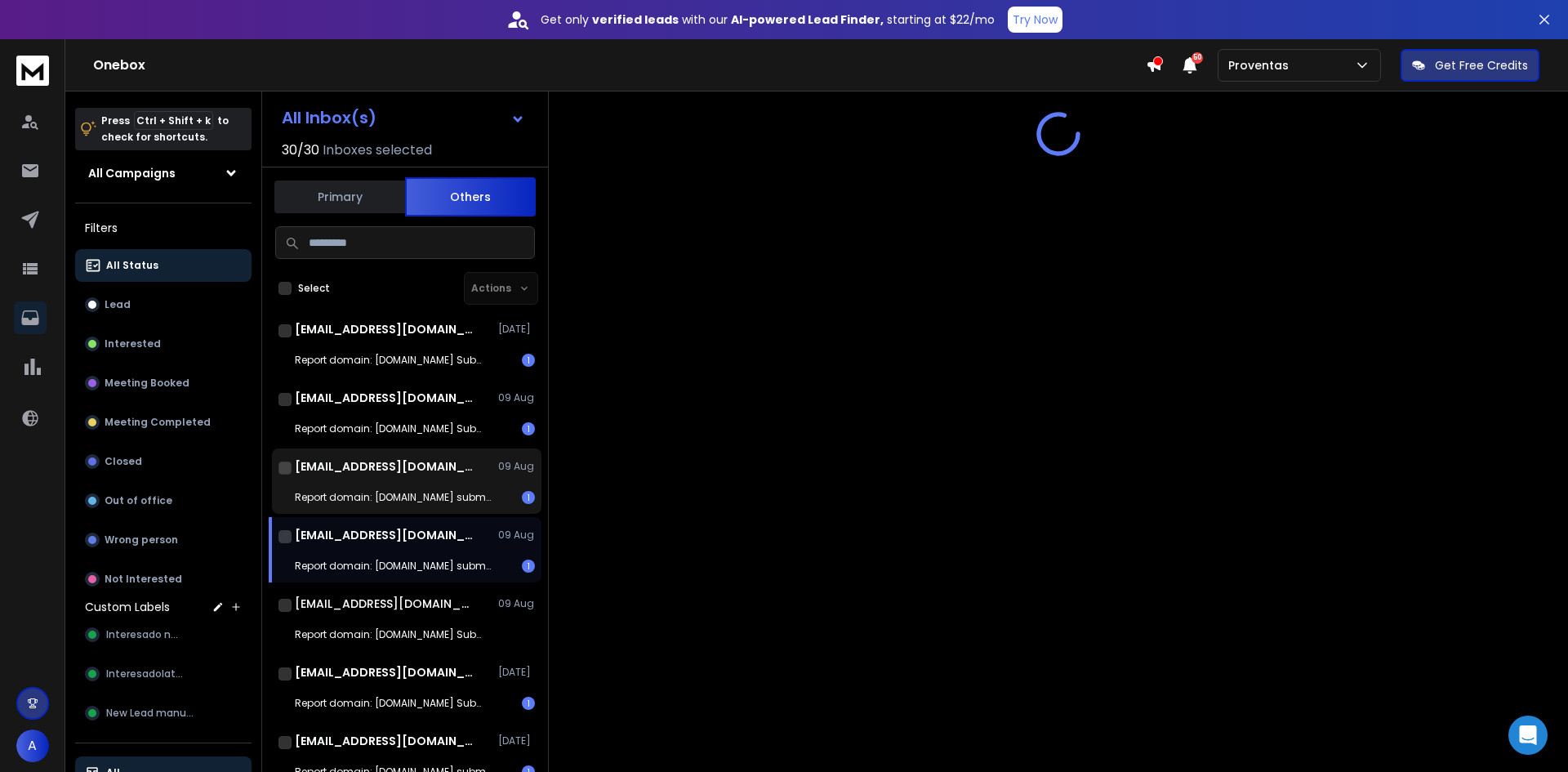
click at [439, 481] on div "Report domain: serproventas.com submitter: secureserver.net 1" at bounding box center [415, 490] width 240 height 26
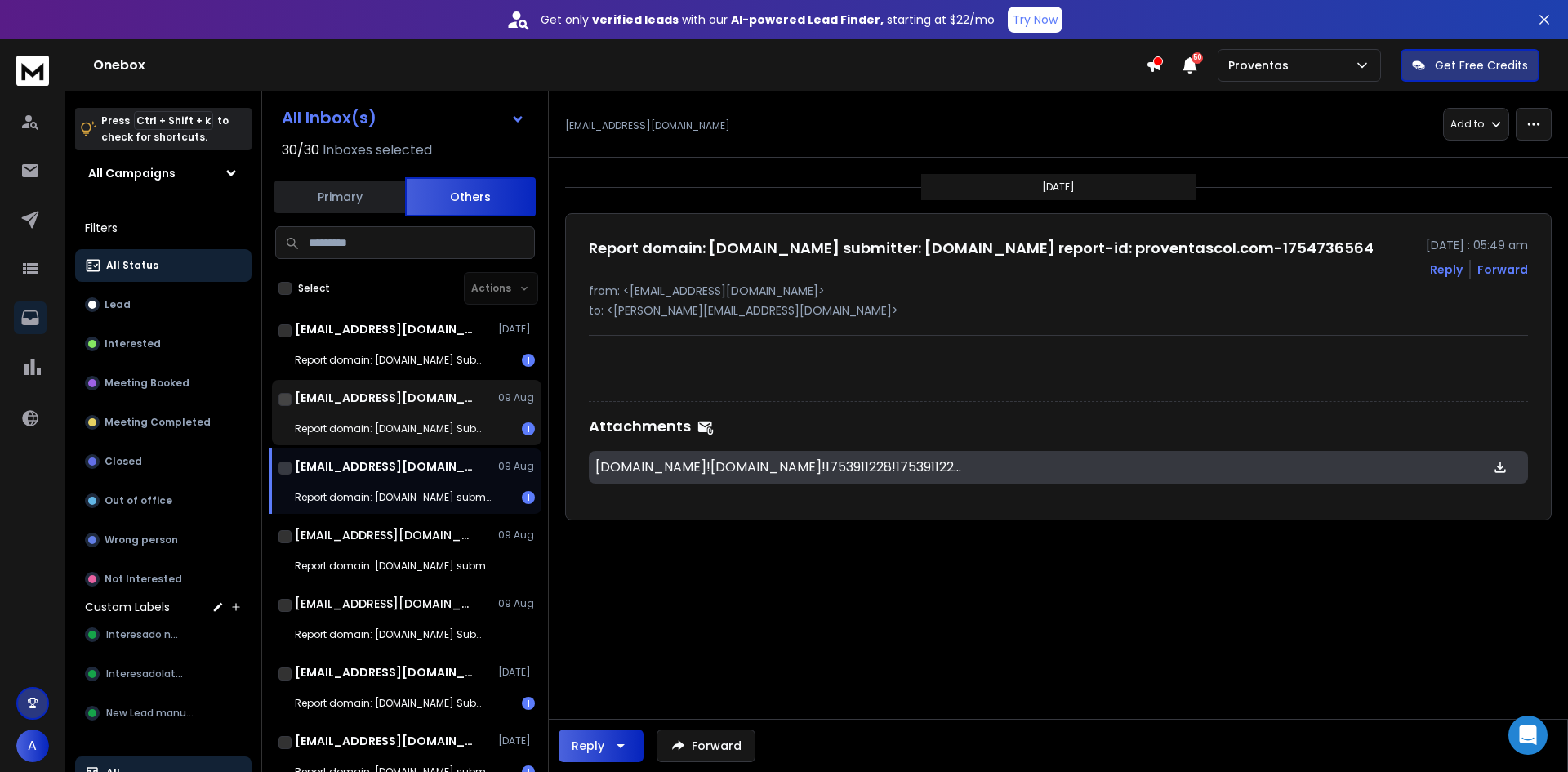
click at [440, 419] on div "Report domain: proventasx.com Submitter: mimecast.org 1" at bounding box center [415, 422] width 240 height 26
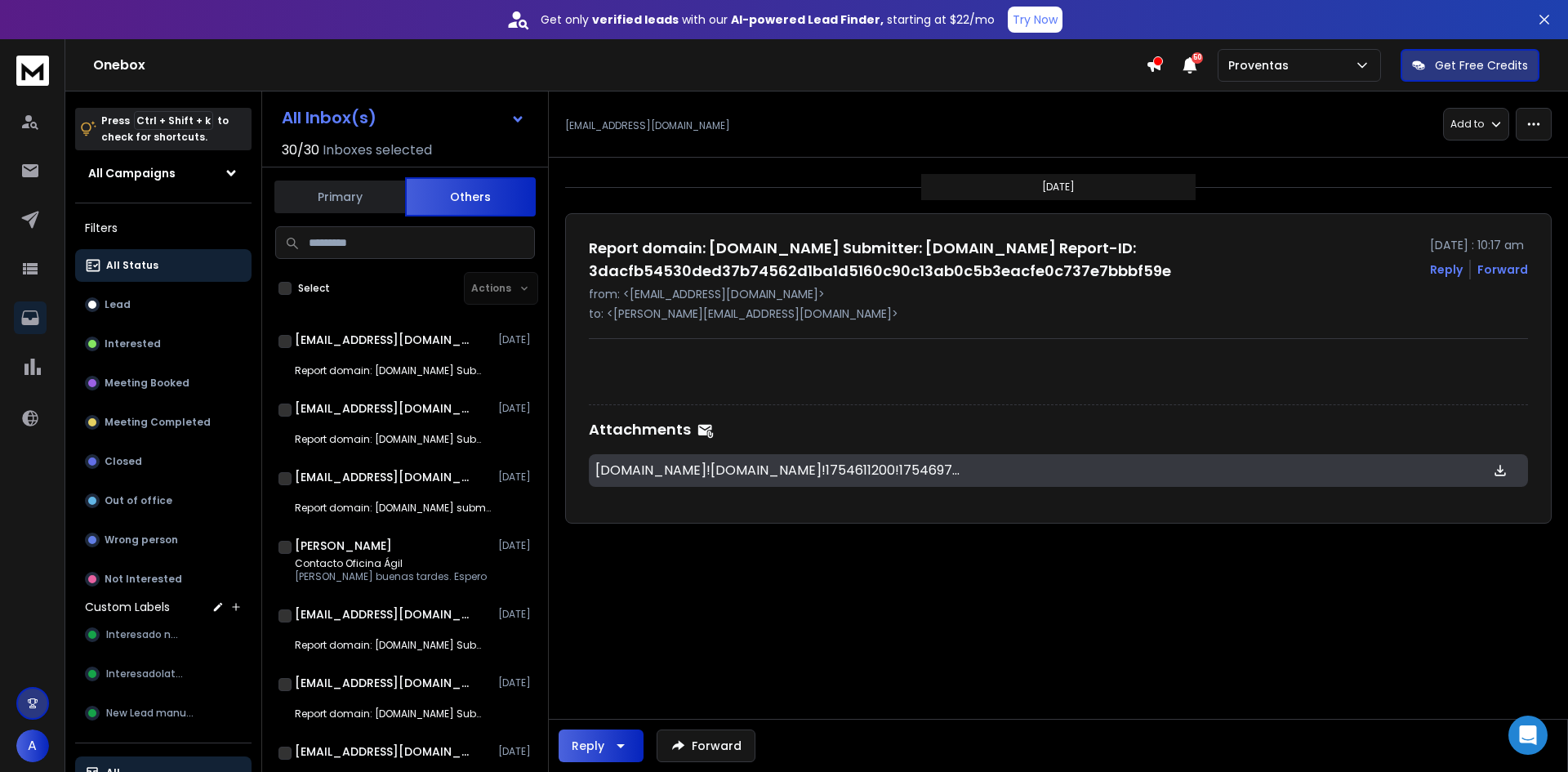
scroll to position [1308, 0]
click at [458, 569] on p "Hola Andres buenas tardes. Espero" at bounding box center [391, 576] width 192 height 13
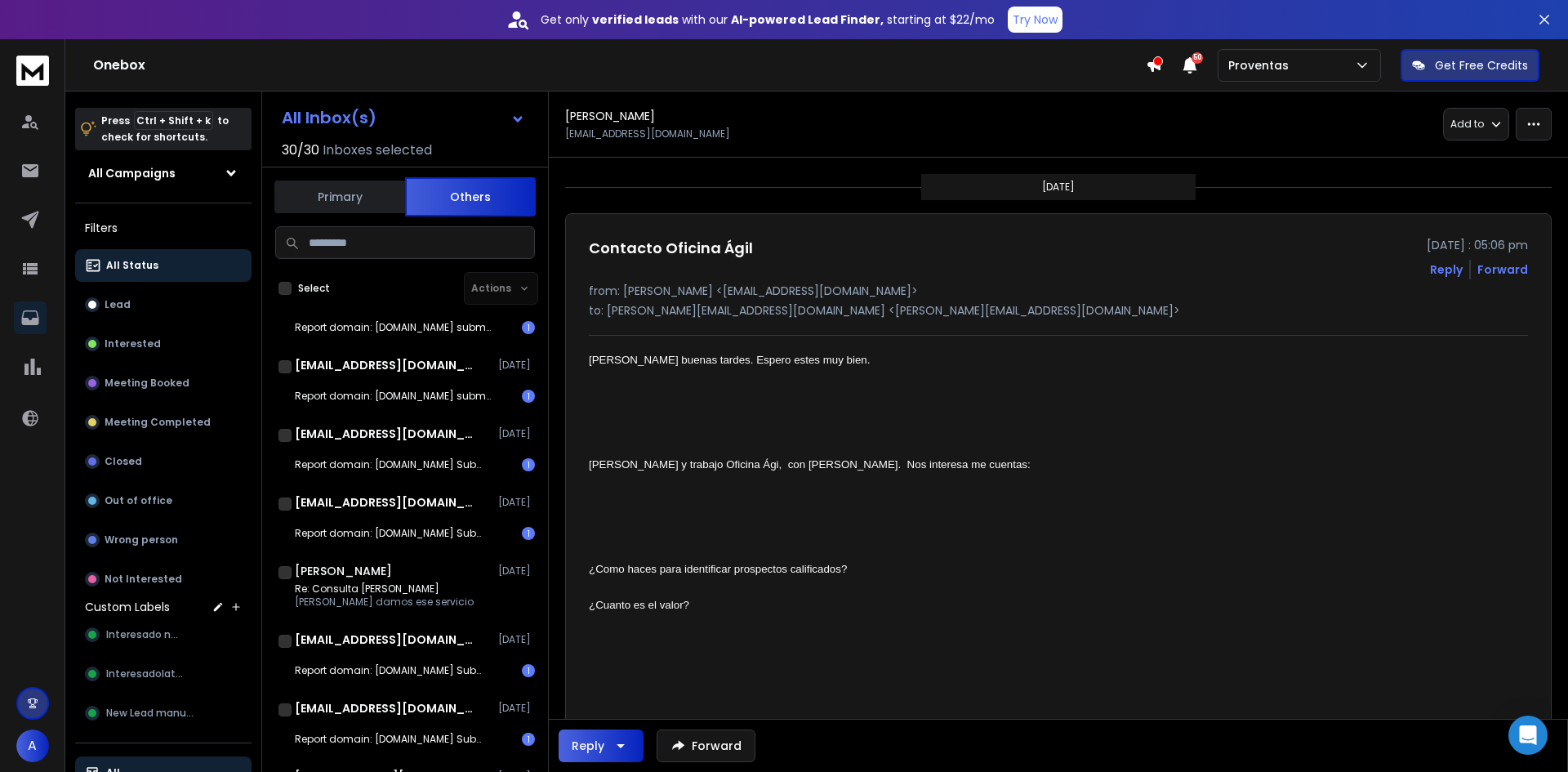
scroll to position [654, 0]
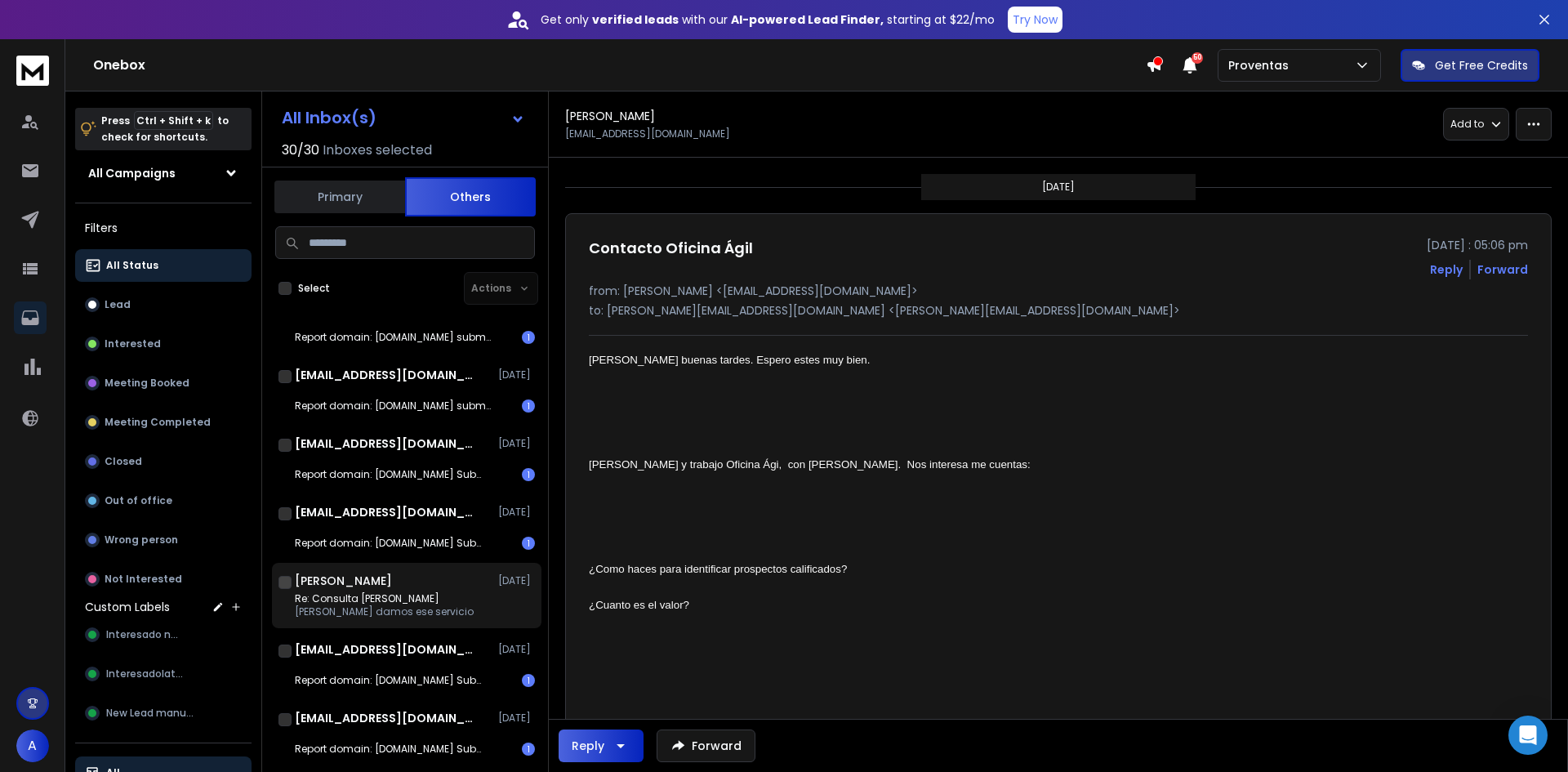
click at [461, 589] on div "Fabiana Sasía 08 Aug Re: Consulta Fabiana Hola Andres Nosotros damos ese servic…" at bounding box center [415, 595] width 240 height 46
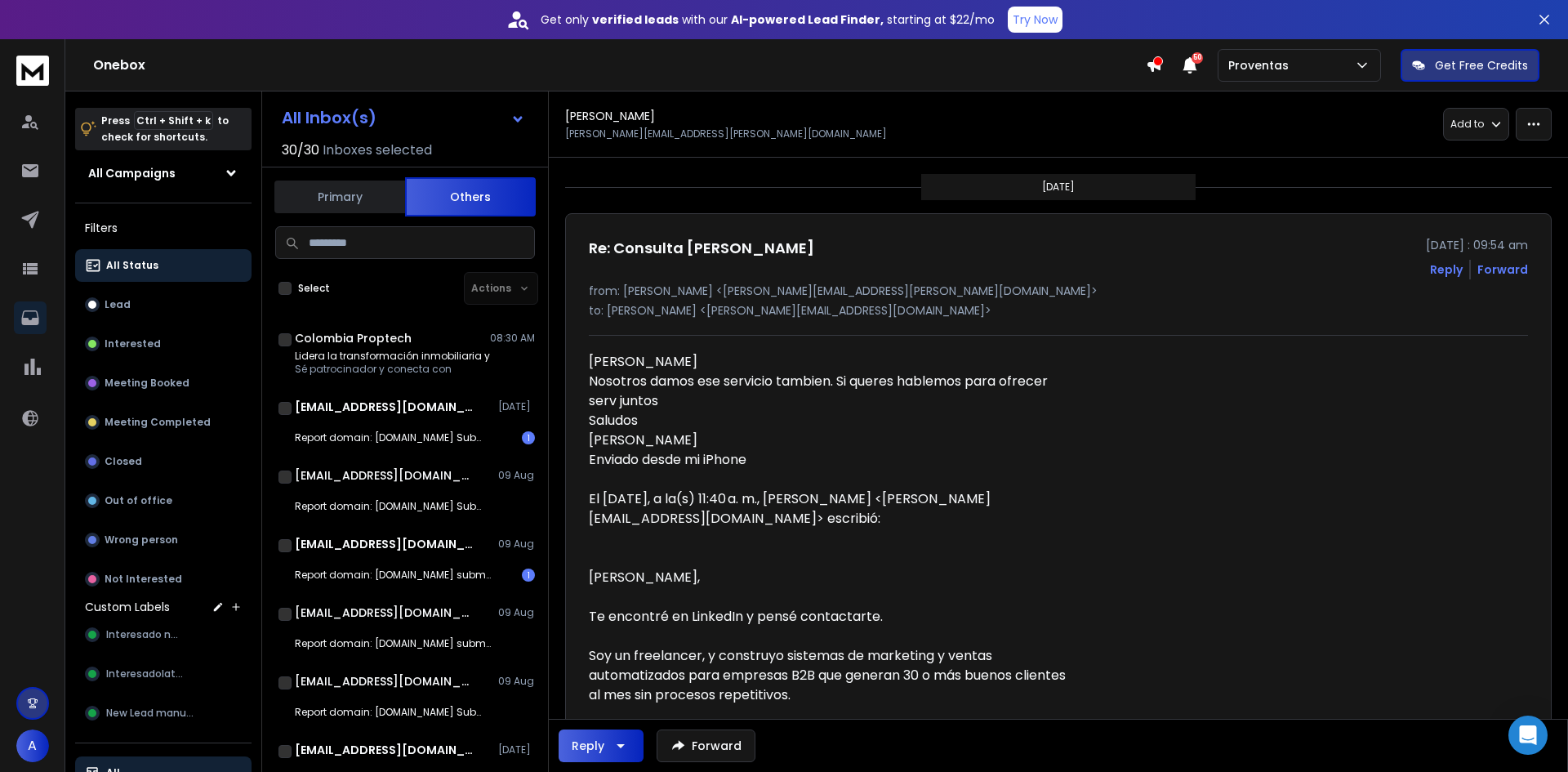
scroll to position [0, 0]
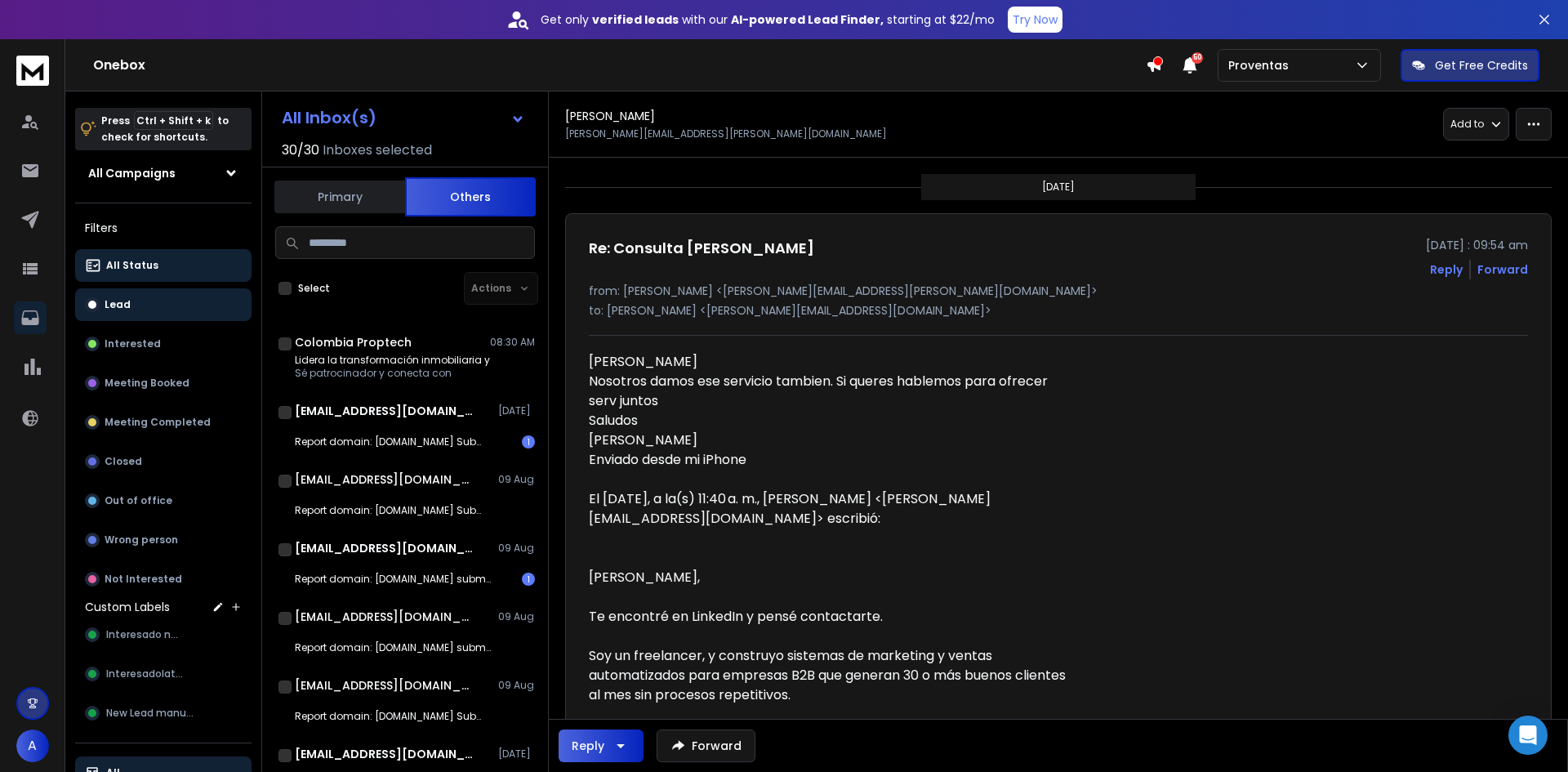
click at [131, 309] on button "Lead" at bounding box center [163, 304] width 177 height 33
